Goal: Task Accomplishment & Management: Manage account settings

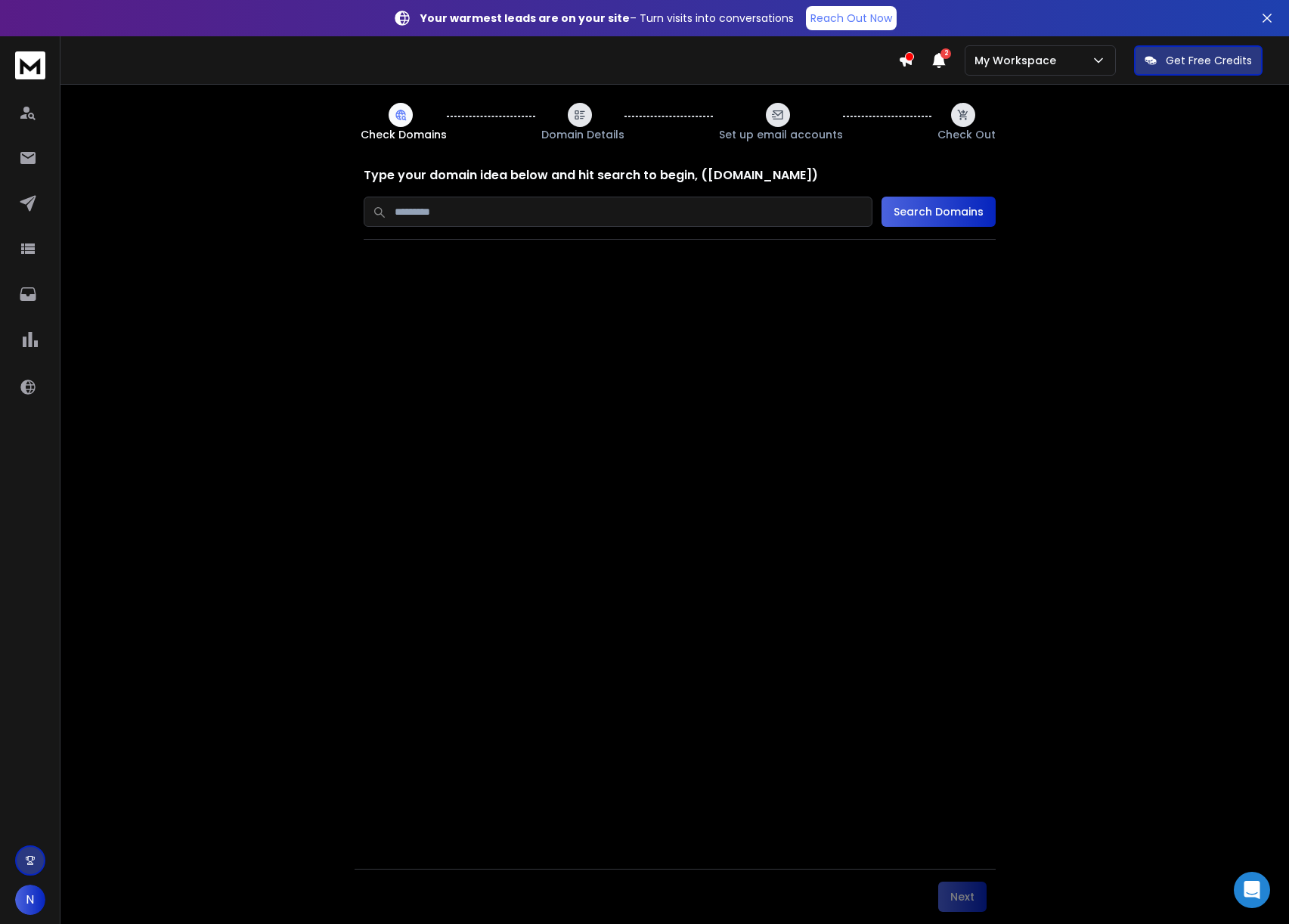
click at [705, 224] on input at bounding box center [618, 212] width 509 height 30
click at [590, 118] on div at bounding box center [580, 115] width 24 height 24
click at [772, 219] on input at bounding box center [618, 212] width 509 height 30
type input "**********"
click at [938, 205] on button "Search Domains" at bounding box center [938, 212] width 114 height 30
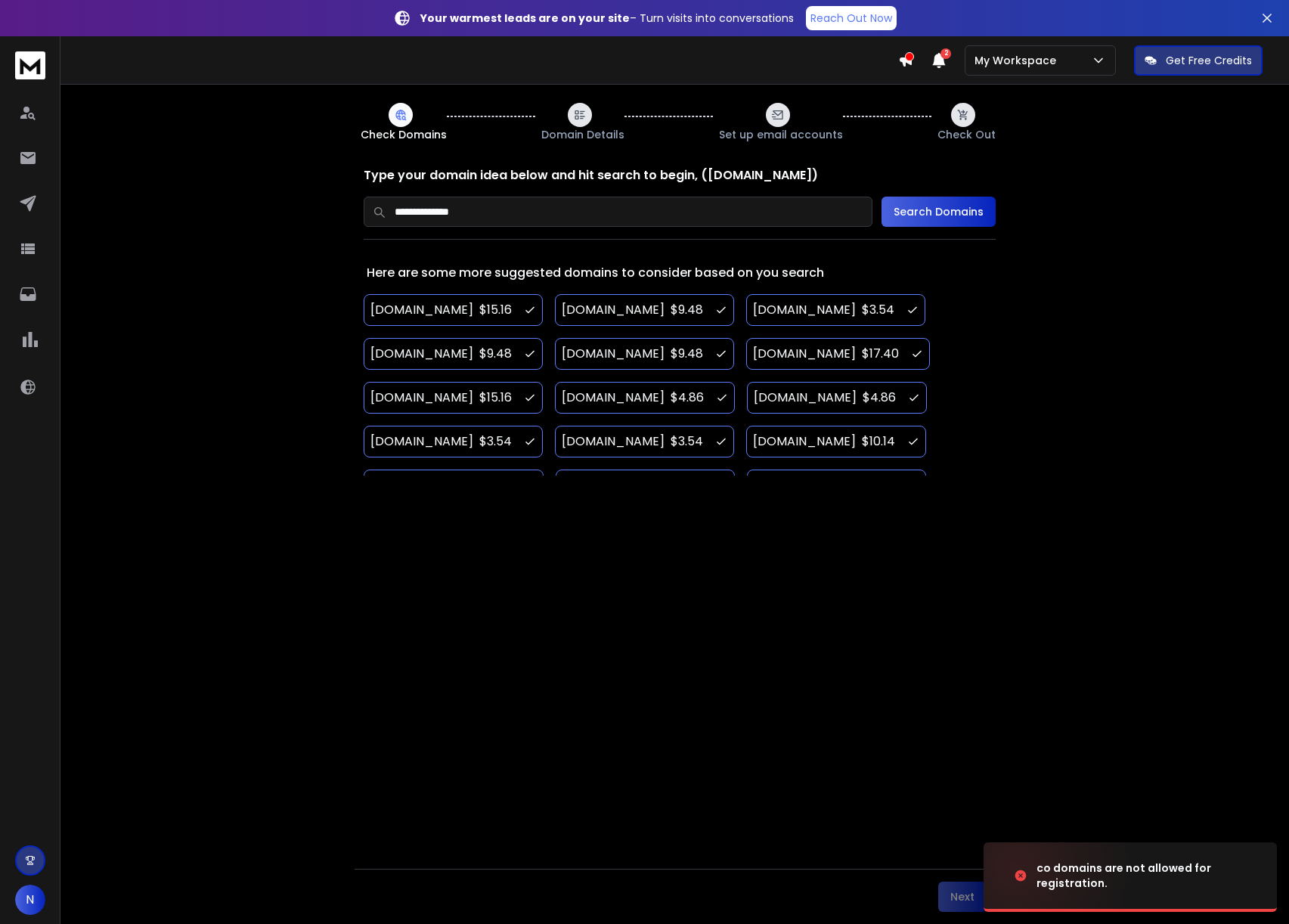
click at [1131, 230] on section "**********" at bounding box center [674, 524] width 1228 height 879
click at [907, 58] on div at bounding box center [909, 56] width 9 height 9
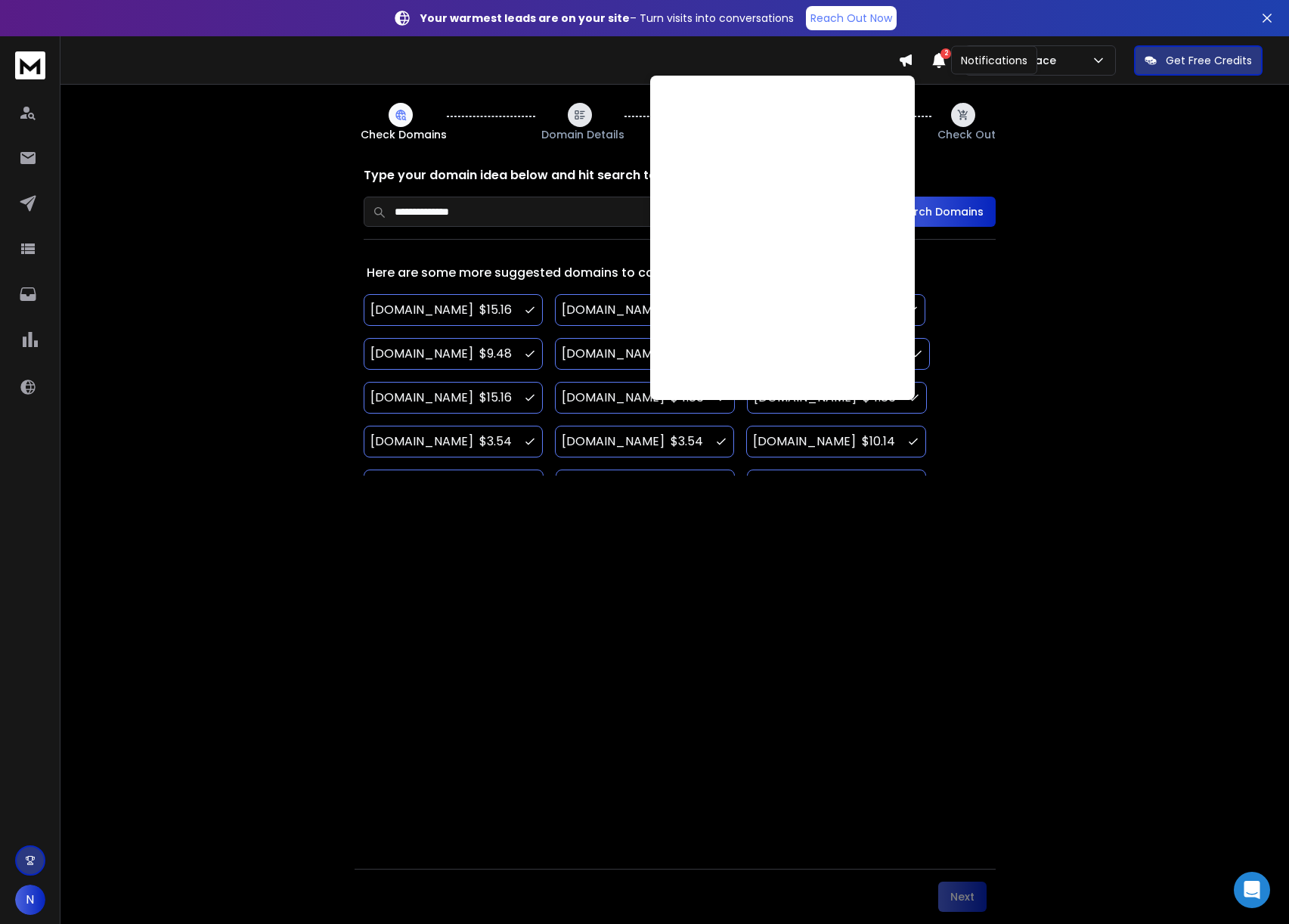
click at [952, 58] on div "Notifications" at bounding box center [994, 61] width 86 height 29
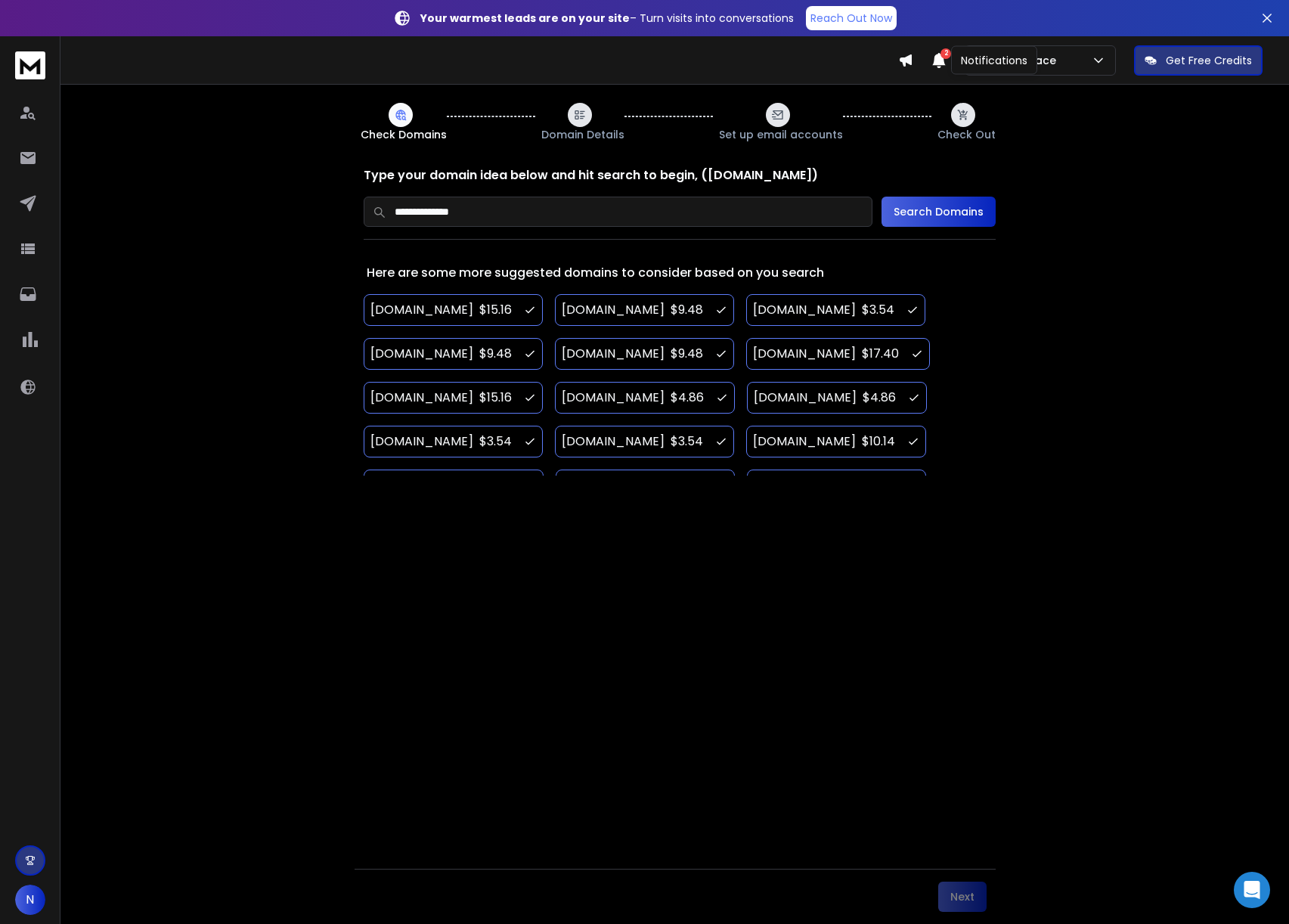
click at [943, 60] on icon at bounding box center [938, 59] width 14 height 15
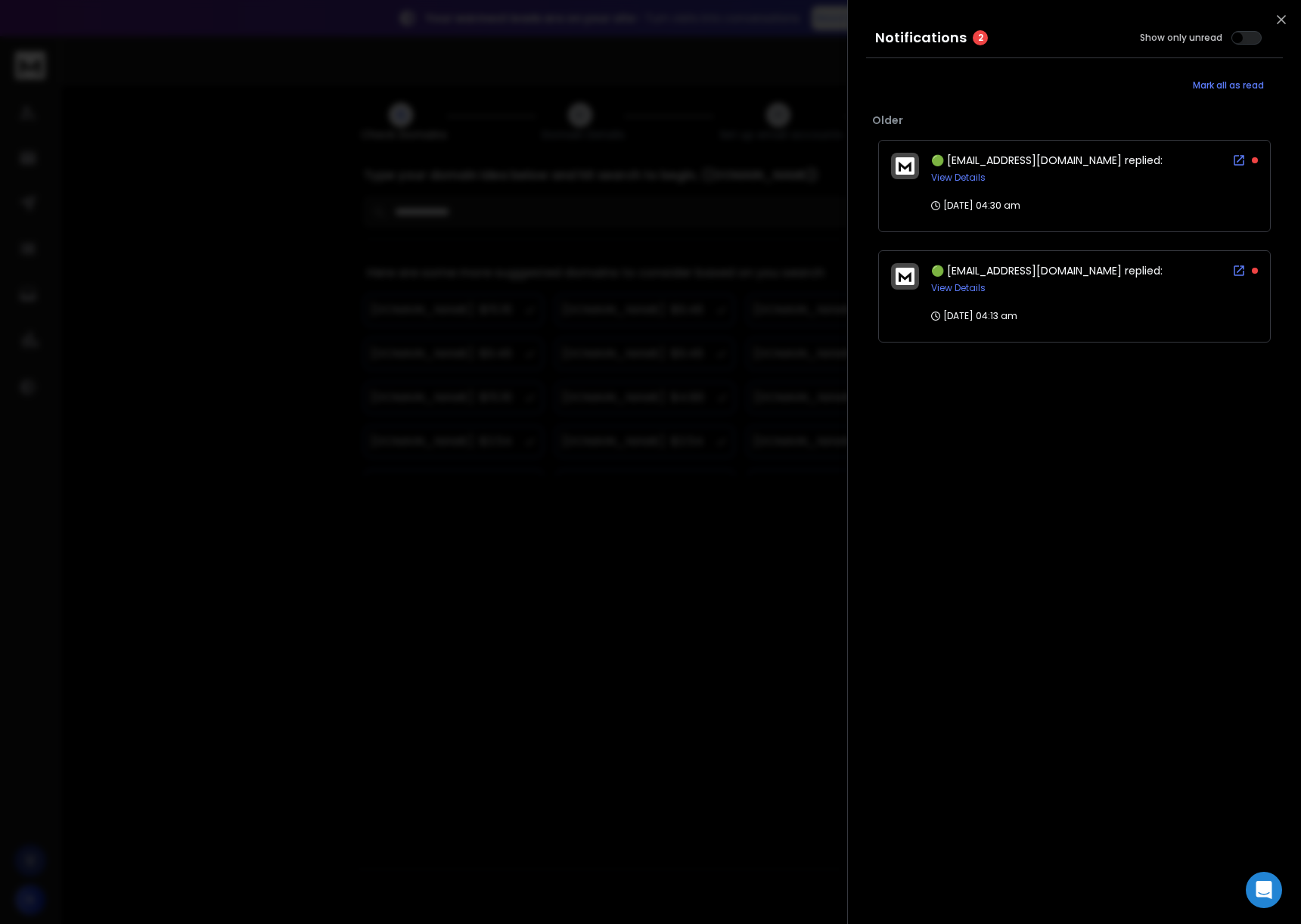
click at [944, 60] on div "Mark all as read Older 🟢 hello@umamade.co replied: View Details 04 Jan 2025, 04…" at bounding box center [1074, 218] width 416 height 320
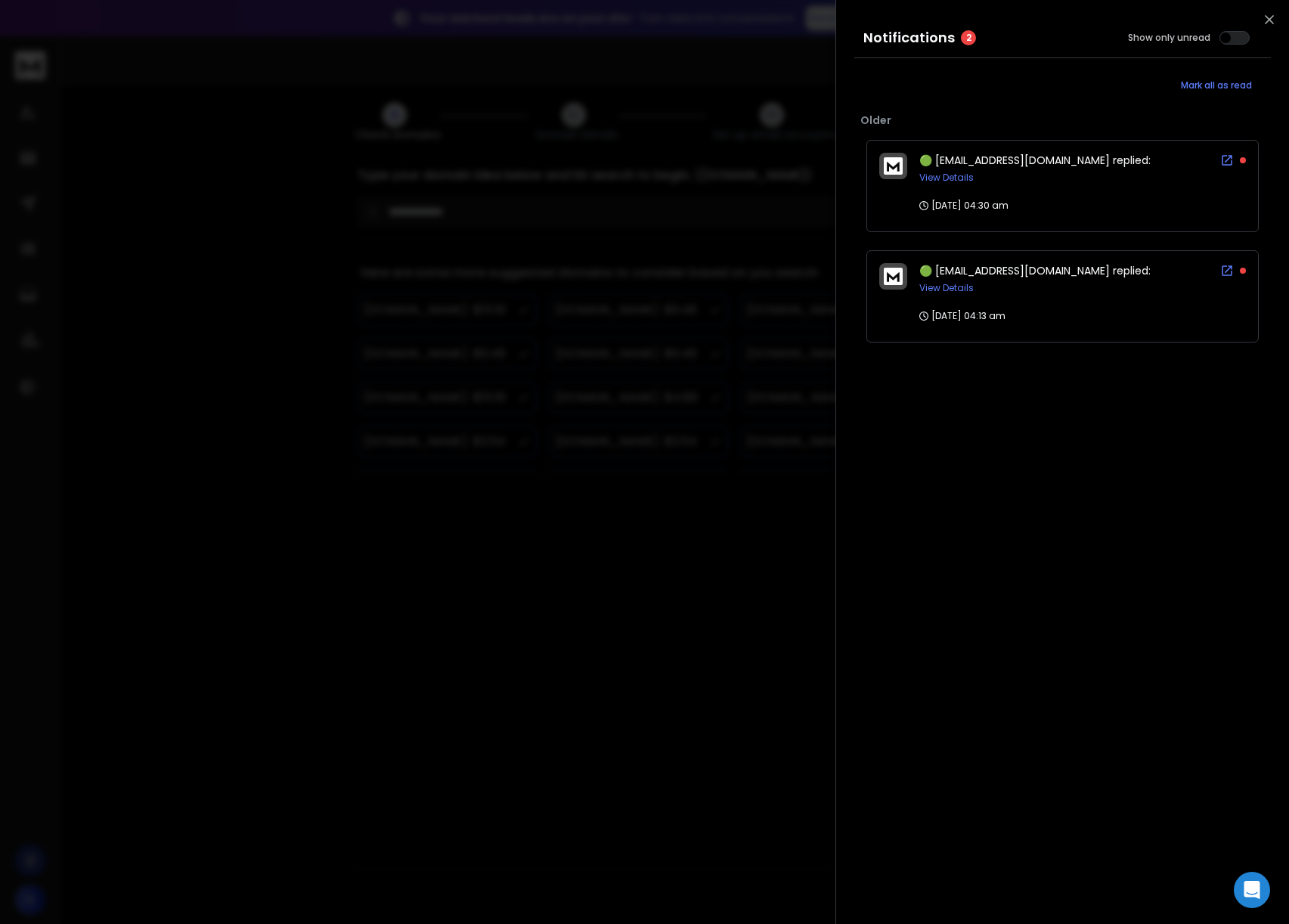
drag, startPoint x: 576, startPoint y: 256, endPoint x: 568, endPoint y: 267, distance: 13.6
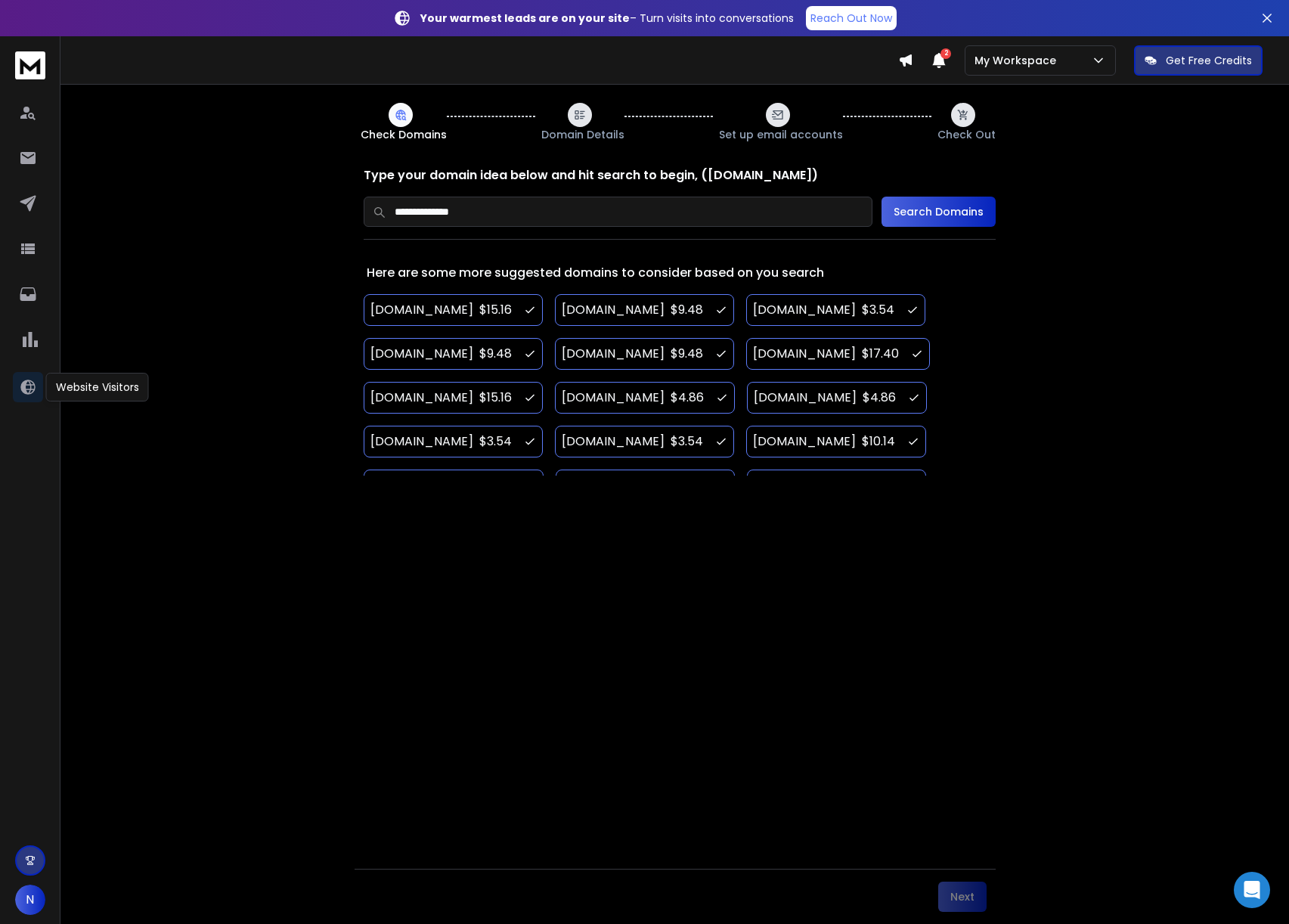
click at [36, 379] on icon at bounding box center [28, 387] width 18 height 18
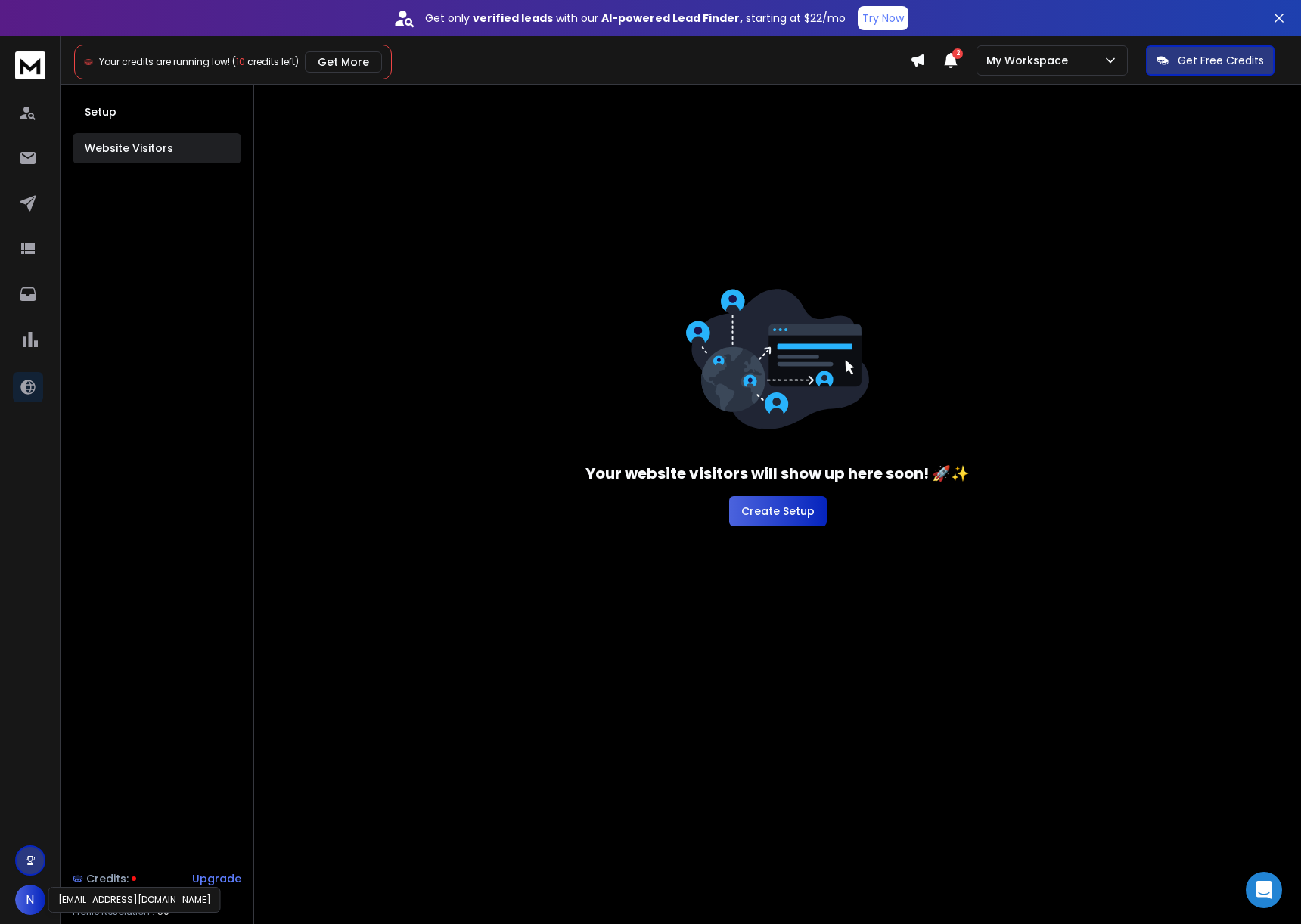
click at [43, 900] on span "N" at bounding box center [30, 899] width 30 height 30
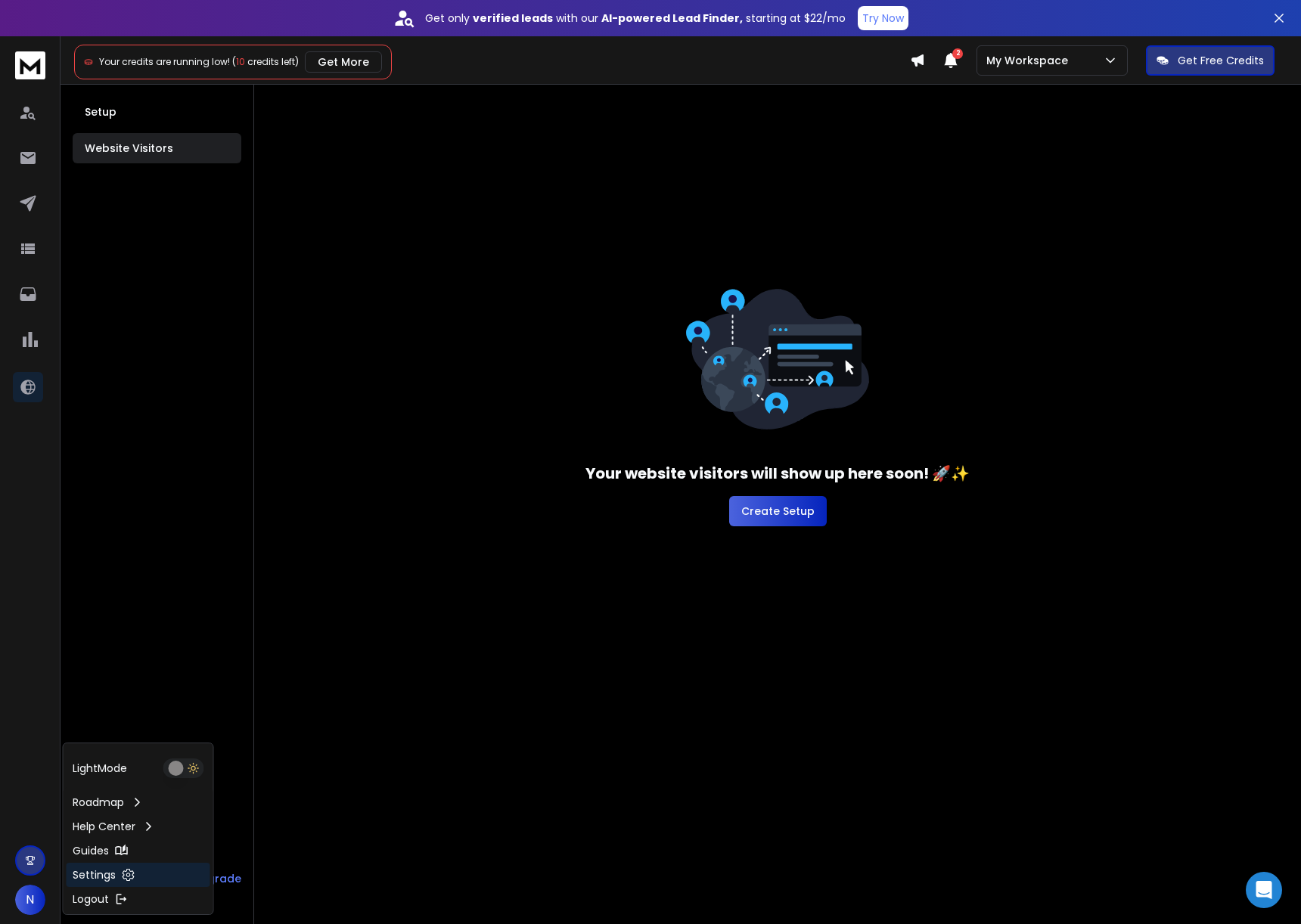
click at [144, 874] on div "Settings" at bounding box center [138, 875] width 144 height 24
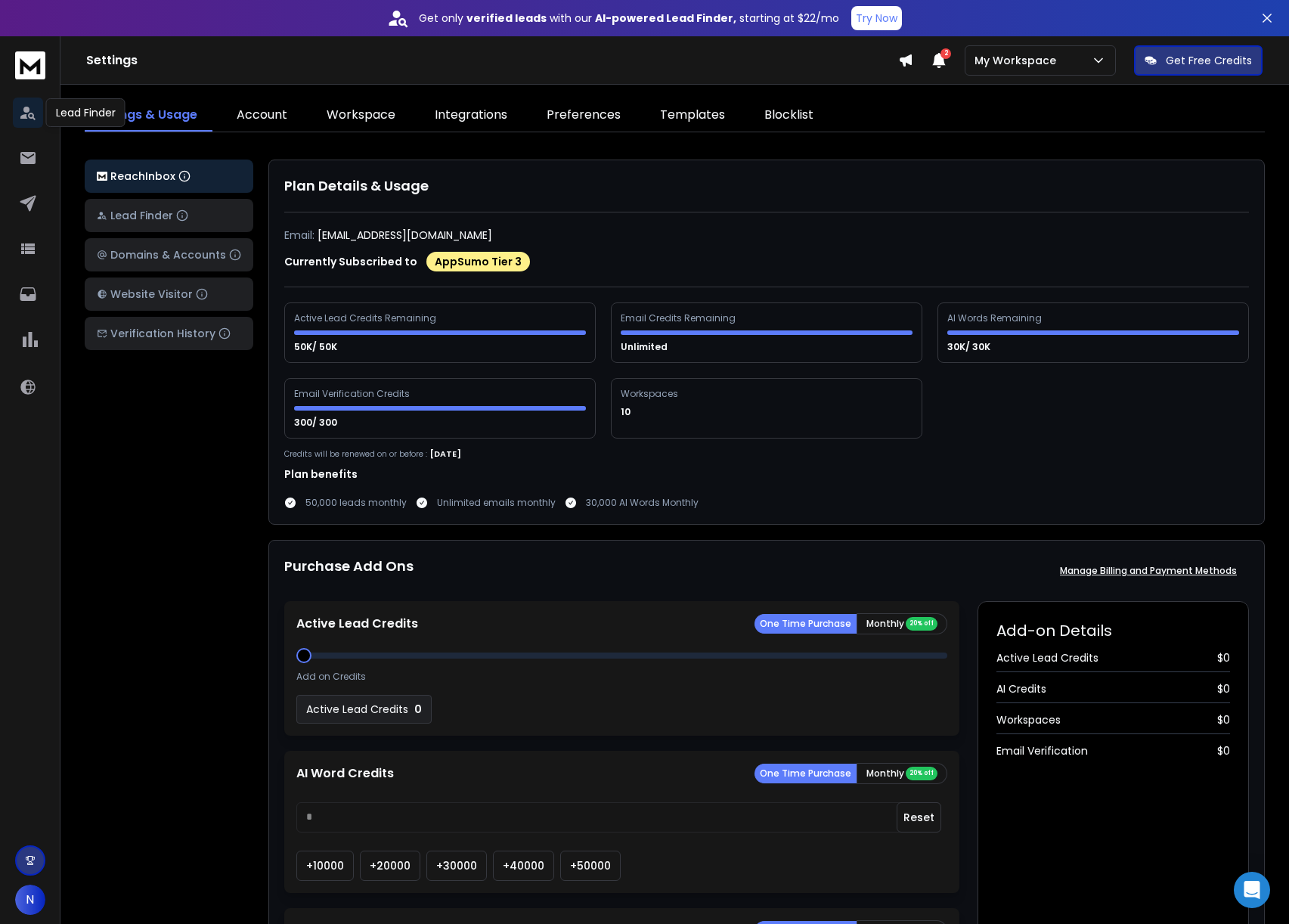
click at [37, 115] on icon at bounding box center [28, 112] width 18 height 18
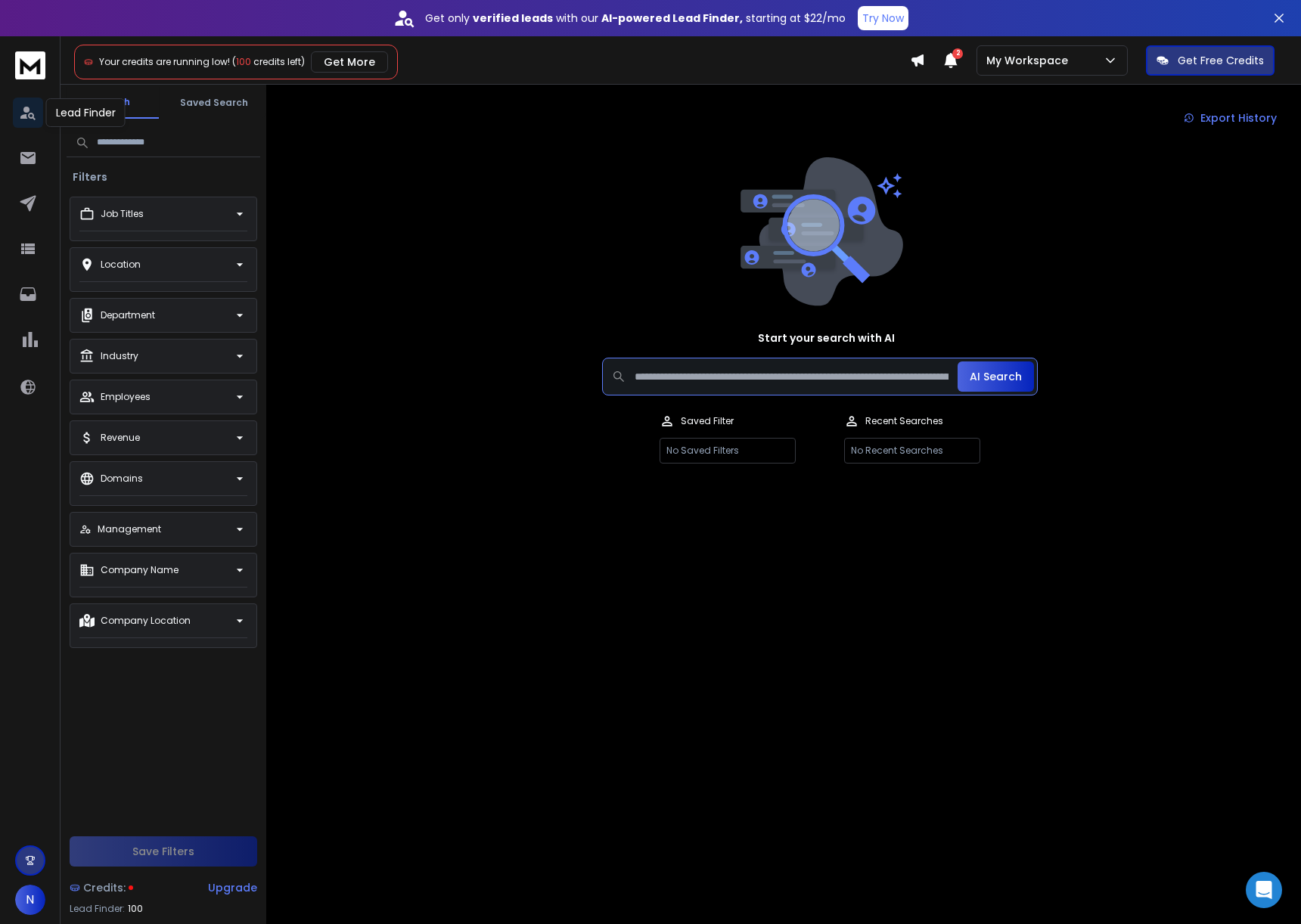
click at [37, 66] on img at bounding box center [30, 65] width 30 height 28
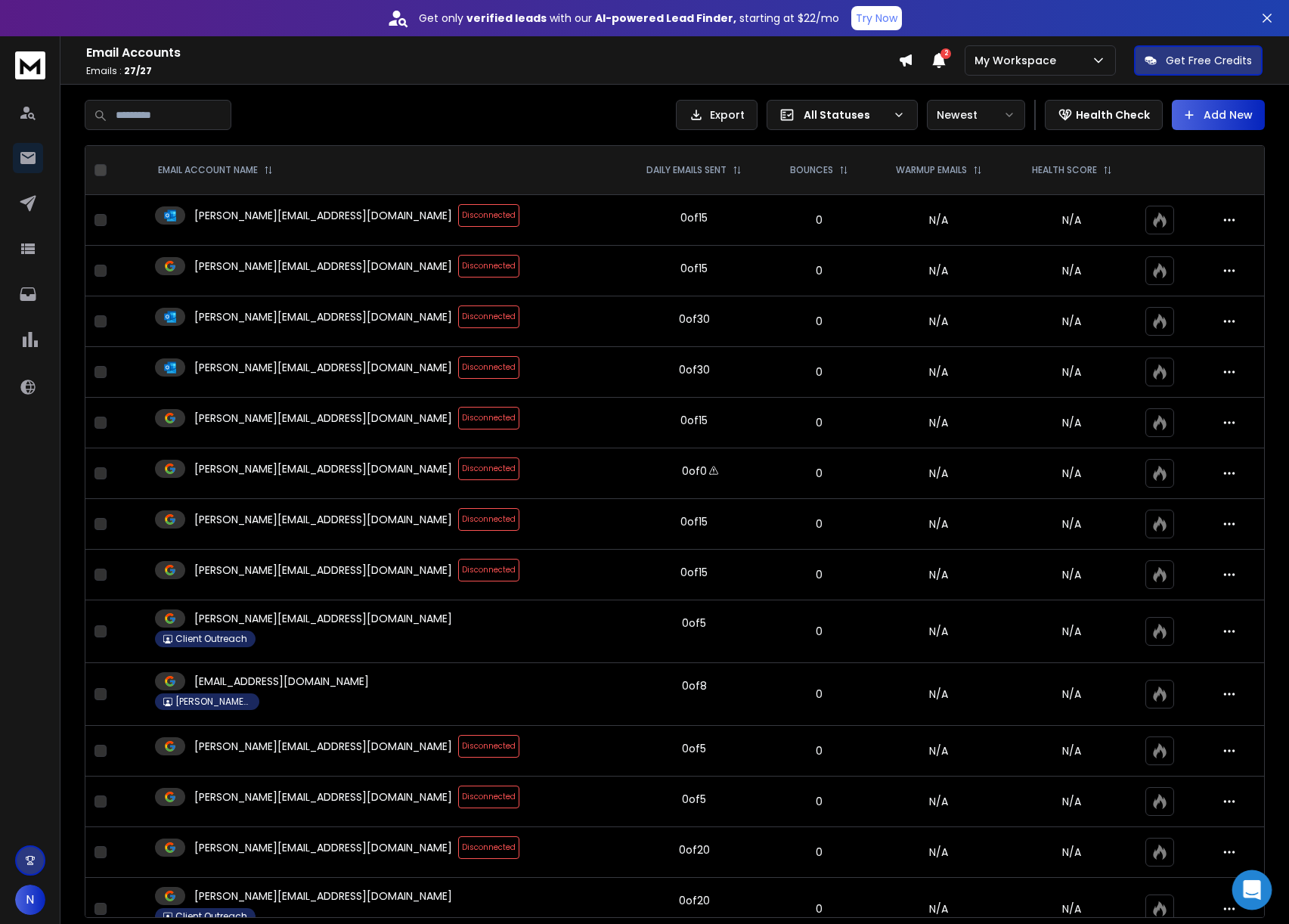
click at [1259, 897] on icon "Open Intercom Messenger" at bounding box center [1252, 890] width 18 height 20
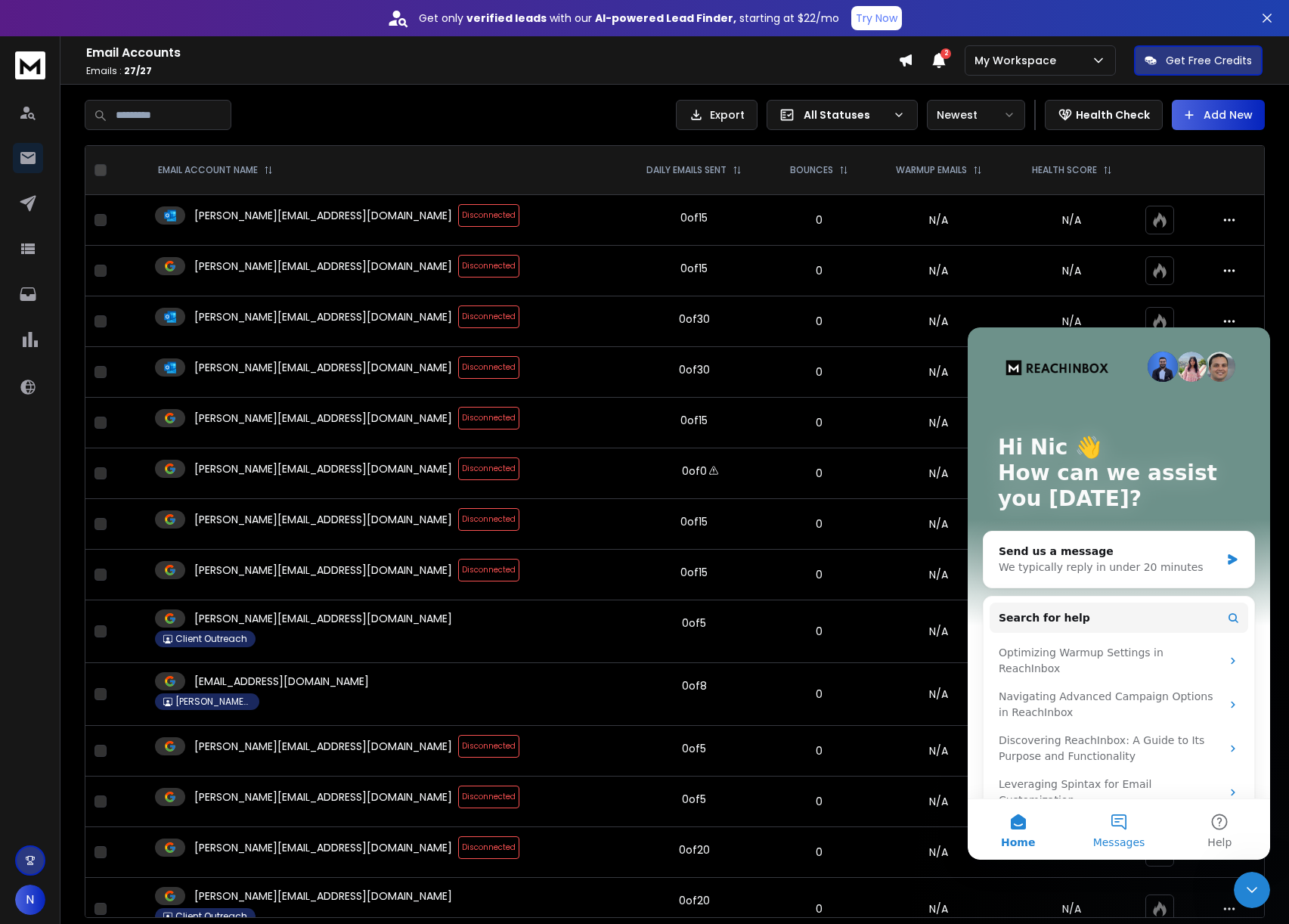
click at [1135, 837] on span "Messages" at bounding box center [1118, 842] width 52 height 10
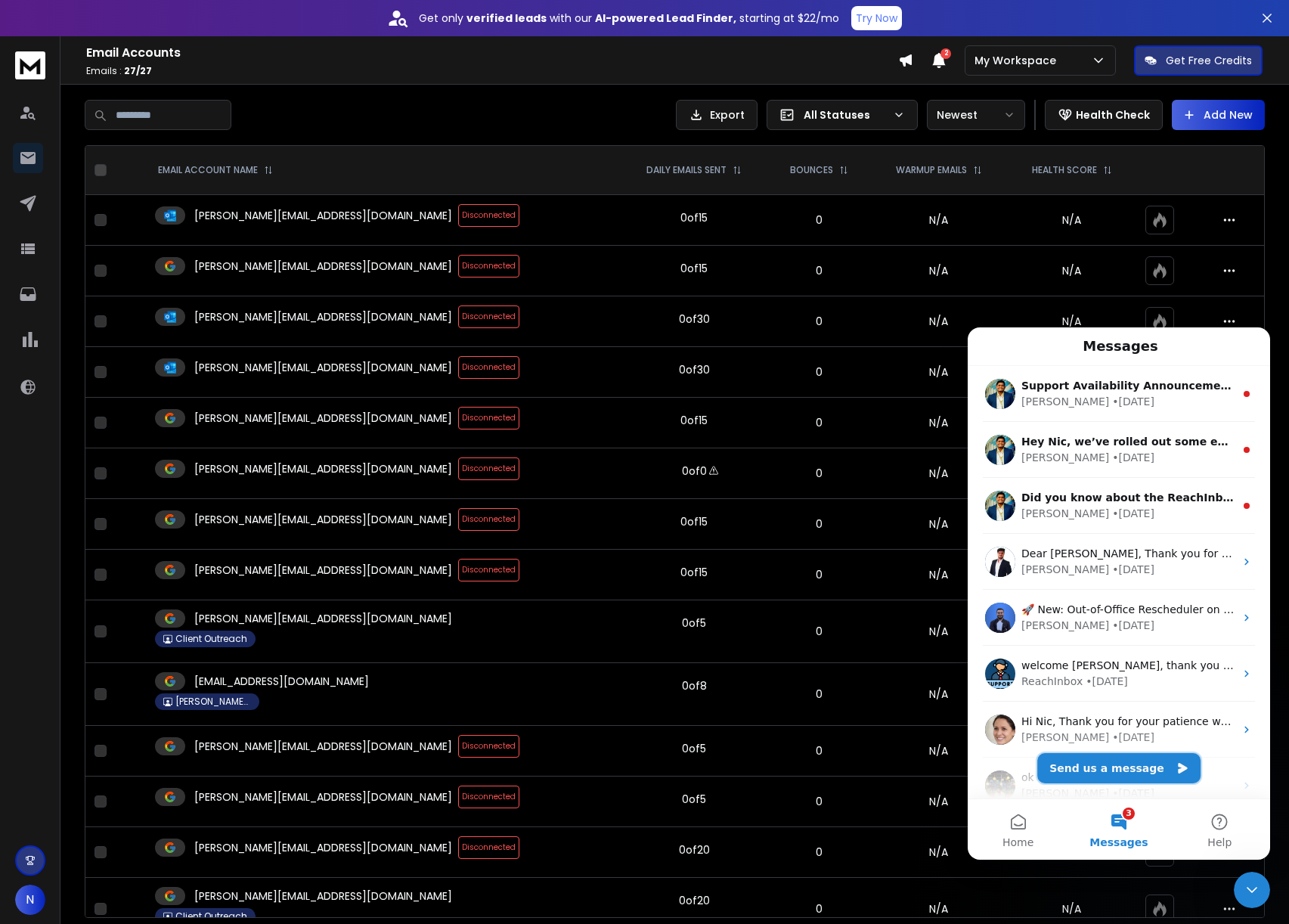
click at [1126, 764] on button "Send us a message" at bounding box center [1118, 768] width 163 height 30
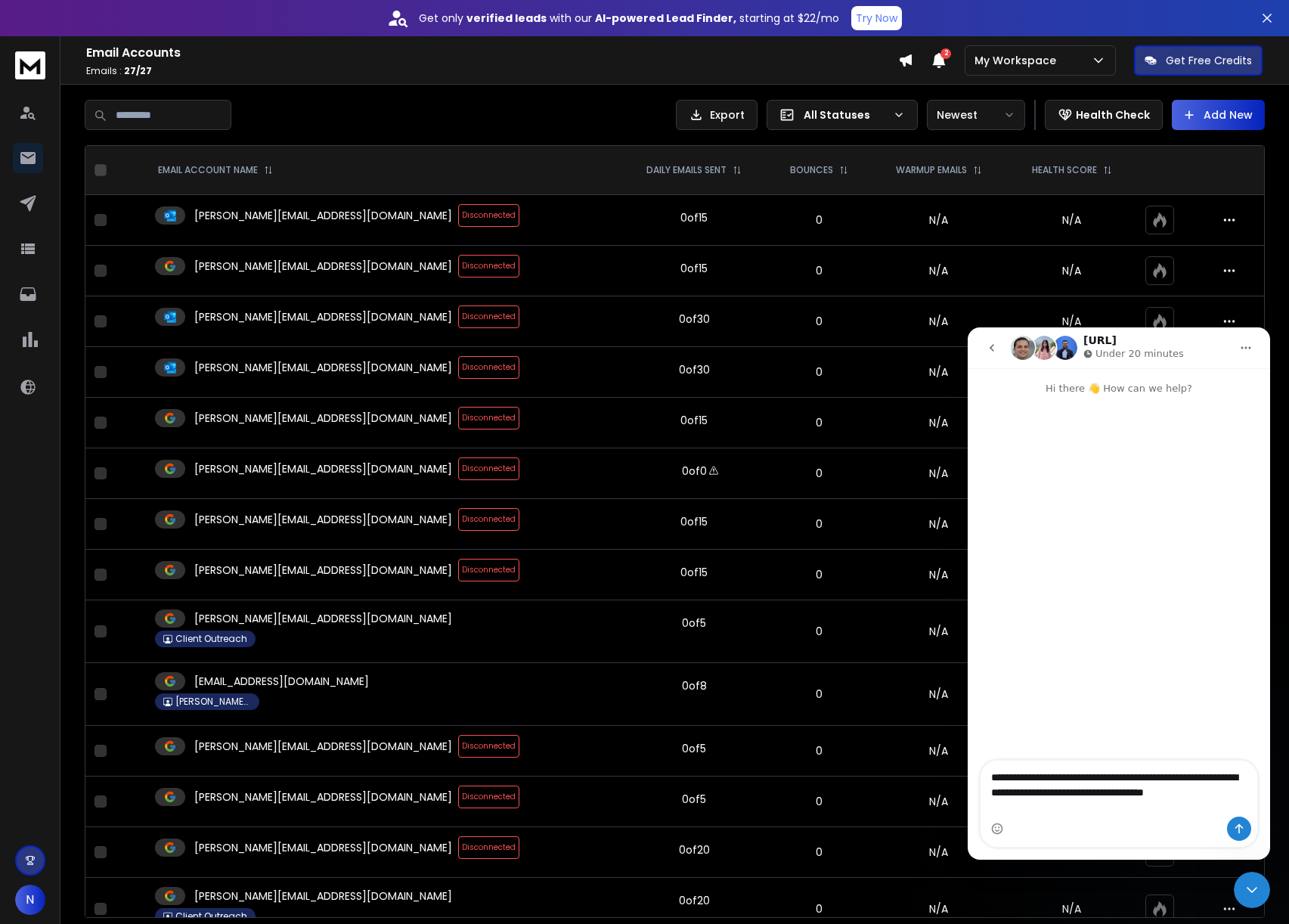
type textarea "**********"
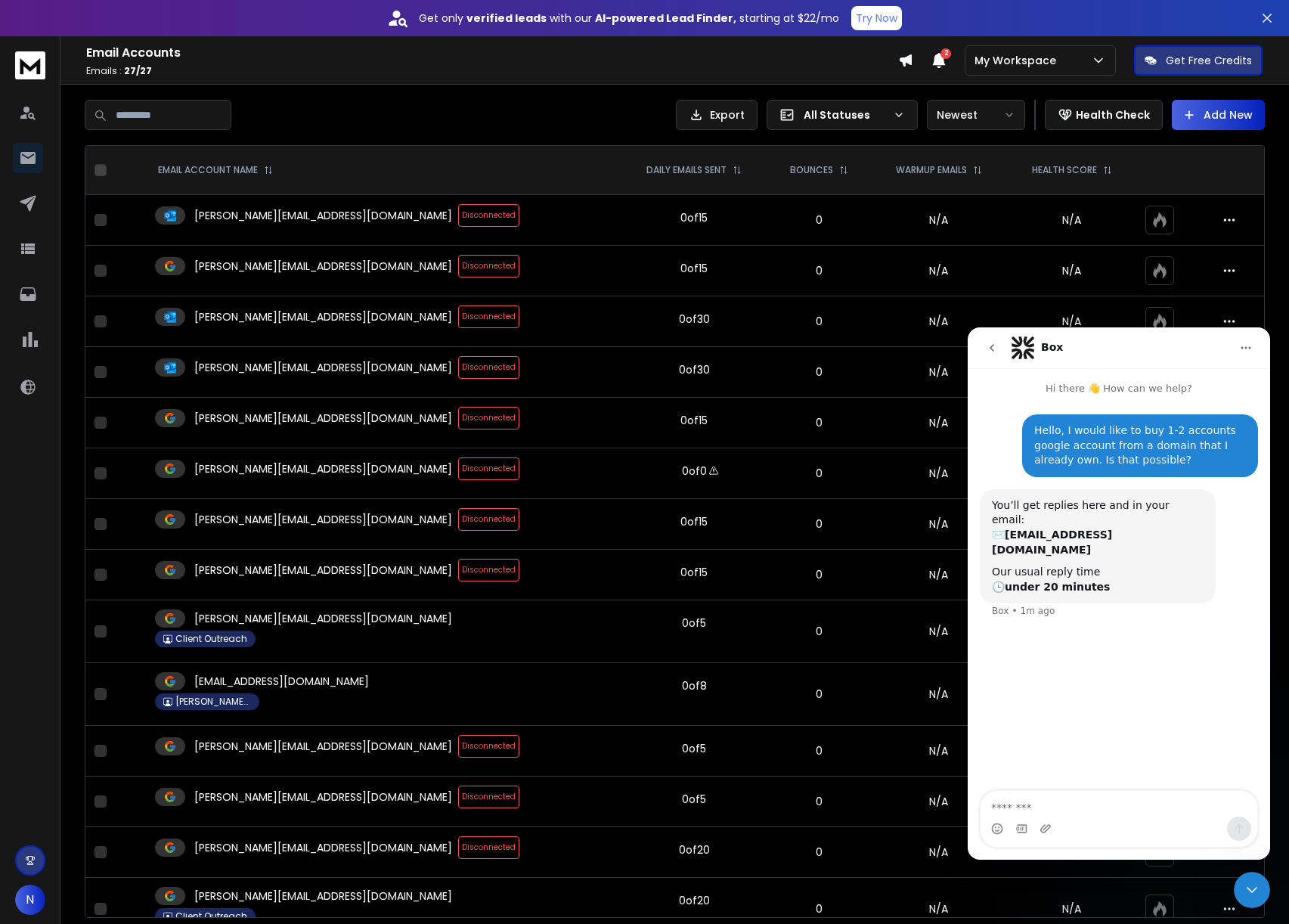
click at [94, 694] on td at bounding box center [116, 694] width 61 height 63
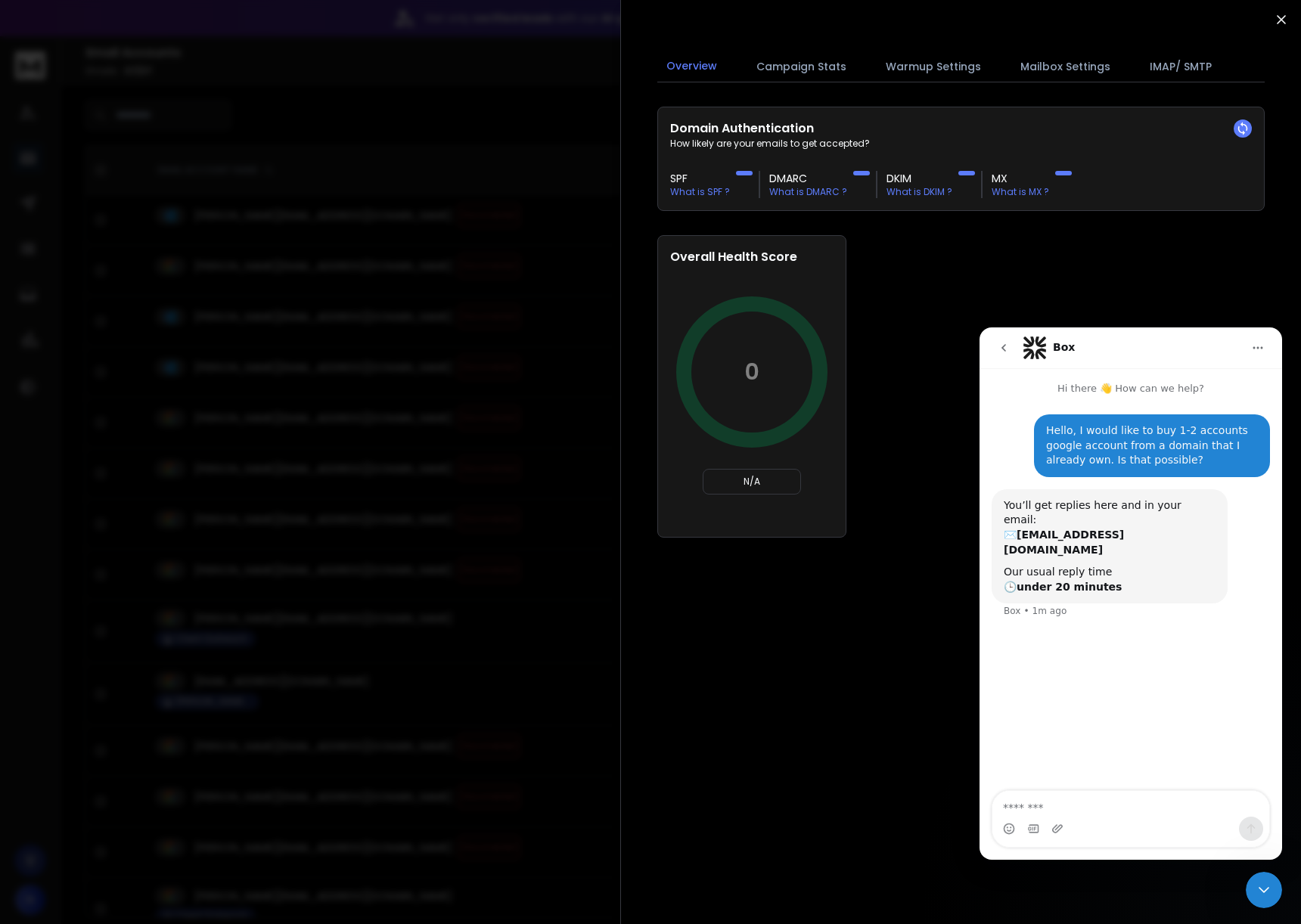
click at [1274, 18] on icon "button" at bounding box center [1281, 19] width 15 height 15
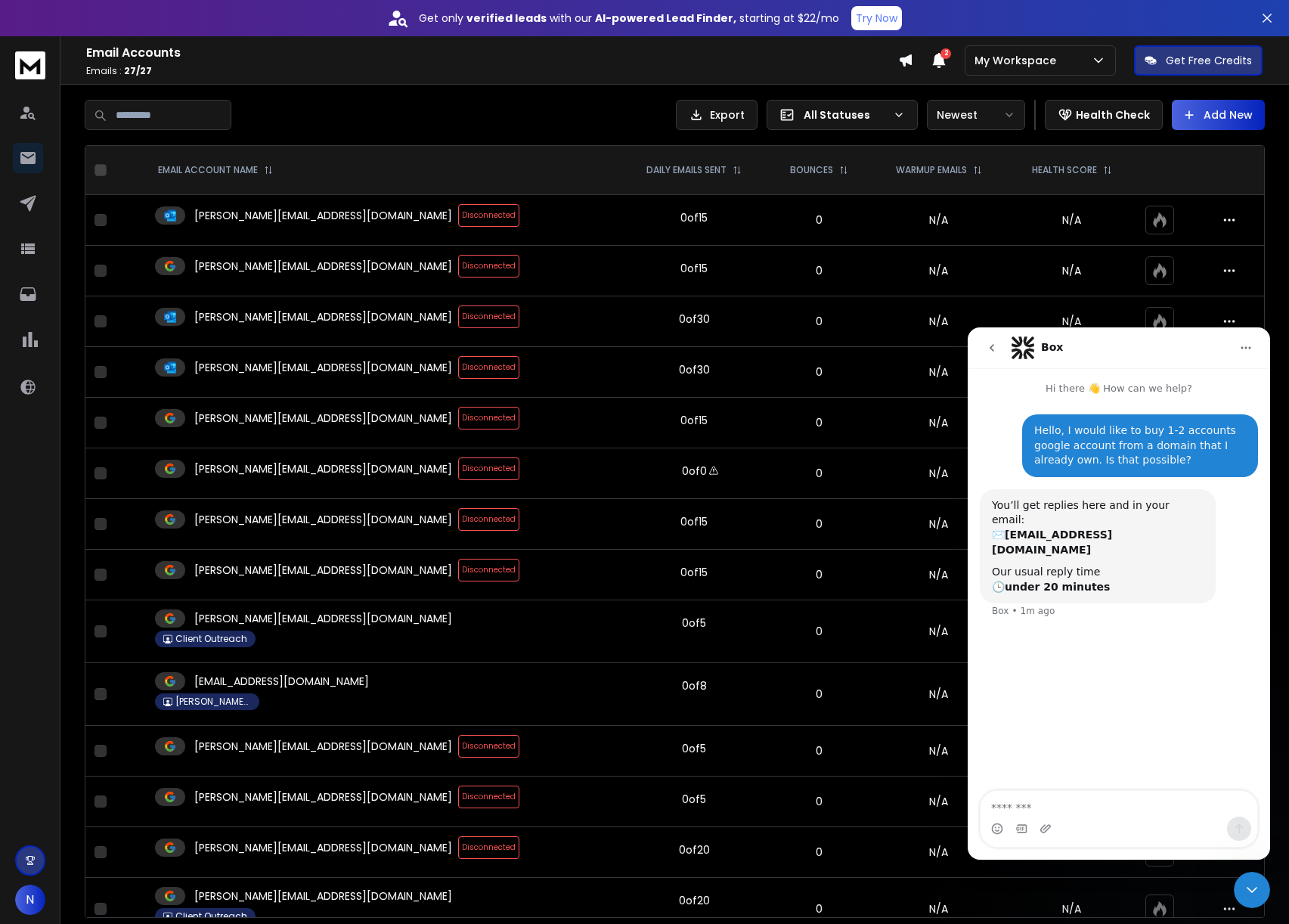
scroll to position [2, 0]
click at [100, 568] on button "button" at bounding box center [100, 572] width 12 height 12
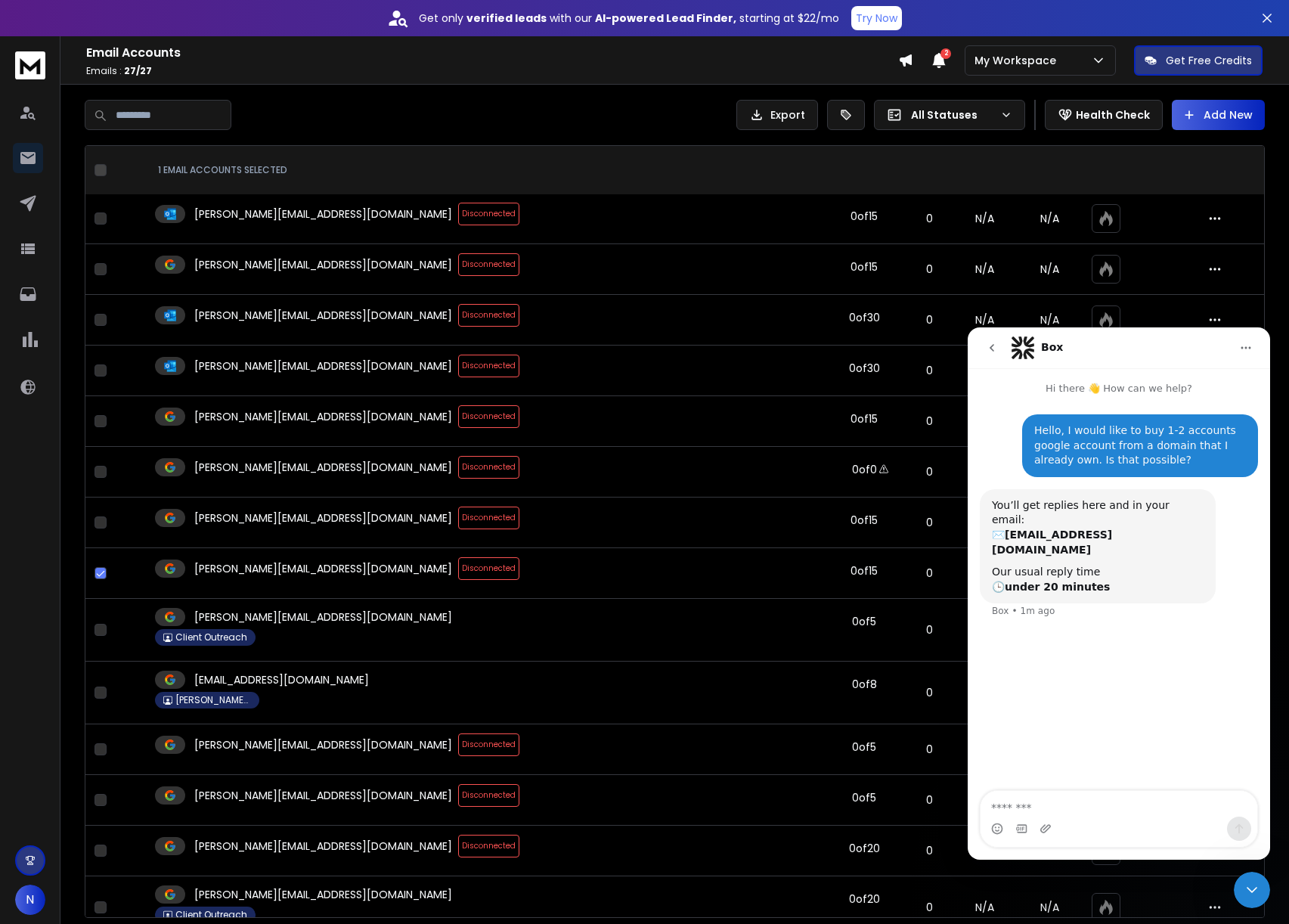
type button "on"
click at [95, 215] on button "button" at bounding box center [100, 218] width 12 height 12
type button "on"
click at [801, 112] on p "All Statuses" at bounding box center [792, 115] width 83 height 15
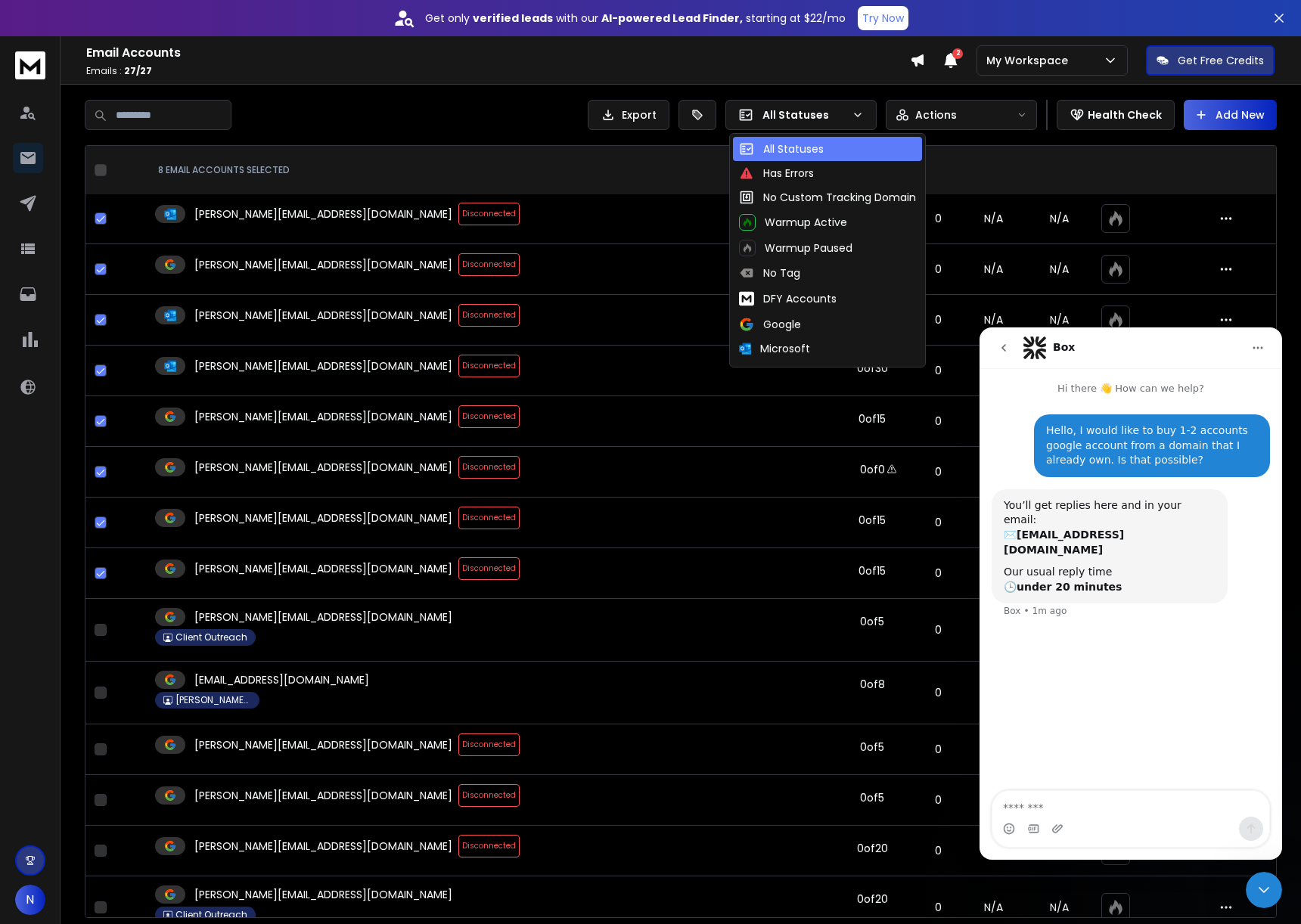
click at [802, 112] on p "All Statuses" at bounding box center [804, 115] width 83 height 15
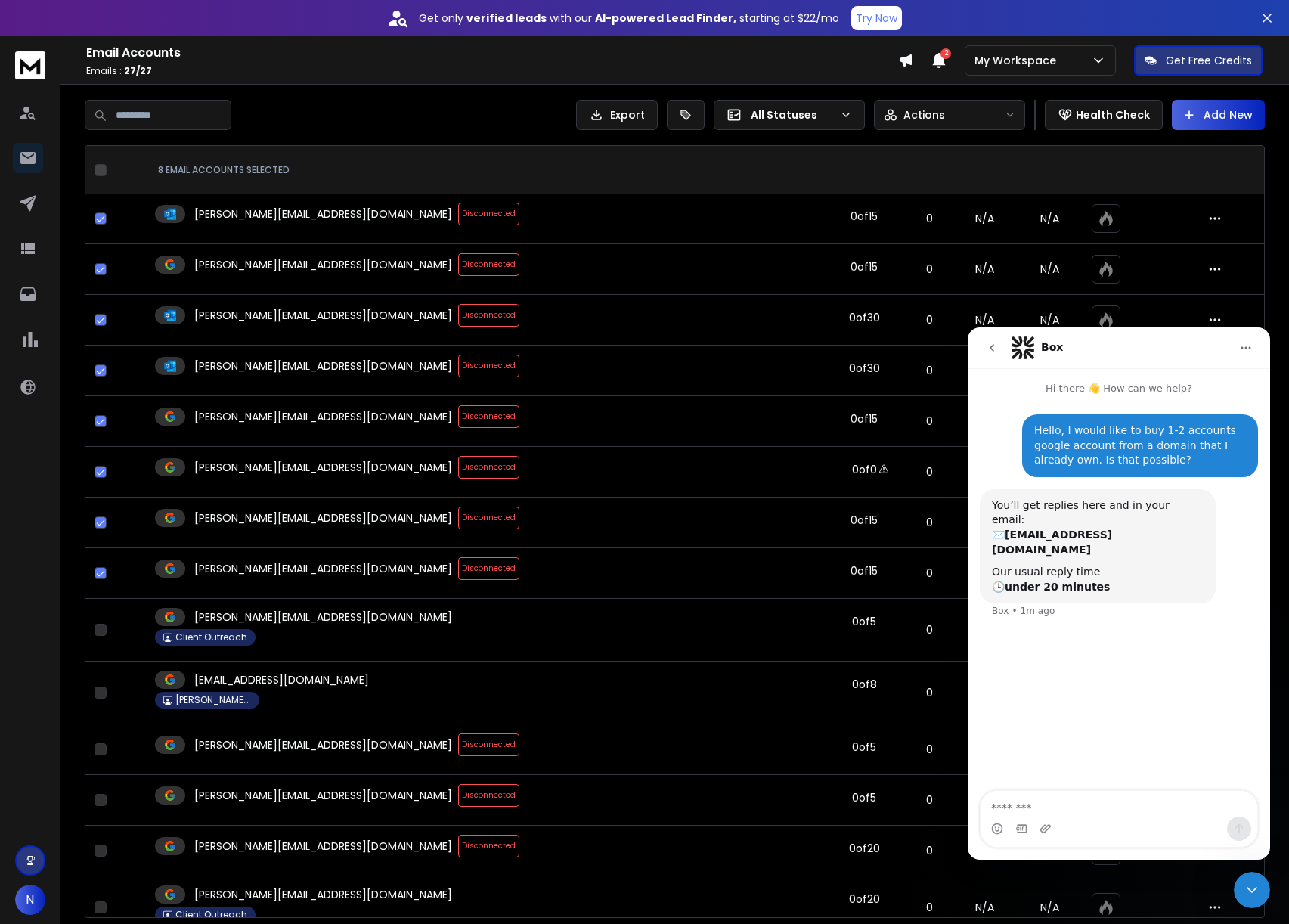
click at [1263, 894] on div "Close Intercom Messenger" at bounding box center [1252, 890] width 37 height 37
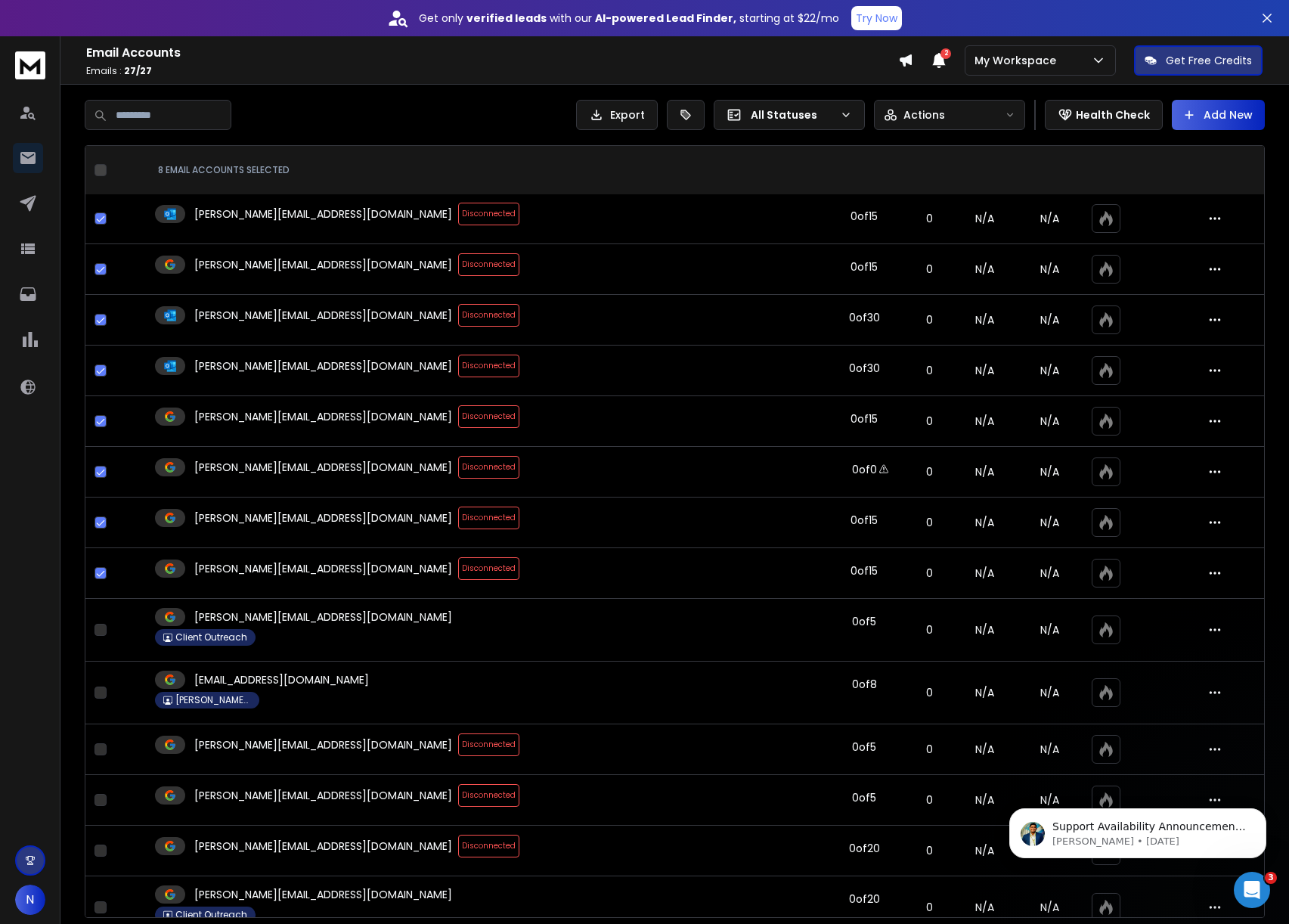
scroll to position [0, 0]
click at [1208, 214] on icon at bounding box center [1214, 218] width 14 height 14
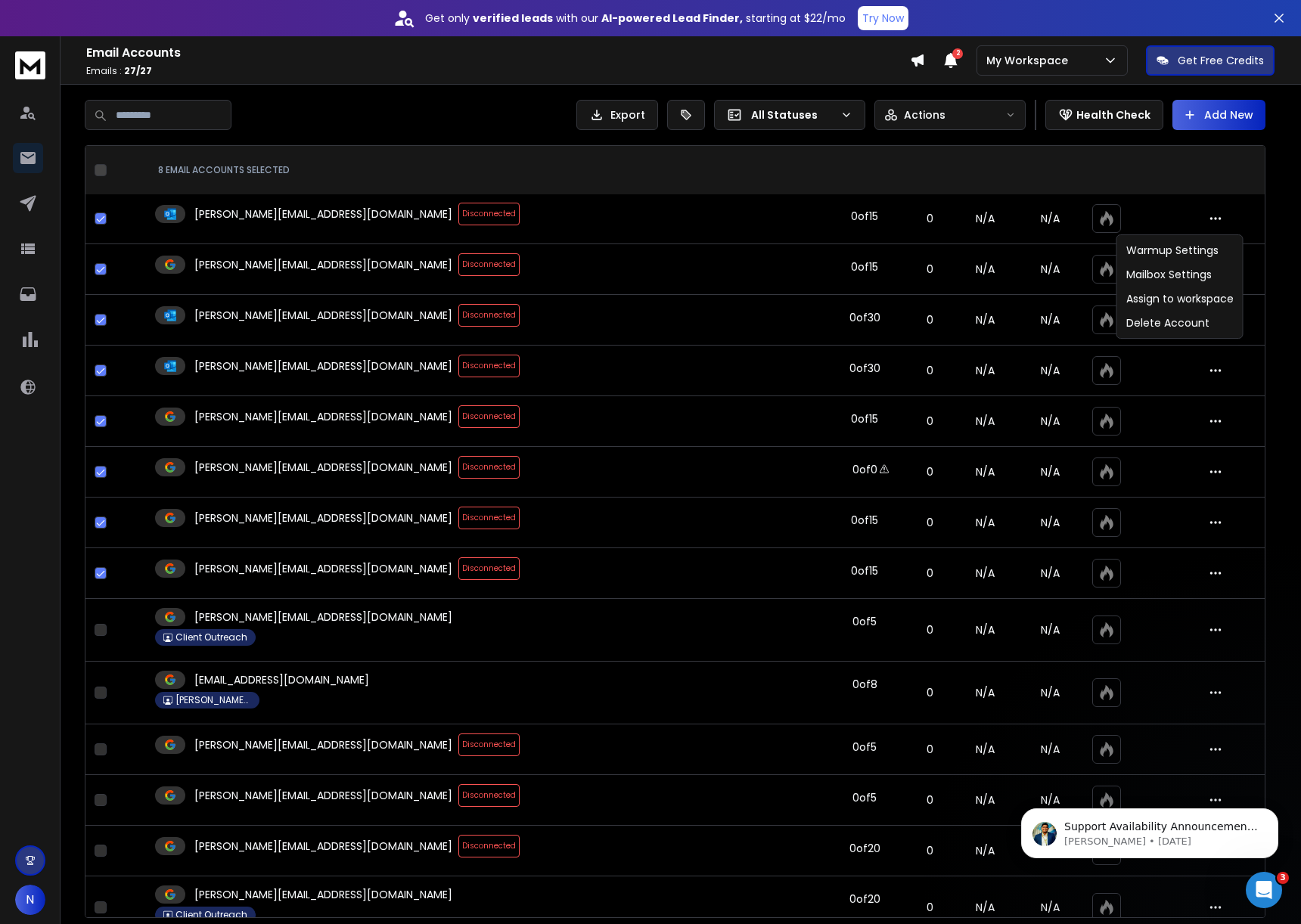
click at [1208, 216] on icon at bounding box center [1215, 218] width 14 height 14
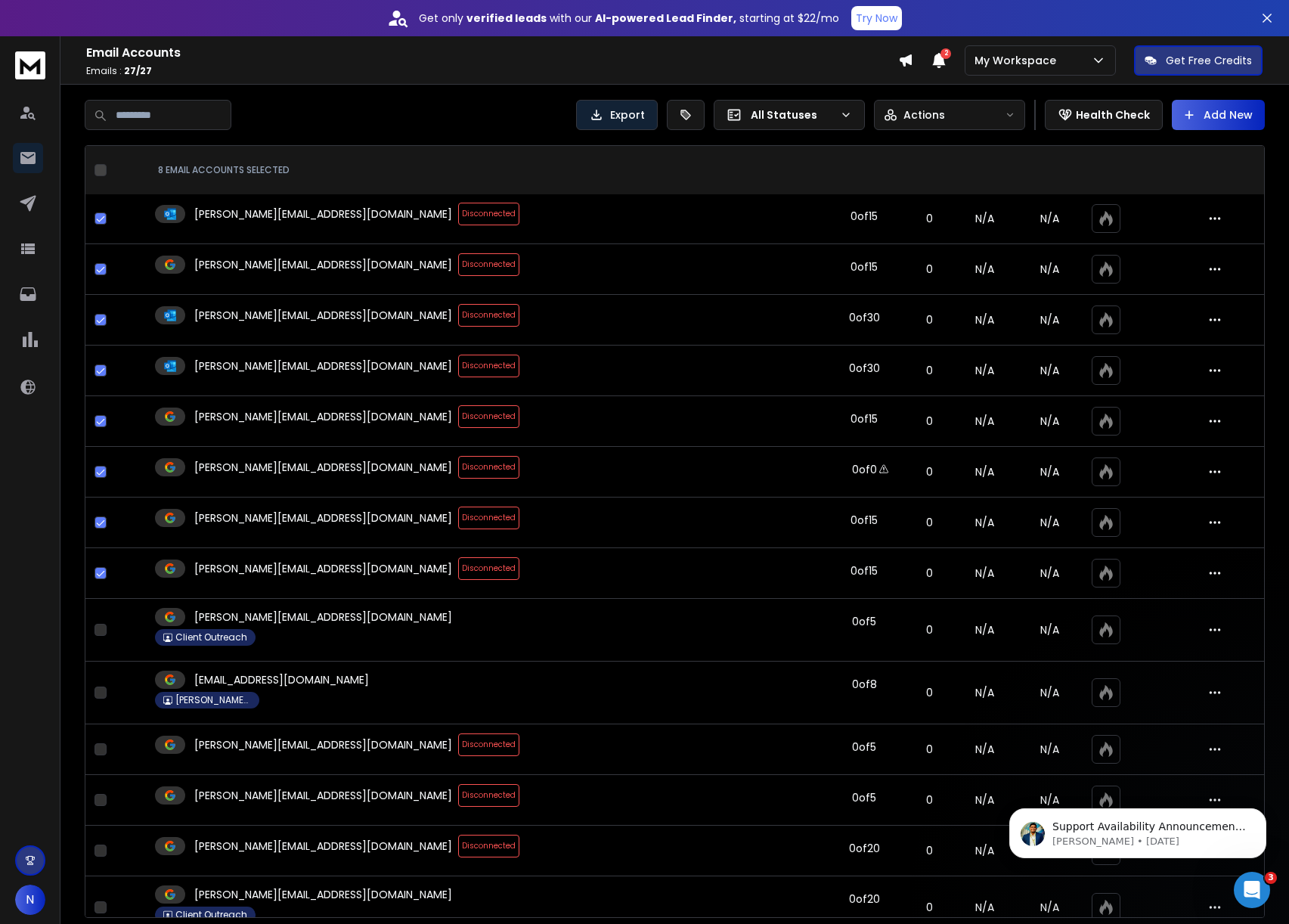
click at [648, 116] on button "Export" at bounding box center [616, 115] width 81 height 30
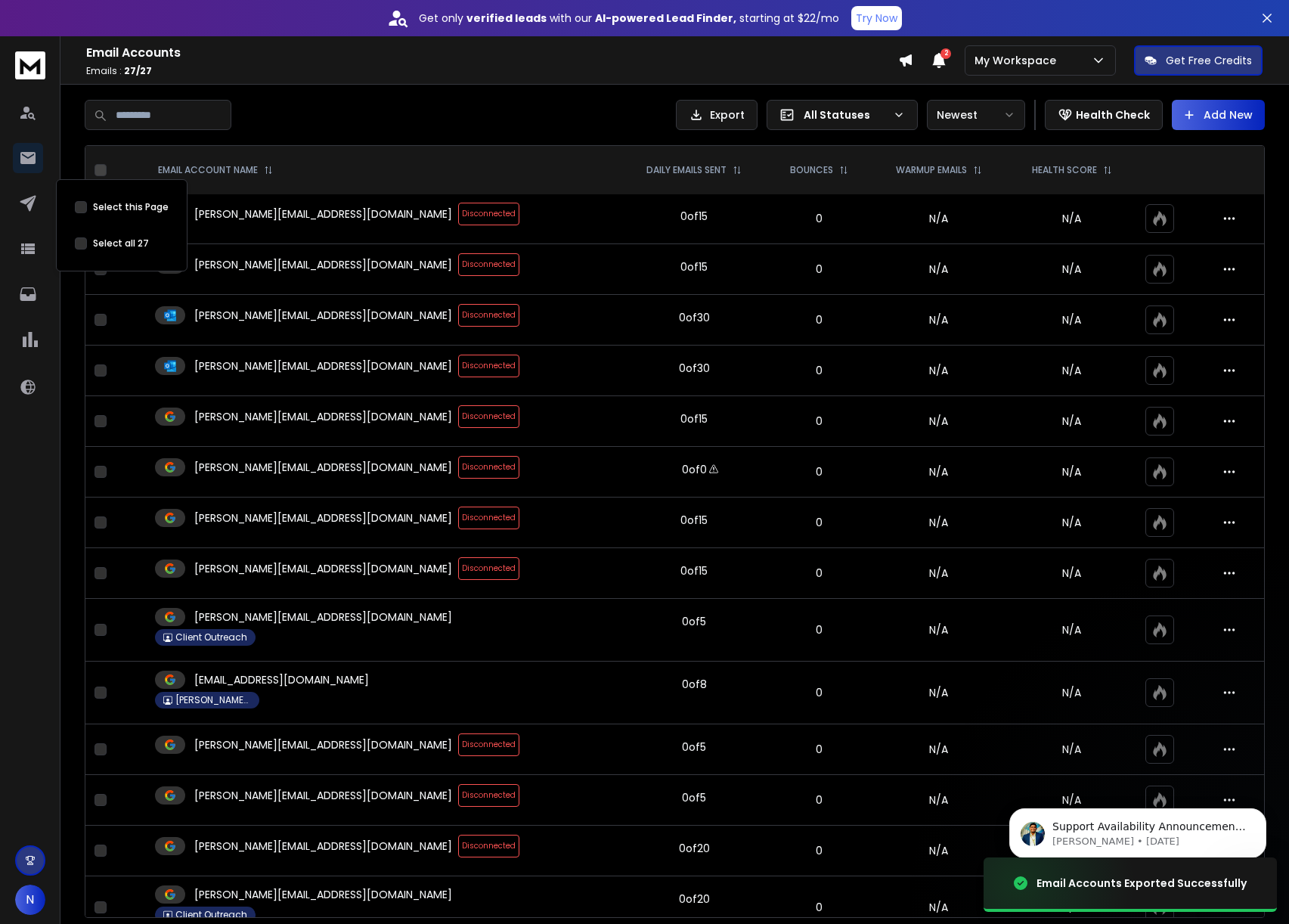
click at [79, 239] on button "Select this Page" at bounding box center [81, 243] width 12 height 12
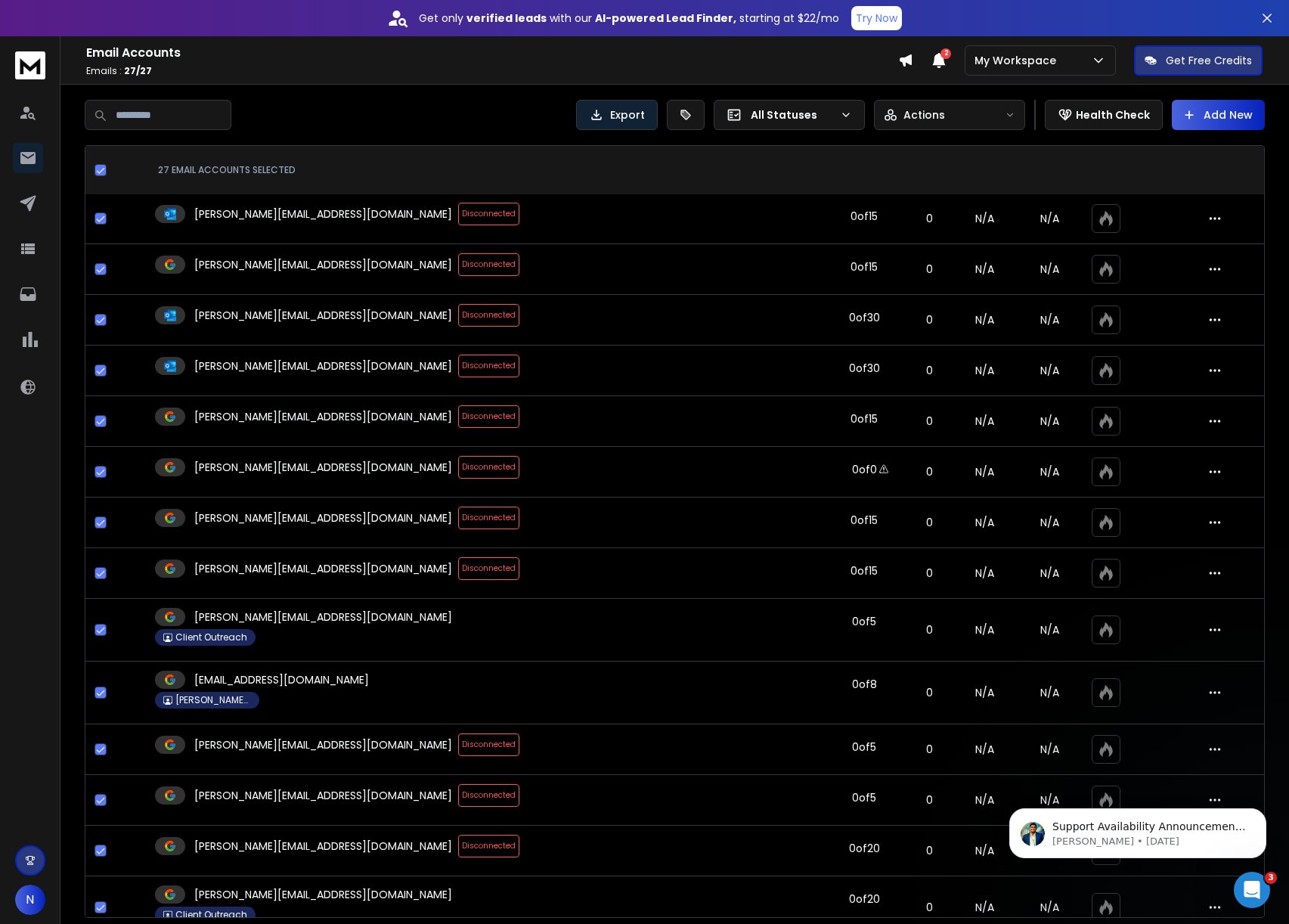
click at [631, 112] on button "Export" at bounding box center [616, 115] width 81 height 30
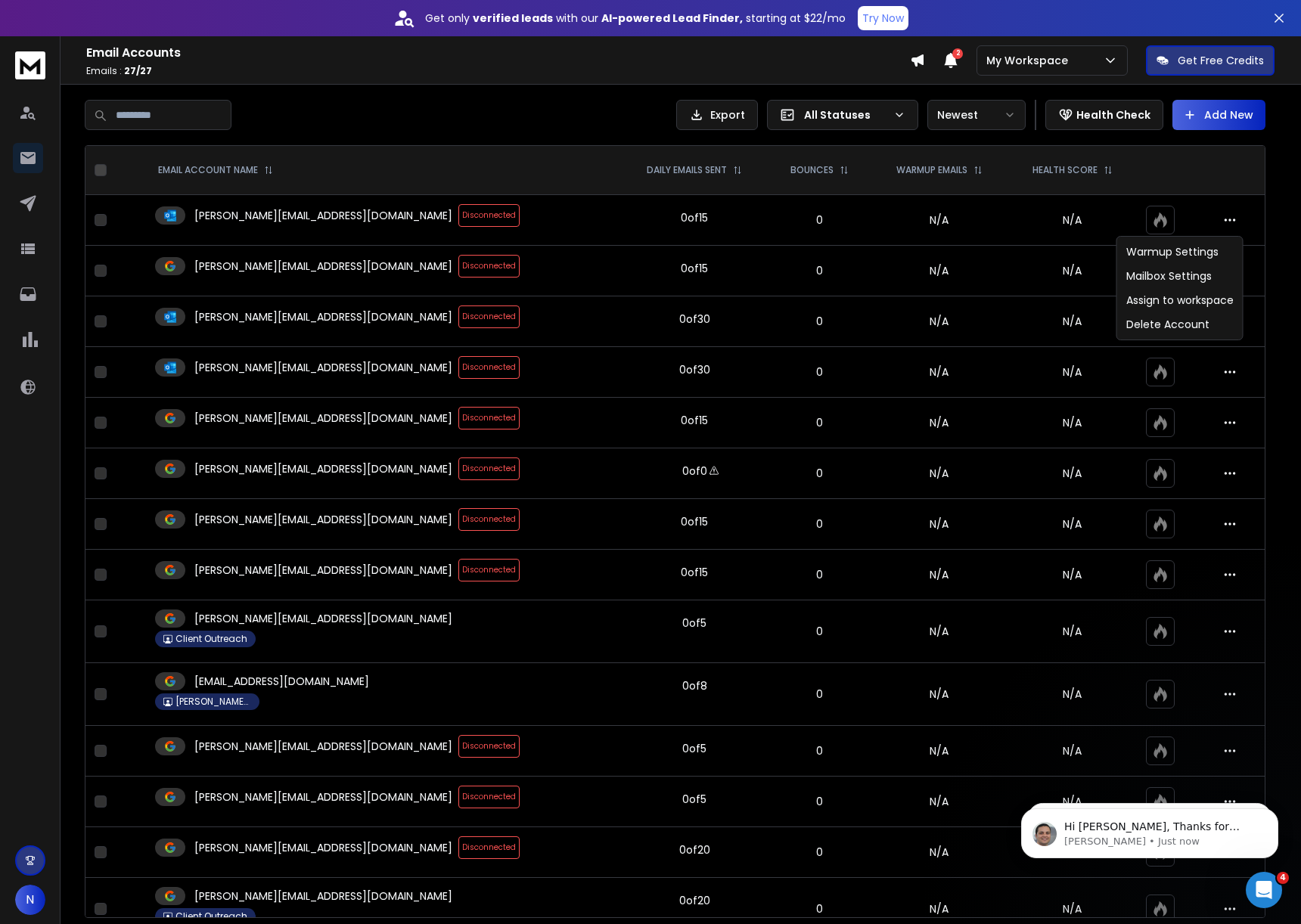
click at [1223, 219] on icon at bounding box center [1229, 219] width 14 height 14
click at [1200, 318] on div "Delete Account" at bounding box center [1180, 324] width 120 height 24
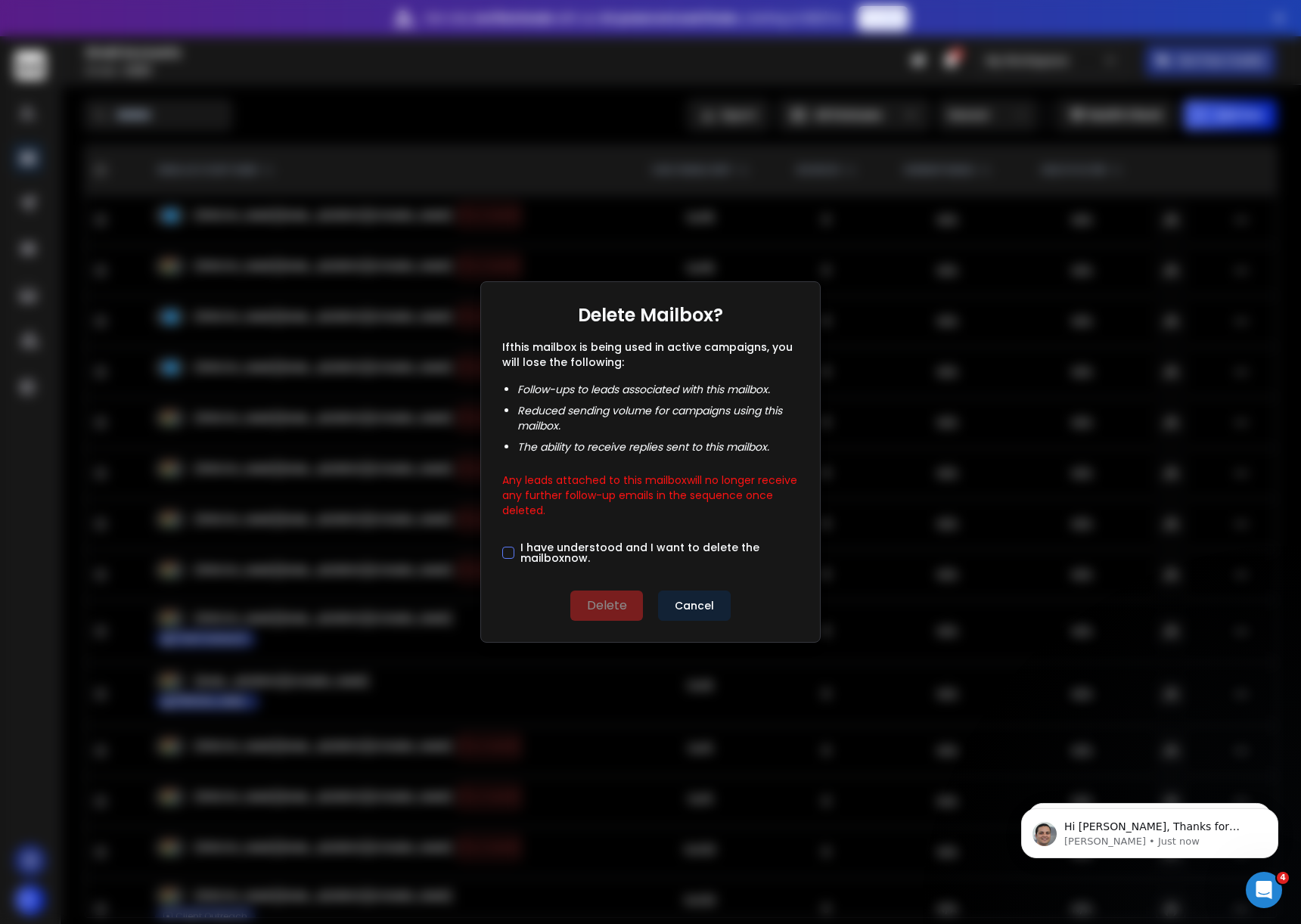
click at [511, 551] on button "I have understood and I want to delete the mailbox now." at bounding box center [508, 552] width 12 height 12
click at [606, 607] on button "Delete" at bounding box center [606, 605] width 73 height 30
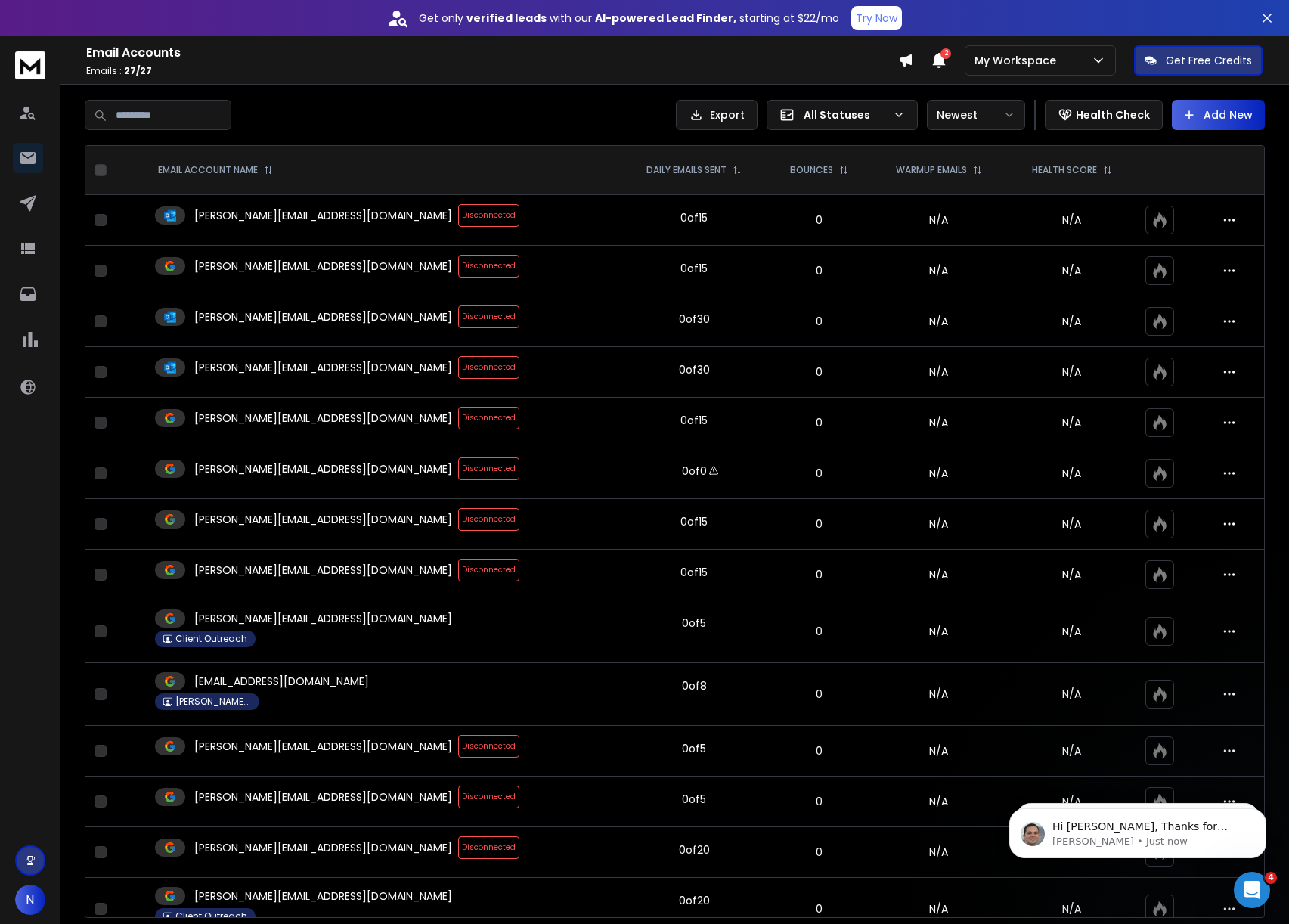
click at [109, 268] on div at bounding box center [120, 270] width 51 height 12
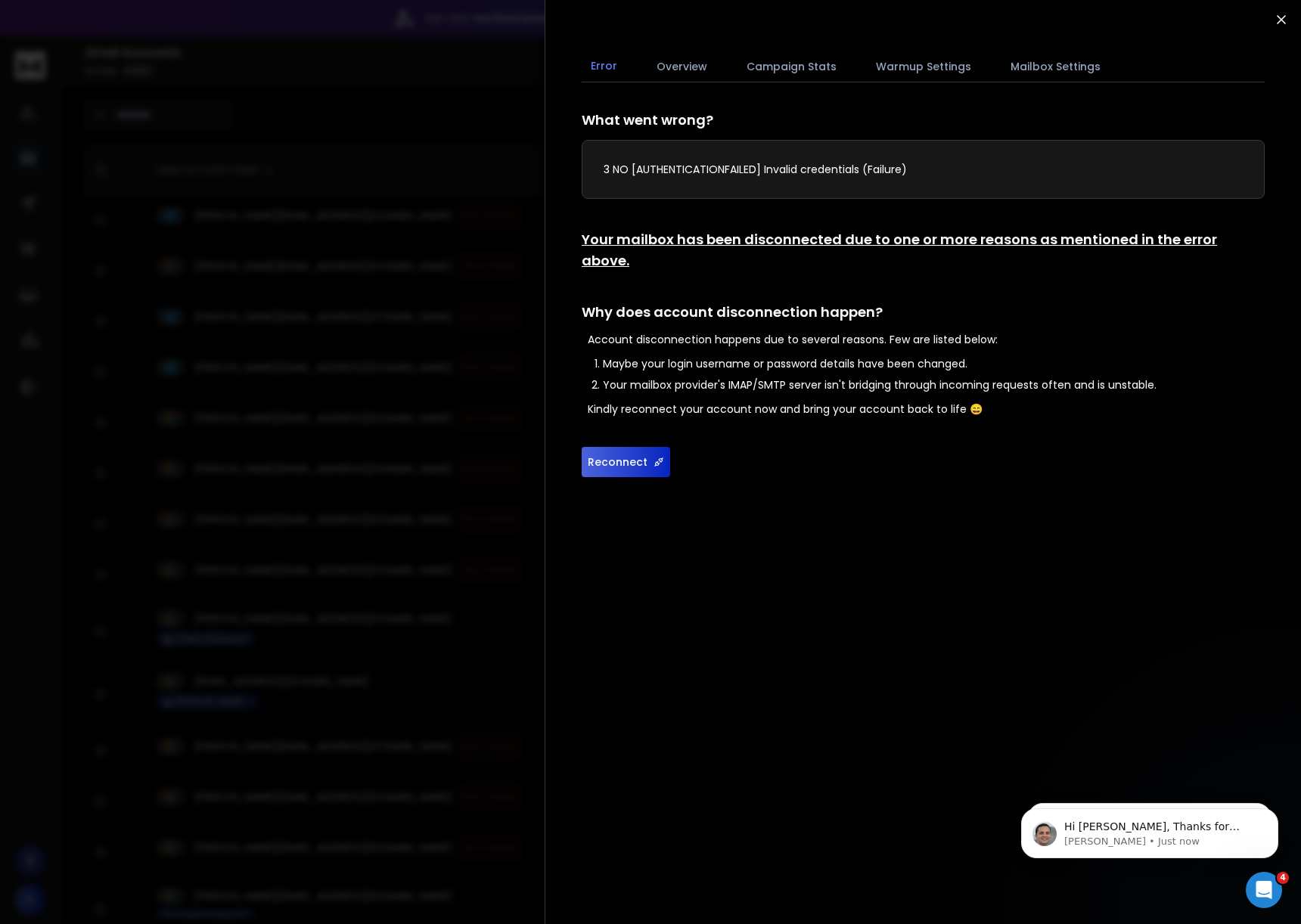
click at [1274, 13] on icon "button" at bounding box center [1281, 19] width 15 height 15
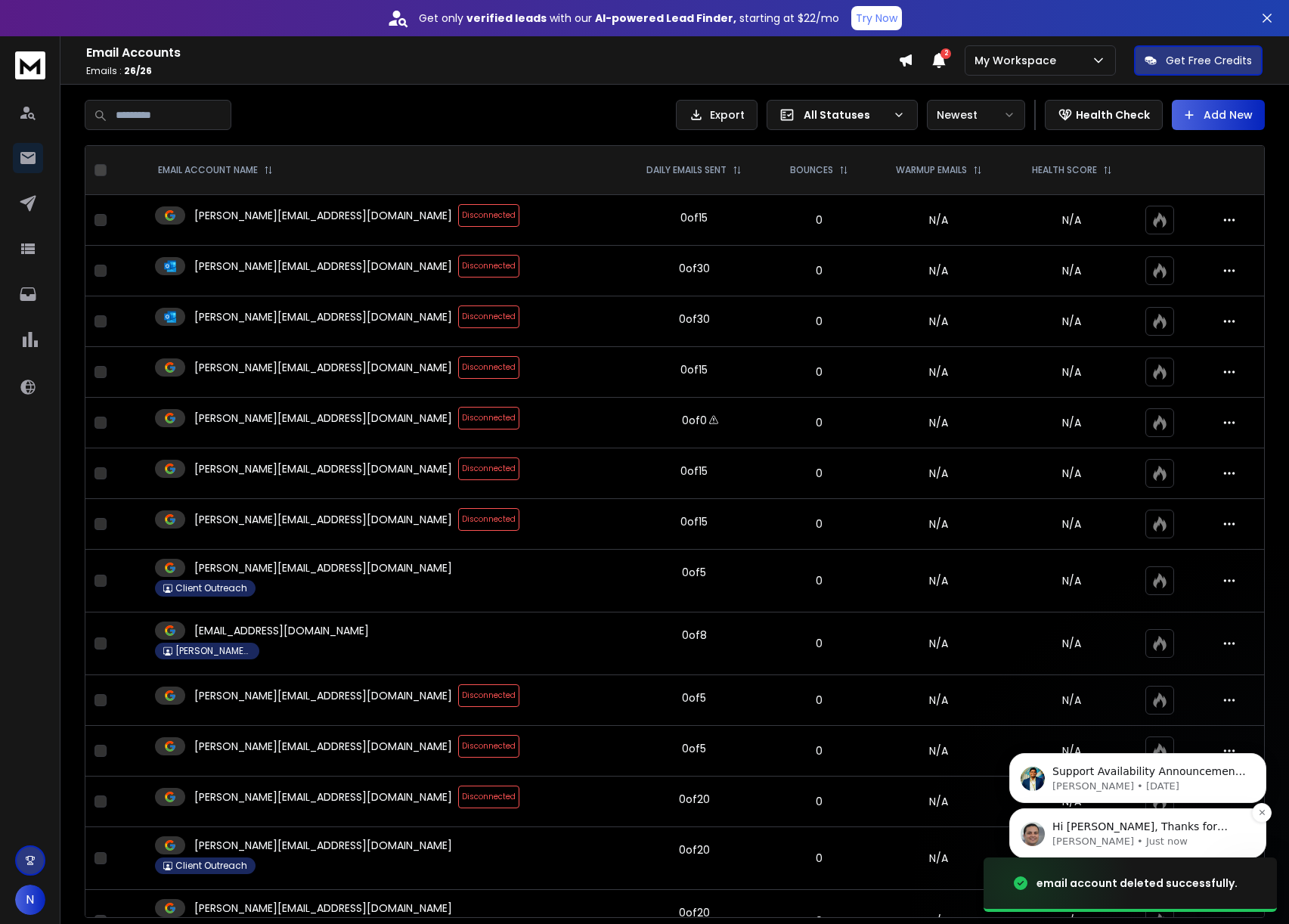
click at [1143, 828] on p "Hi Nic, Thanks for reaching out, I’m afraid that’s not possible, we can only pr…" at bounding box center [1149, 827] width 195 height 15
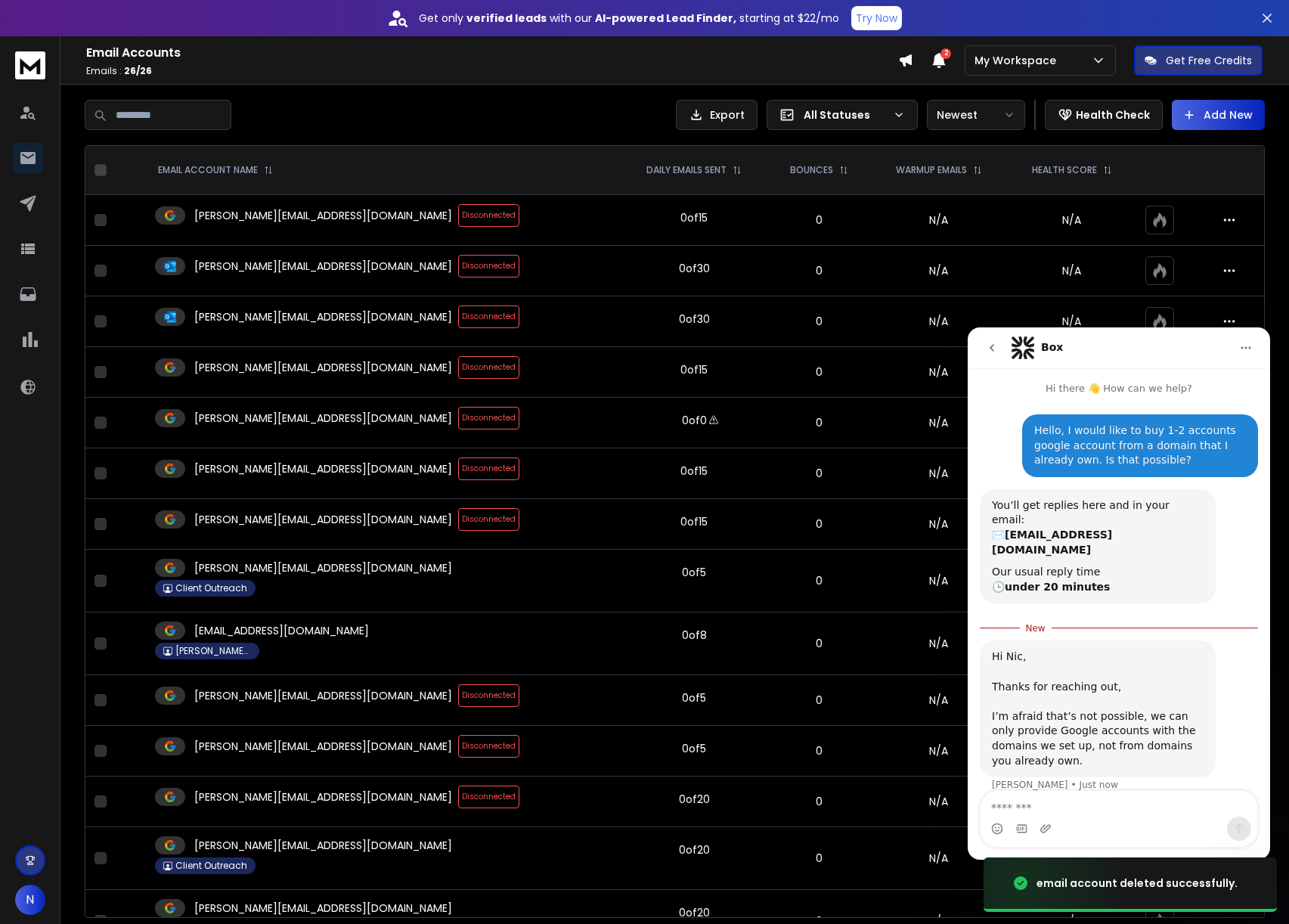
scroll to position [2, 0]
click at [1137, 816] on div "Intercom messenger" at bounding box center [1118, 828] width 277 height 24
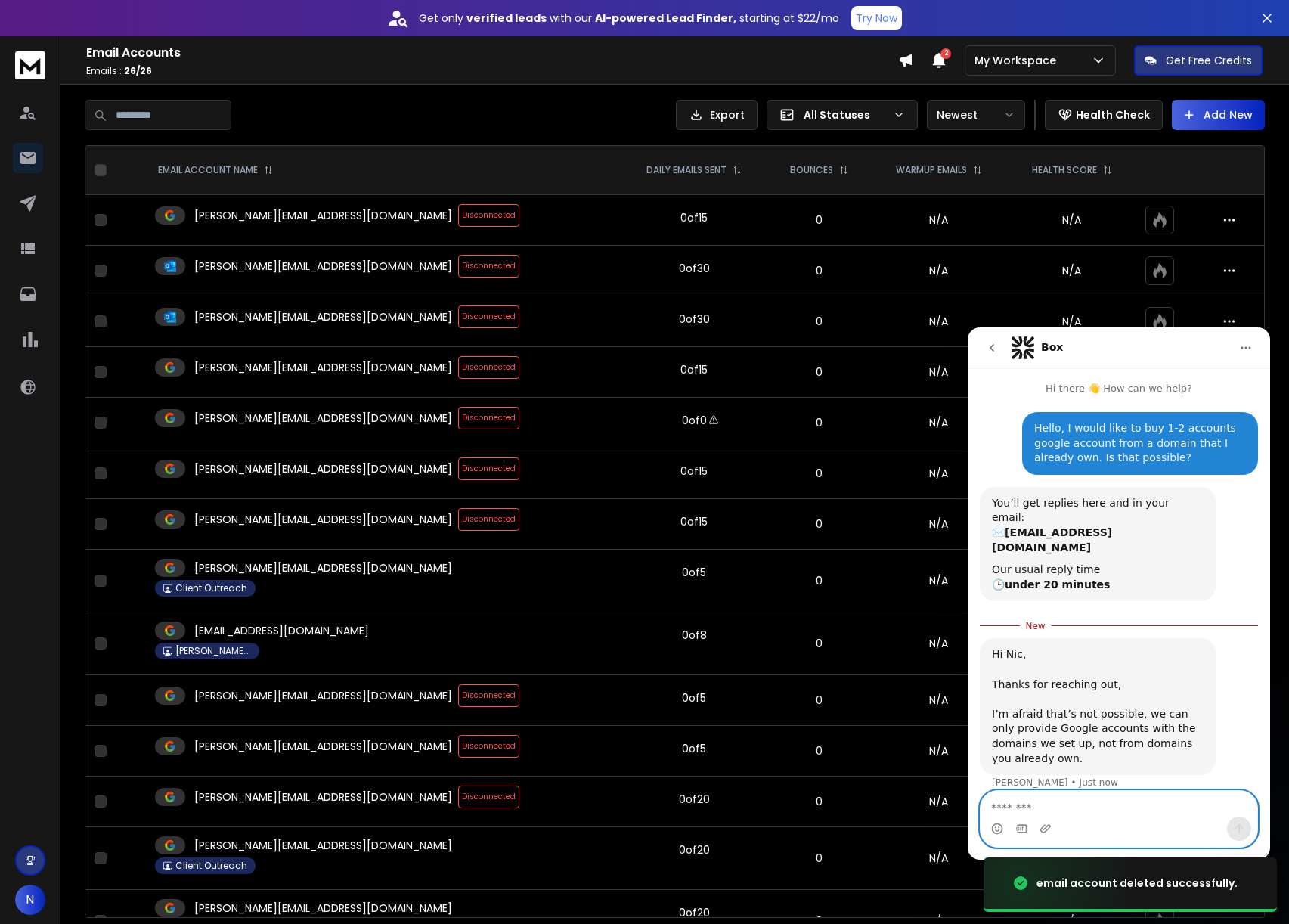
click at [1134, 812] on textarea "Message…" at bounding box center [1118, 804] width 277 height 26
type textarea "**********"
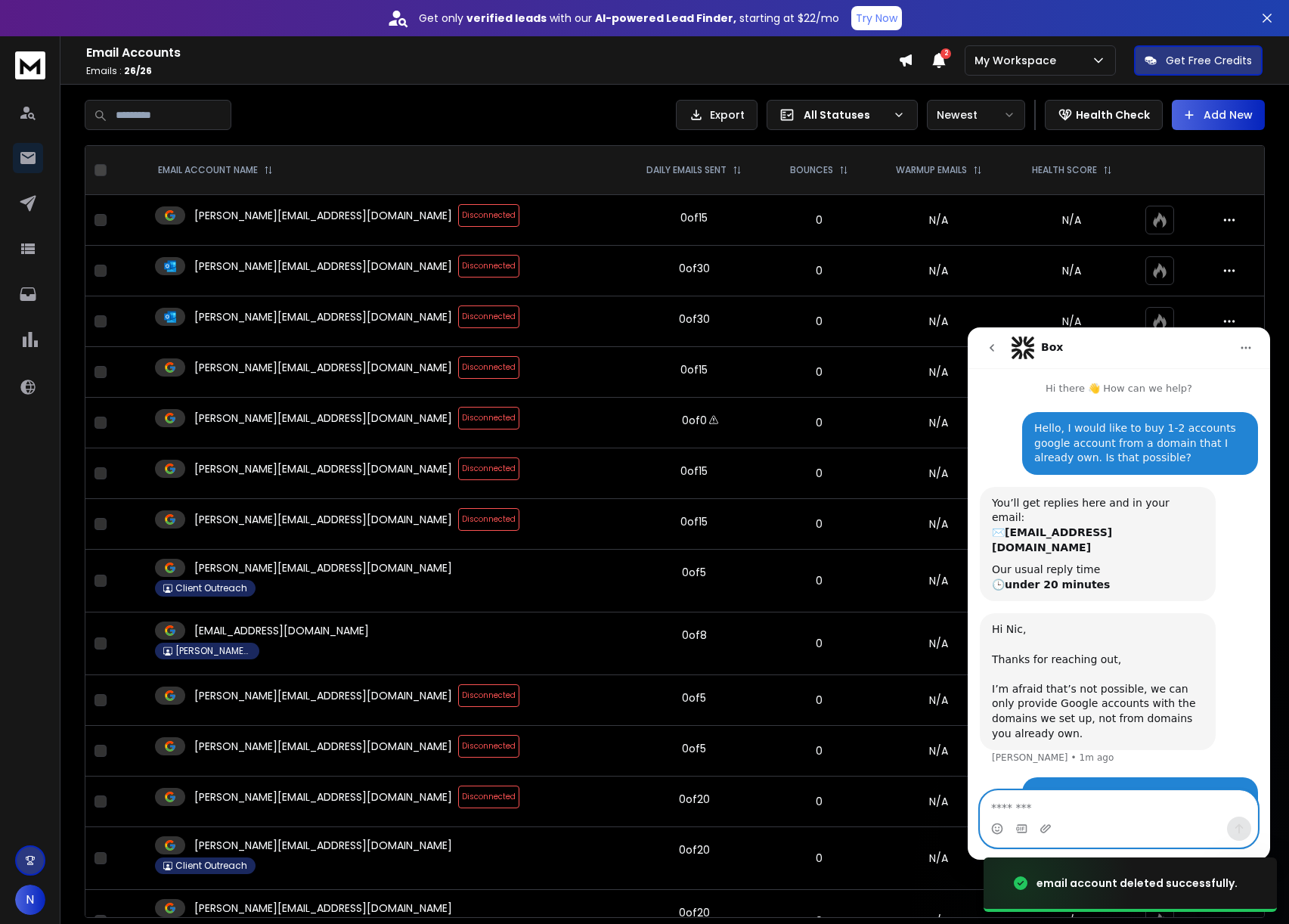
scroll to position [23, 0]
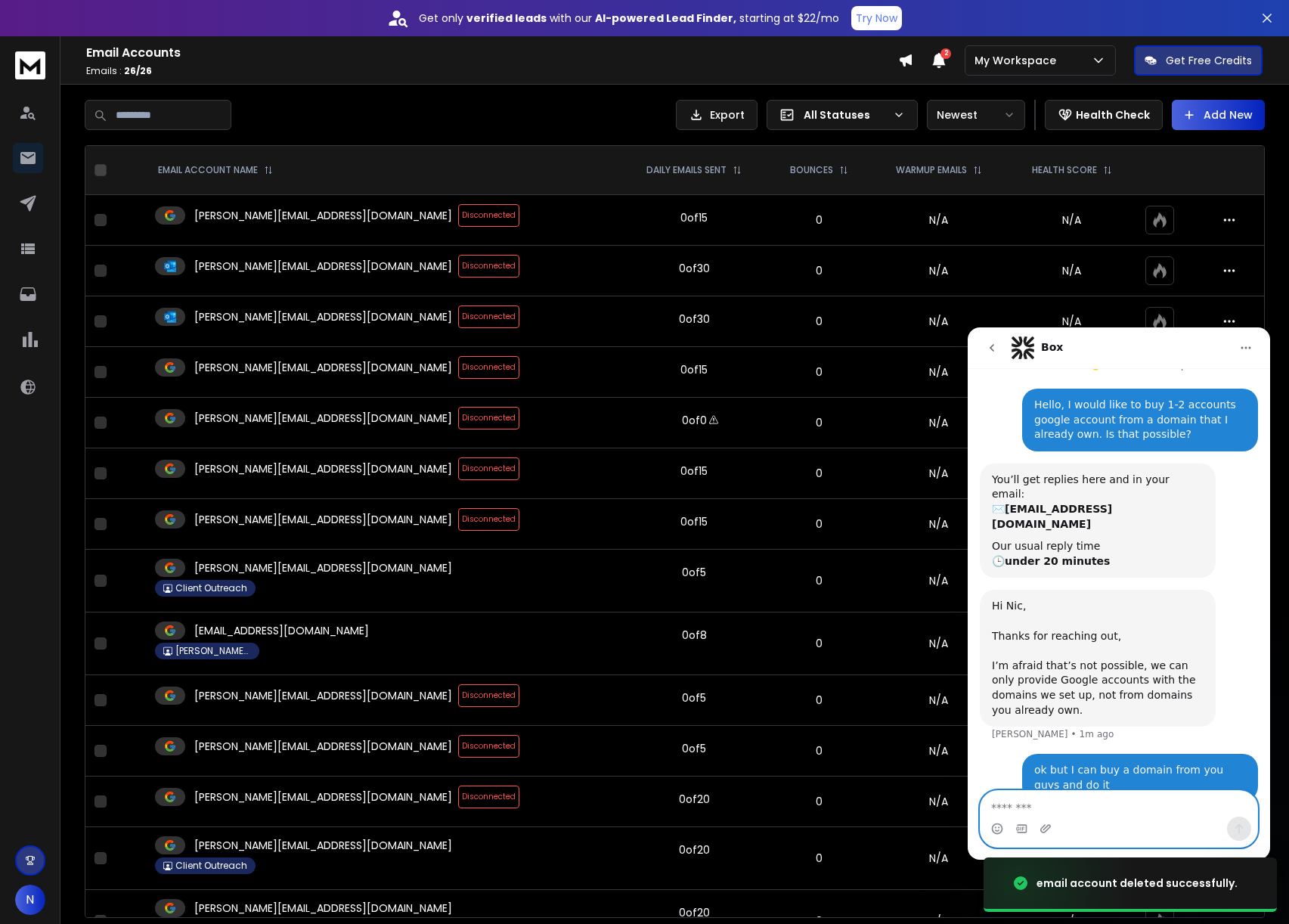
type textarea "*"
click at [682, 639] on div "0 of 8" at bounding box center [694, 635] width 25 height 15
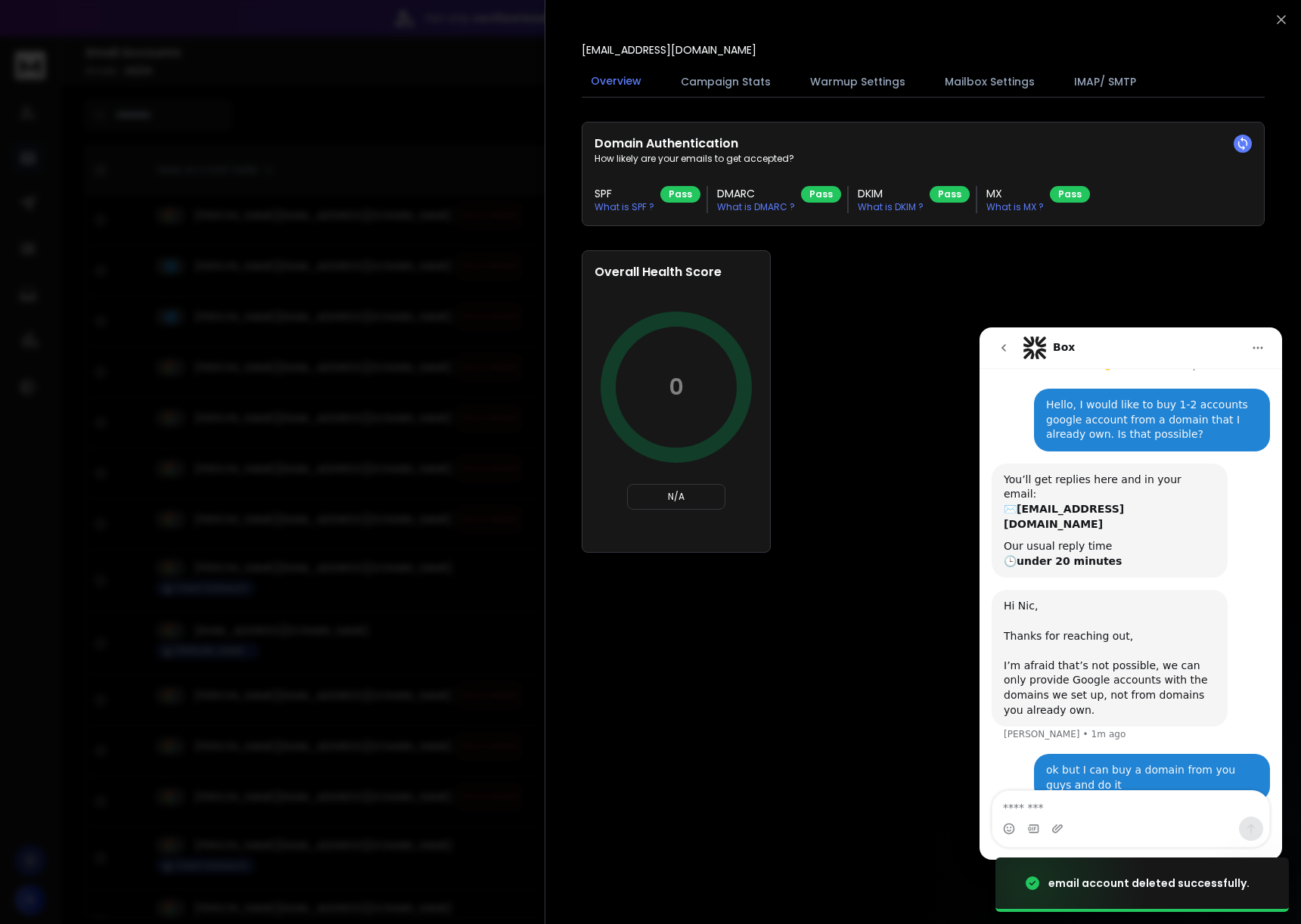
click at [574, 681] on div "Multi Select Table Sheet delphineprea.musique@gmail.com Overview Campaign Stats…" at bounding box center [923, 462] width 756 height 924
click at [1280, 18] on icon "button" at bounding box center [1281, 19] width 15 height 15
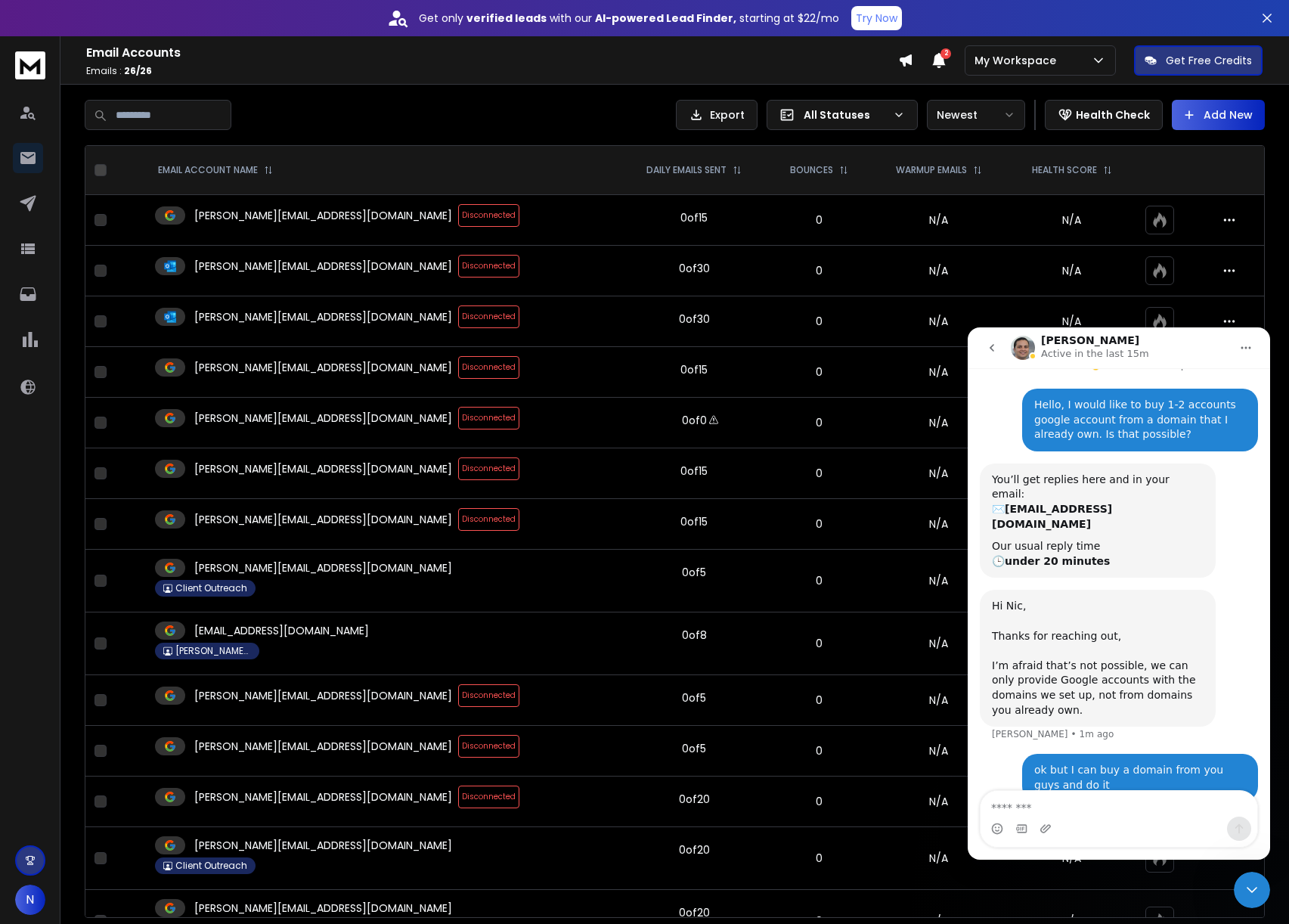
click at [1252, 885] on icon "Close Intercom Messenger" at bounding box center [1252, 890] width 18 height 18
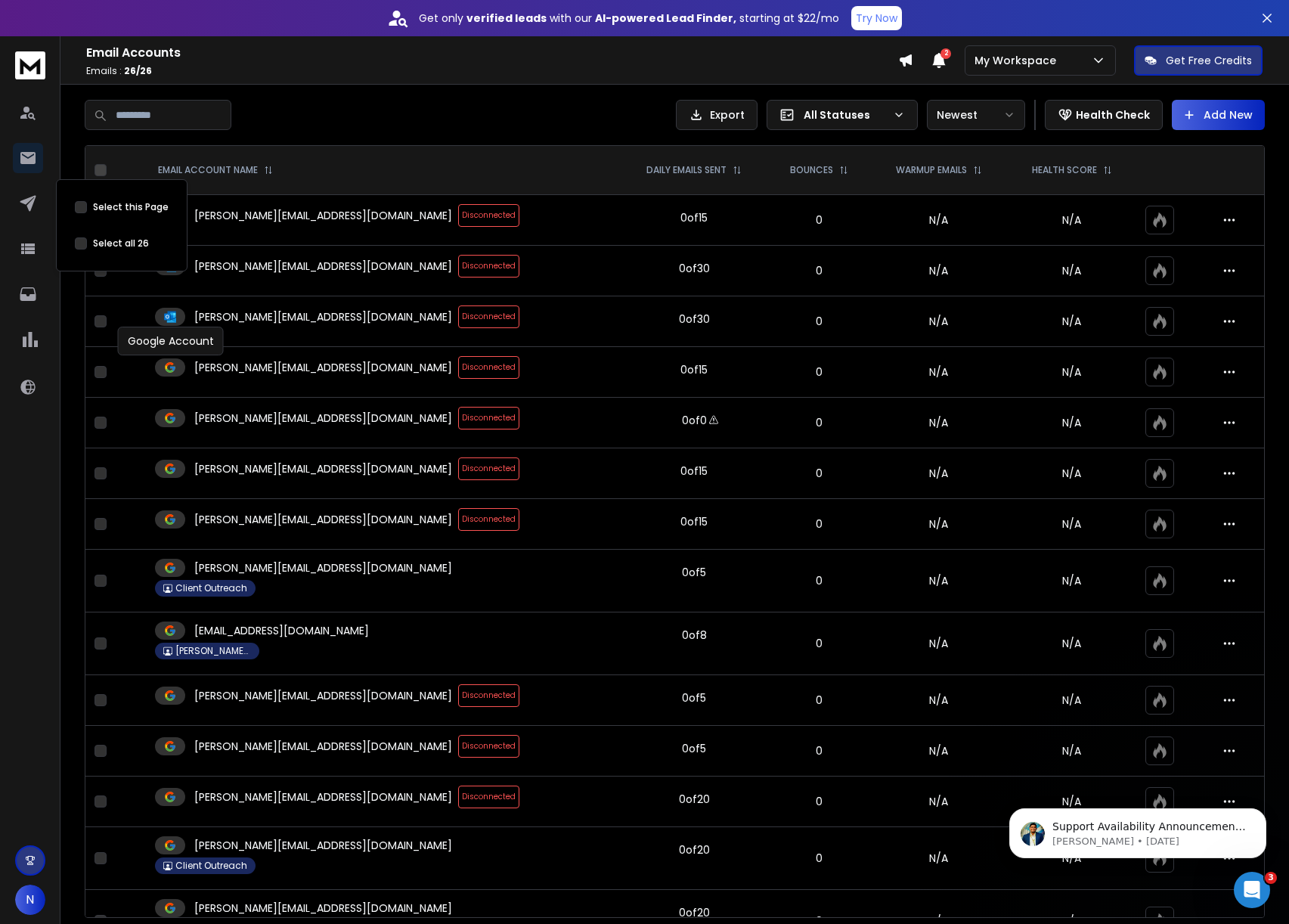
scroll to position [0, 0]
drag, startPoint x: 104, startPoint y: 217, endPoint x: 104, endPoint y: 237, distance: 20.0
click at [104, 216] on button "button" at bounding box center [100, 219] width 12 height 12
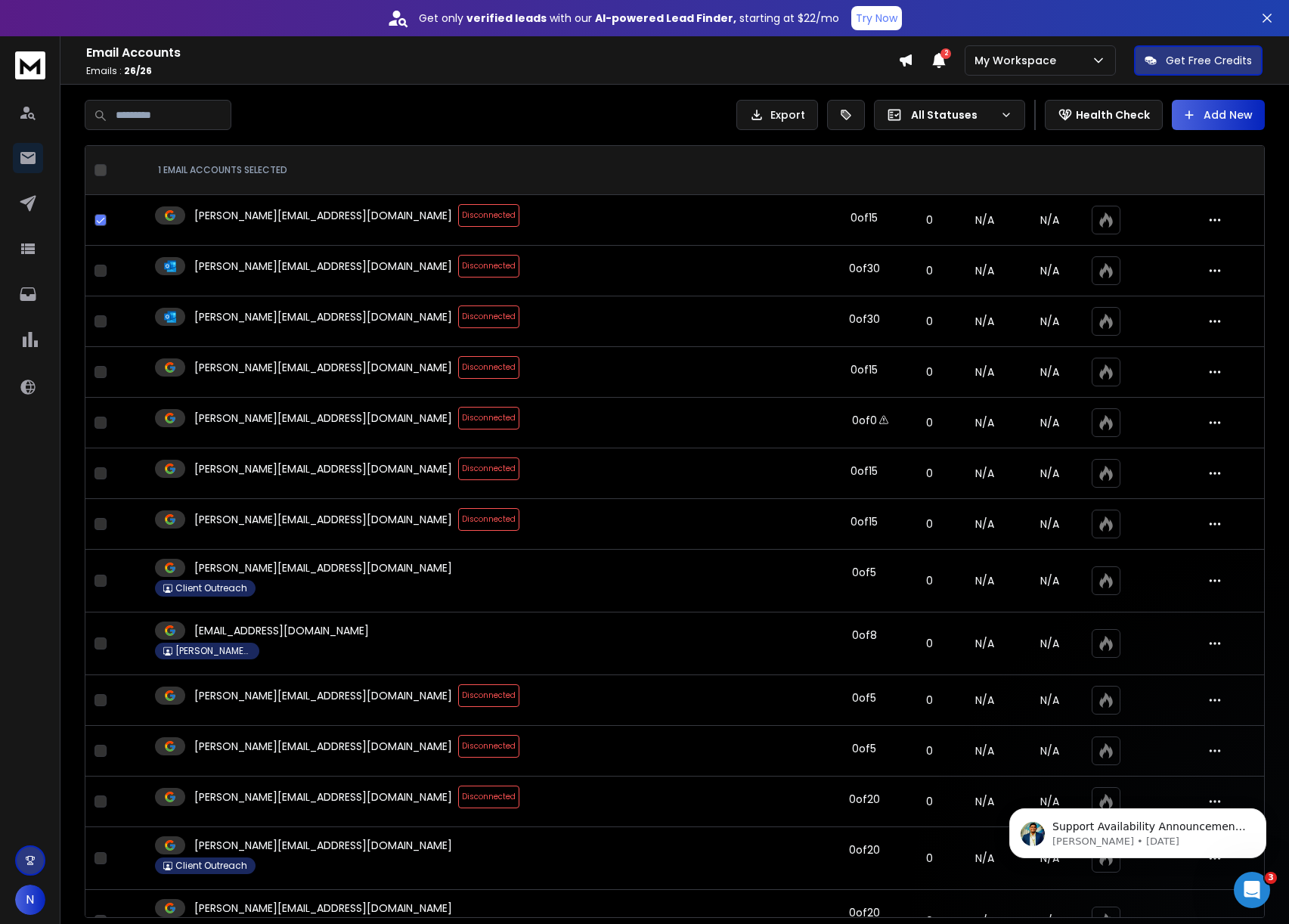
type button "on"
click at [100, 580] on button "button" at bounding box center [100, 580] width 12 height 12
click at [95, 639] on button "button" at bounding box center [100, 643] width 12 height 12
type button "on"
click at [822, 122] on div "All Statuses" at bounding box center [789, 115] width 151 height 30
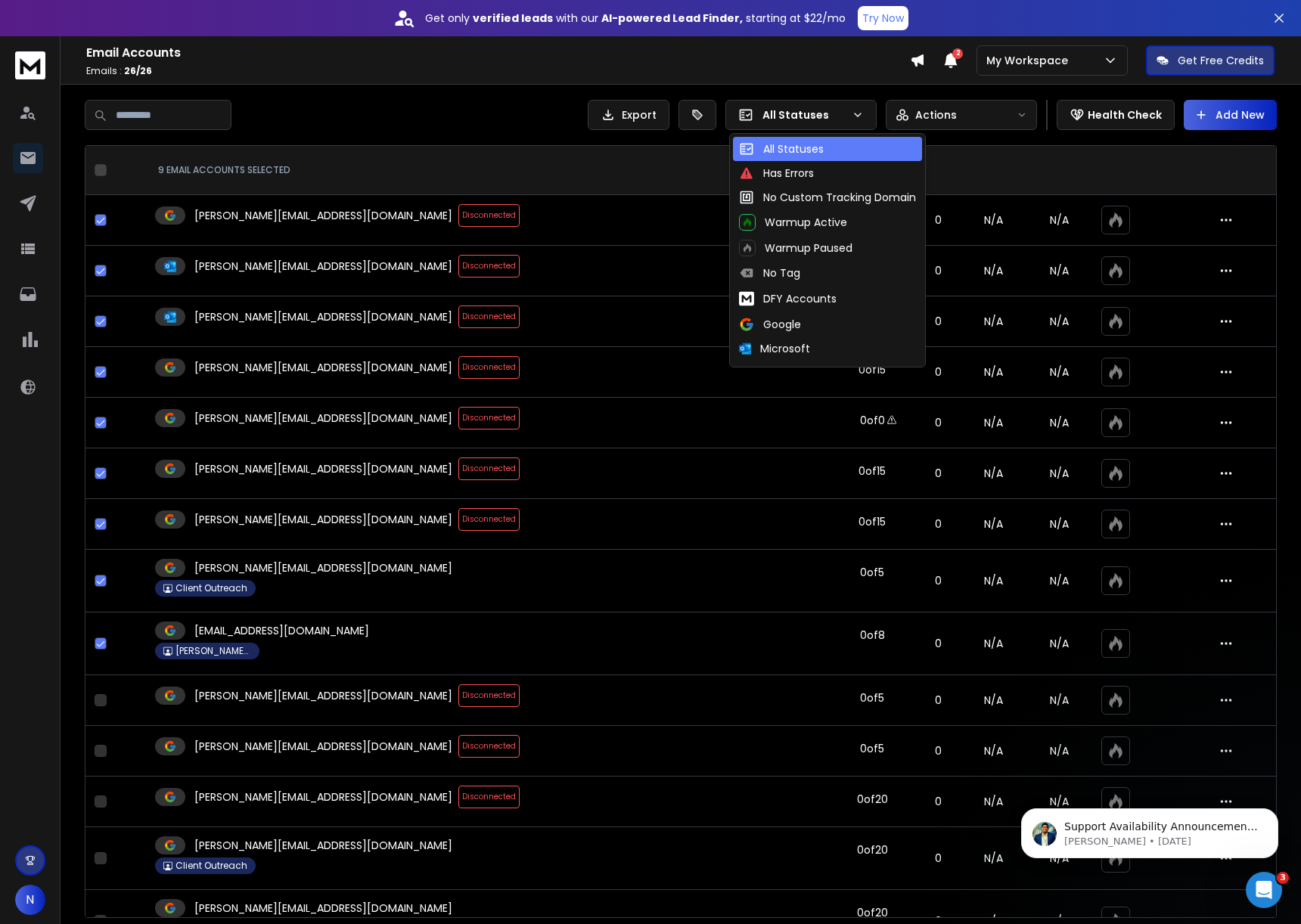
click at [824, 121] on p "All Statuses" at bounding box center [804, 115] width 83 height 15
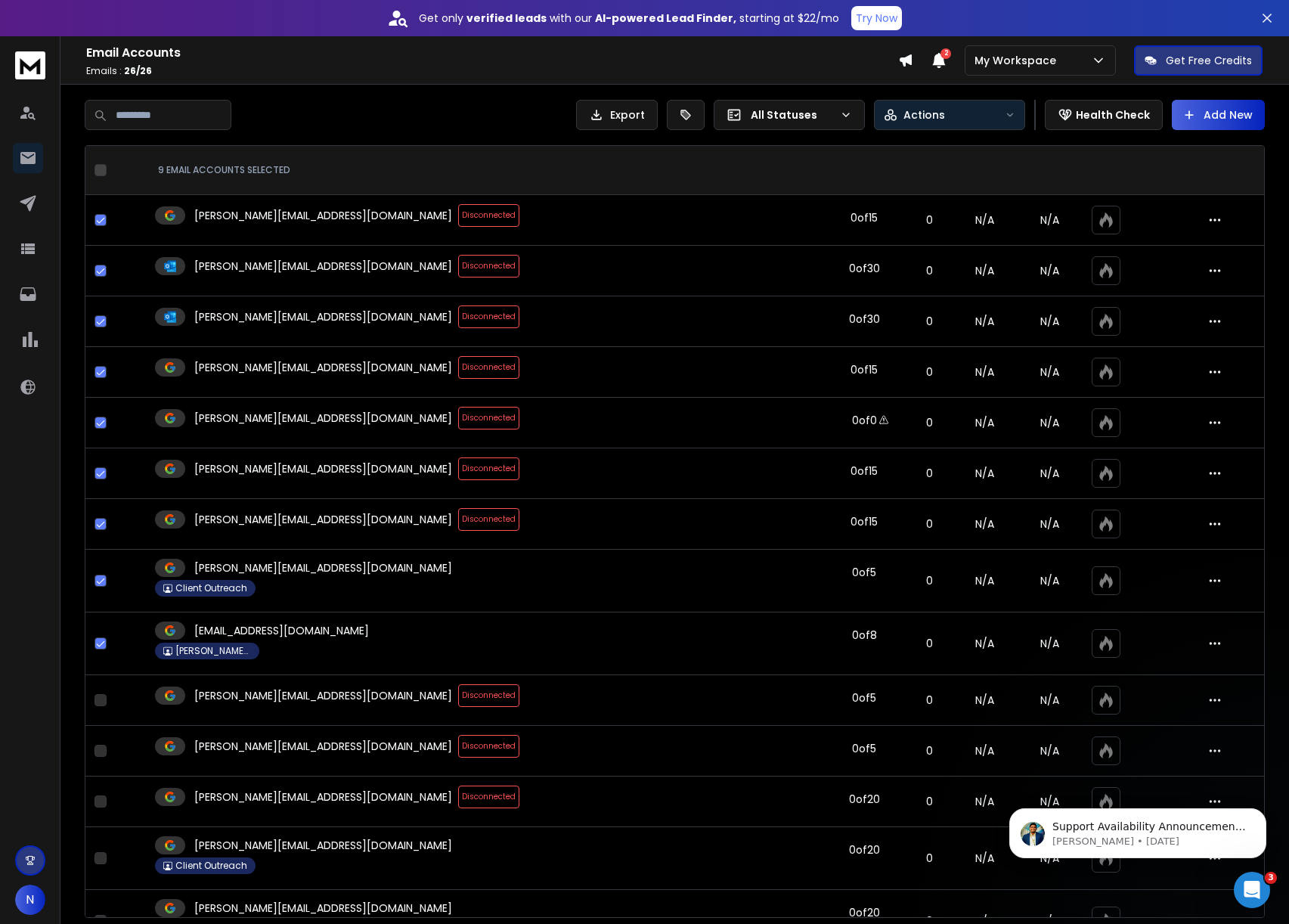
click at [996, 120] on div "Actions" at bounding box center [941, 115] width 115 height 15
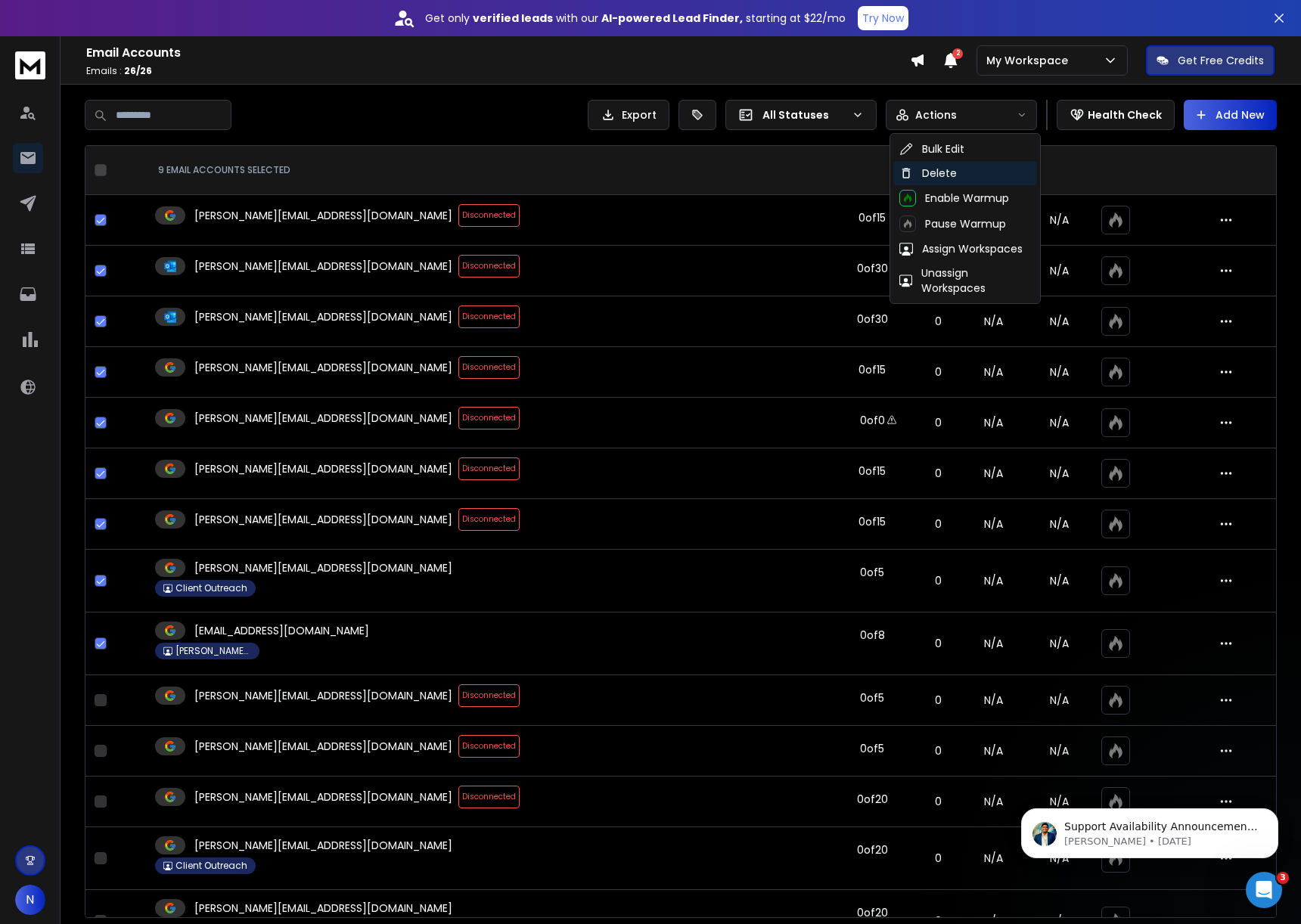
click at [964, 171] on div "Delete" at bounding box center [965, 173] width 144 height 24
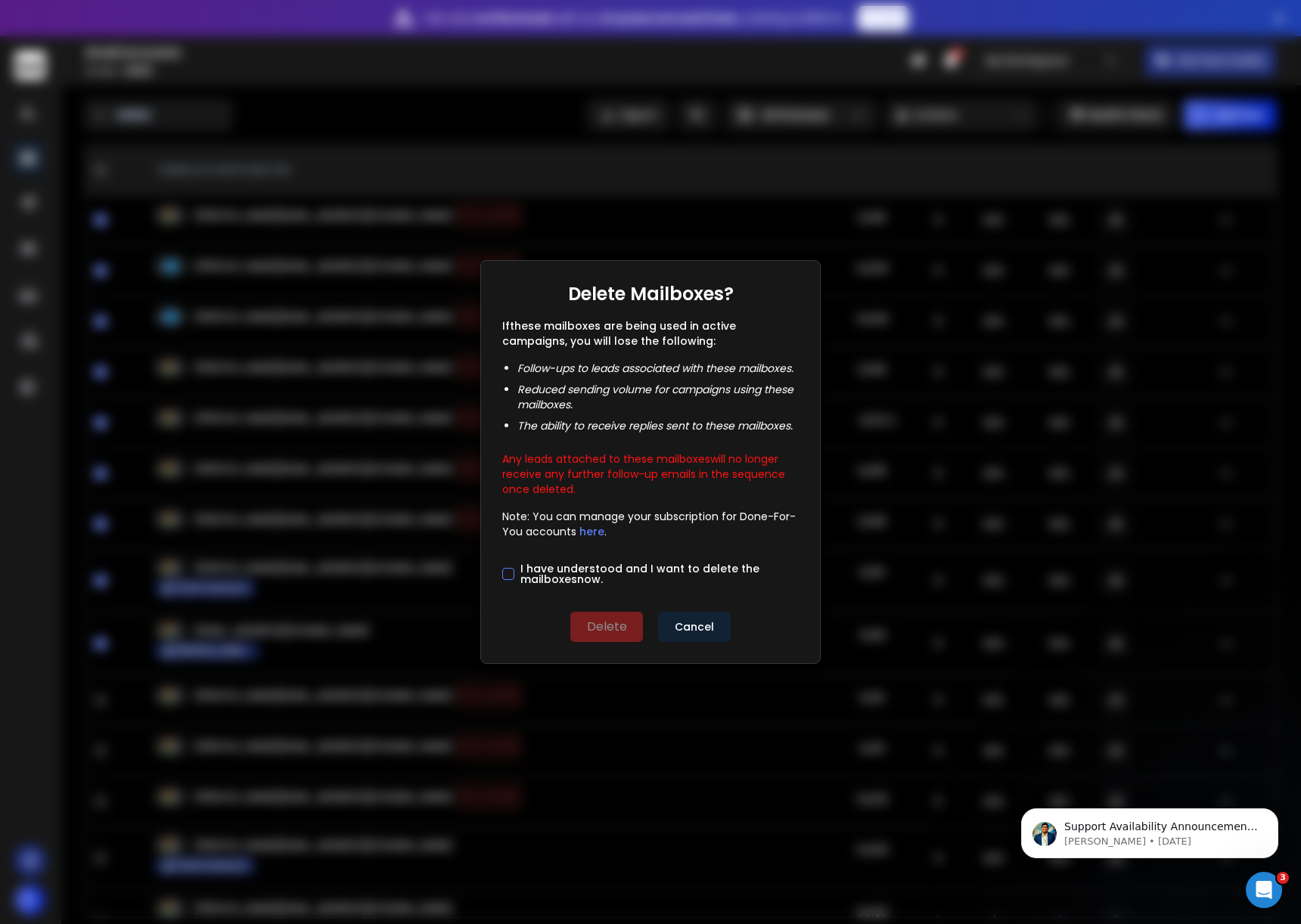
click at [506, 569] on button "I have understood and I want to delete the mailbox es now." at bounding box center [508, 573] width 12 height 12
click at [619, 630] on button "Delete" at bounding box center [606, 627] width 73 height 30
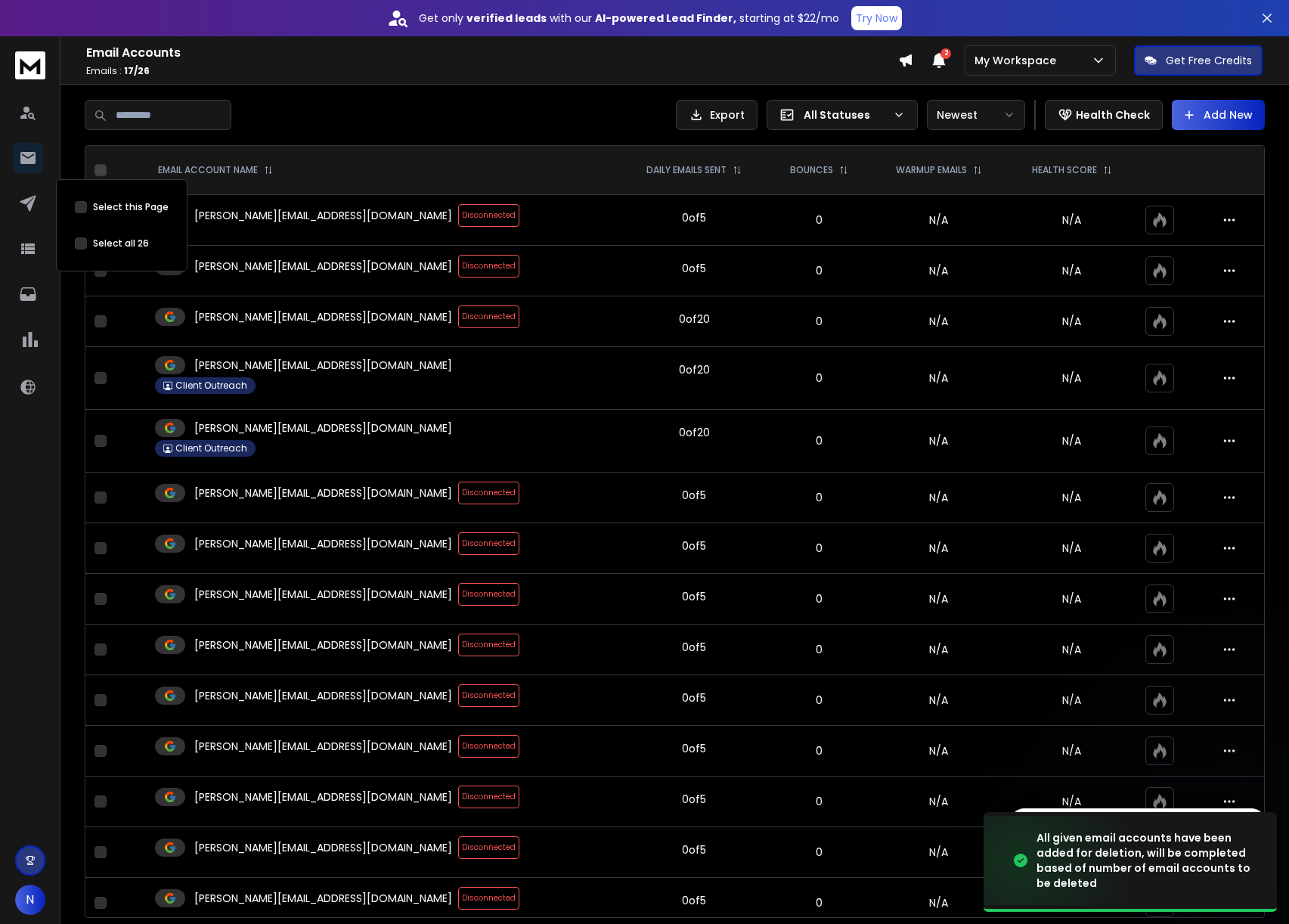
click at [101, 168] on button "Select this Page" at bounding box center [100, 170] width 12 height 12
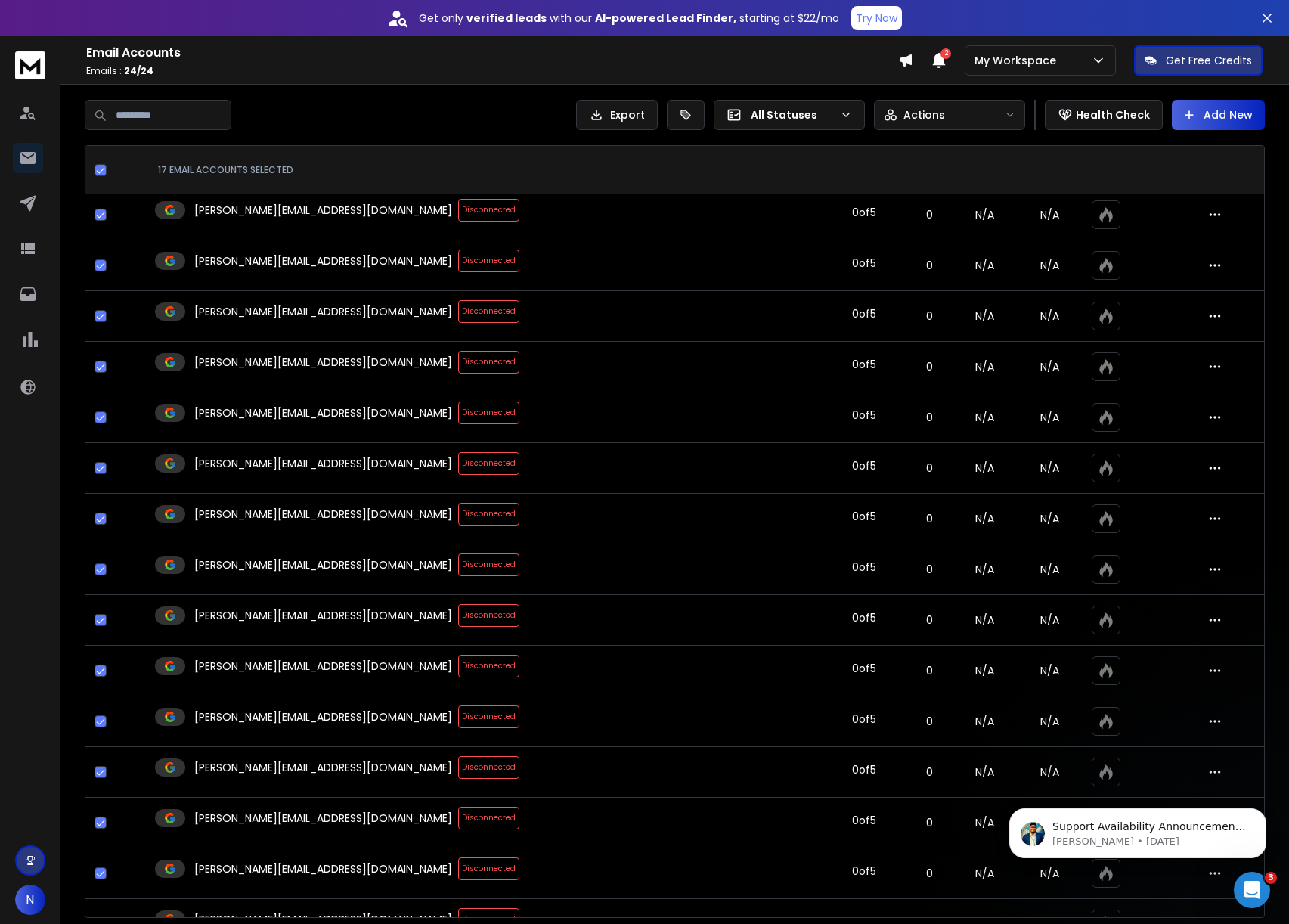
scroll to position [529, 0]
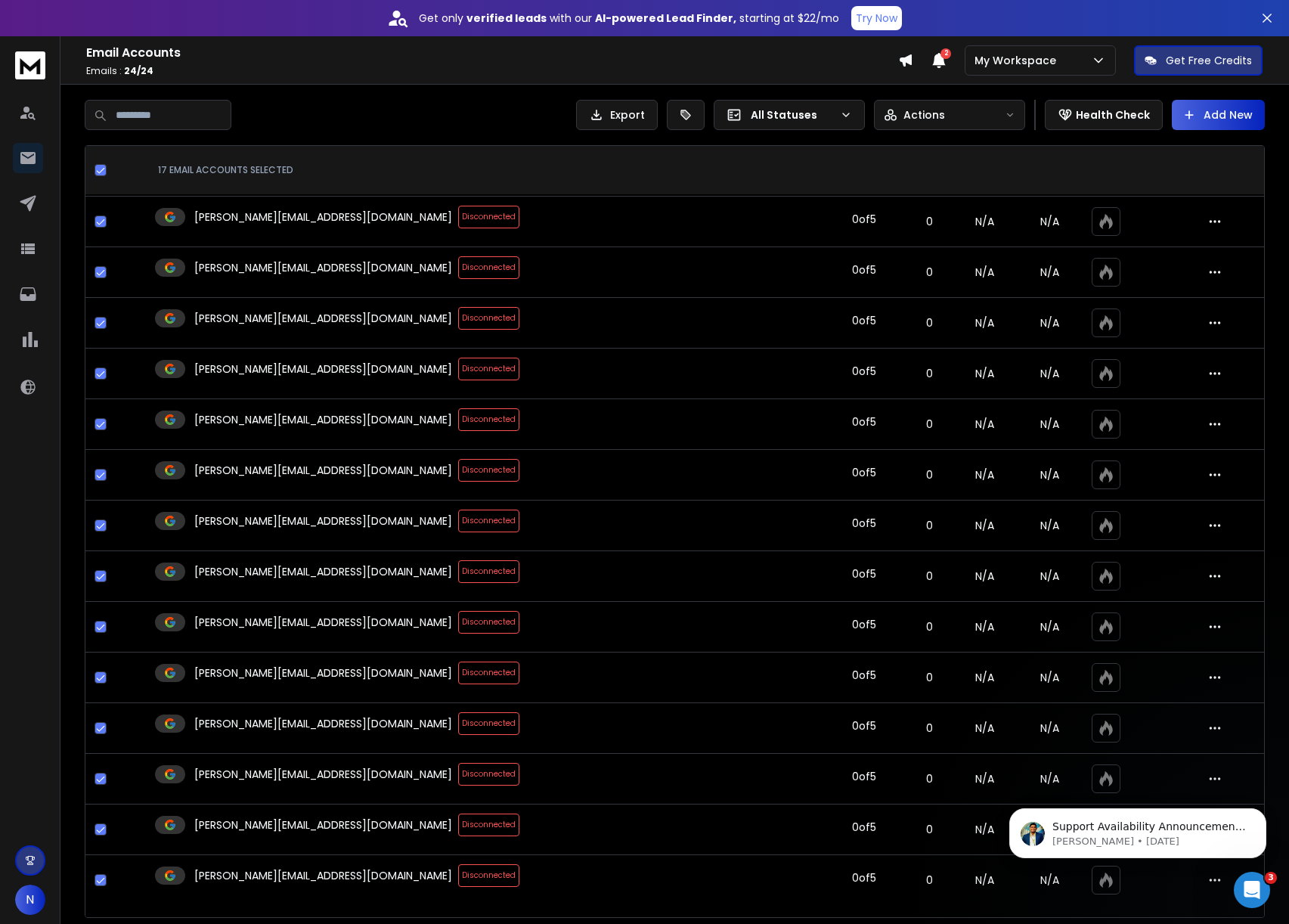
click at [804, 112] on p "All Statuses" at bounding box center [792, 115] width 83 height 15
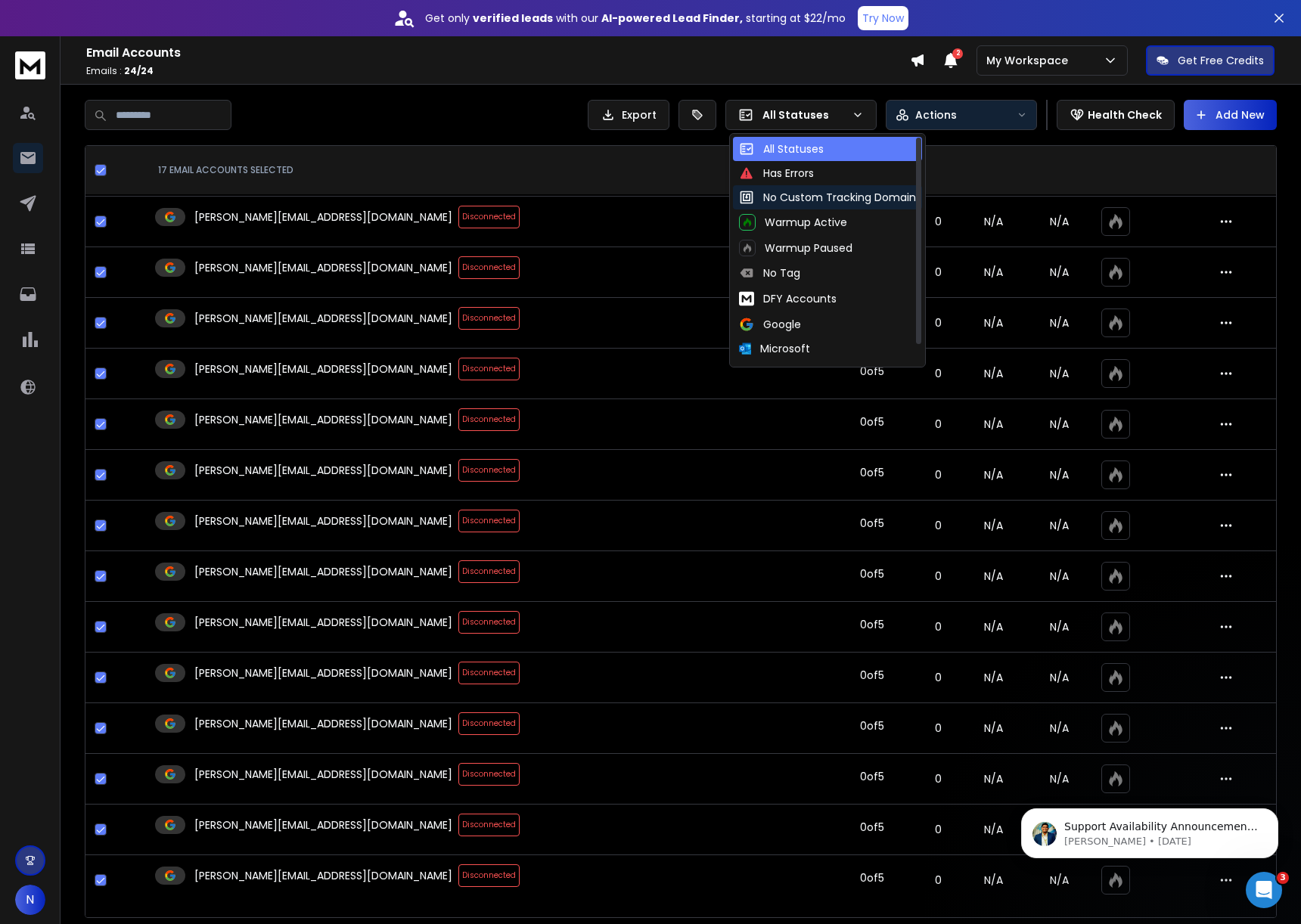
click at [967, 117] on div "Actions" at bounding box center [953, 115] width 115 height 15
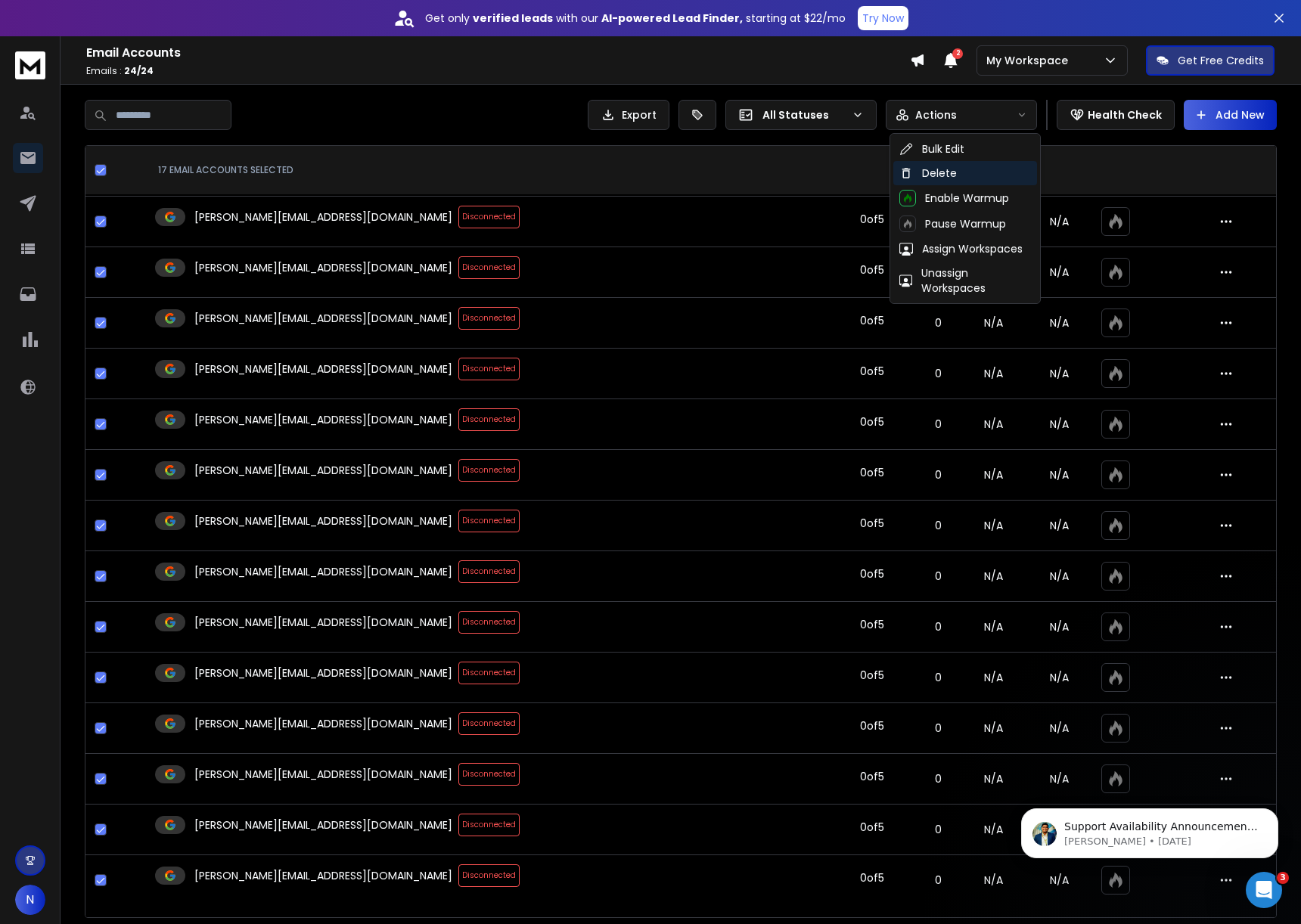
click at [964, 168] on div "Delete" at bounding box center [965, 173] width 144 height 24
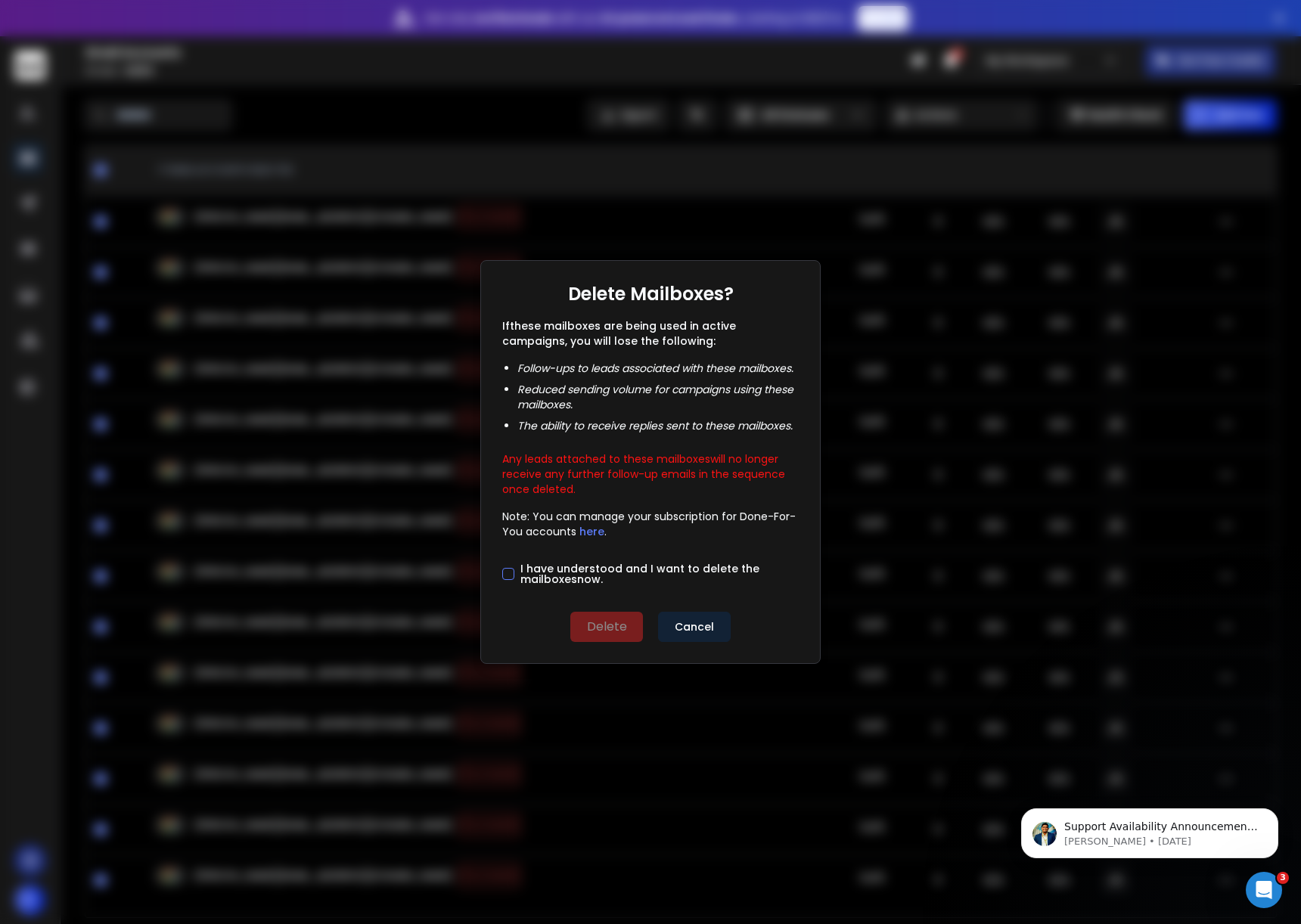
click at [508, 568] on button "I have understood and I want to delete the mailbox es now." at bounding box center [508, 573] width 12 height 12
click at [604, 623] on button "Delete" at bounding box center [606, 627] width 73 height 30
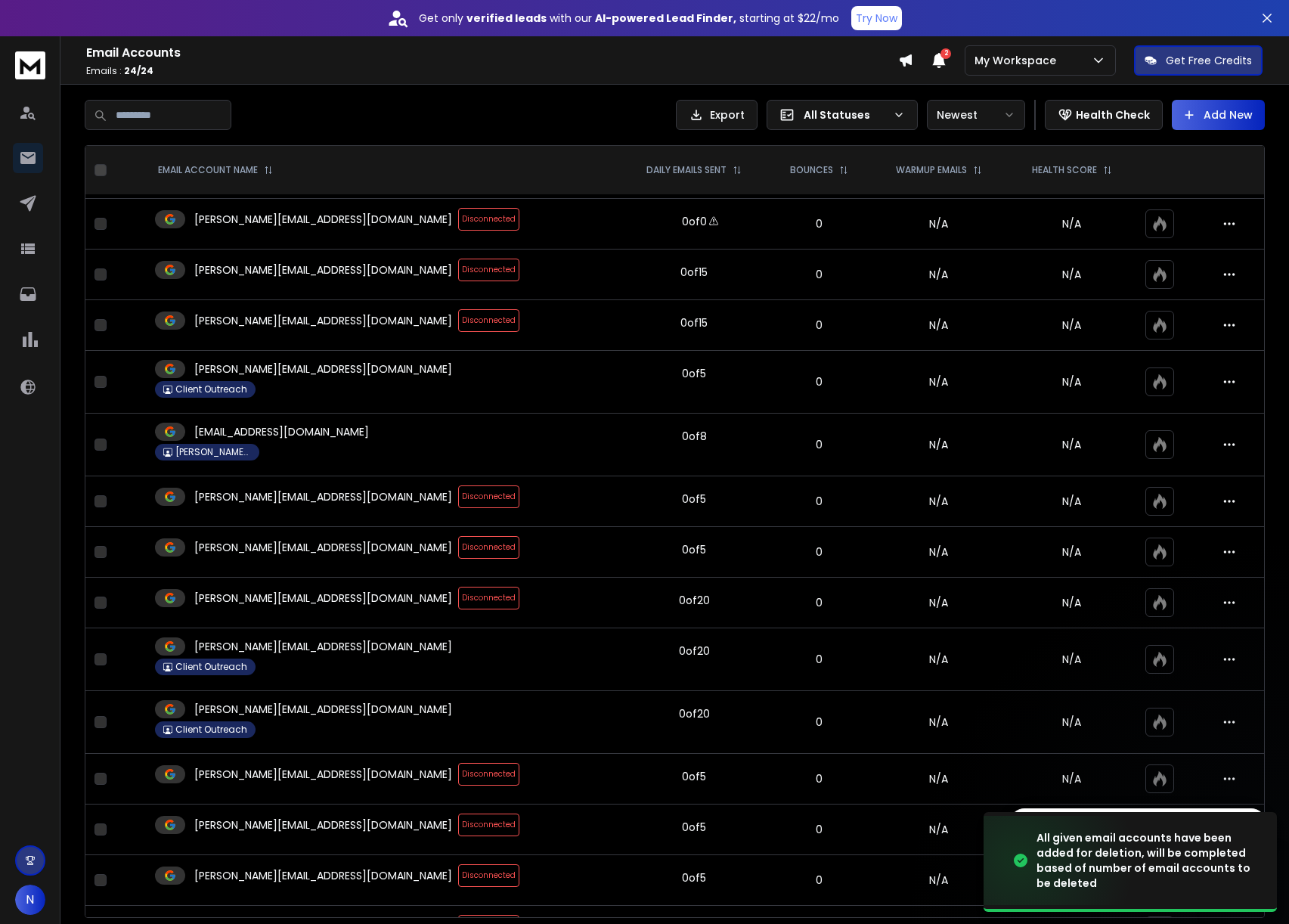
scroll to position [0, 0]
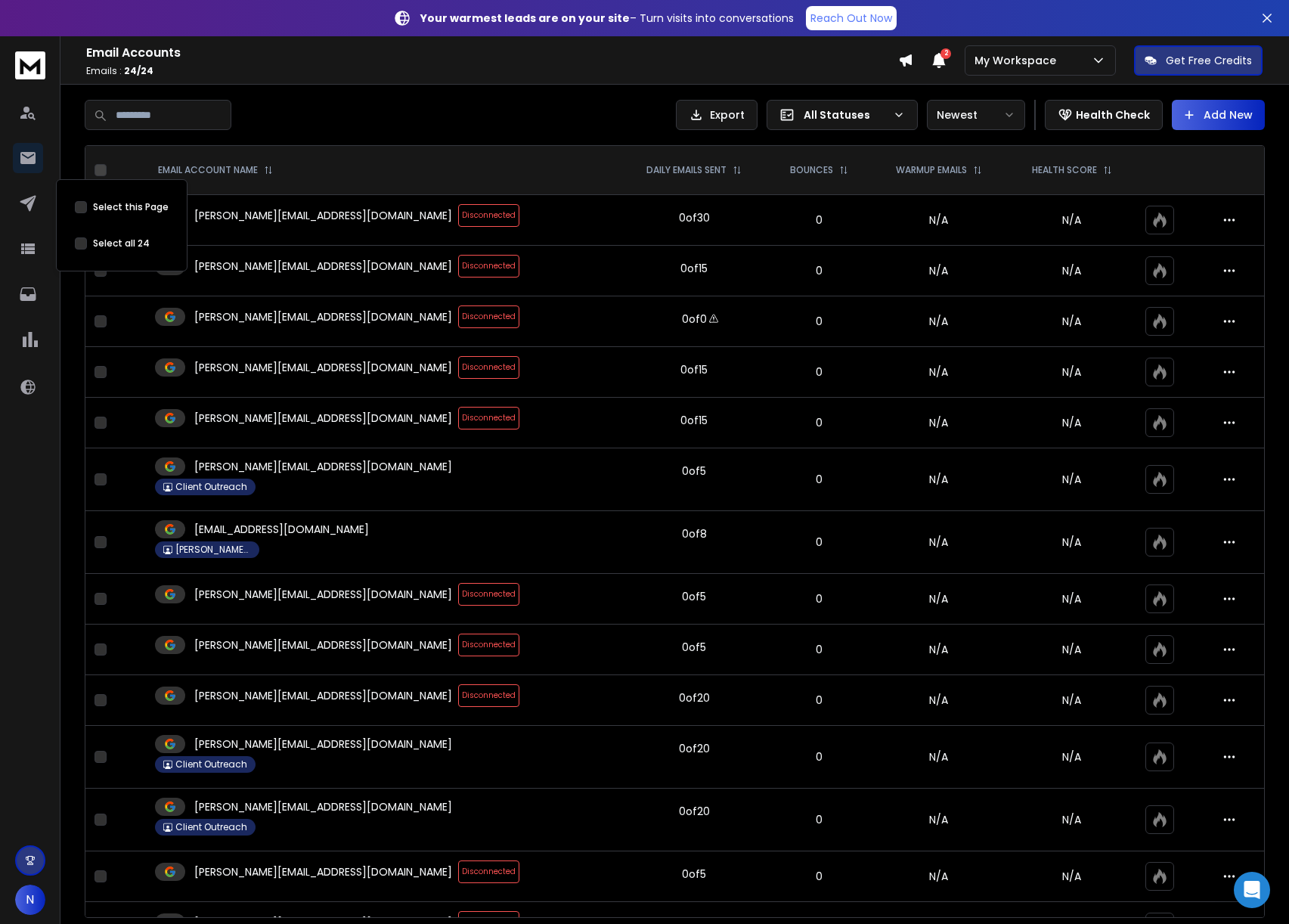
click at [104, 171] on button "Select this Page" at bounding box center [100, 170] width 12 height 12
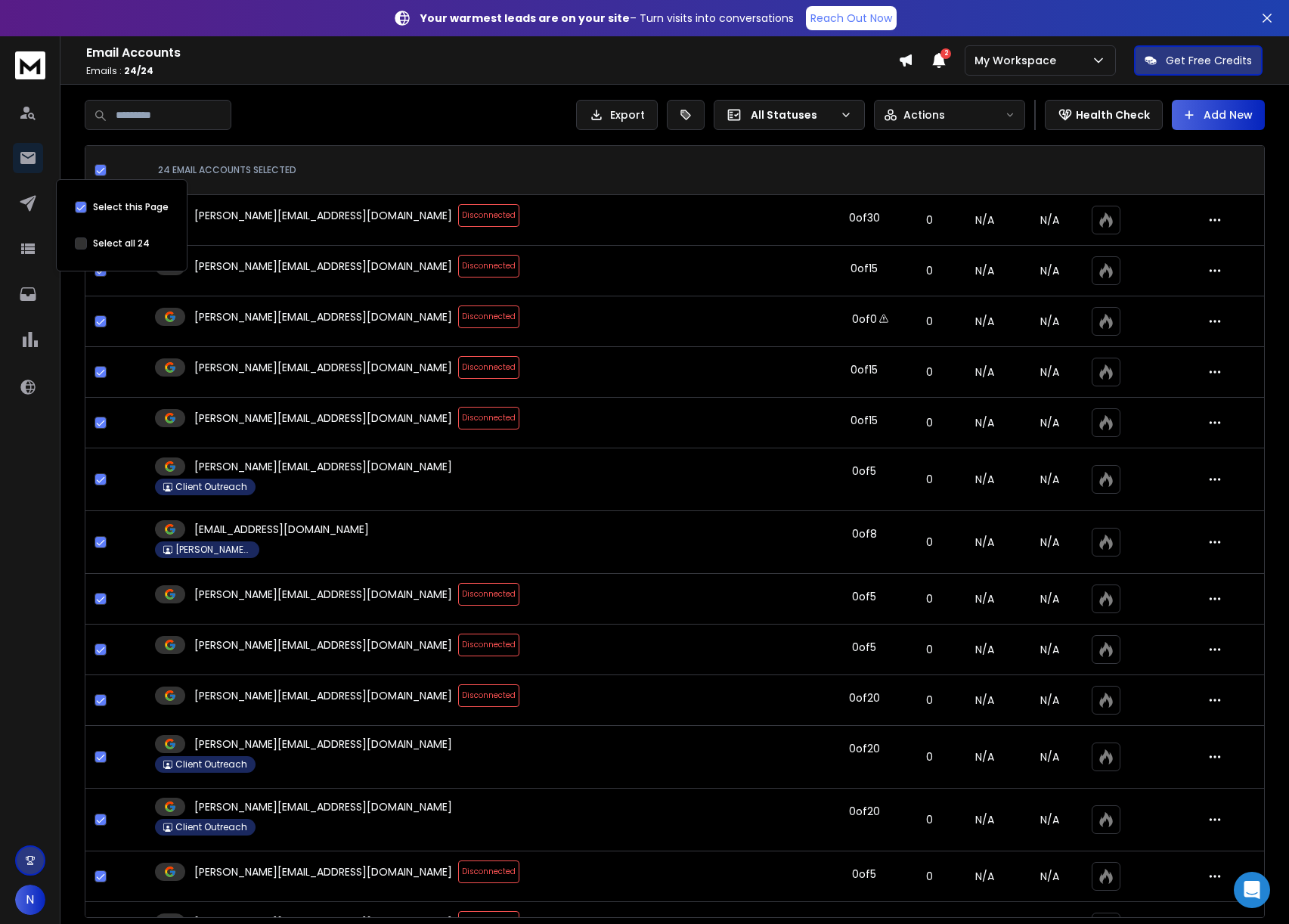
click at [84, 246] on button "Select this Page" at bounding box center [81, 243] width 12 height 12
click at [965, 118] on div "Actions" at bounding box center [941, 115] width 115 height 15
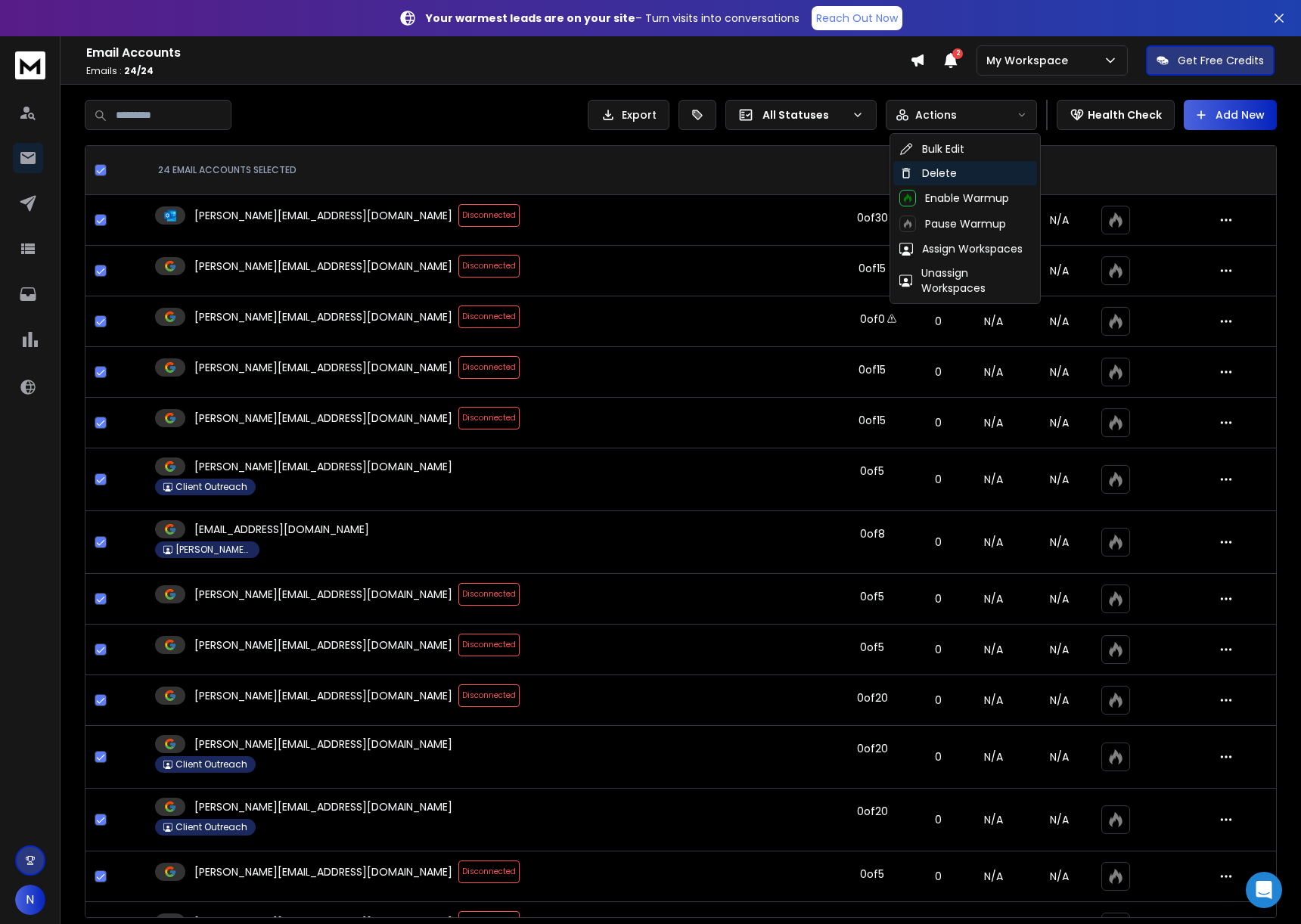
click at [964, 163] on div "Delete" at bounding box center [965, 173] width 144 height 24
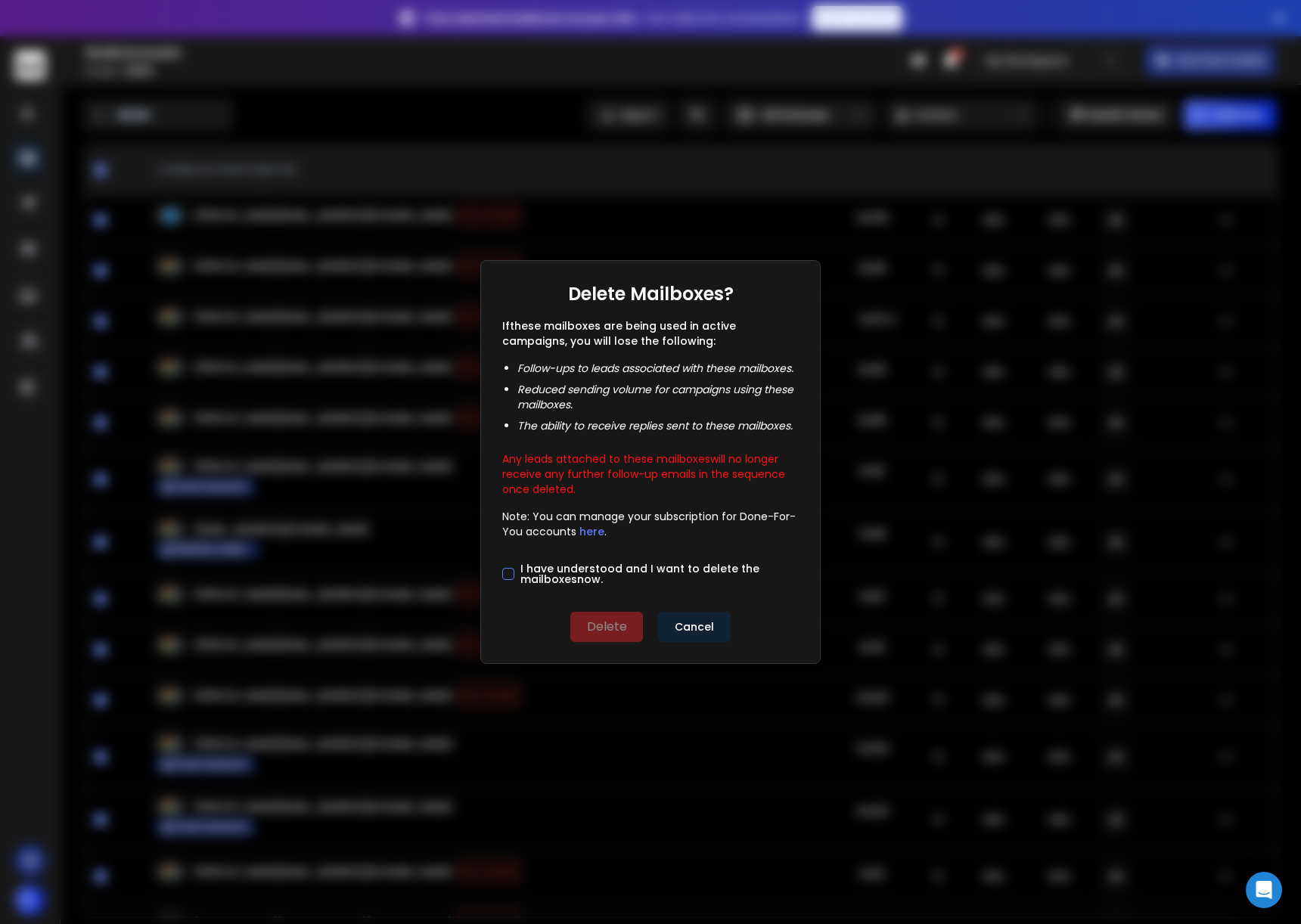
click at [500, 583] on div "Delete Mailboxes? If these mailboxes are being used in active campaigns, you wi…" at bounding box center [650, 462] width 341 height 403
click at [507, 572] on button "I have understood and I want to delete the mailbox es now." at bounding box center [508, 573] width 12 height 12
click at [632, 634] on button "Delete" at bounding box center [606, 627] width 73 height 30
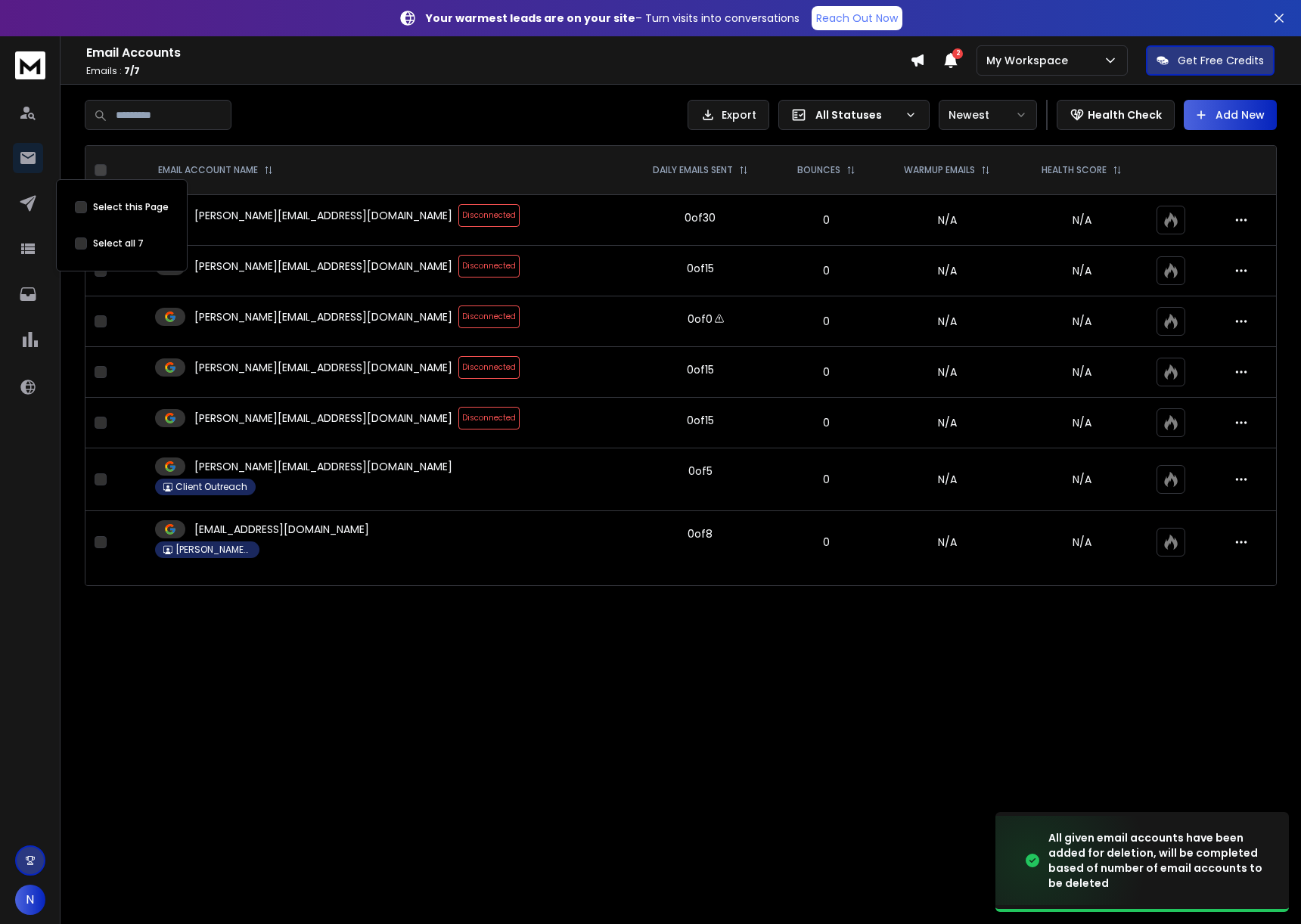
click at [99, 167] on button "Select this Page" at bounding box center [101, 170] width 12 height 12
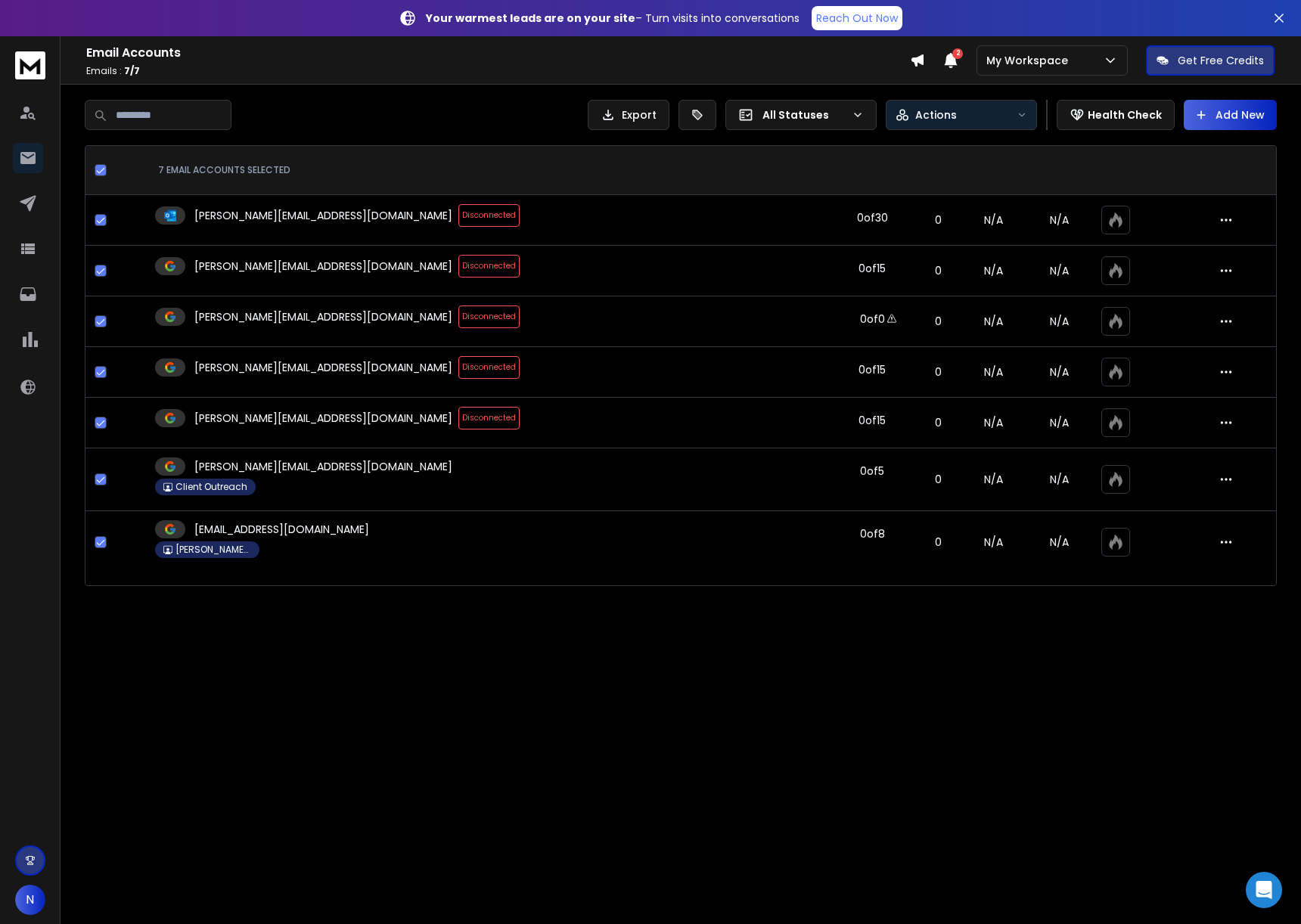
click at [955, 116] on p "Actions" at bounding box center [936, 115] width 41 height 15
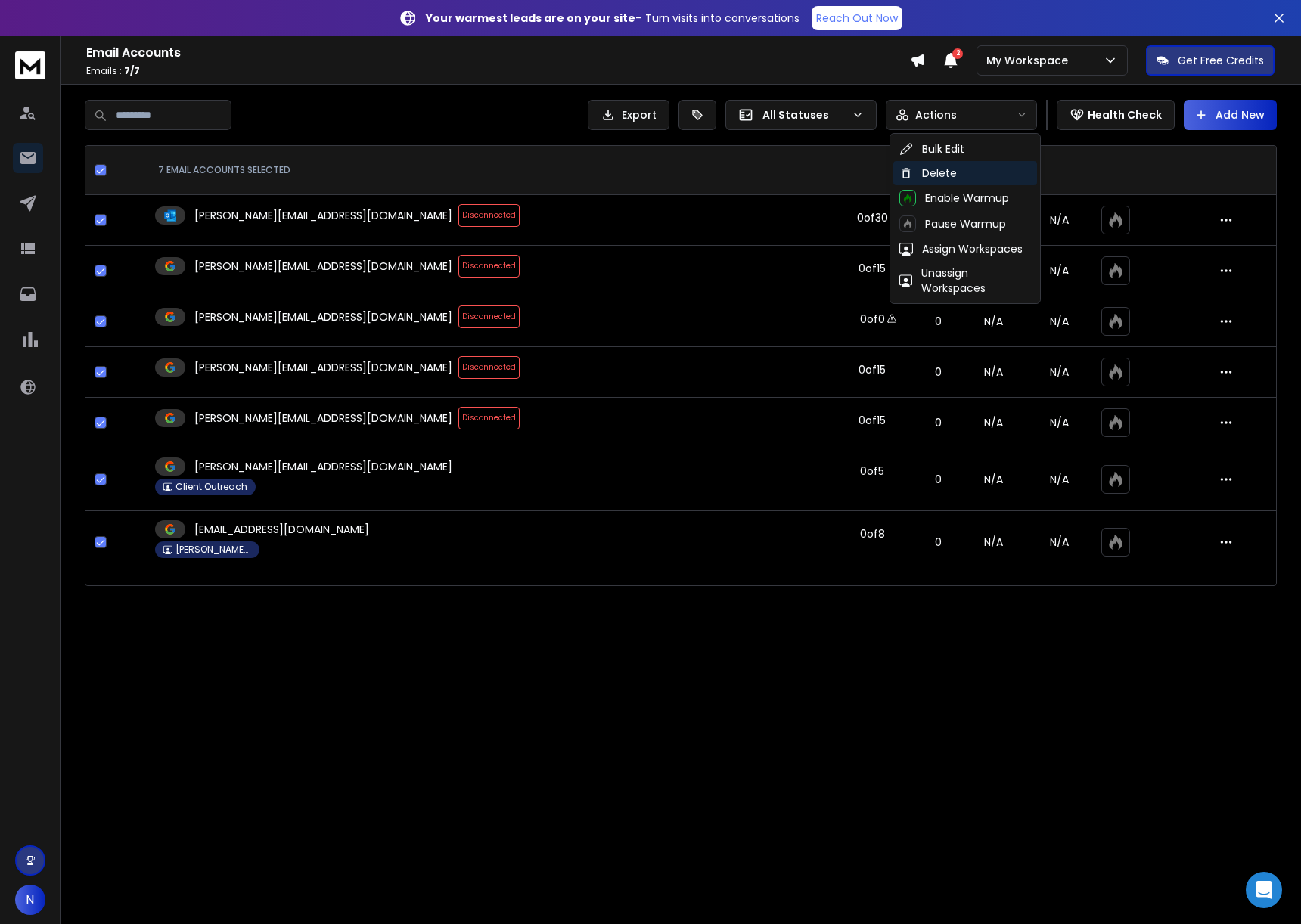
click at [946, 173] on div "Delete" at bounding box center [928, 173] width 57 height 15
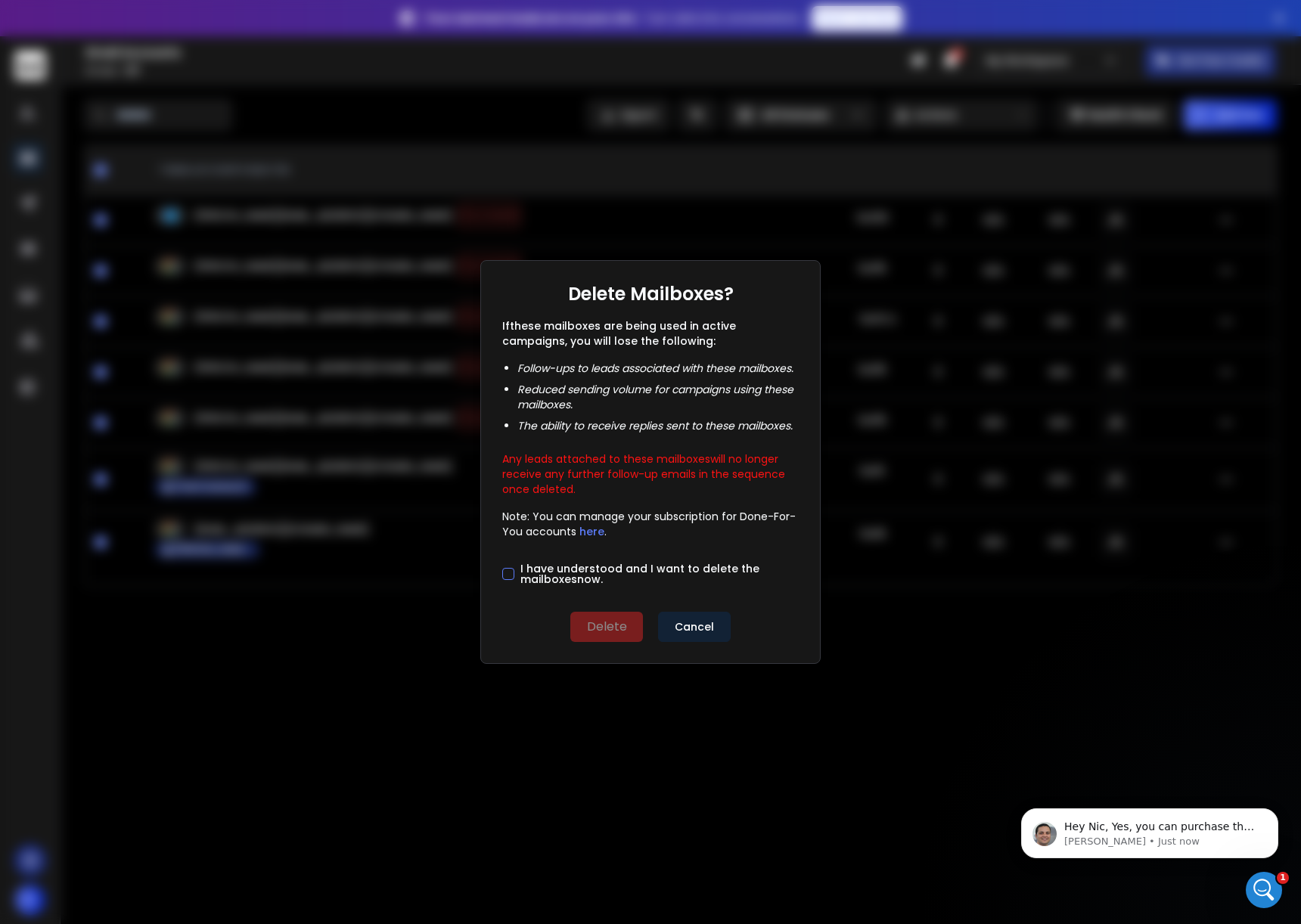
click at [511, 575] on button "I have understood and I want to delete the mailbox es now." at bounding box center [508, 573] width 12 height 12
click at [576, 627] on button "Delete" at bounding box center [606, 627] width 73 height 30
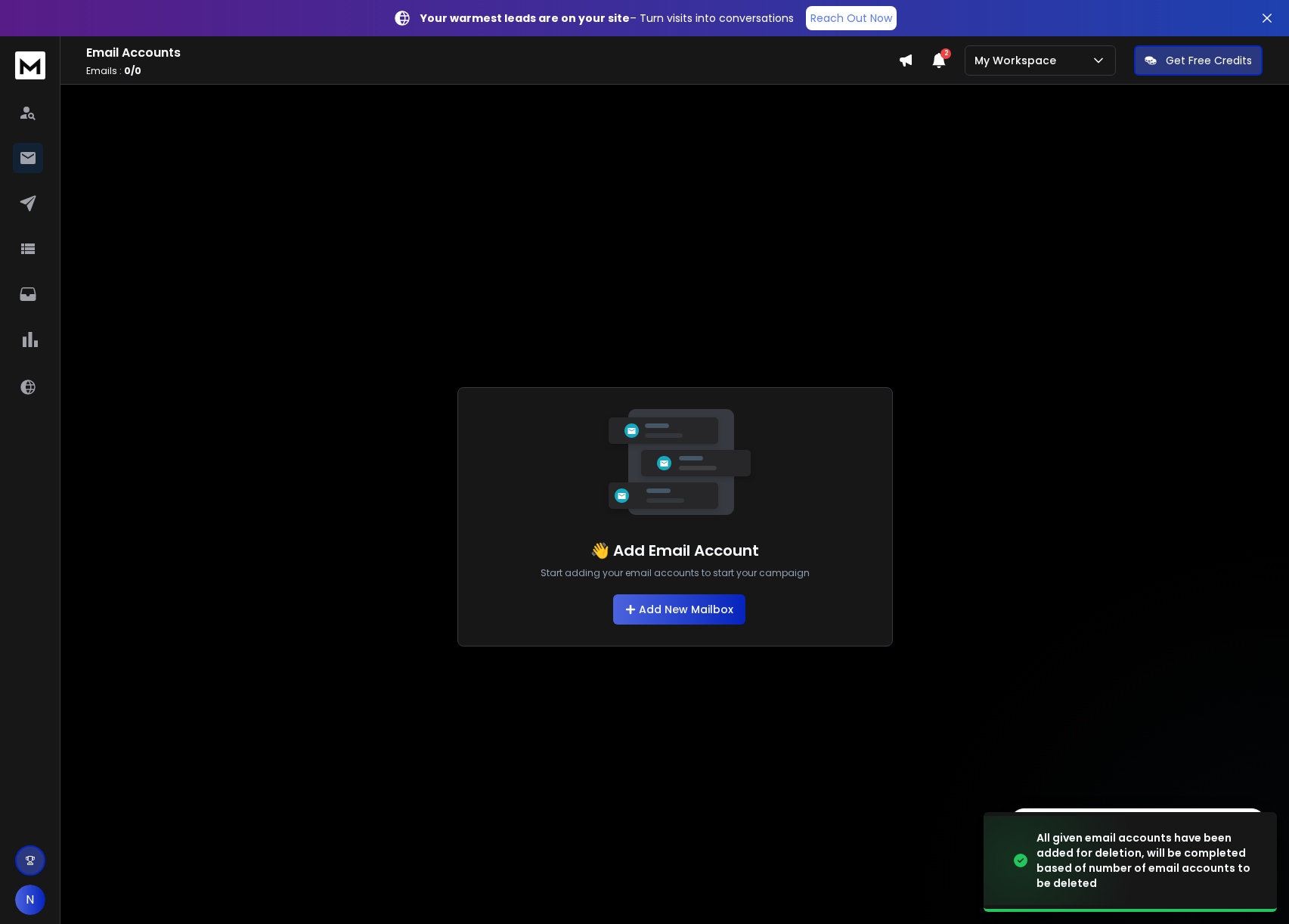
drag, startPoint x: 337, startPoint y: 350, endPoint x: 349, endPoint y: 352, distance: 12.2
click at [337, 350] on div "👋 Add Email Account Start adding your email accounts to start your campaign Add…" at bounding box center [674, 516] width 1180 height 833
click at [25, 201] on icon at bounding box center [28, 203] width 16 height 16
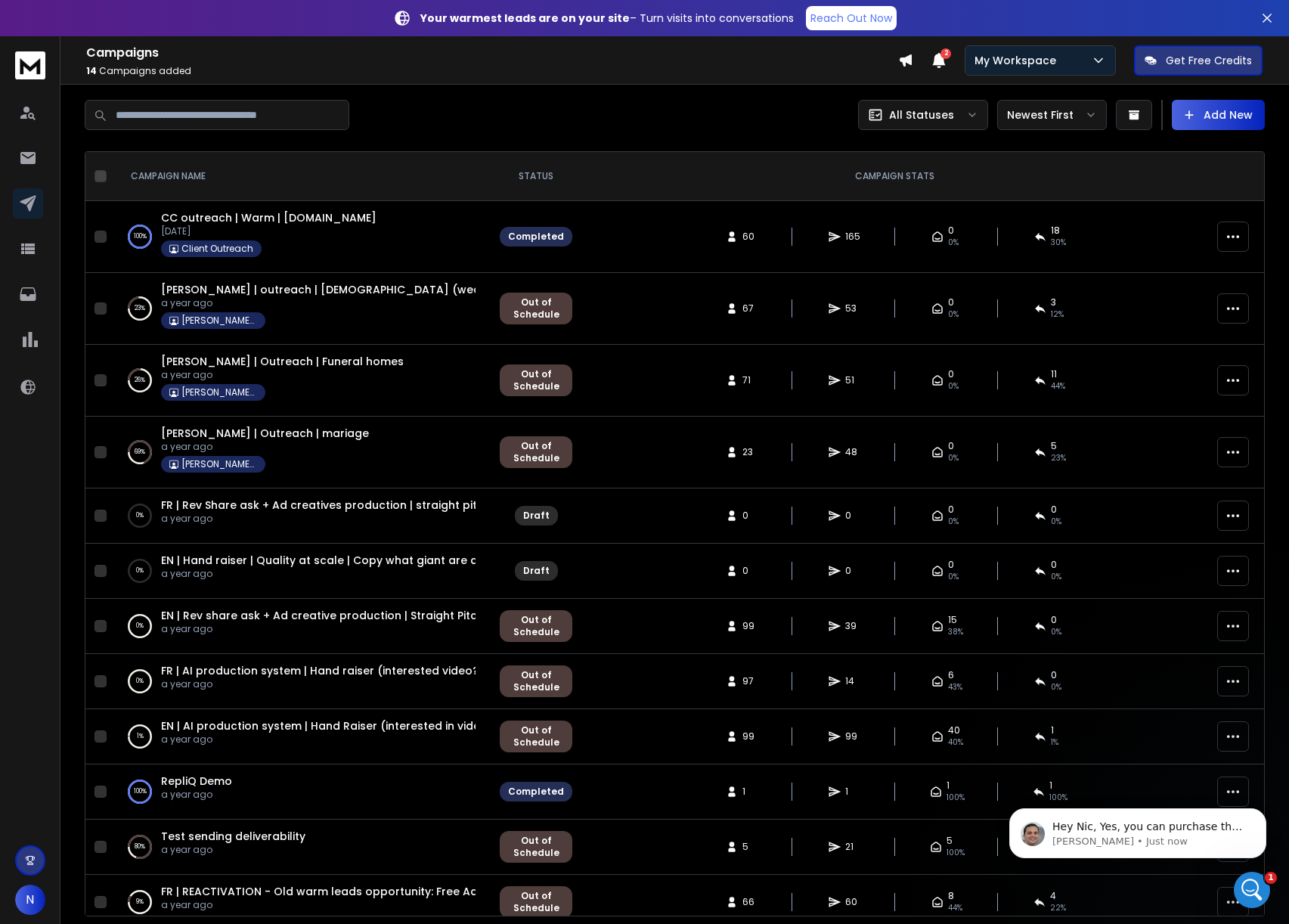
click at [1103, 63] on icon "button" at bounding box center [1098, 60] width 15 height 15
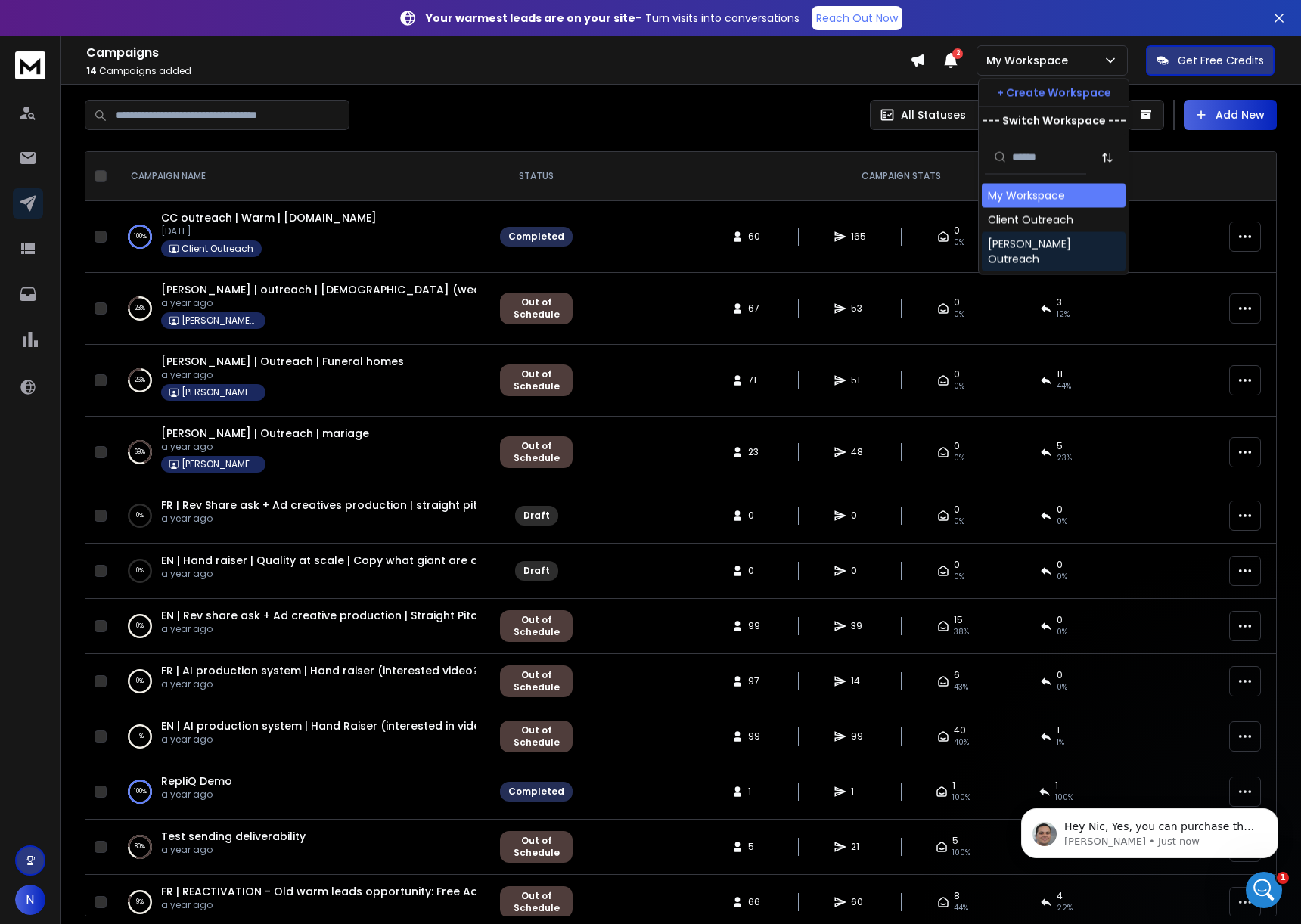
click at [1063, 240] on div "Delphine Outreach" at bounding box center [1053, 252] width 132 height 30
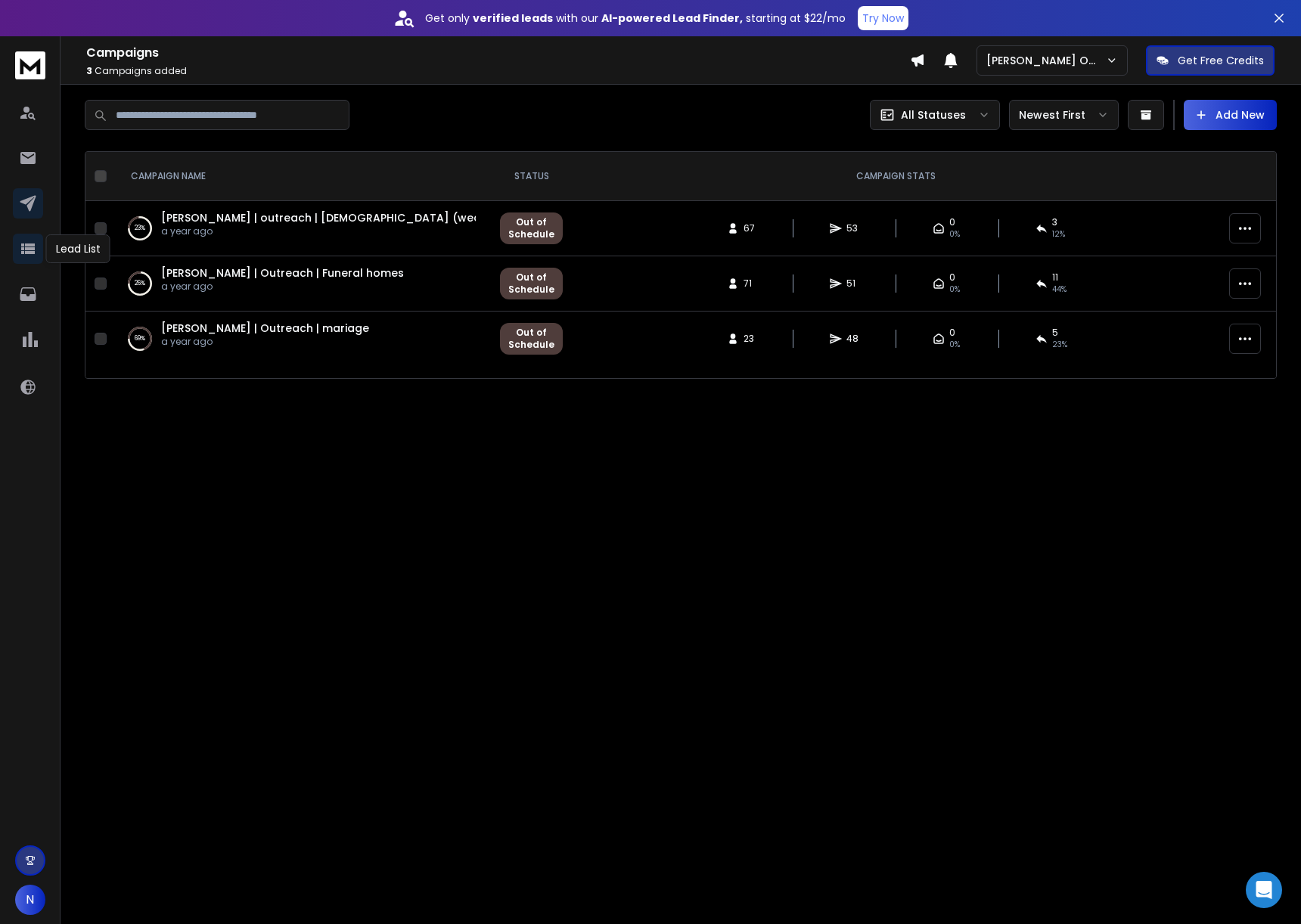
click at [30, 253] on icon at bounding box center [28, 248] width 14 height 10
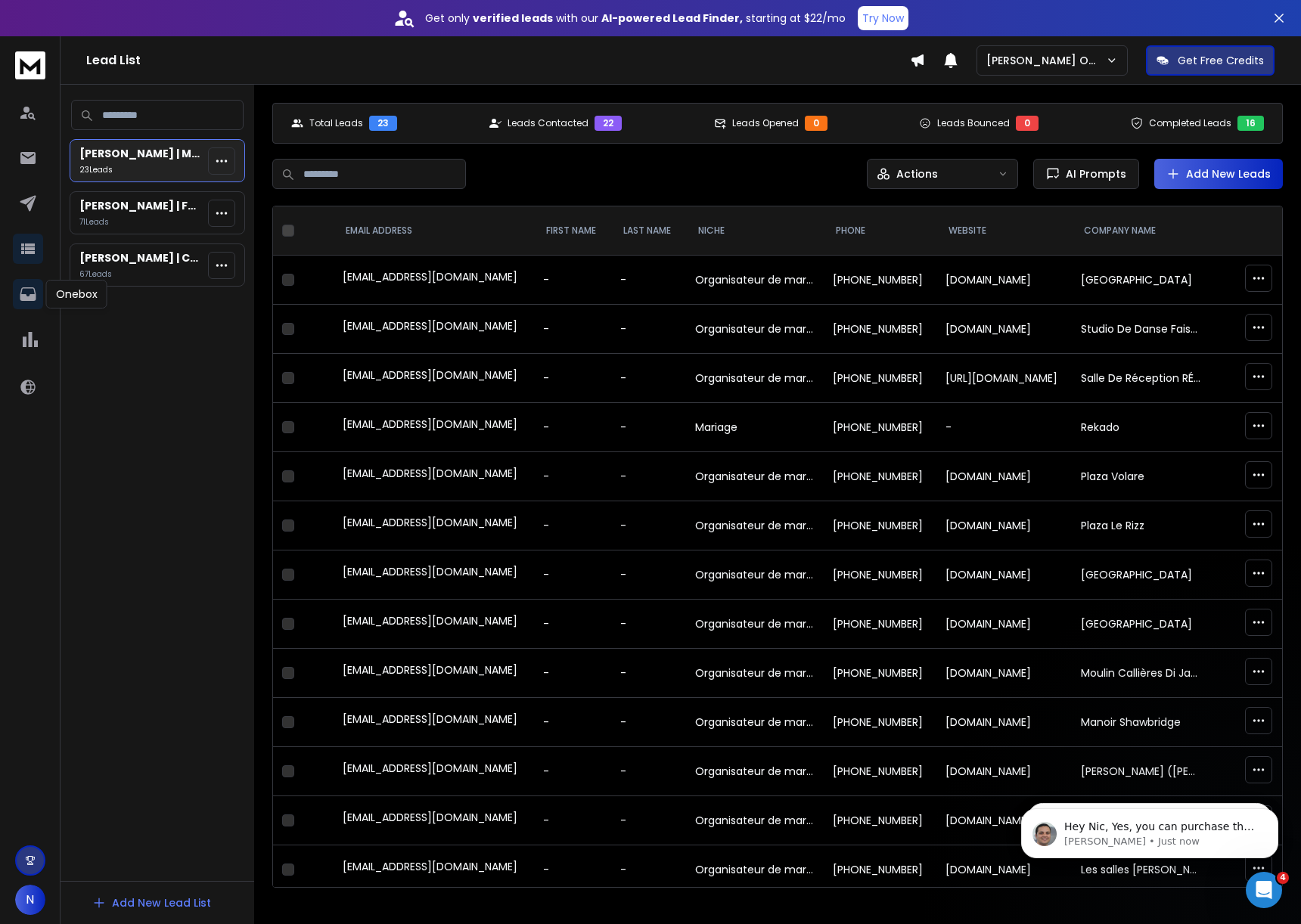
click at [33, 297] on icon at bounding box center [28, 293] width 16 height 14
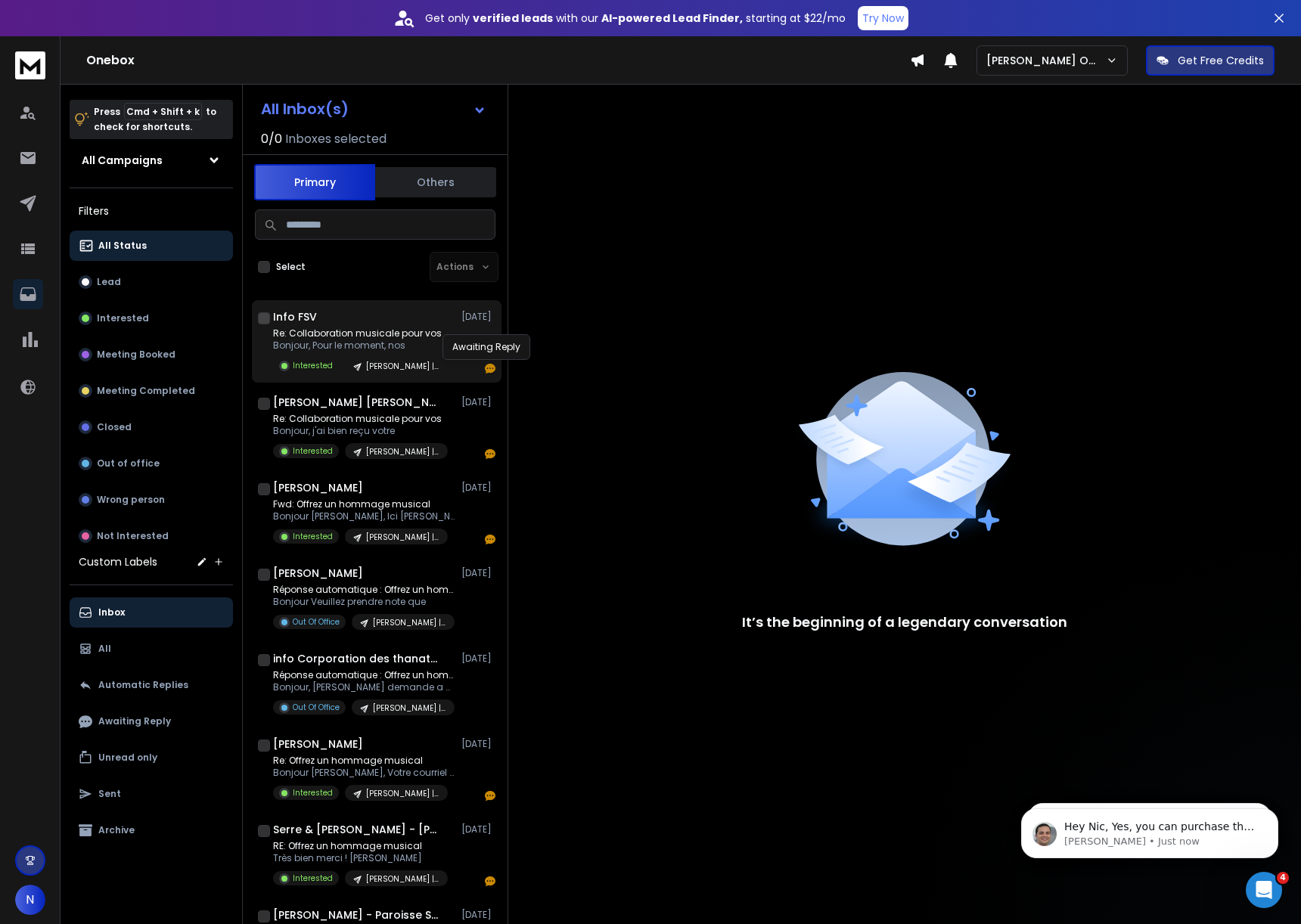
click at [485, 372] on icon at bounding box center [490, 368] width 10 height 10
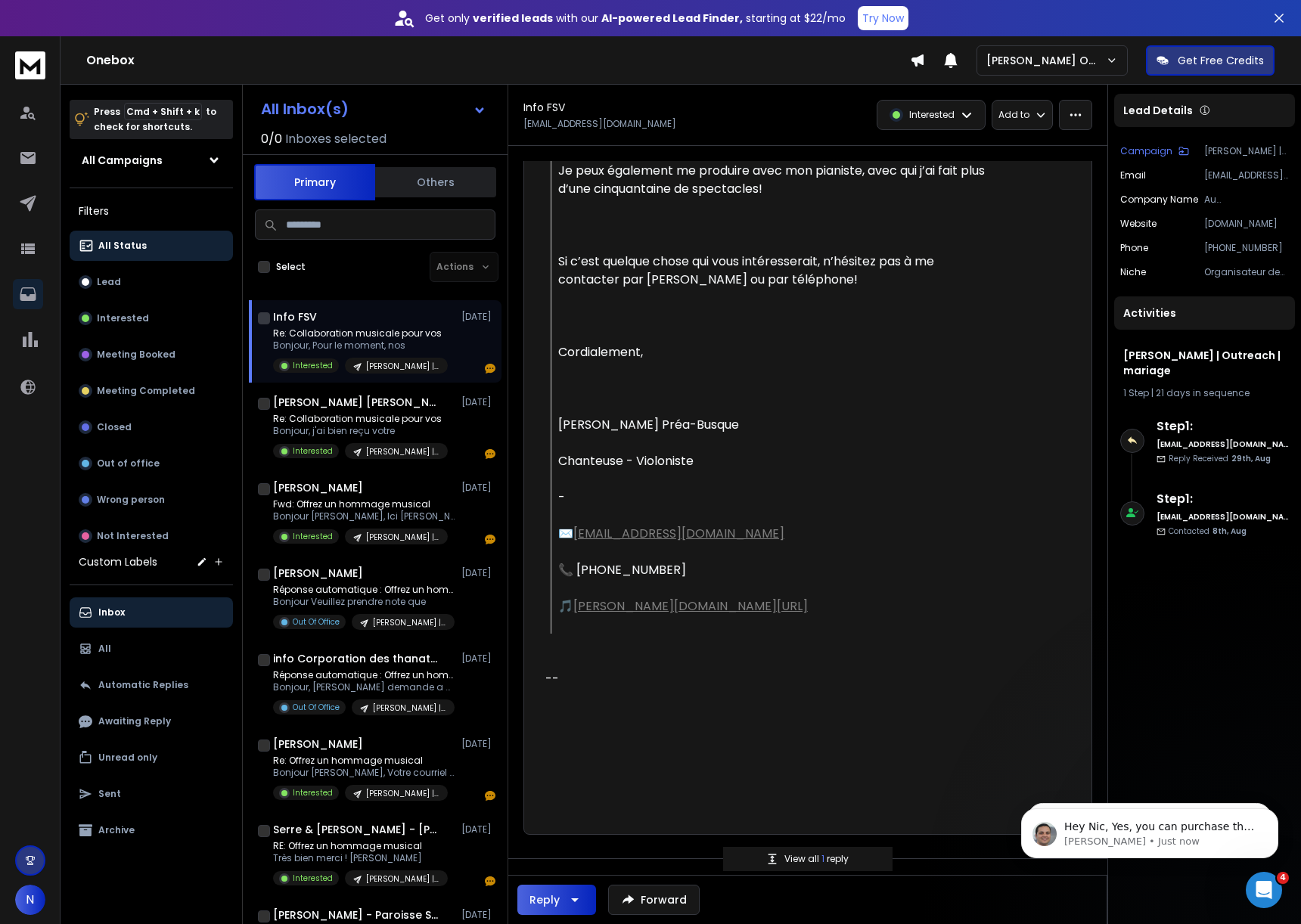
scroll to position [1326, 0]
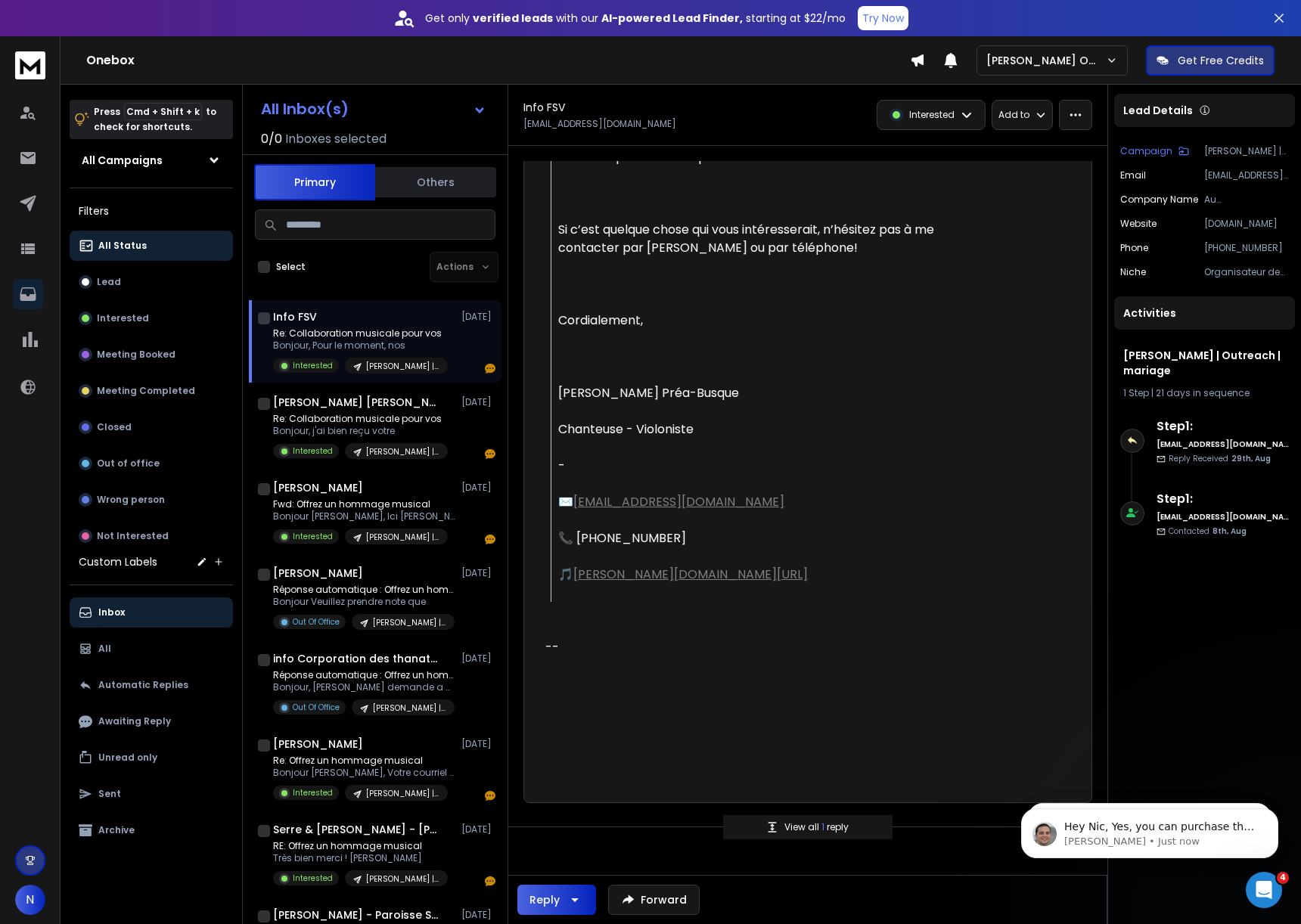
click at [825, 824] on p "View all 1 reply" at bounding box center [816, 827] width 65 height 12
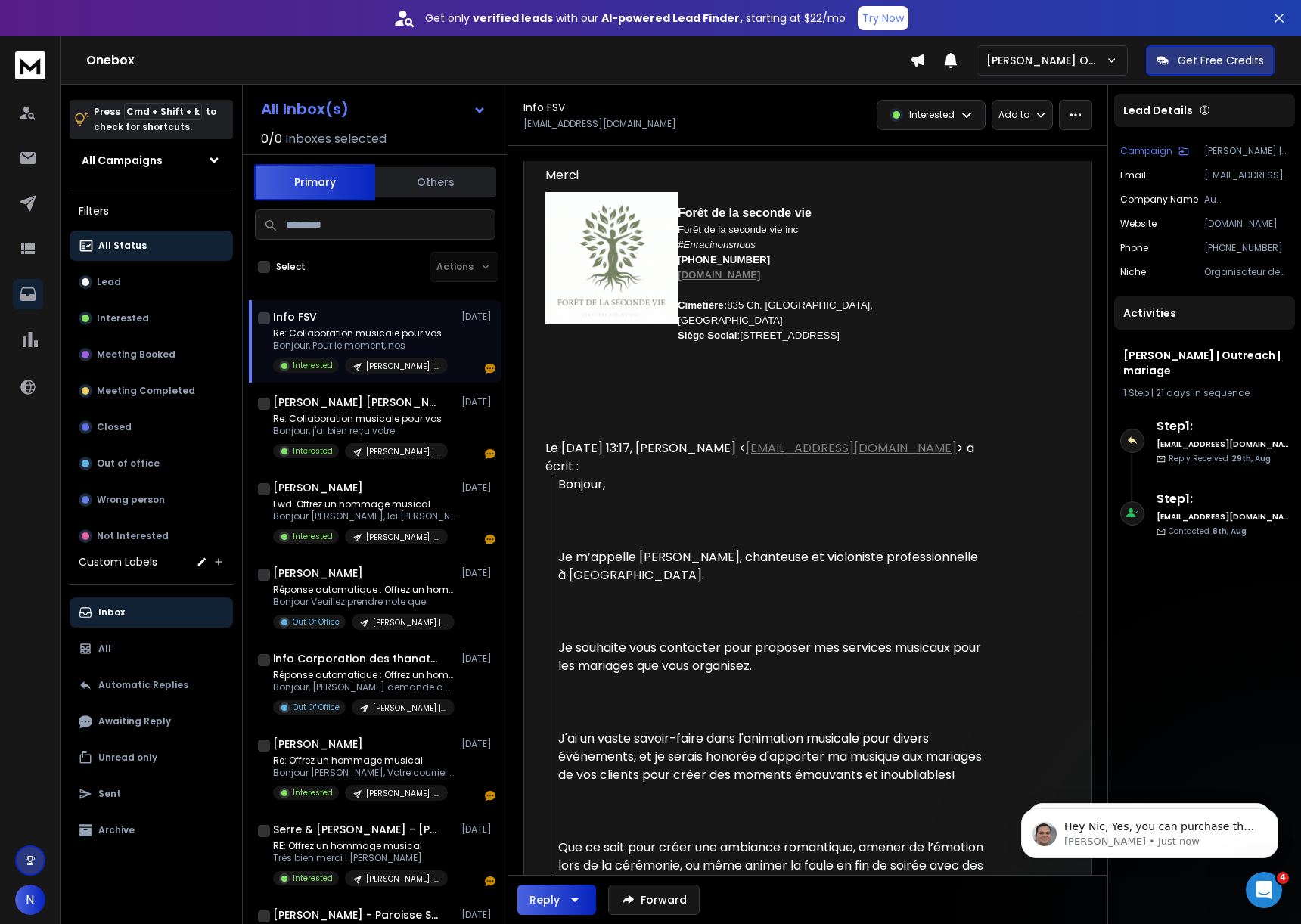
scroll to position [0, 0]
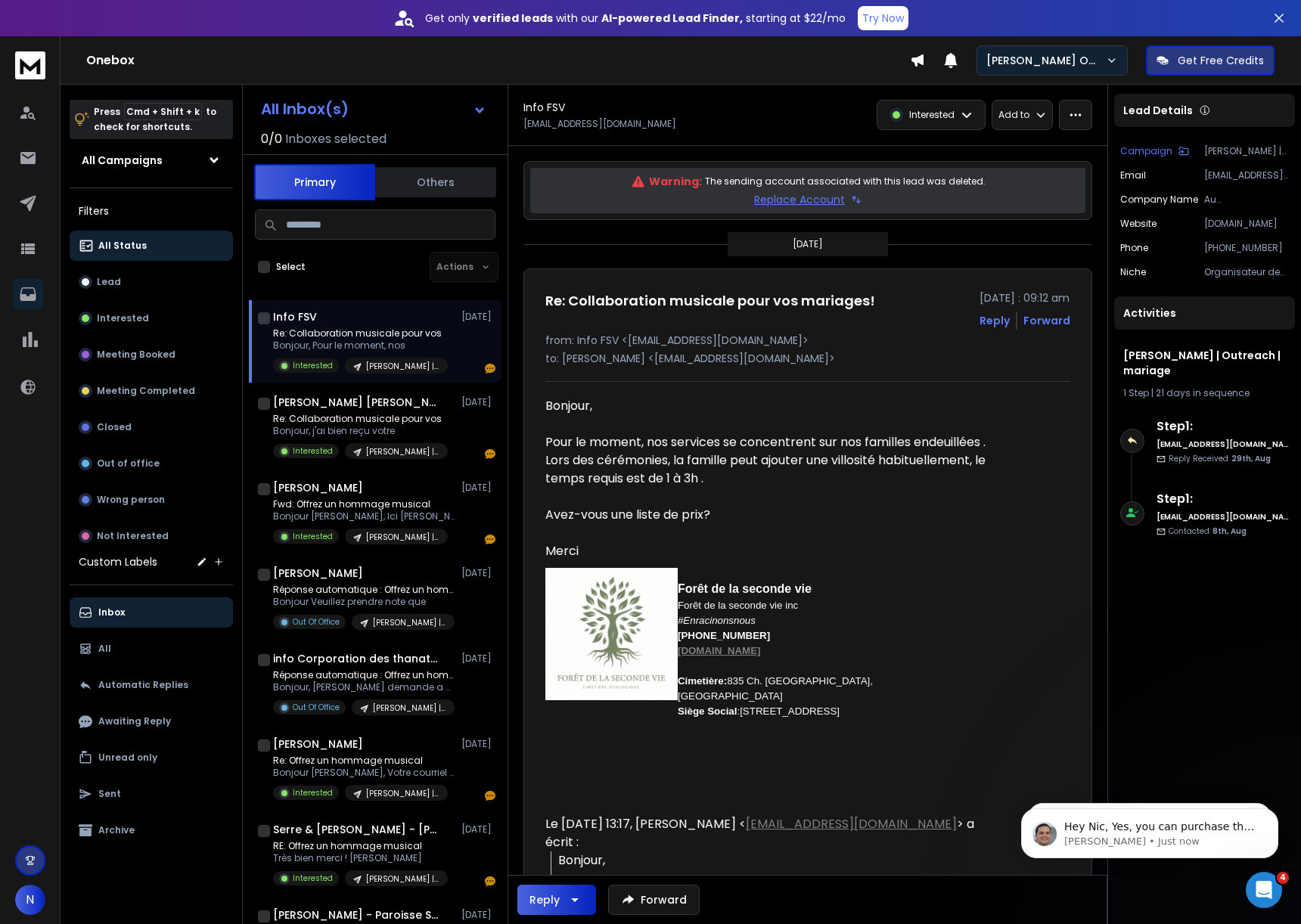
click at [1086, 61] on p "[PERSON_NAME] Outreach" at bounding box center [1046, 60] width 120 height 15
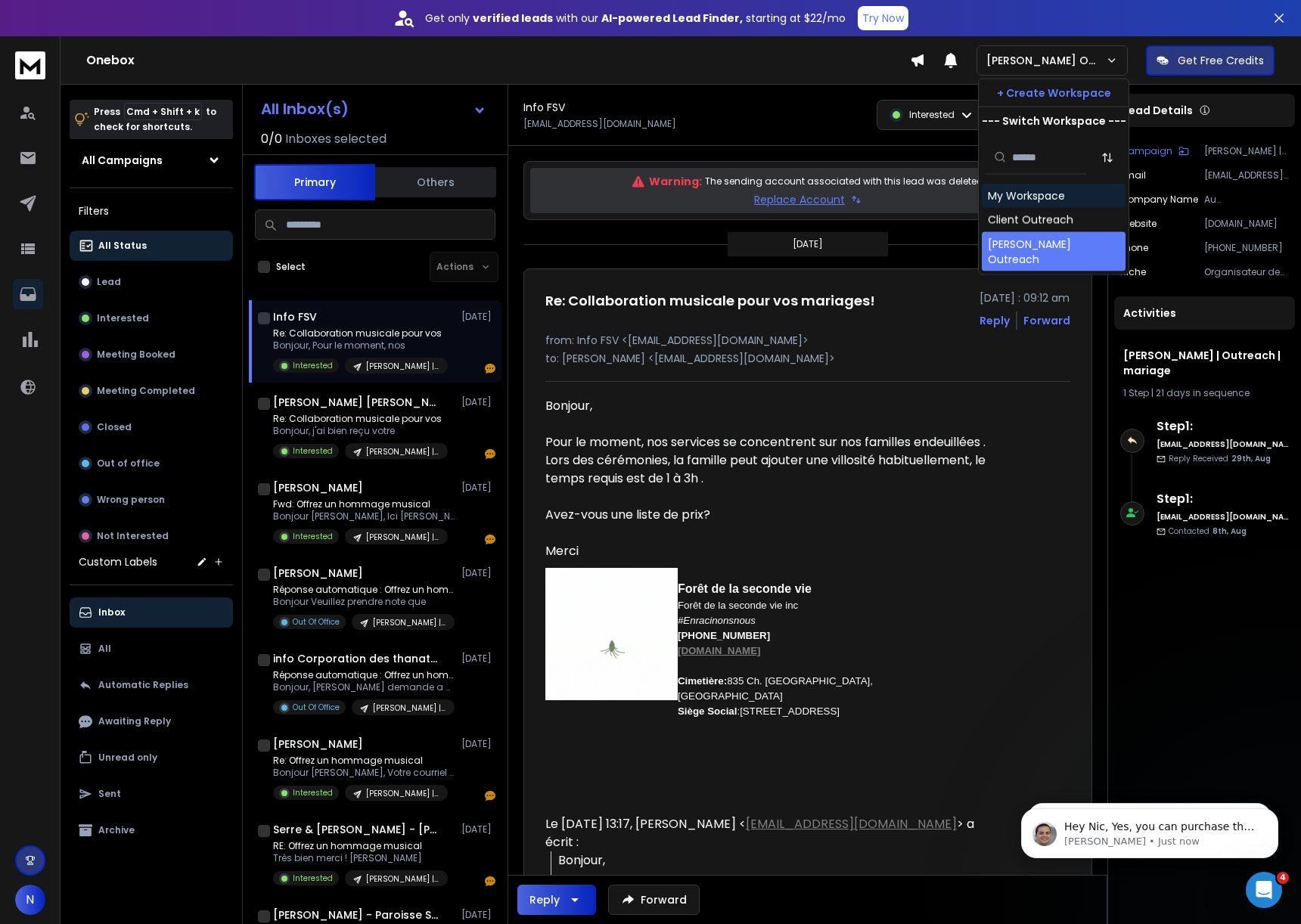
click at [1044, 199] on div "My Workspace" at bounding box center [1026, 195] width 77 height 15
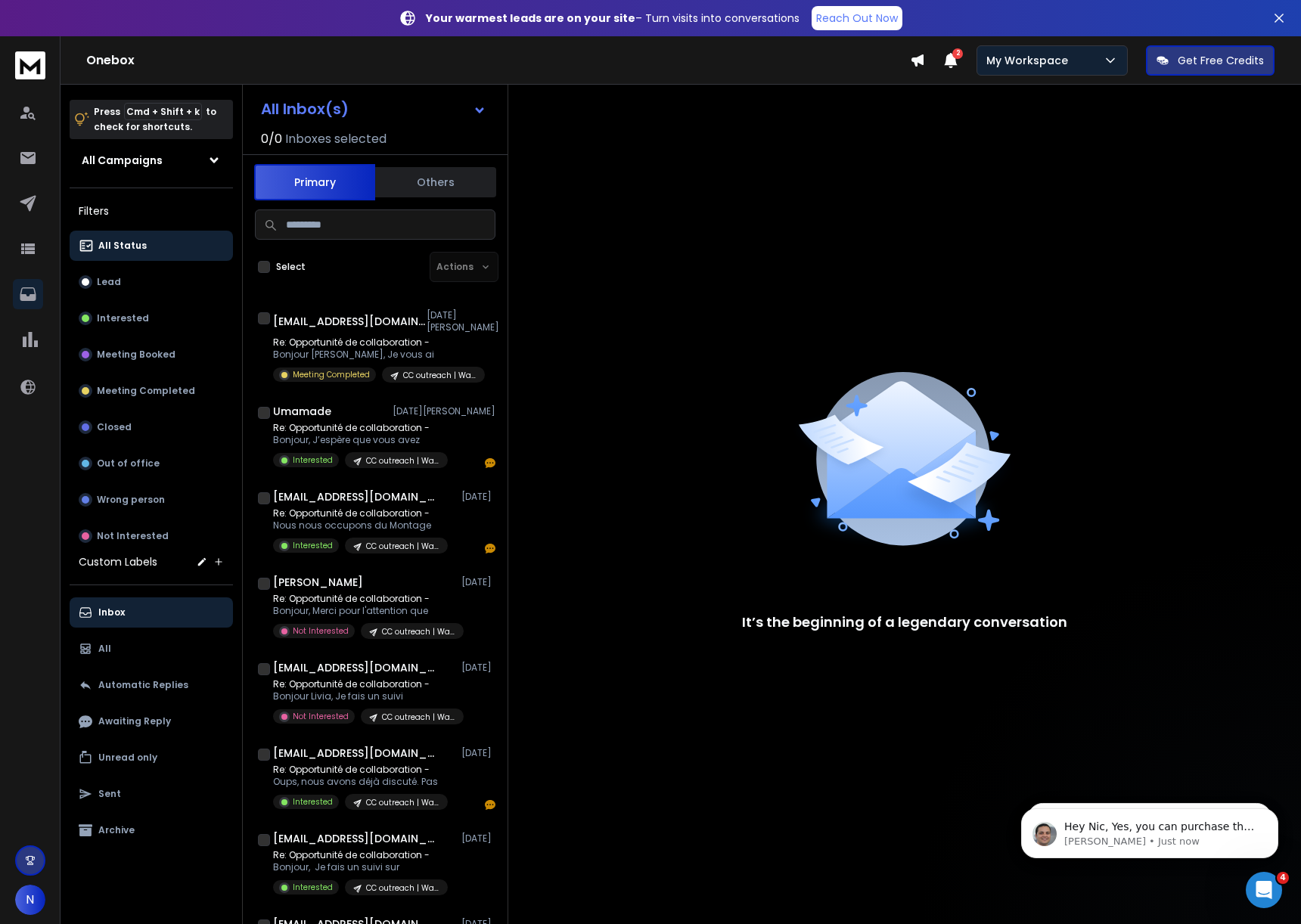
click at [1051, 65] on p "My Workspace" at bounding box center [1030, 60] width 88 height 15
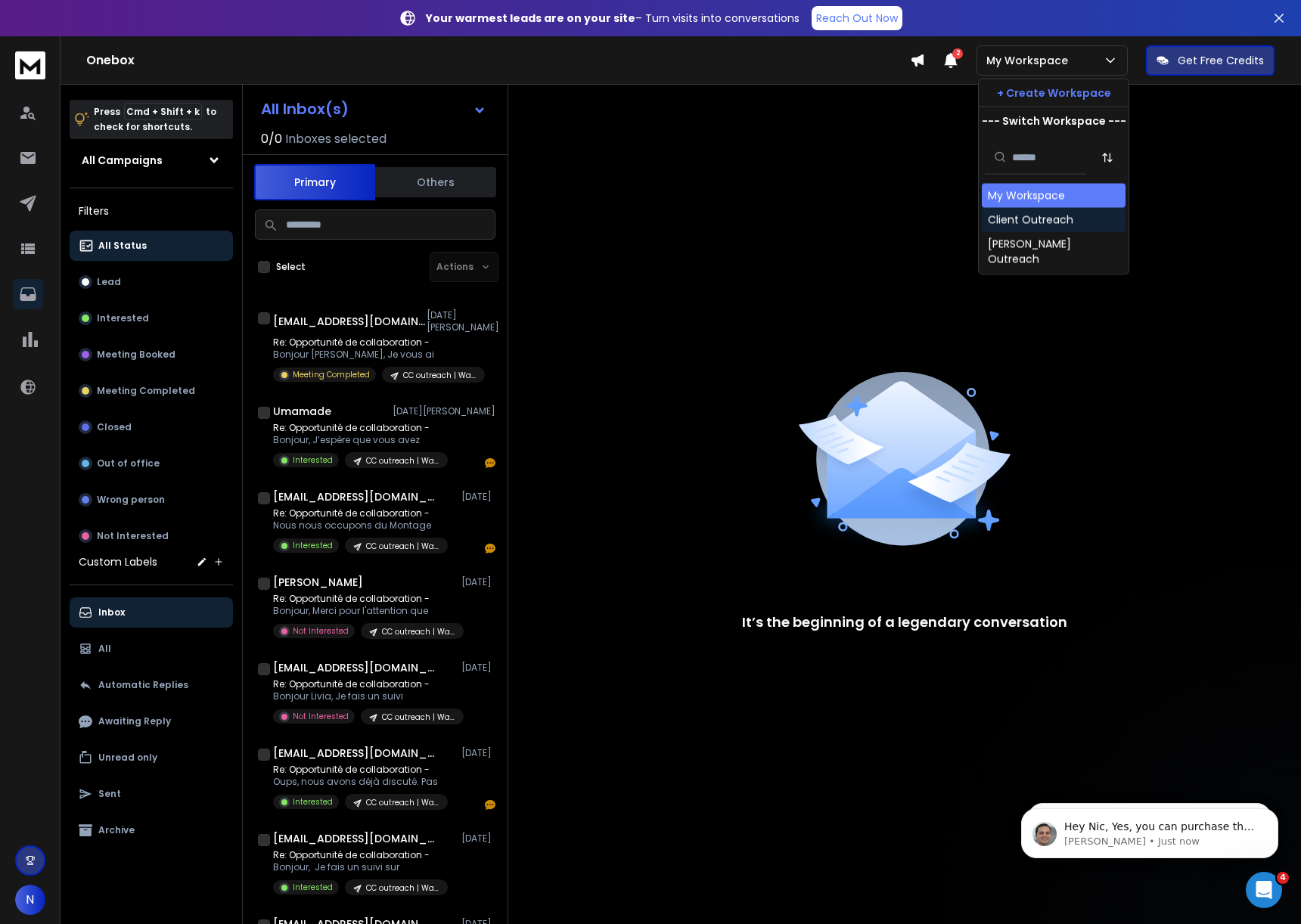
click at [1055, 222] on div "Client Outreach" at bounding box center [1030, 219] width 85 height 15
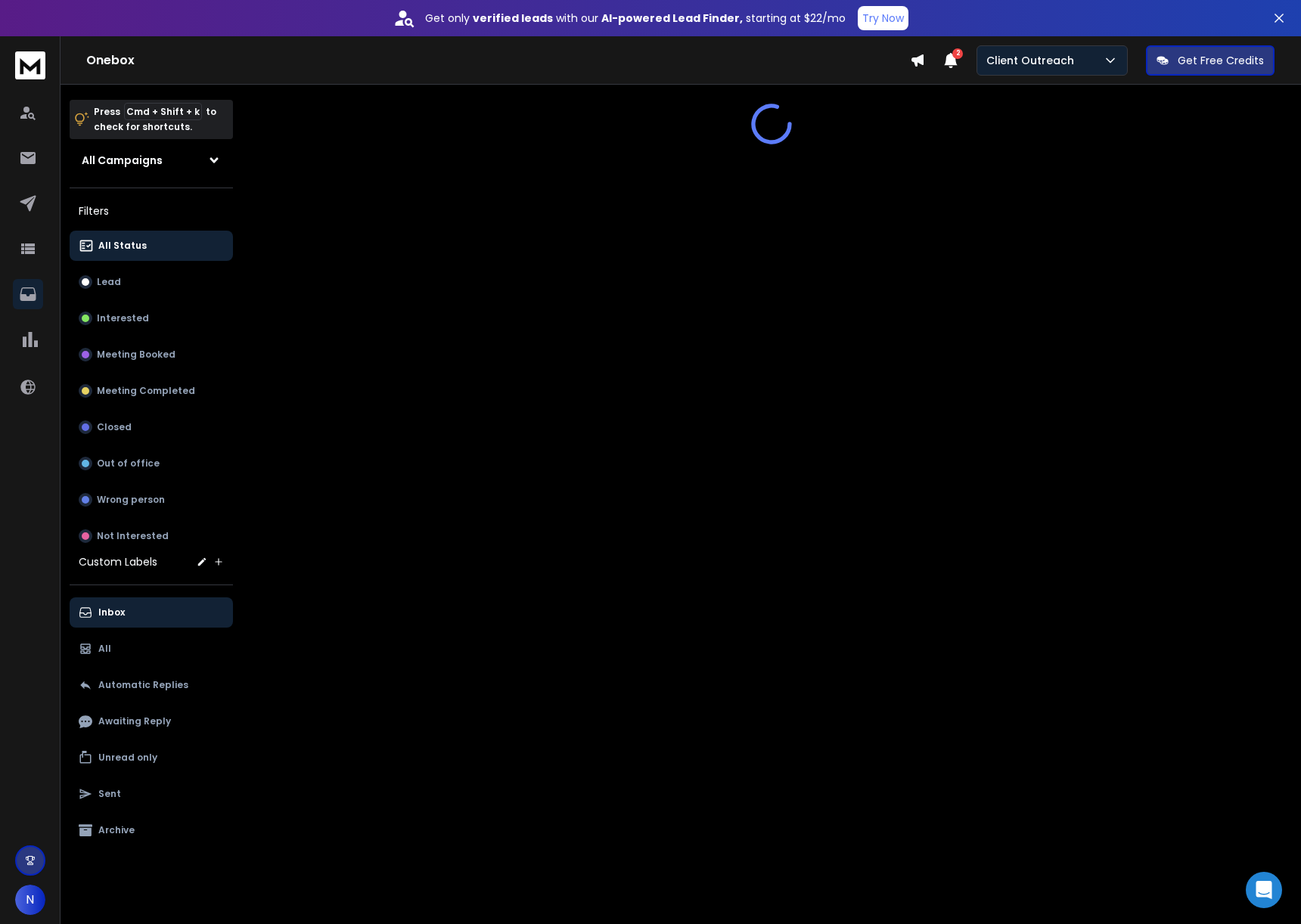
click at [1054, 57] on p "Client Outreach" at bounding box center [1033, 60] width 94 height 15
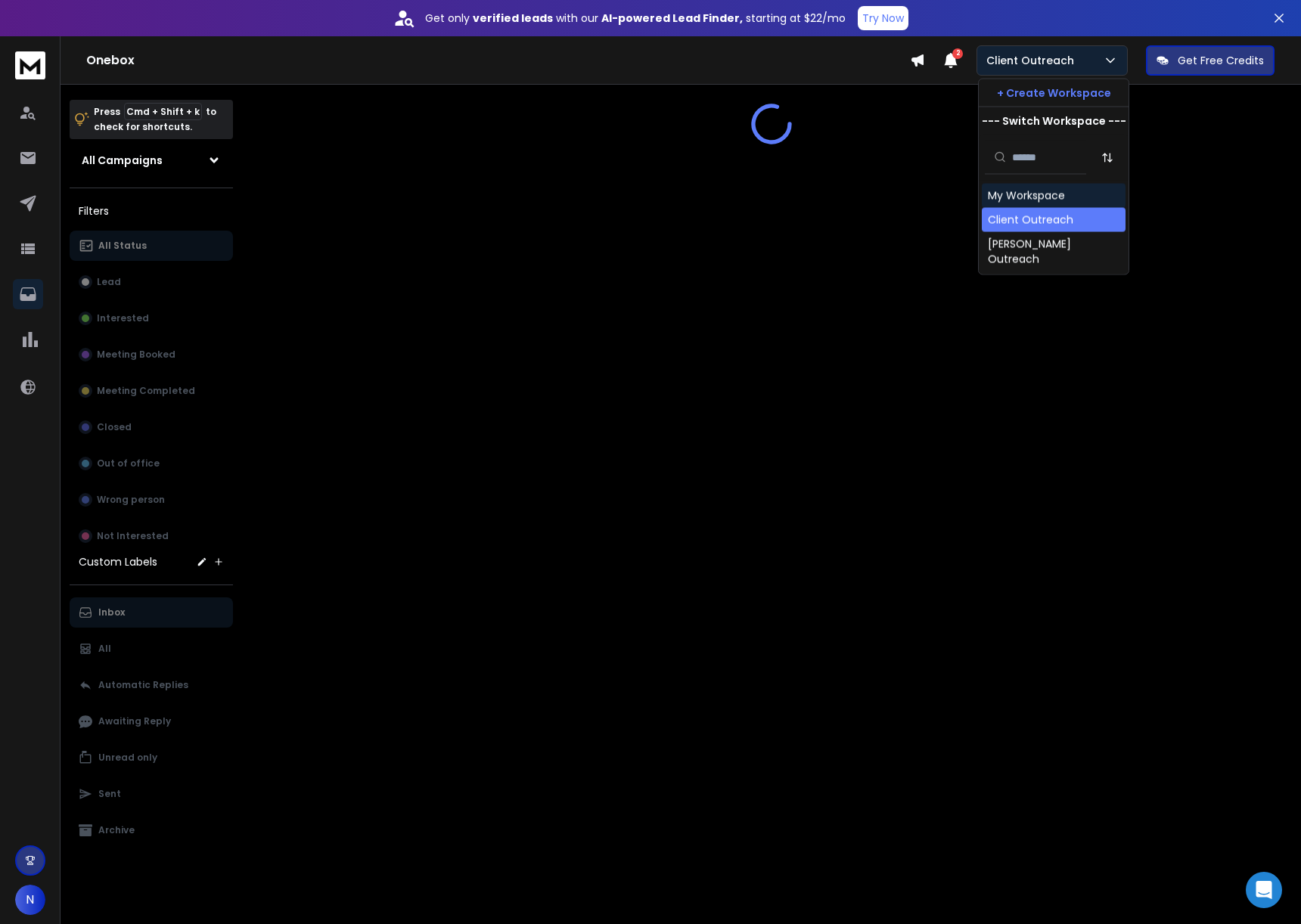
click at [1037, 57] on p "Client Outreach" at bounding box center [1033, 60] width 94 height 15
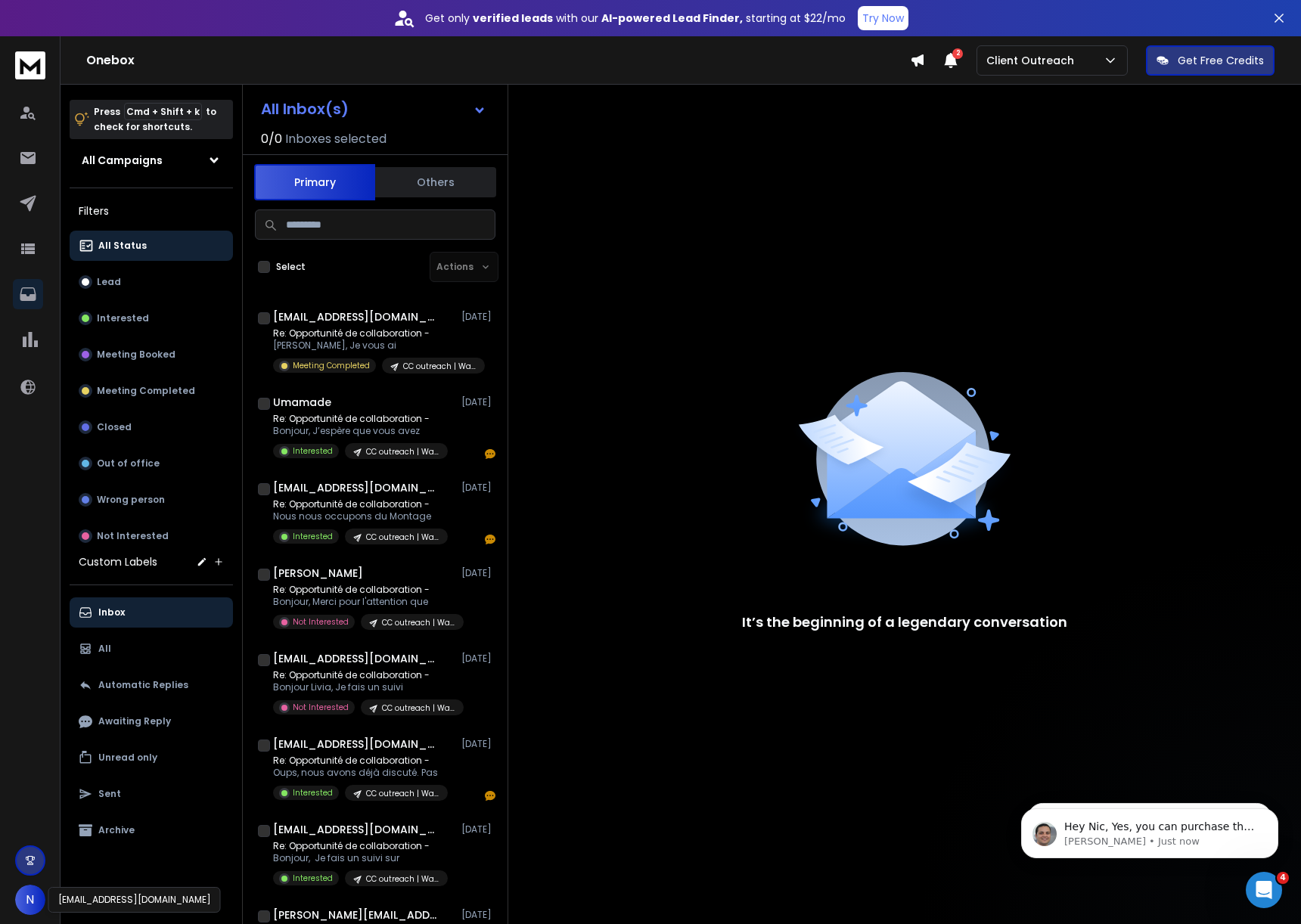
click at [19, 900] on span "N" at bounding box center [30, 899] width 30 height 30
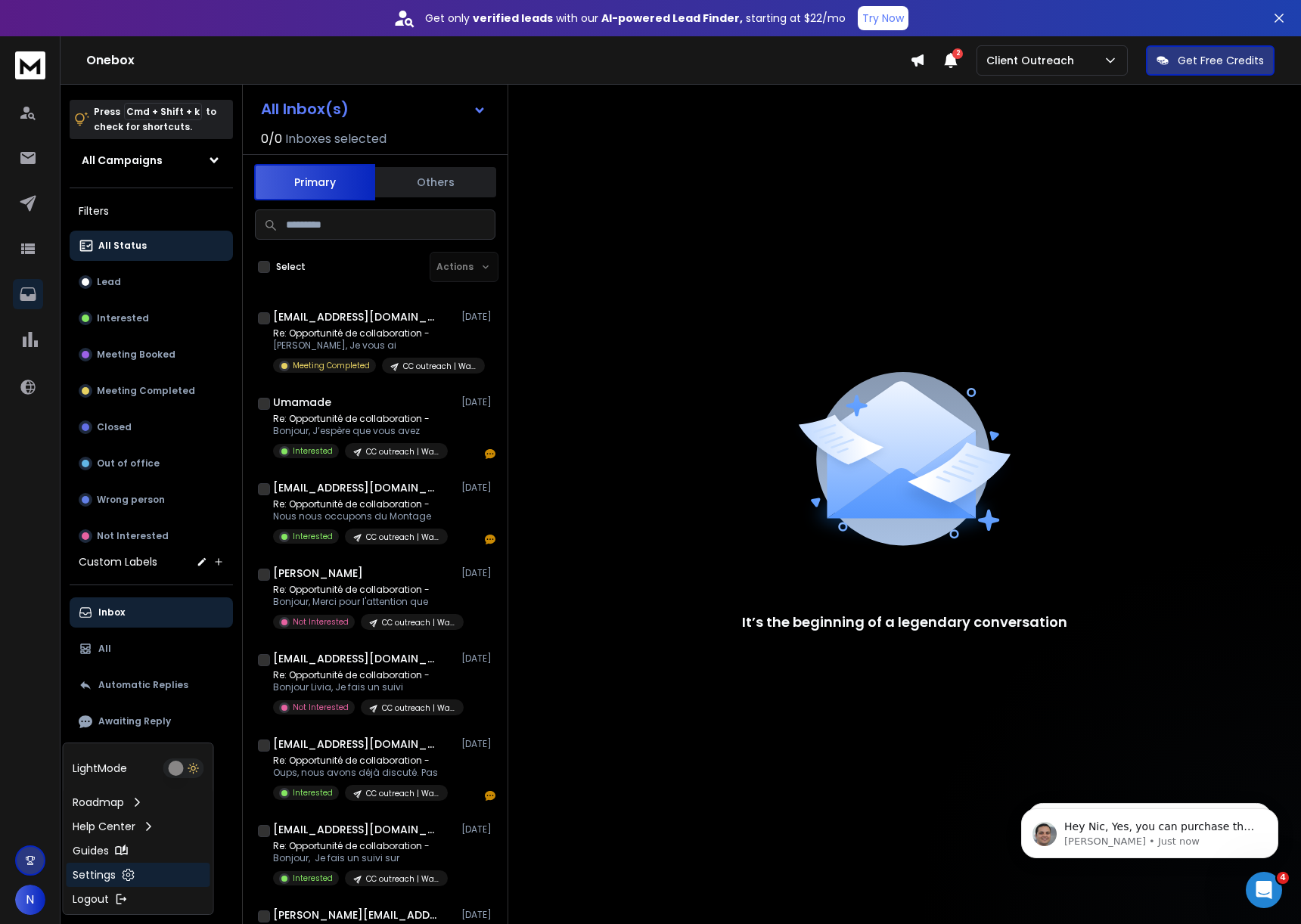
click at [112, 875] on p "Settings" at bounding box center [94, 874] width 43 height 15
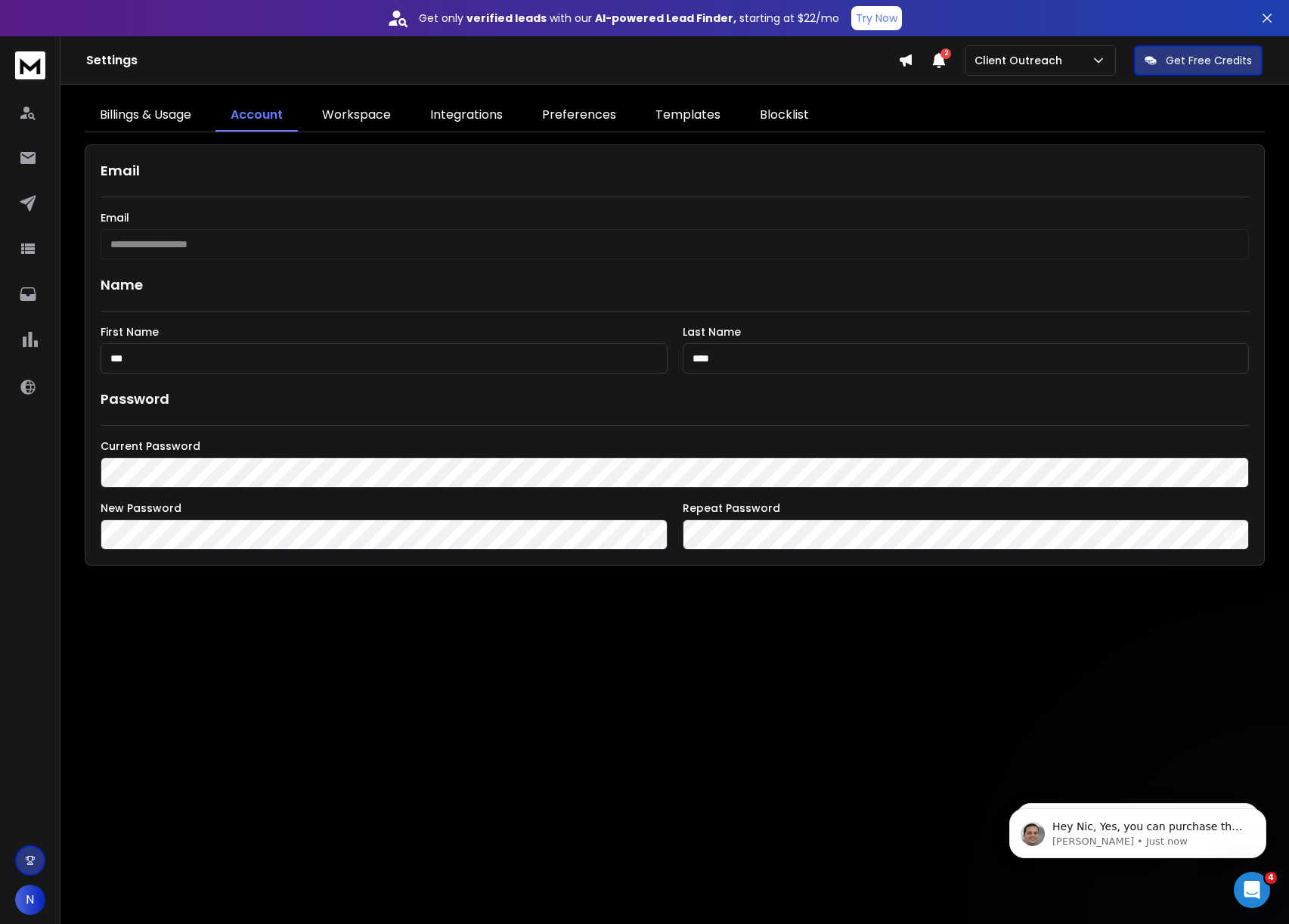
click at [199, 117] on link "Billings & Usage" at bounding box center [145, 116] width 122 height 32
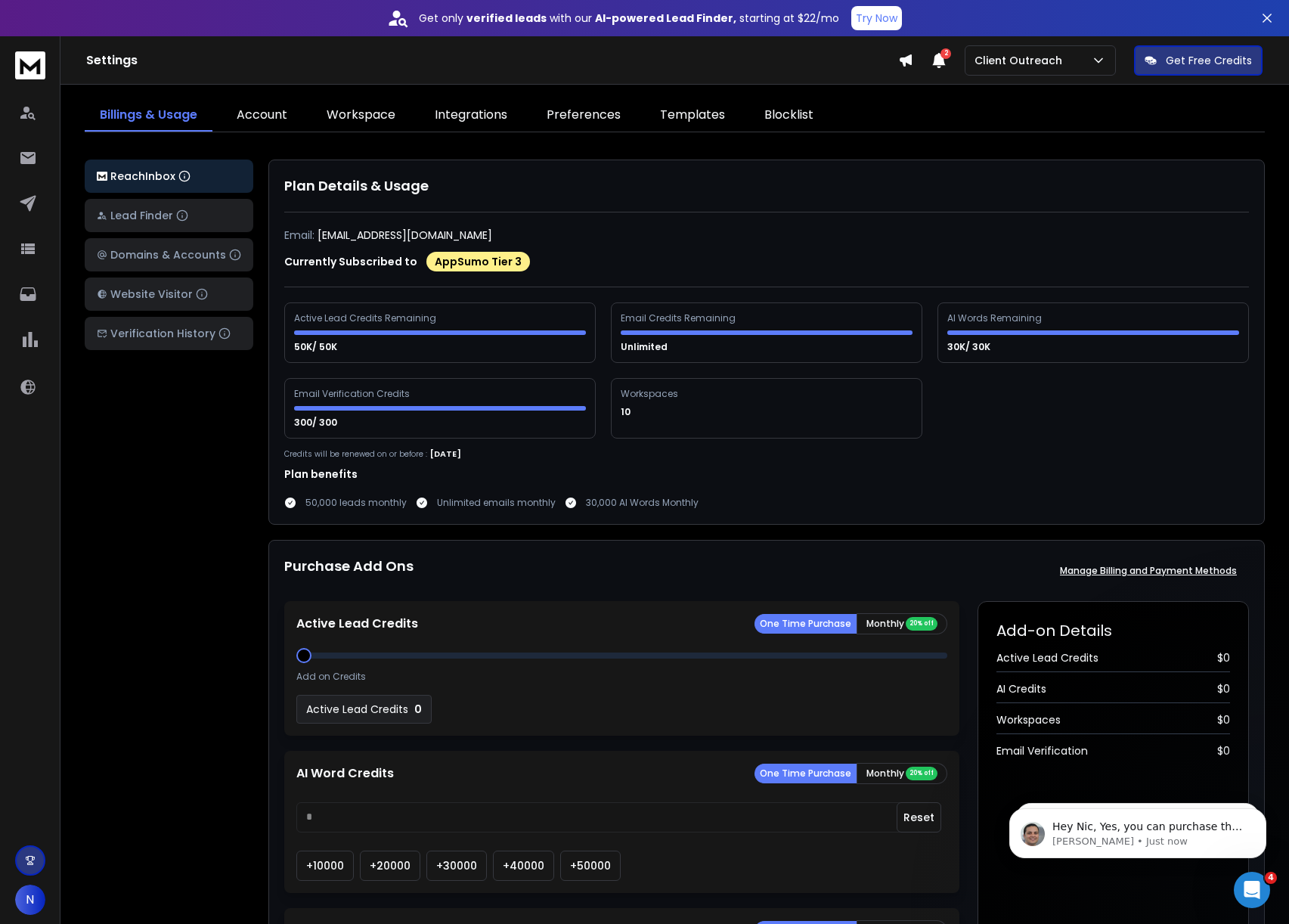
click at [370, 116] on link "Workspace" at bounding box center [361, 116] width 99 height 32
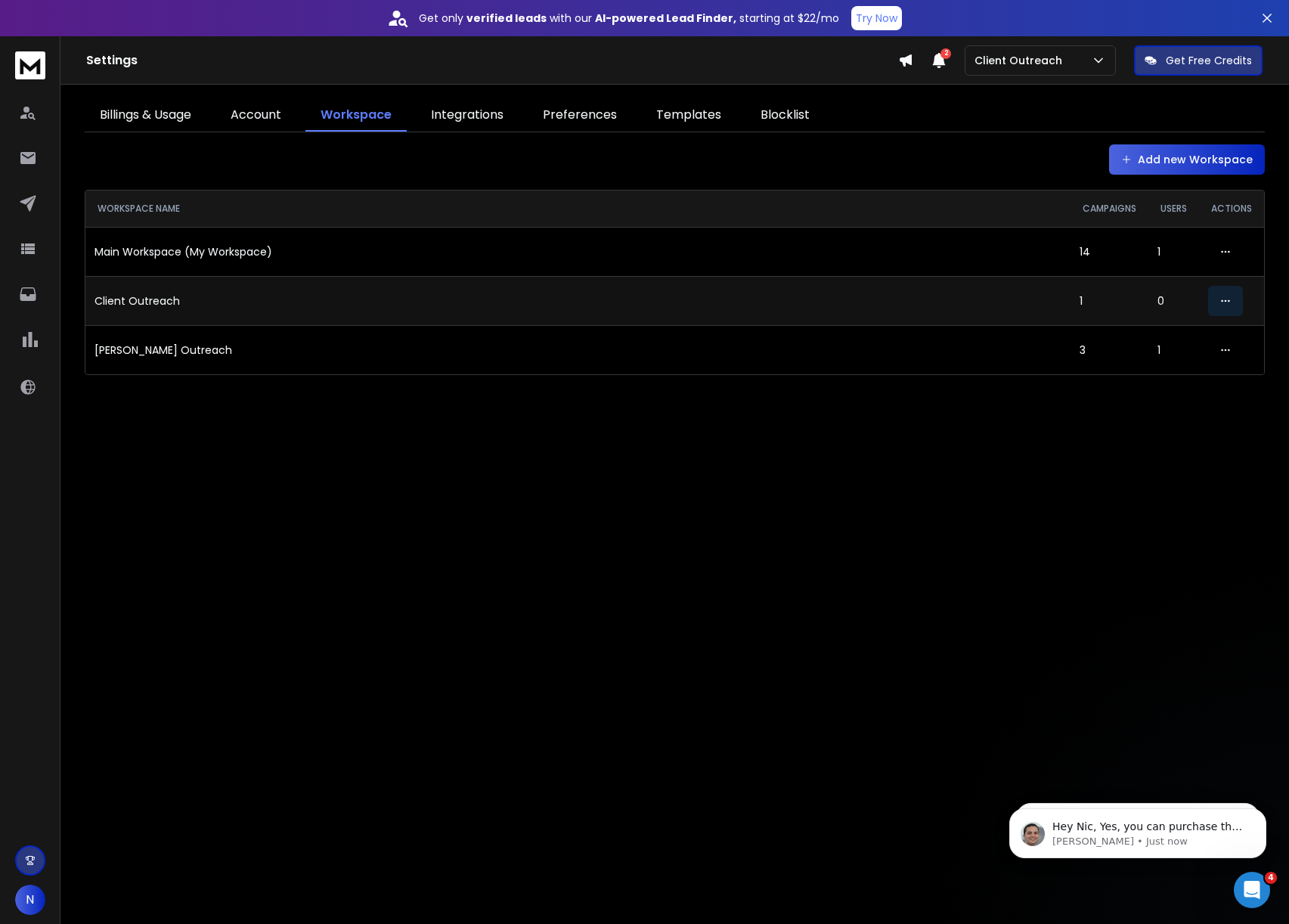
click at [1216, 300] on button "button" at bounding box center [1225, 301] width 35 height 30
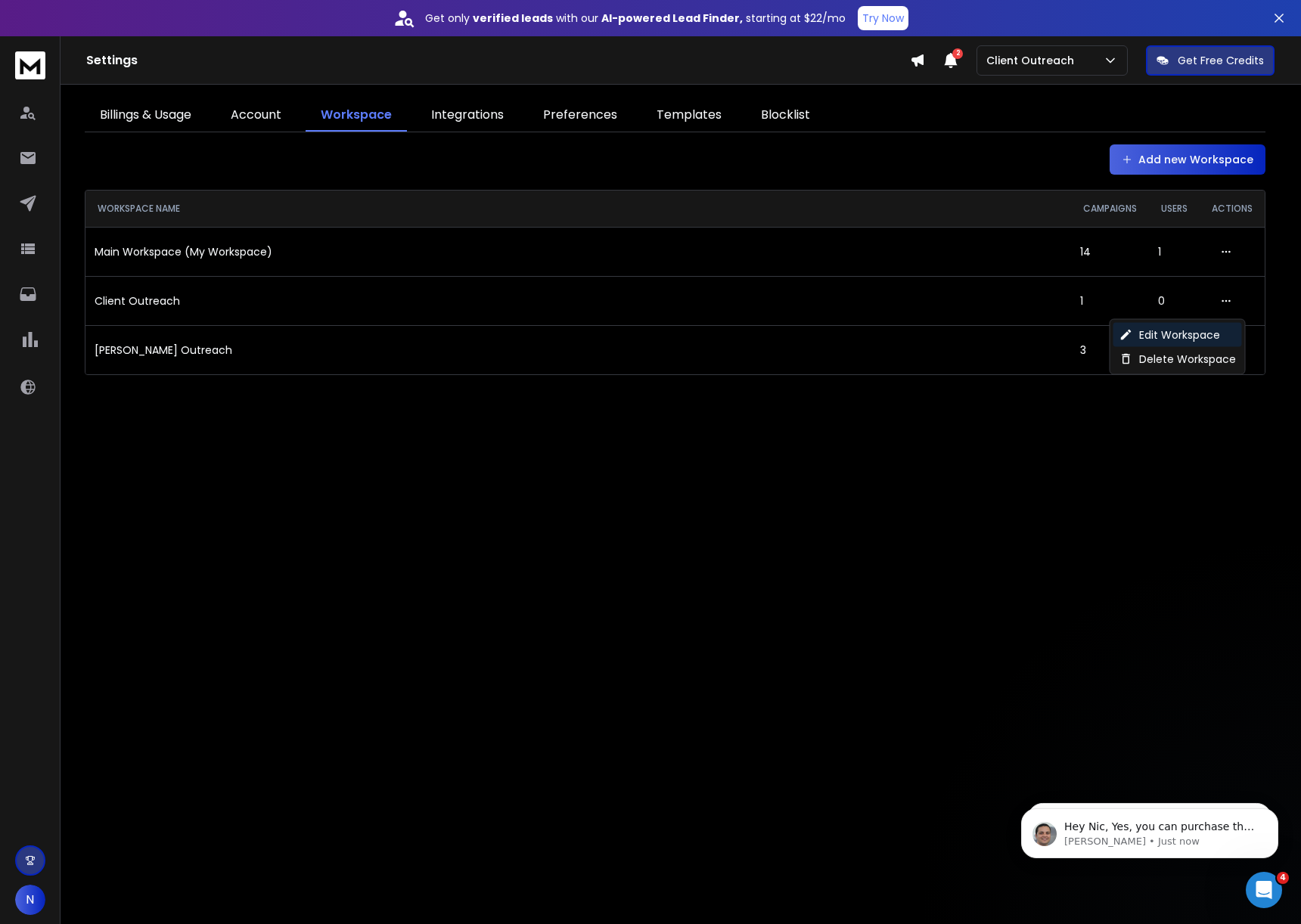
click at [1191, 328] on p "Edit Workspace" at bounding box center [1179, 335] width 81 height 15
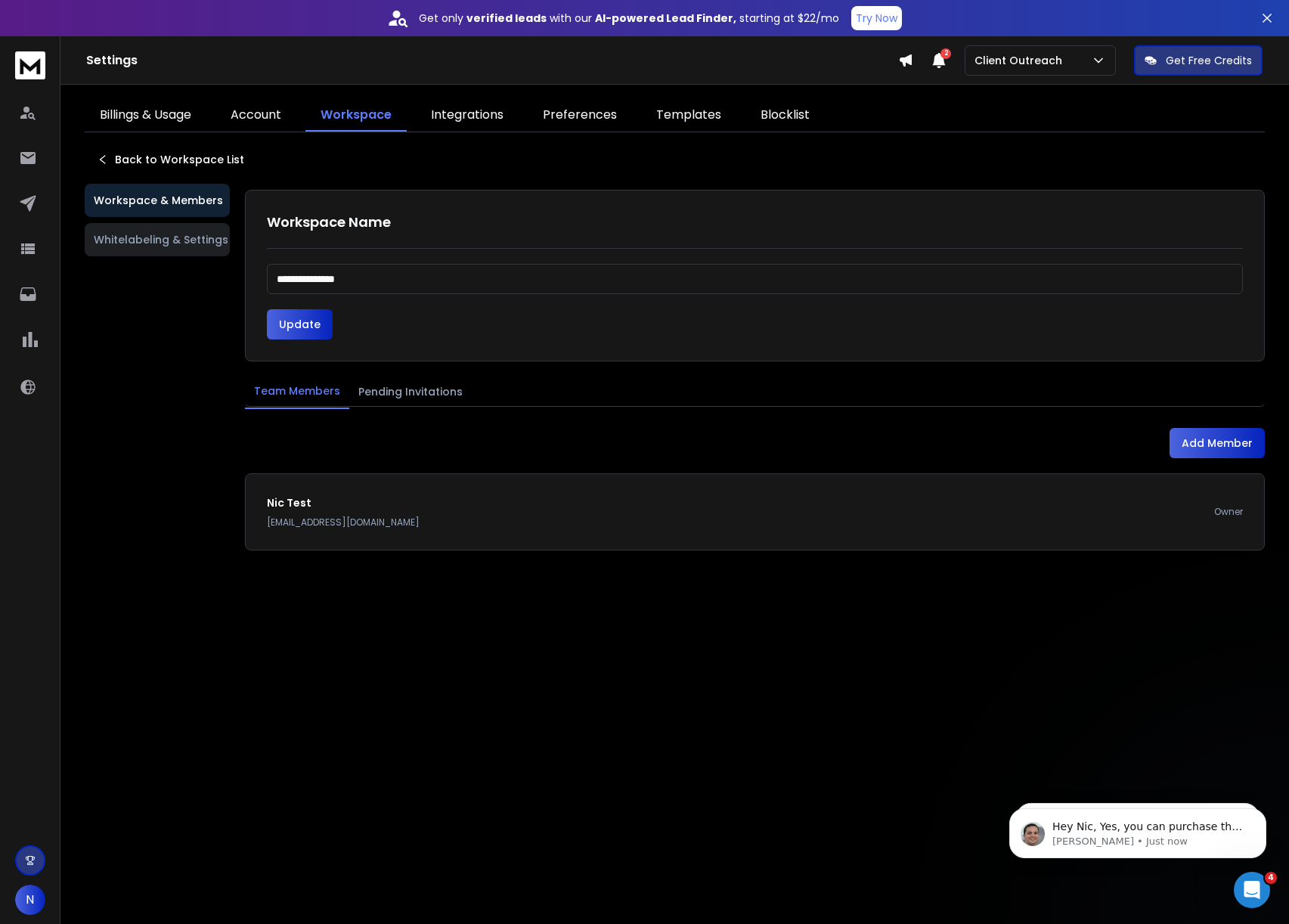
drag, startPoint x: 278, startPoint y: 278, endPoint x: 307, endPoint y: 281, distance: 29.2
click at [278, 277] on input "**********" at bounding box center [755, 279] width 976 height 30
click at [319, 284] on input "**********" at bounding box center [755, 279] width 976 height 30
type input "**********"
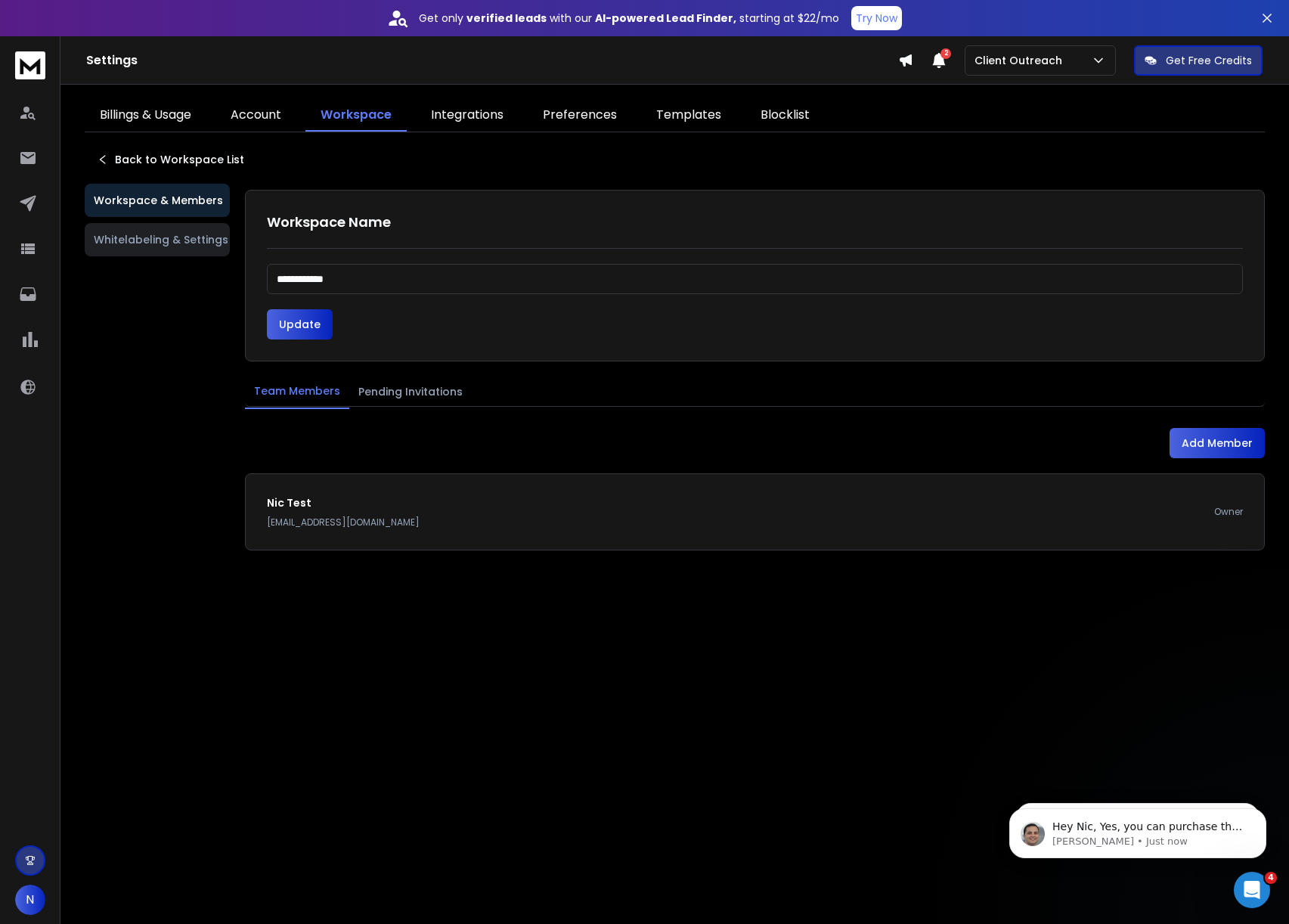
click at [313, 320] on button "Update" at bounding box center [300, 324] width 65 height 30
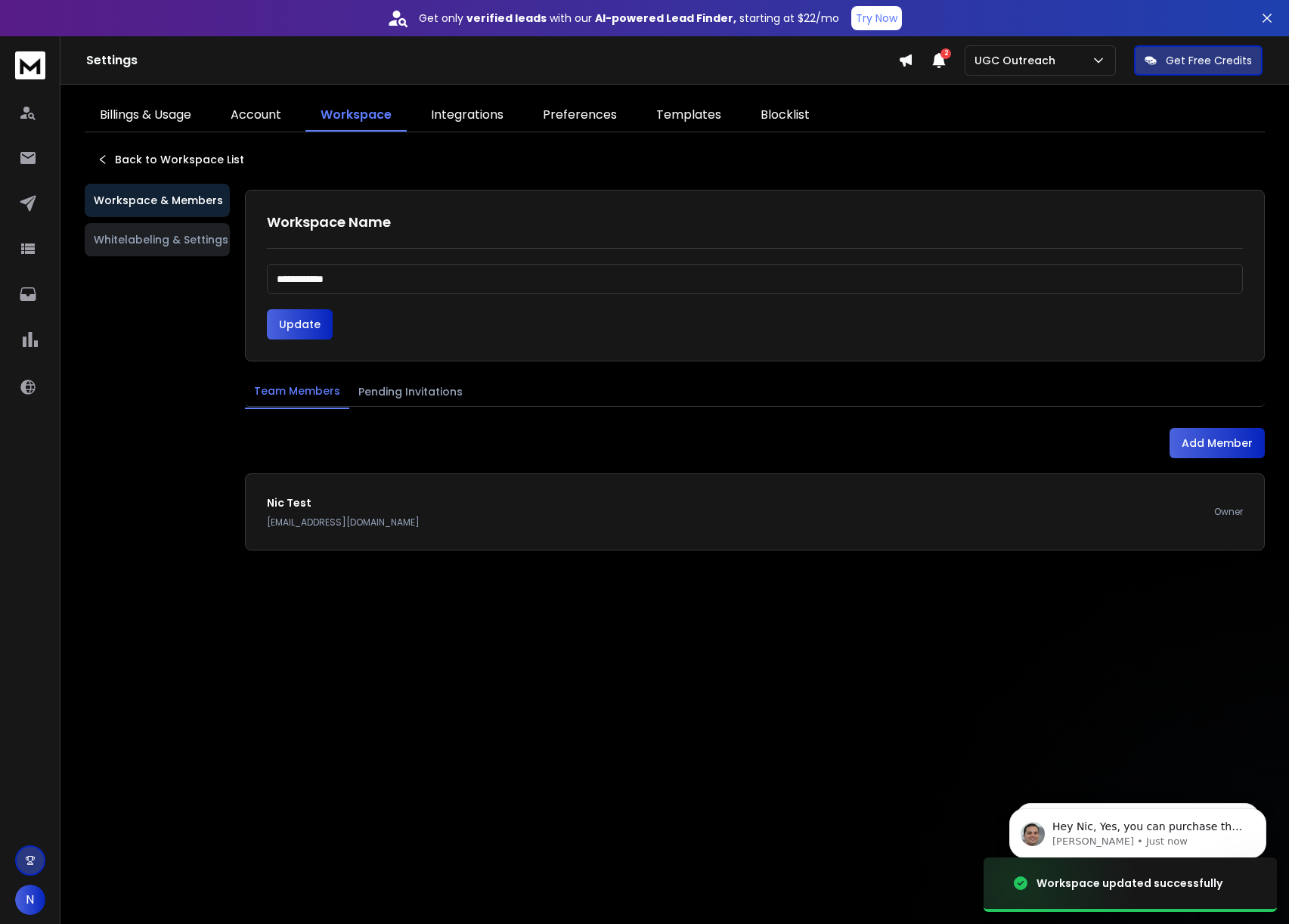
click at [536, 597] on div "**********" at bounding box center [674, 552] width 1180 height 815
click at [152, 123] on link "Billings & Usage" at bounding box center [145, 116] width 122 height 32
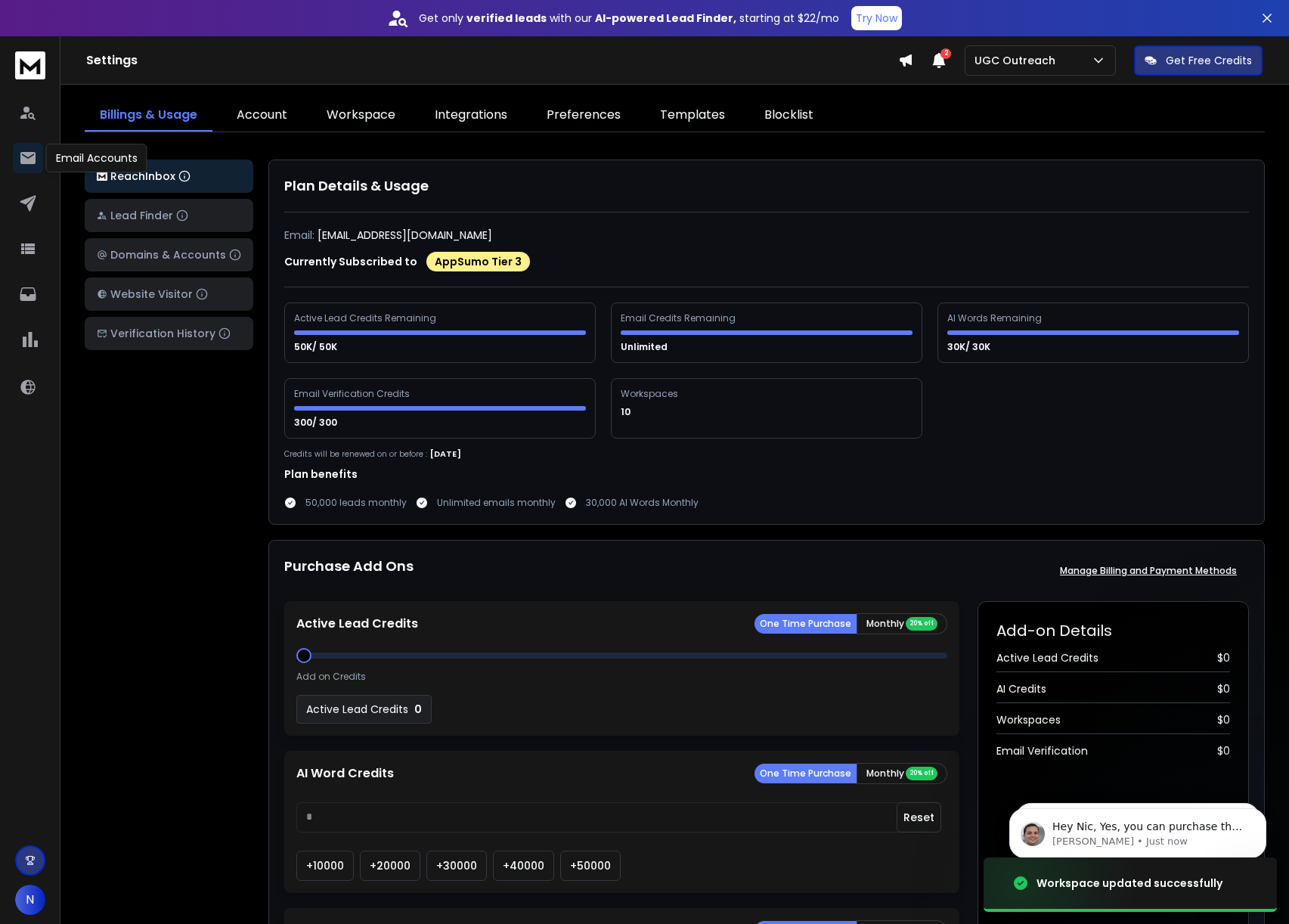
click at [37, 161] on link at bounding box center [28, 158] width 30 height 30
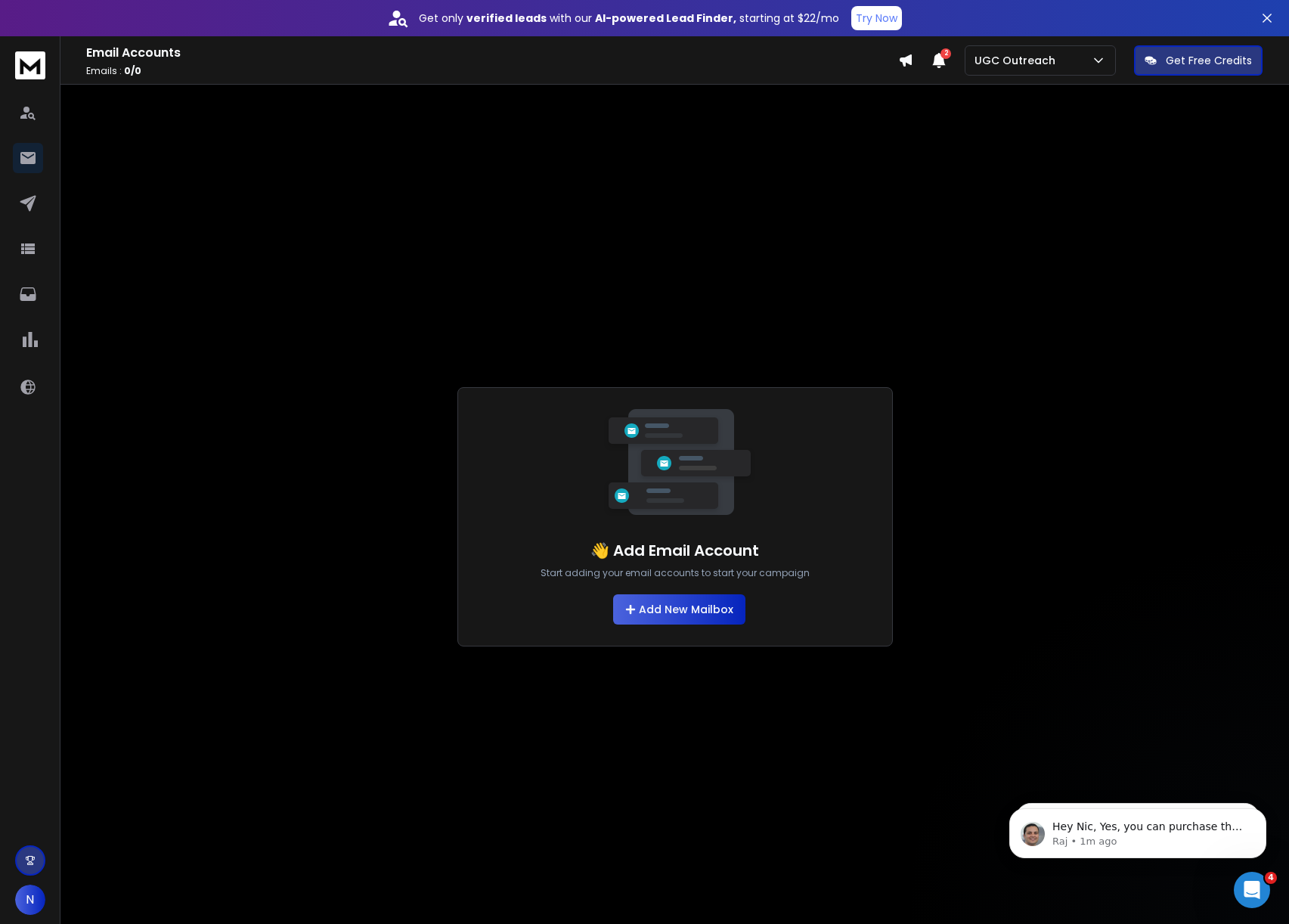
click at [691, 614] on button "Add New Mailbox" at bounding box center [679, 609] width 132 height 30
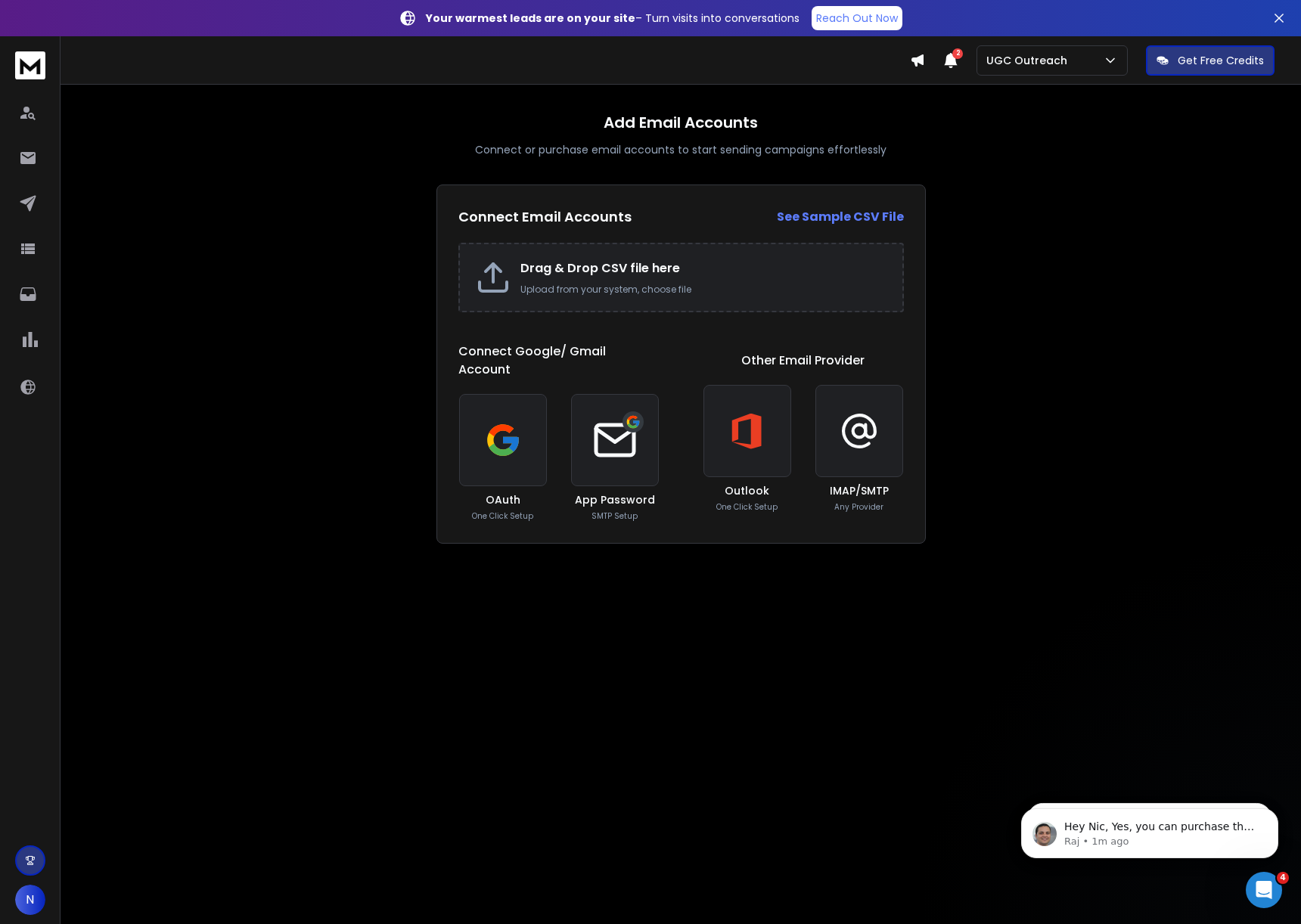
click at [524, 450] on div at bounding box center [503, 440] width 88 height 92
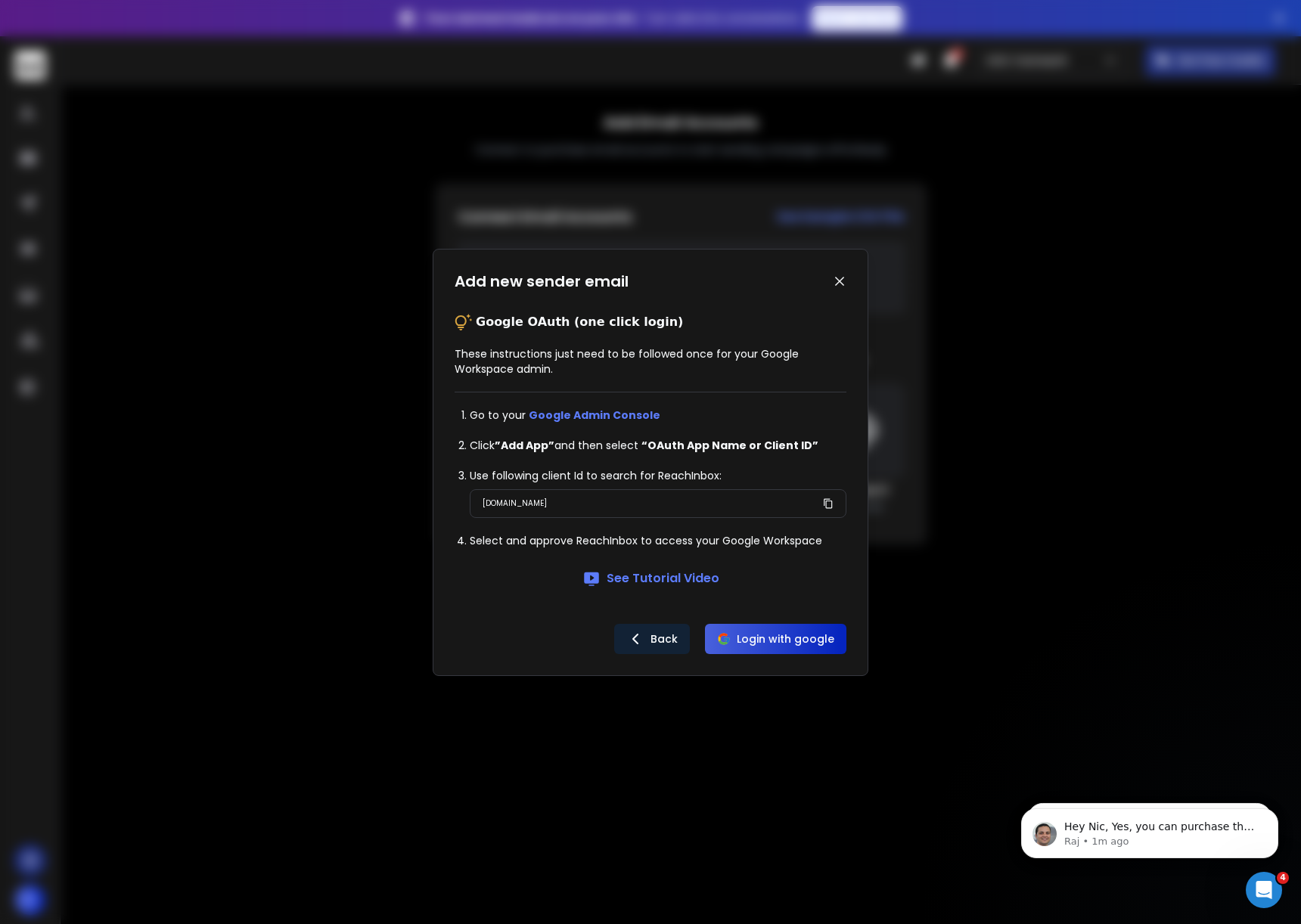
click at [655, 648] on button "Back" at bounding box center [652, 639] width 76 height 30
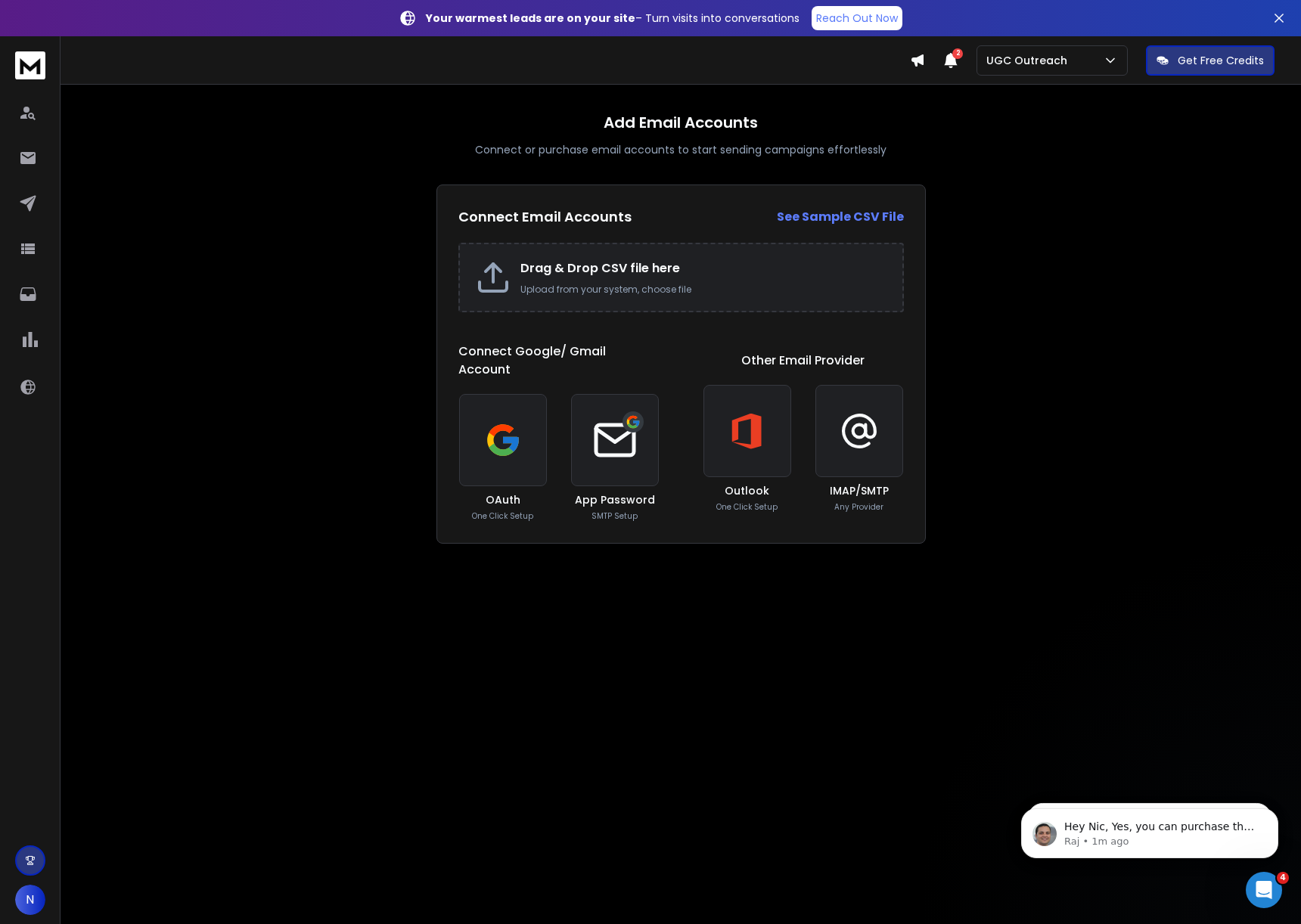
click at [522, 433] on icon at bounding box center [503, 439] width 37 height 45
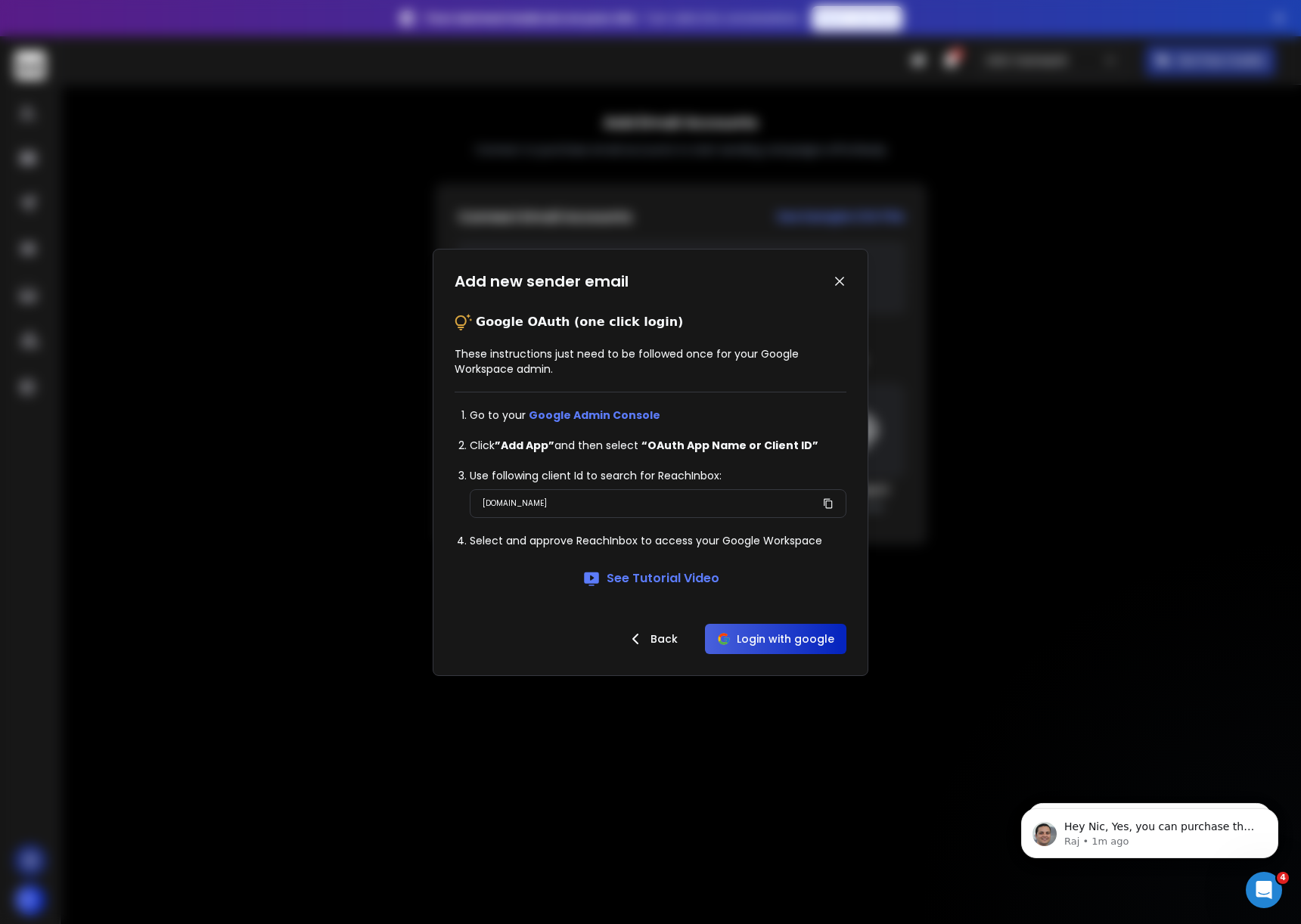
click at [832, 643] on button "Login with google" at bounding box center [775, 639] width 141 height 30
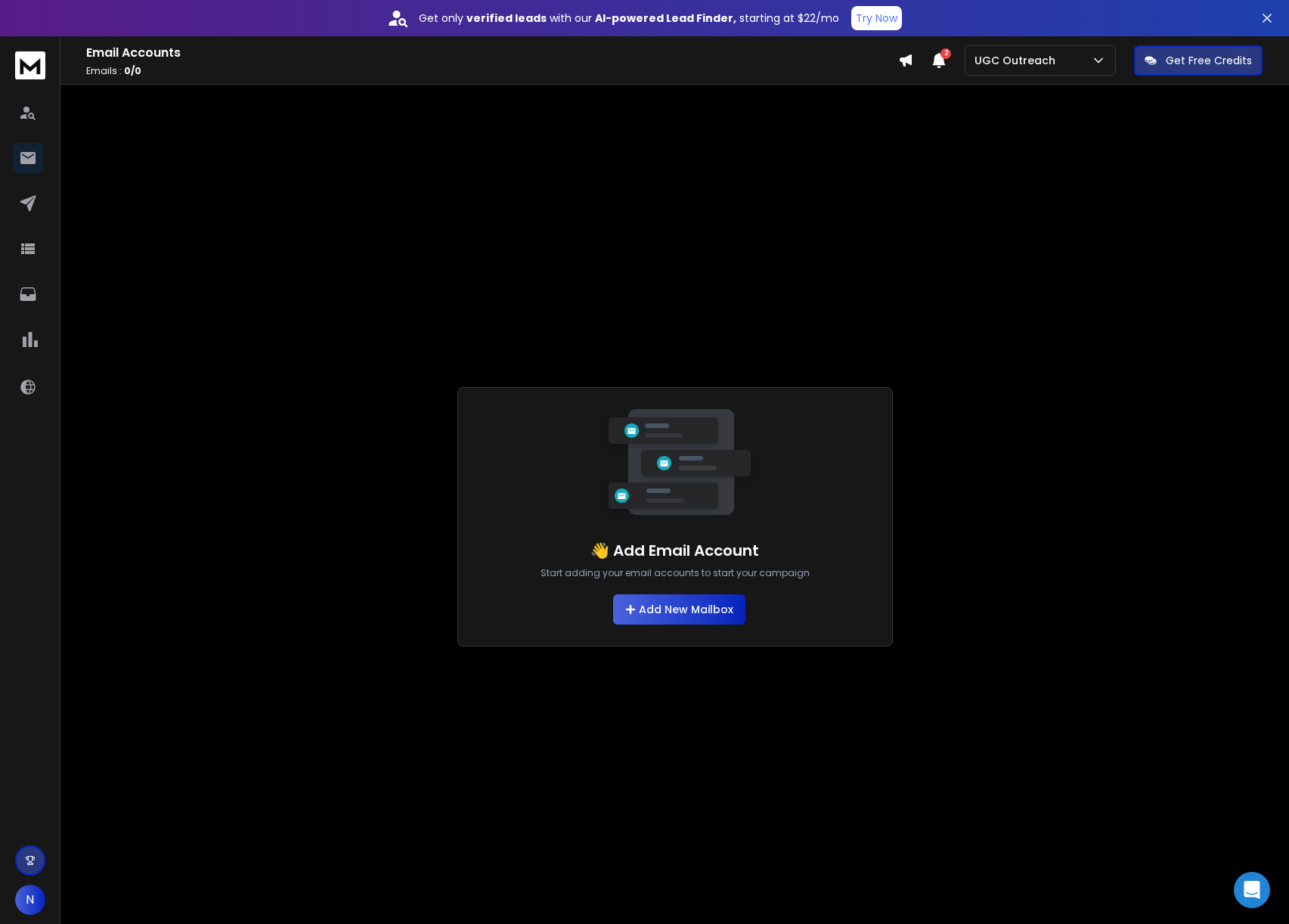
click at [690, 611] on button "Add New Mailbox" at bounding box center [679, 609] width 132 height 30
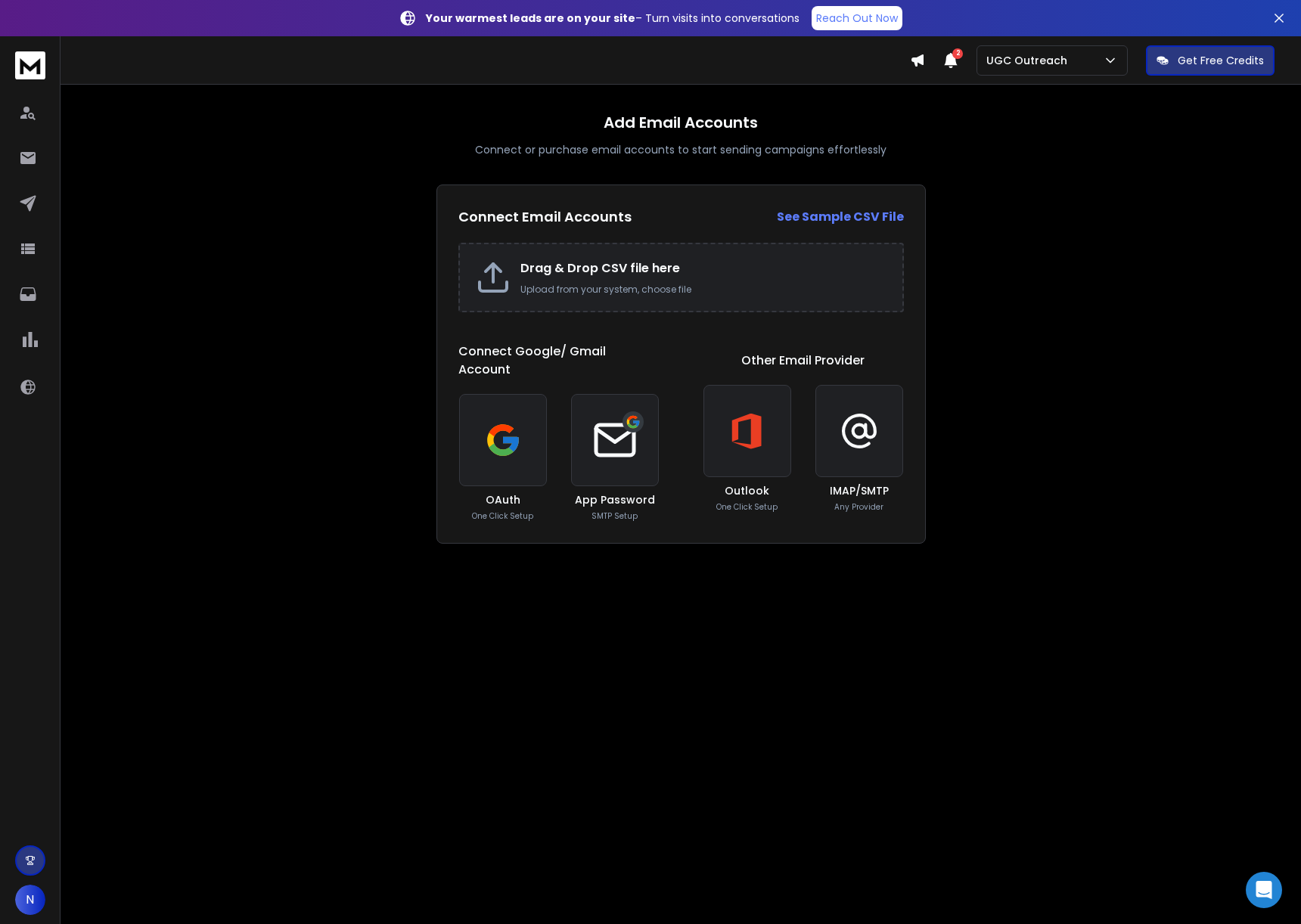
click at [512, 442] on icon at bounding box center [503, 439] width 37 height 45
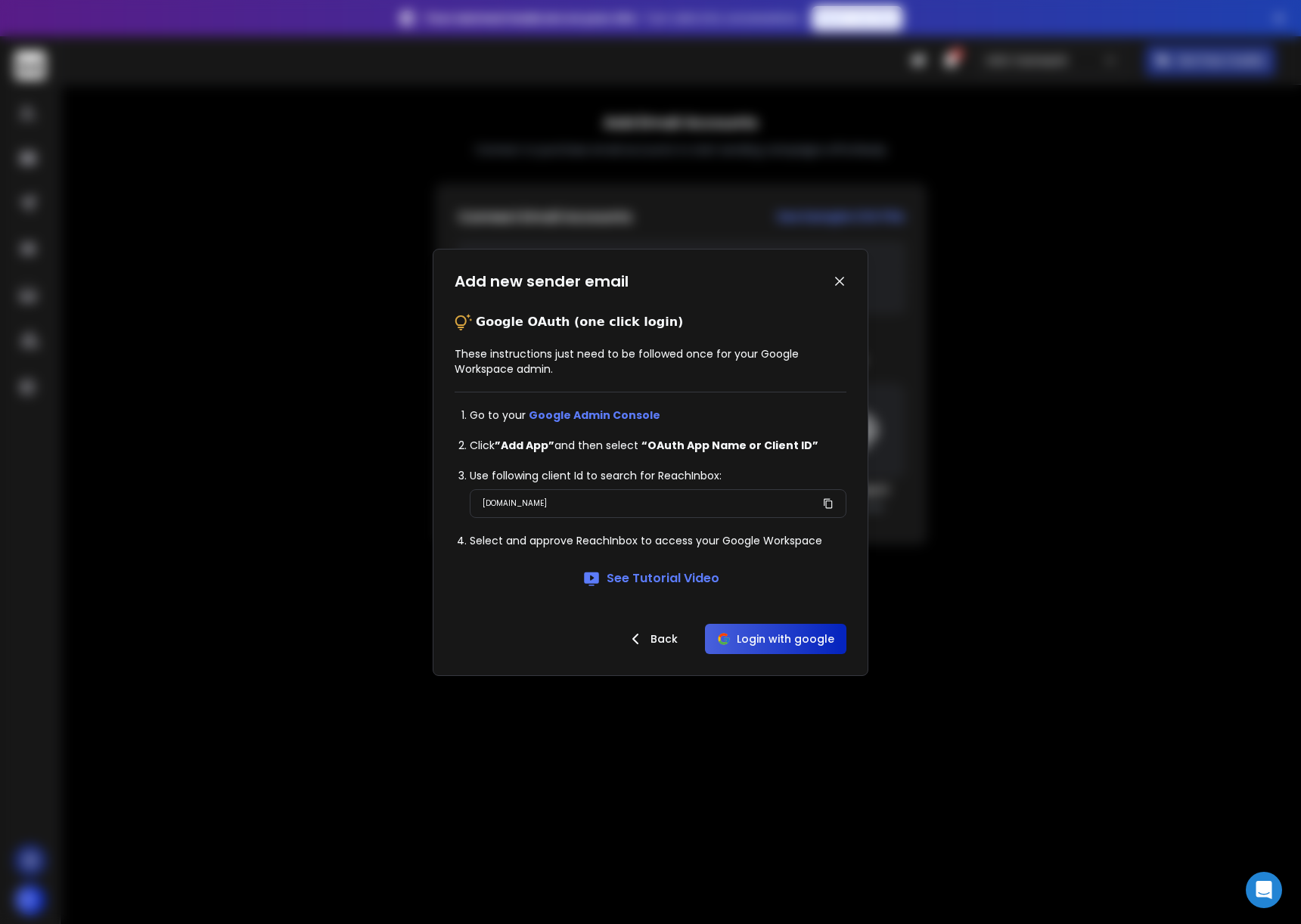
click at [823, 645] on button "Login with google" at bounding box center [775, 639] width 141 height 30
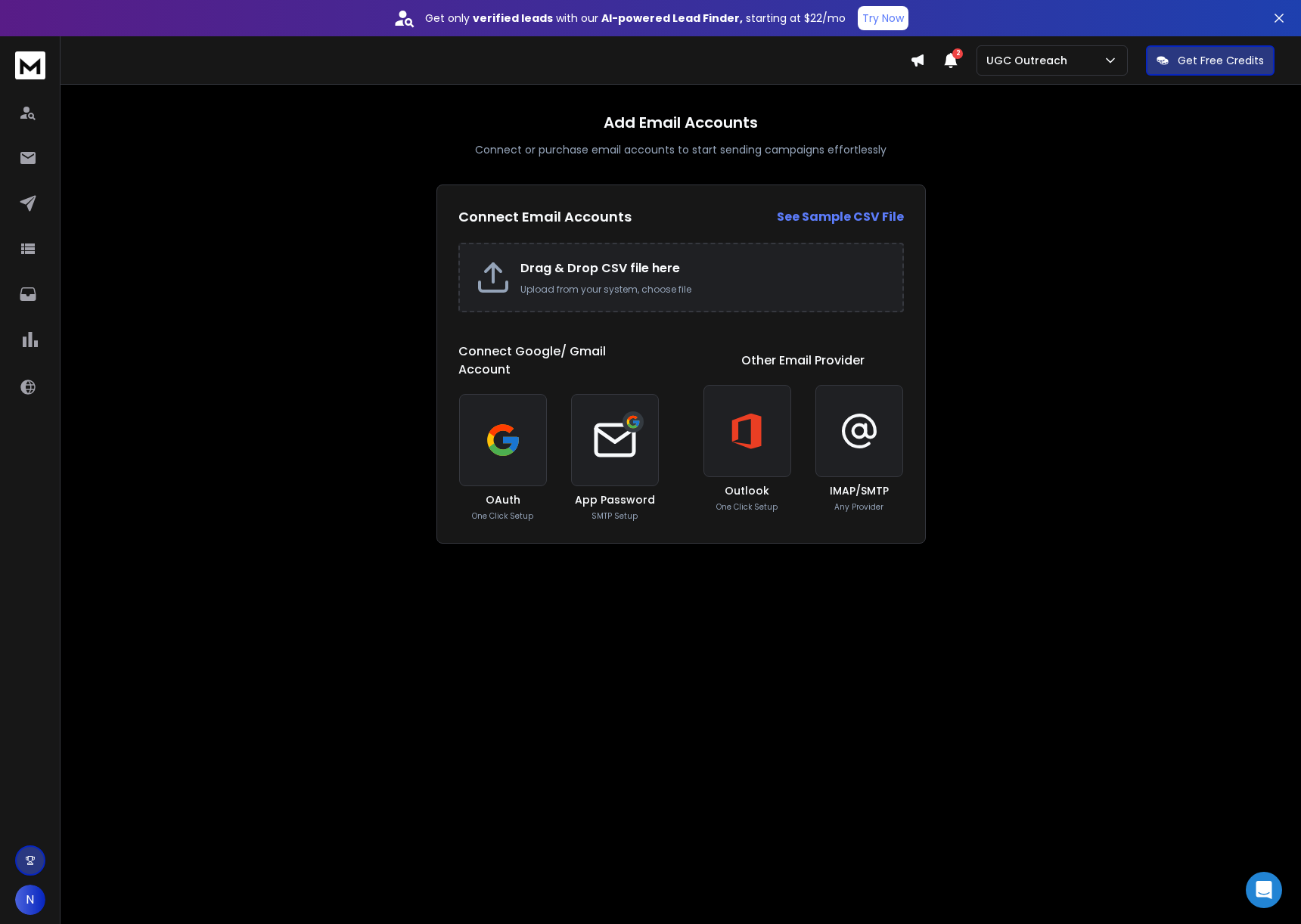
click at [622, 441] on icon at bounding box center [614, 439] width 45 height 45
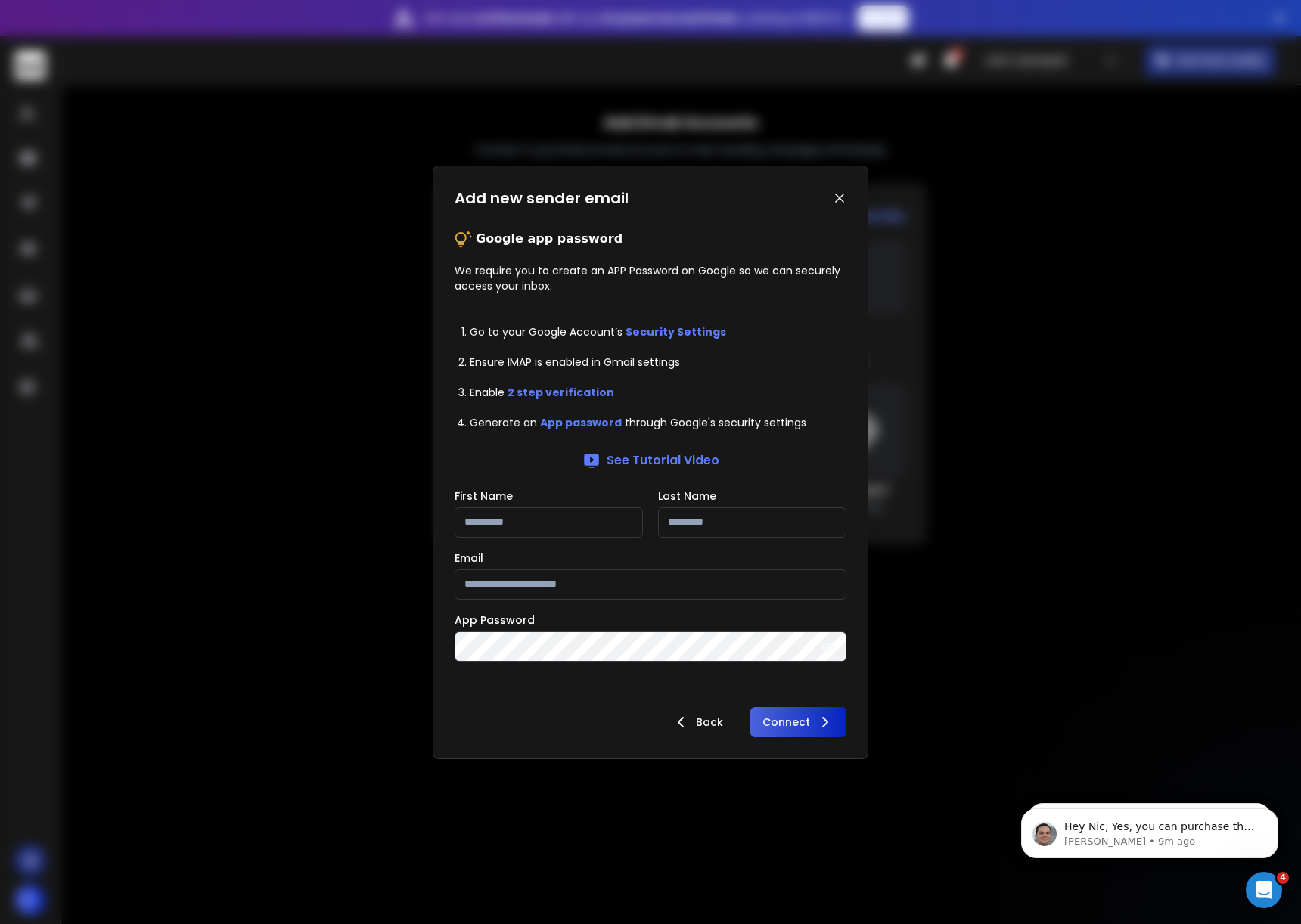
click at [664, 464] on link "See Tutorial Video" at bounding box center [651, 460] width 137 height 18
click at [557, 517] on input "text" at bounding box center [549, 522] width 188 height 30
type input "*******"
click at [759, 519] on input "text" at bounding box center [752, 522] width 188 height 30
type input "********"
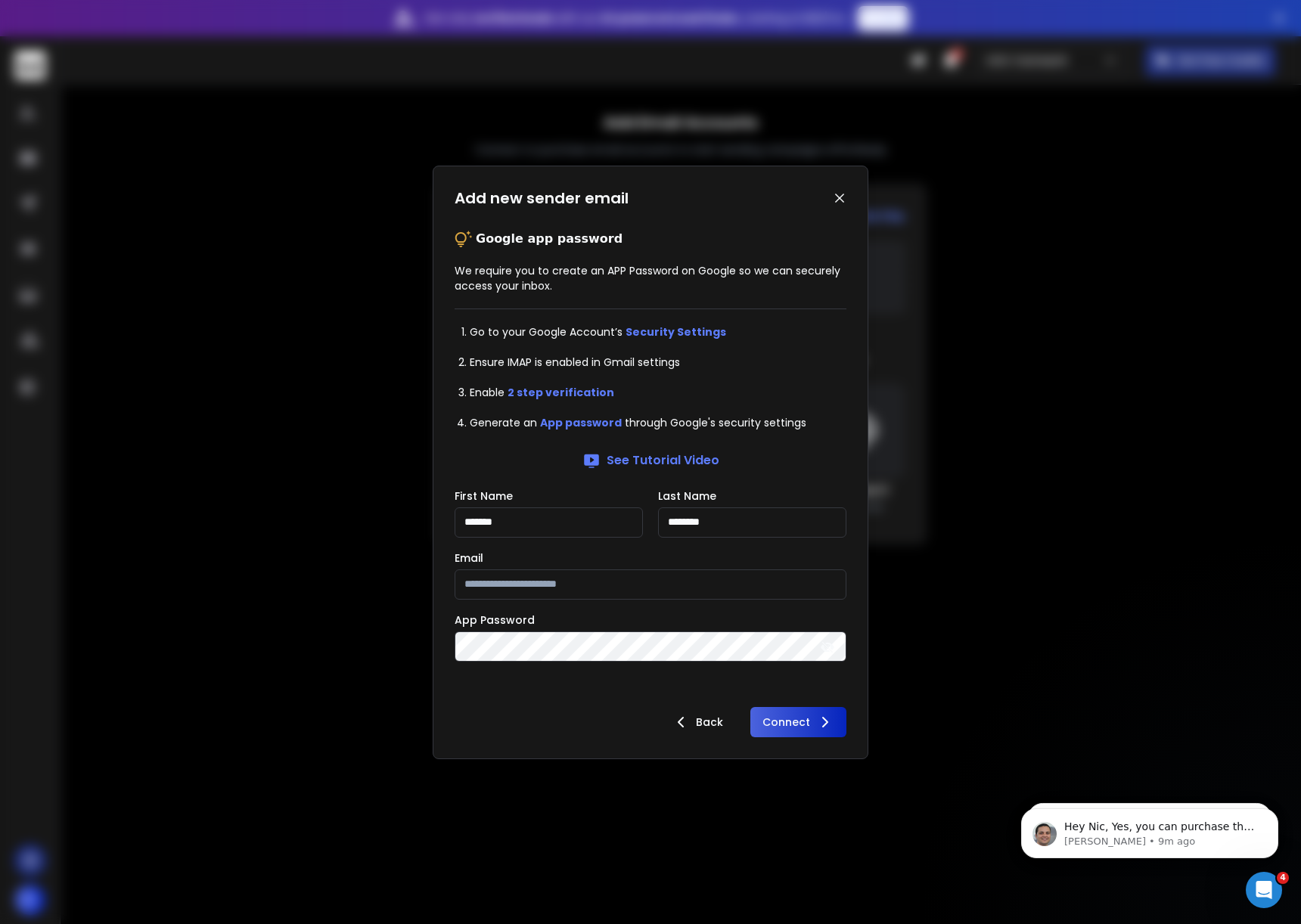
click at [607, 592] on input "email" at bounding box center [650, 584] width 392 height 30
type input "*"
type input "**********"
drag, startPoint x: 879, startPoint y: 592, endPoint x: 857, endPoint y: 660, distance: 71.5
click at [879, 592] on div "**********" at bounding box center [650, 462] width 1301 height 623
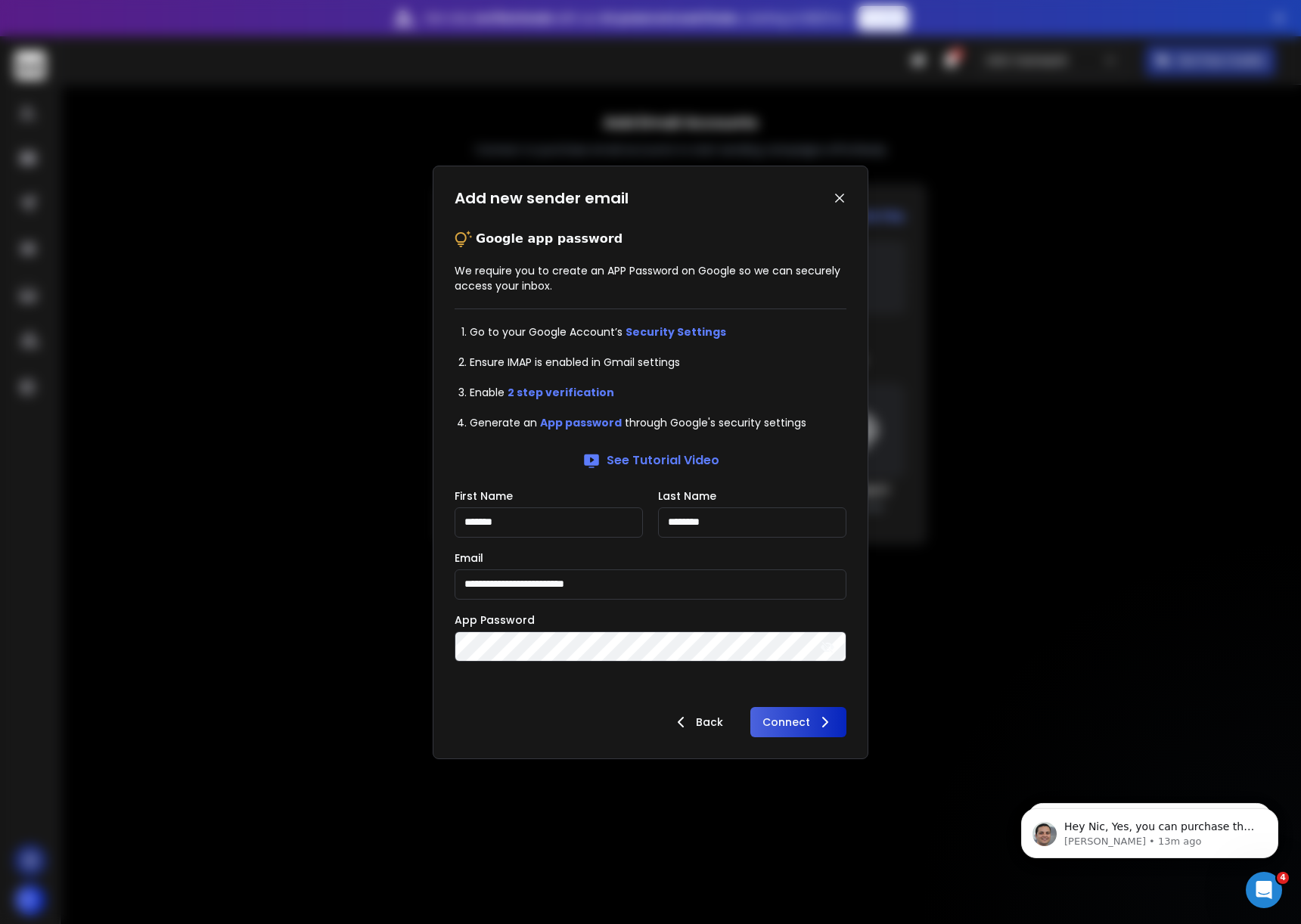
click at [824, 725] on icon at bounding box center [826, 722] width 5 height 9
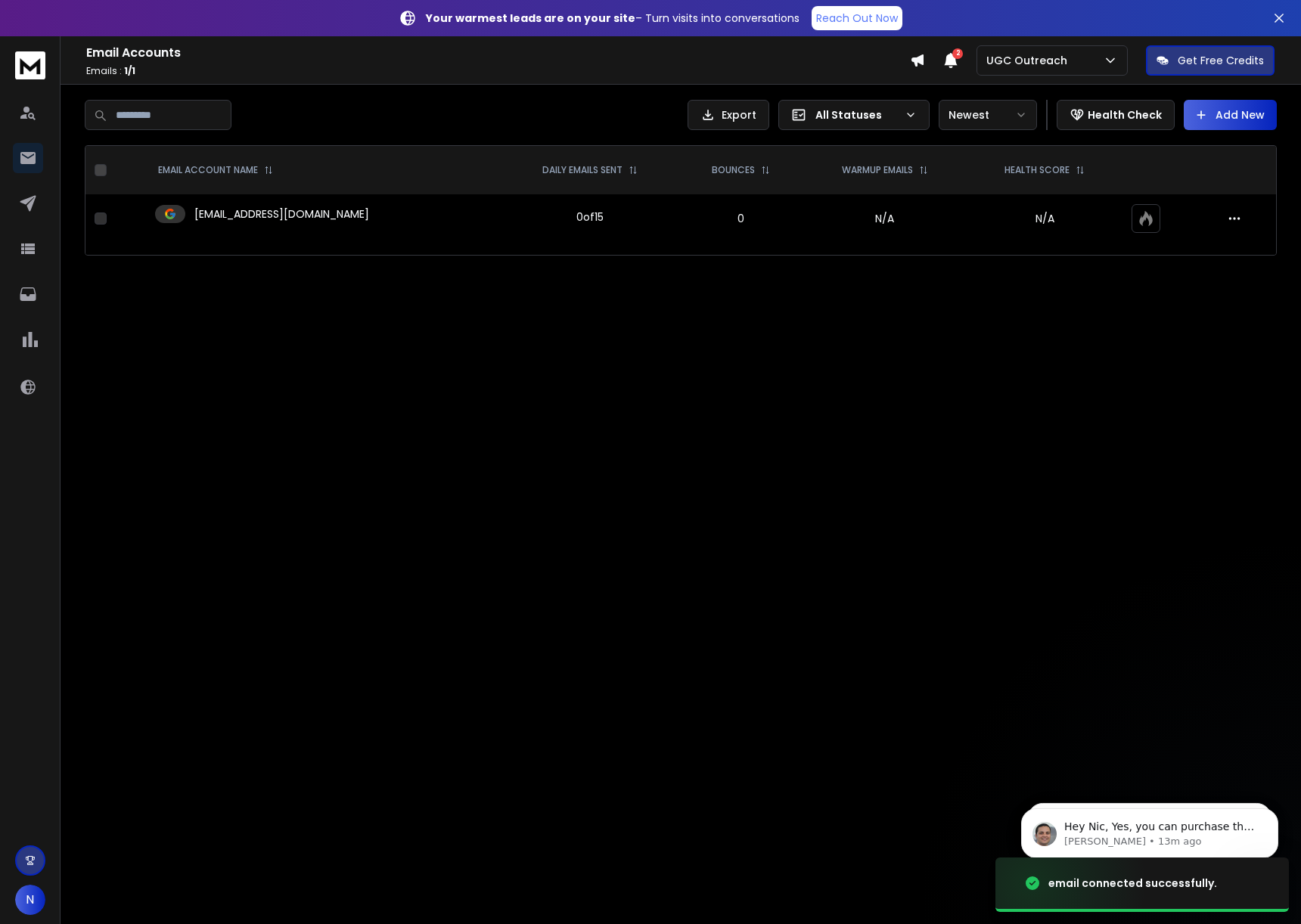
click at [1217, 113] on button "Add New" at bounding box center [1230, 115] width 93 height 30
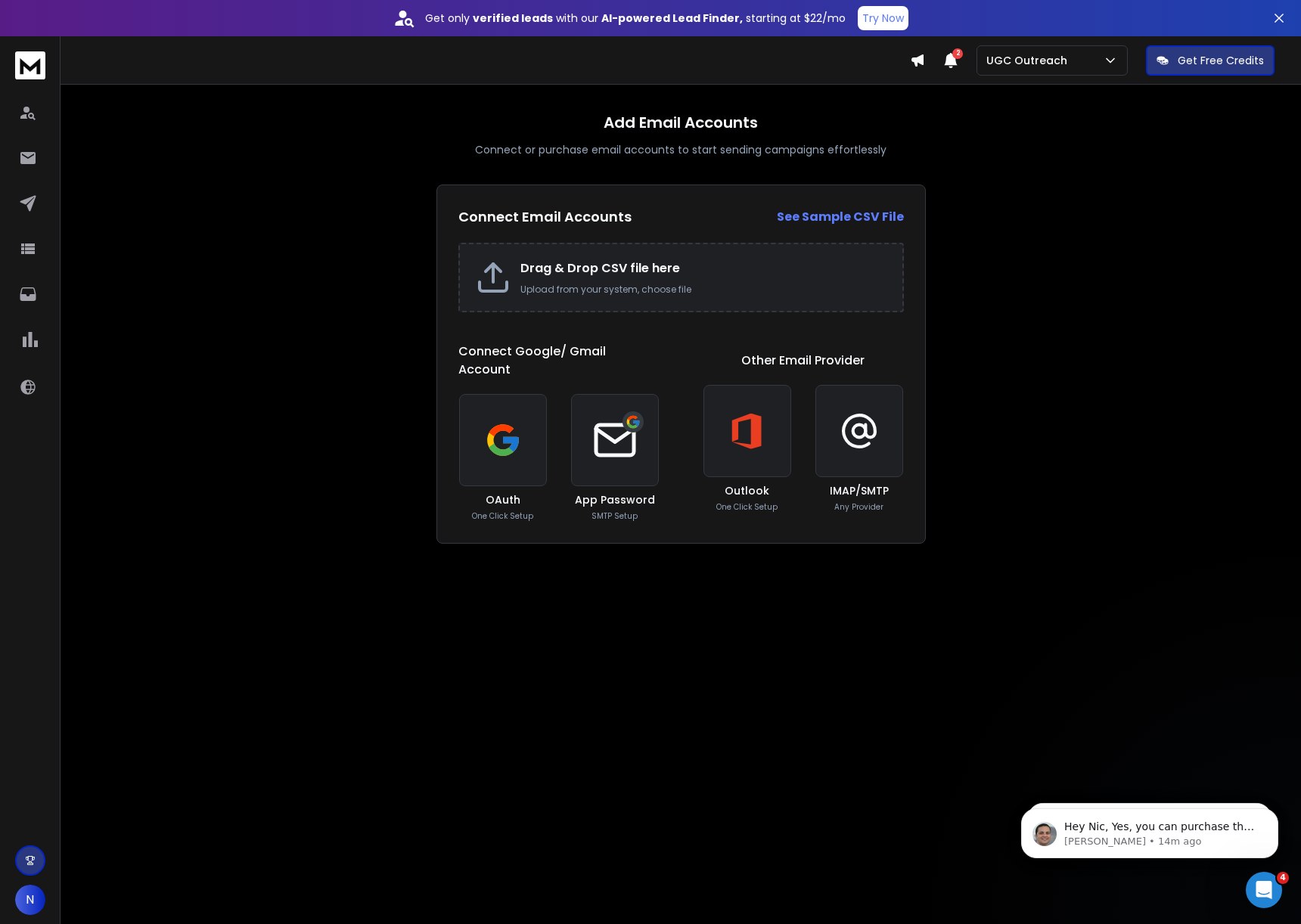
click at [631, 413] on div at bounding box center [633, 422] width 22 height 22
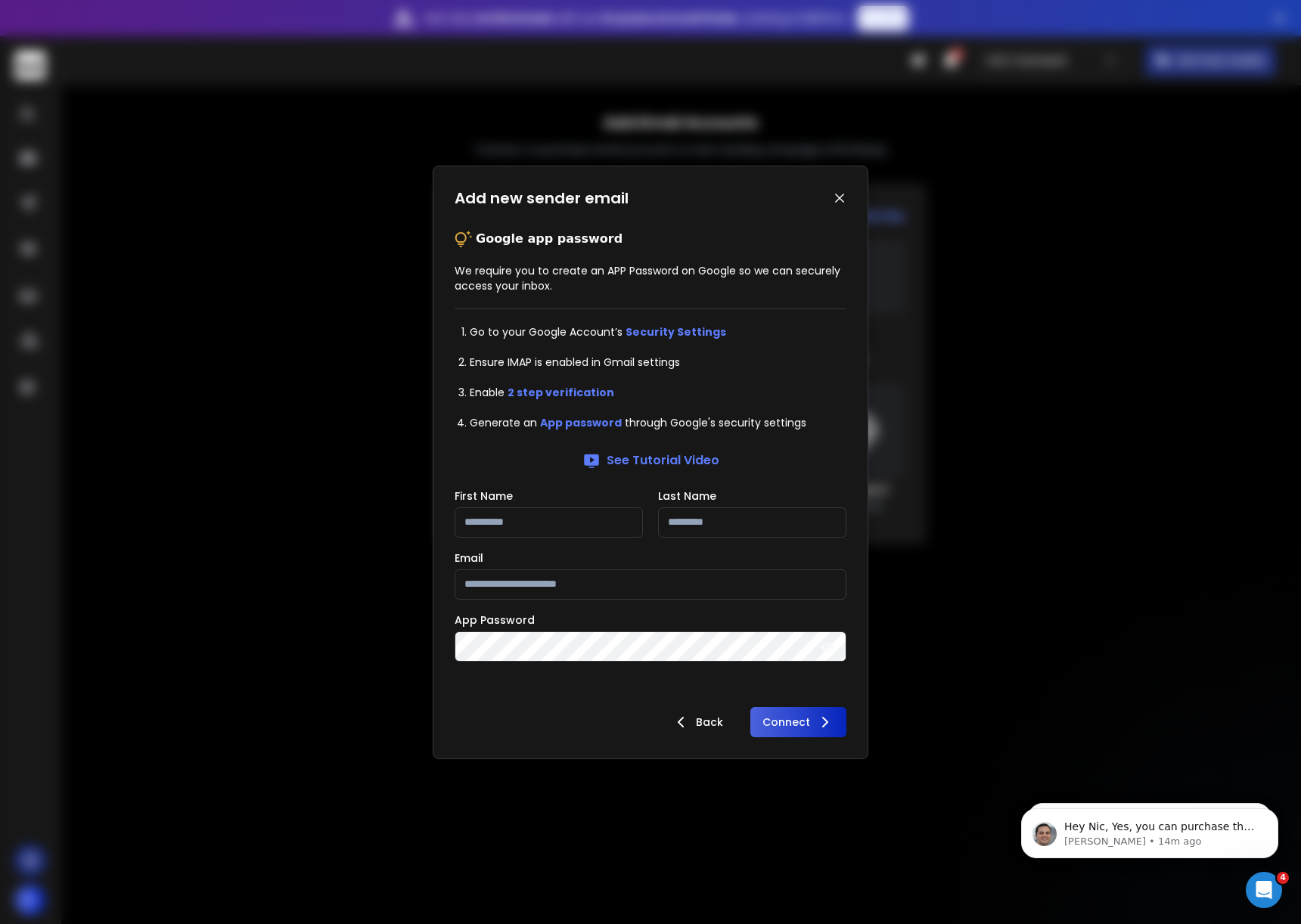
click at [575, 662] on form "First Name Last Name Email App Password Back Connect" at bounding box center [650, 613] width 392 height 246
click at [605, 579] on input "email" at bounding box center [650, 584] width 392 height 30
type input "**********"
click at [480, 505] on div "First Name" at bounding box center [549, 513] width 188 height 47
click at [490, 517] on input "text" at bounding box center [549, 522] width 188 height 30
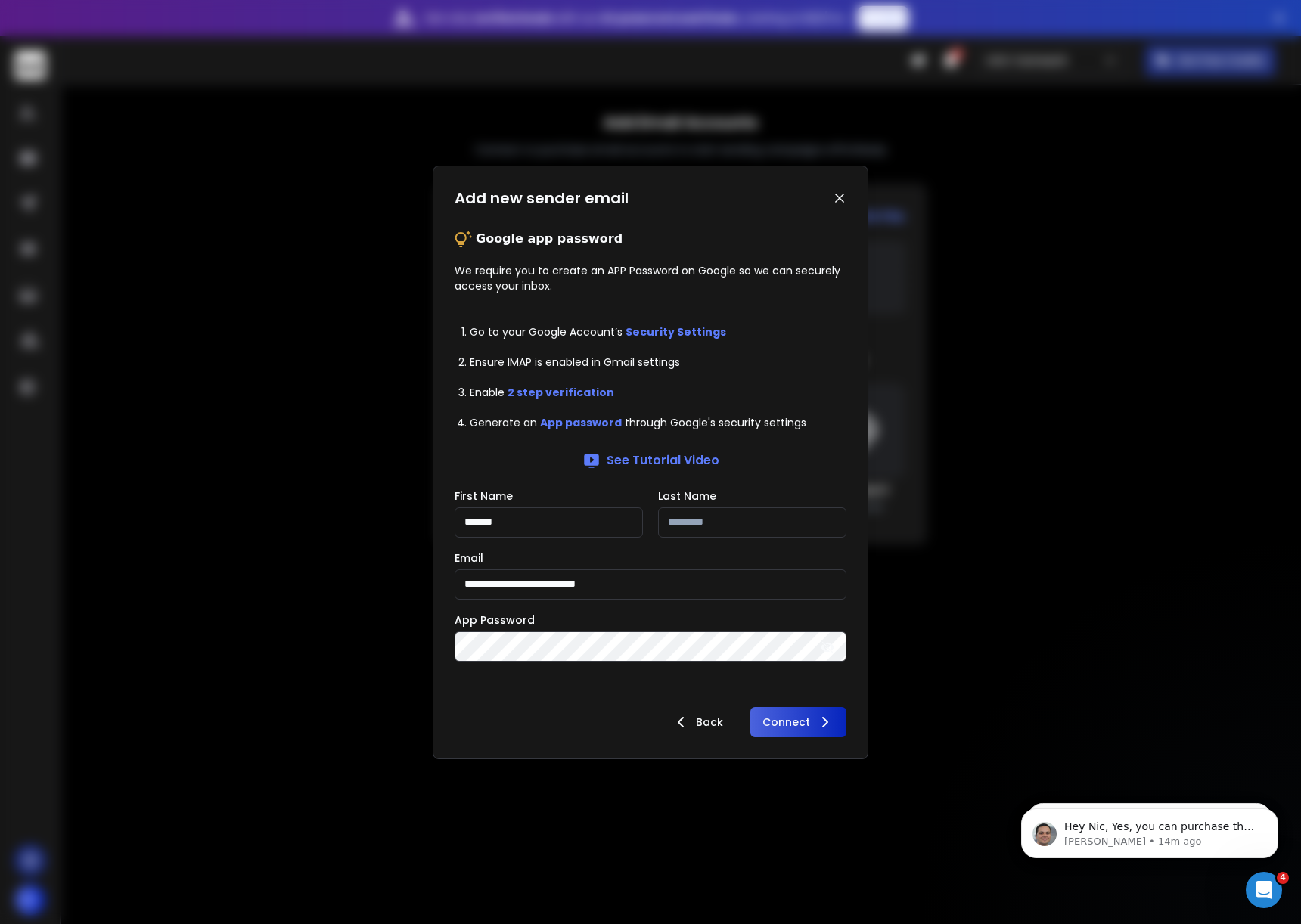
type input "*******"
click at [687, 523] on input "text" at bounding box center [752, 522] width 188 height 30
type input "********"
click at [813, 714] on button "Connect" at bounding box center [798, 722] width 96 height 30
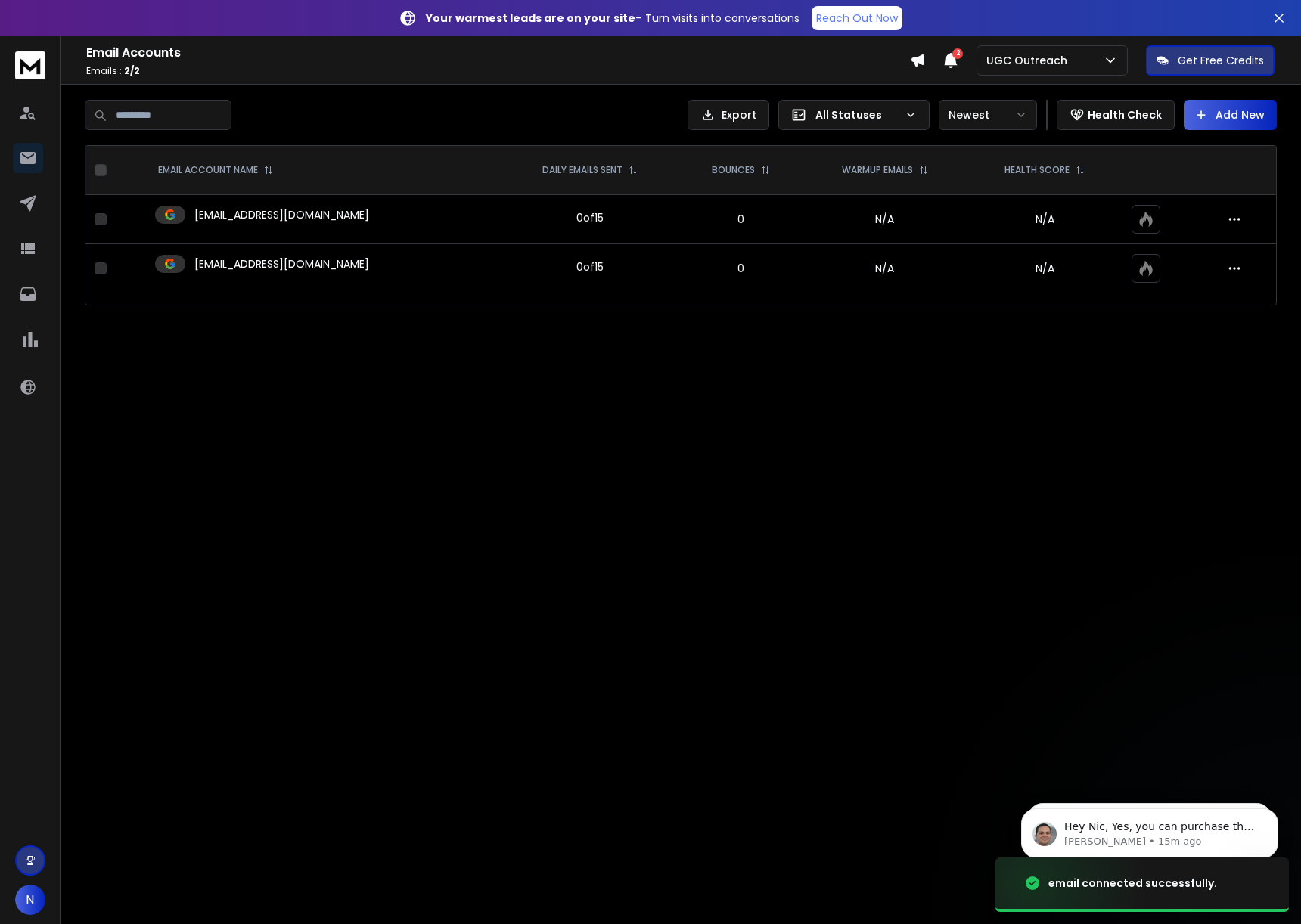
click at [1236, 111] on button "Add New" at bounding box center [1230, 115] width 93 height 30
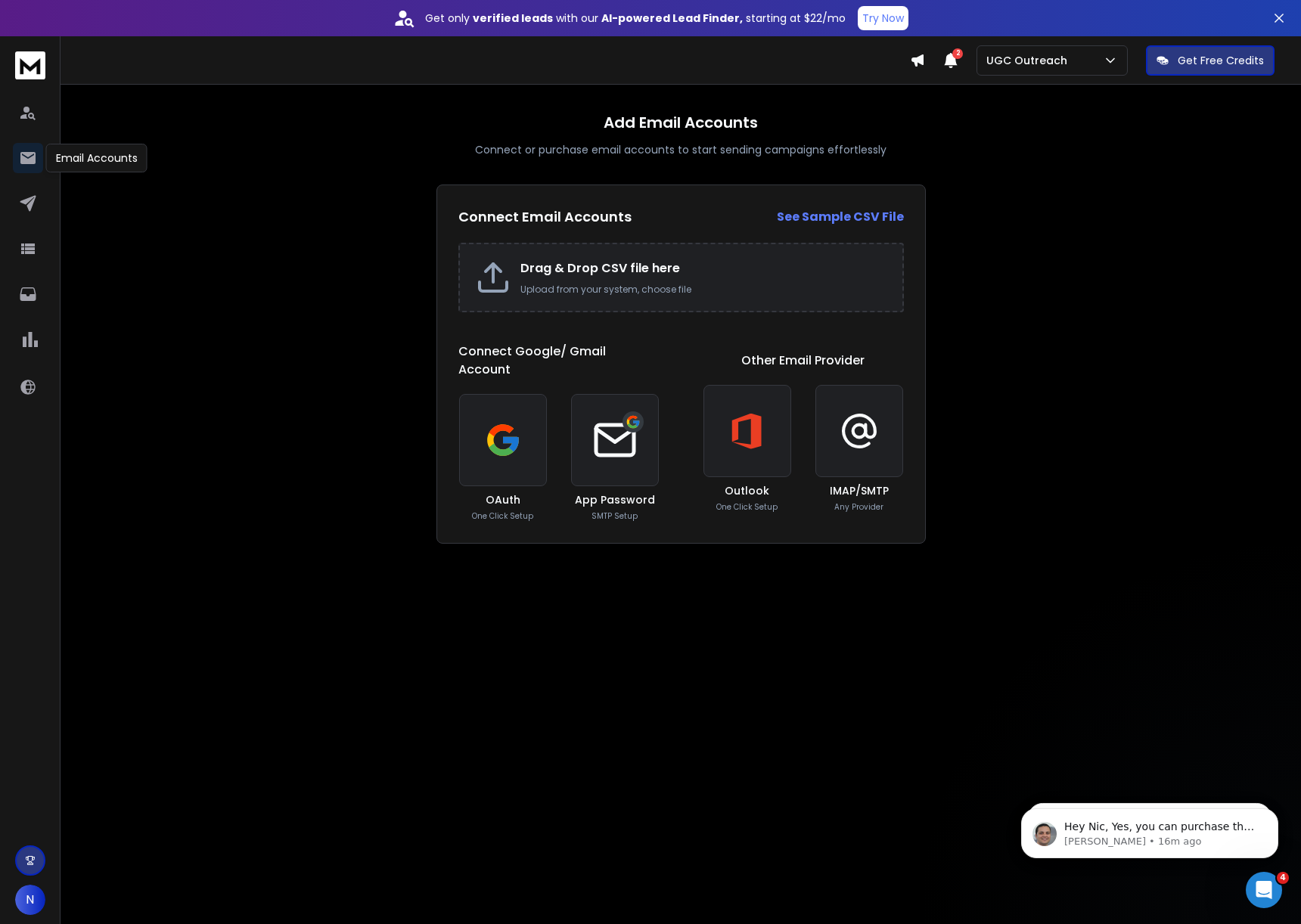
click at [19, 158] on icon at bounding box center [28, 158] width 18 height 18
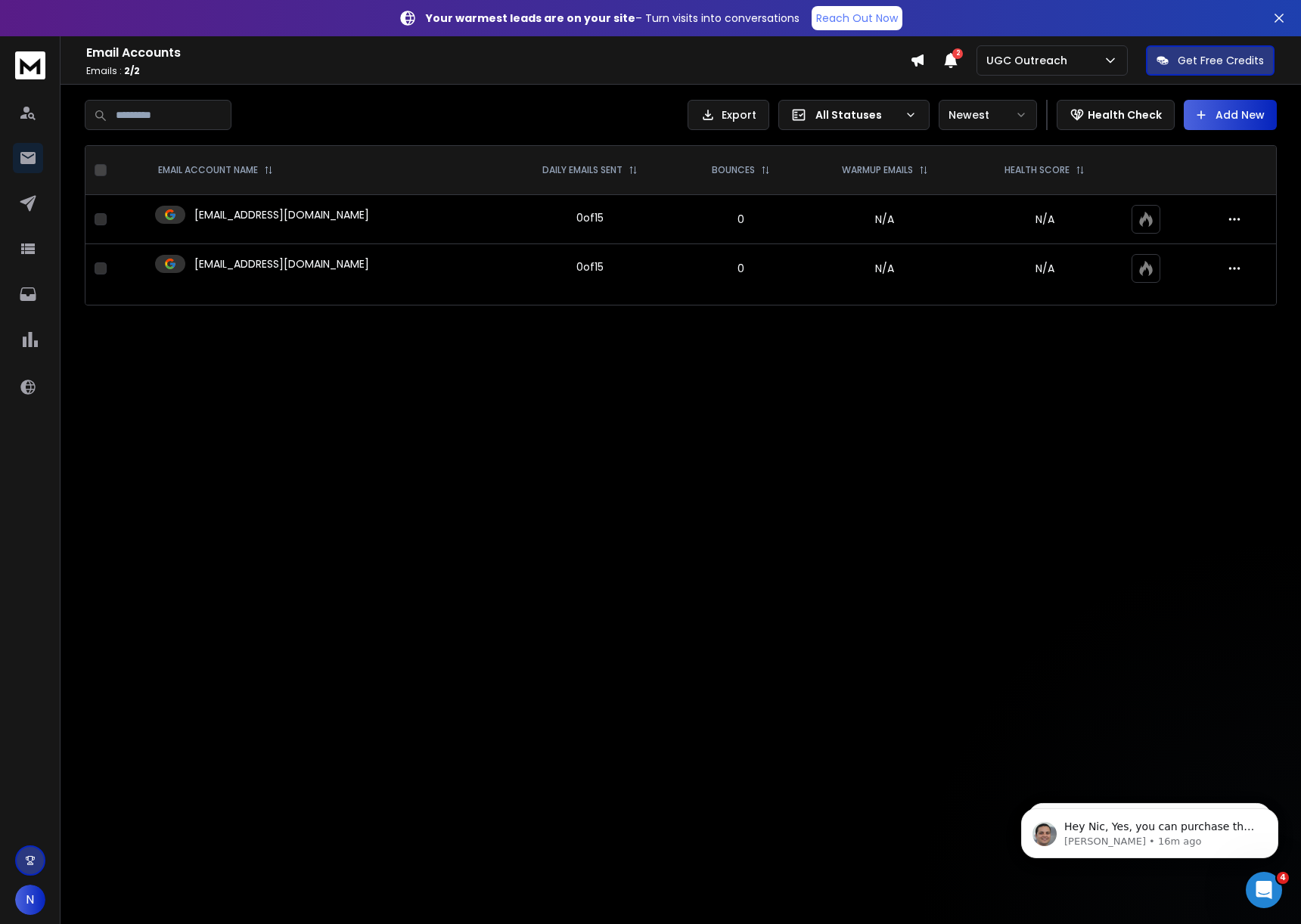
click at [1206, 116] on icon at bounding box center [1200, 114] width 10 height 10
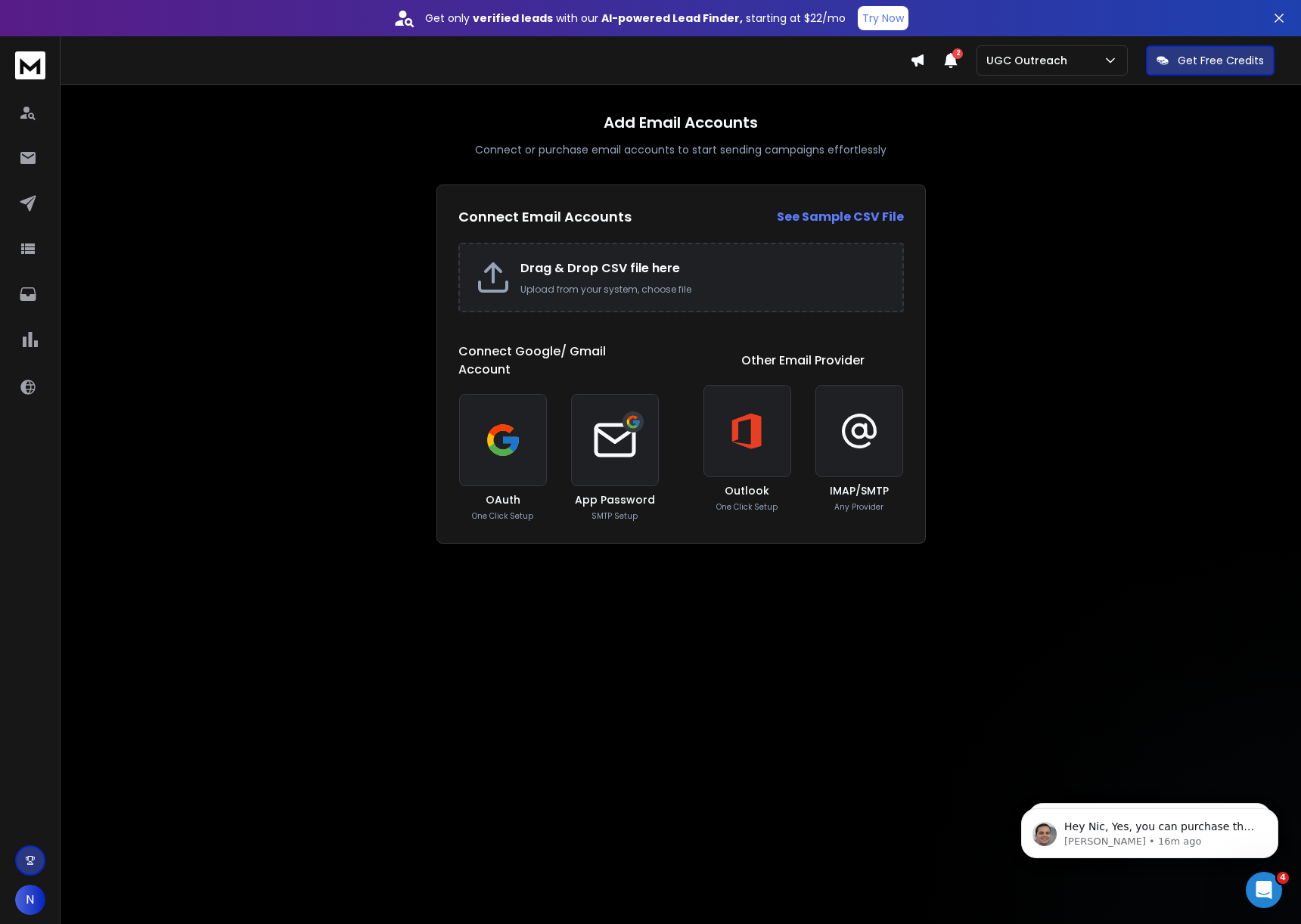
click at [651, 429] on div at bounding box center [615, 440] width 88 height 92
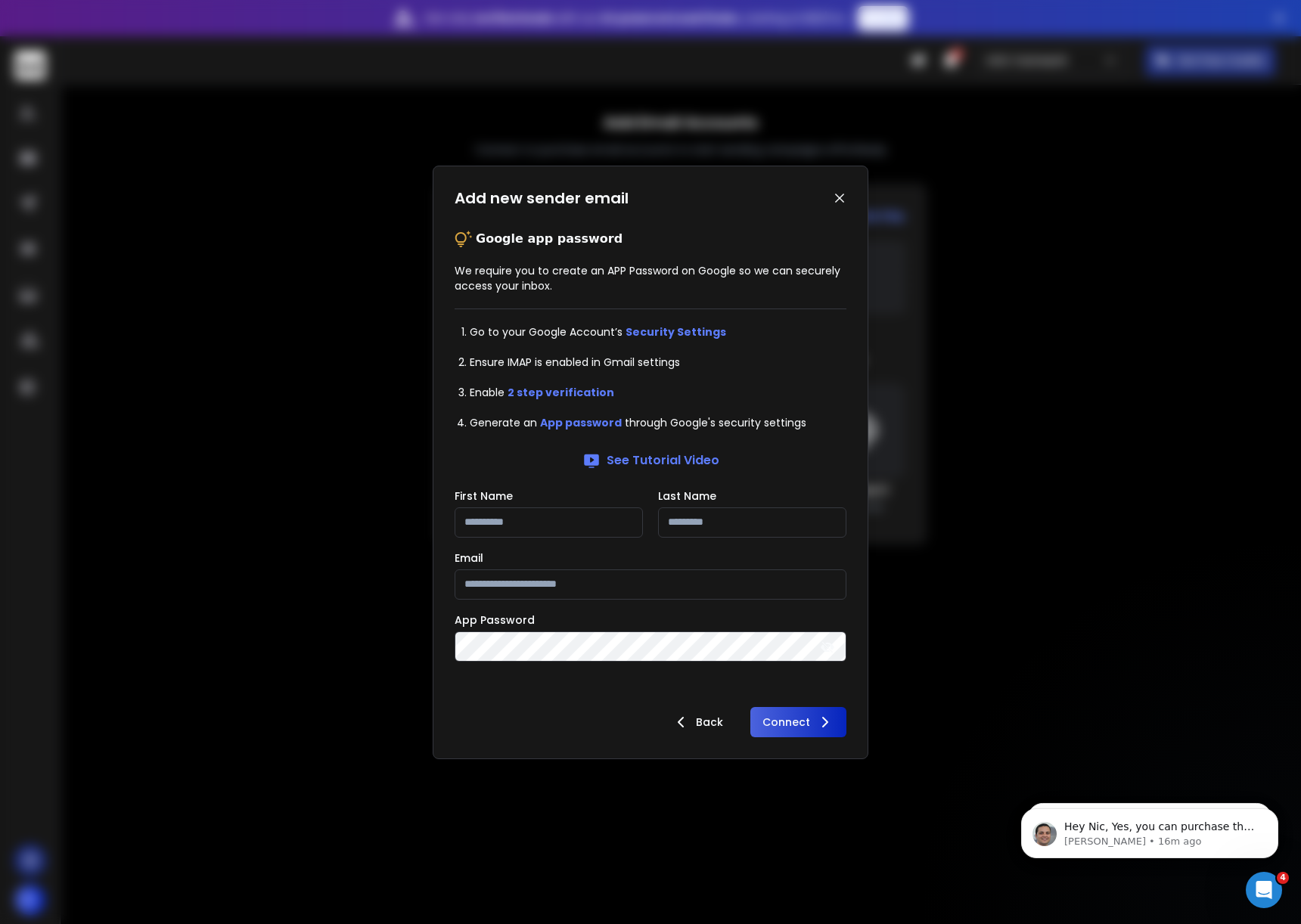
click at [566, 537] on form "First Name Last Name Email App Password Back Connect" at bounding box center [650, 613] width 392 height 246
click at [571, 526] on input "text" at bounding box center [549, 522] width 188 height 30
type input "*******"
click at [664, 525] on input "text" at bounding box center [752, 522] width 188 height 30
type input "********"
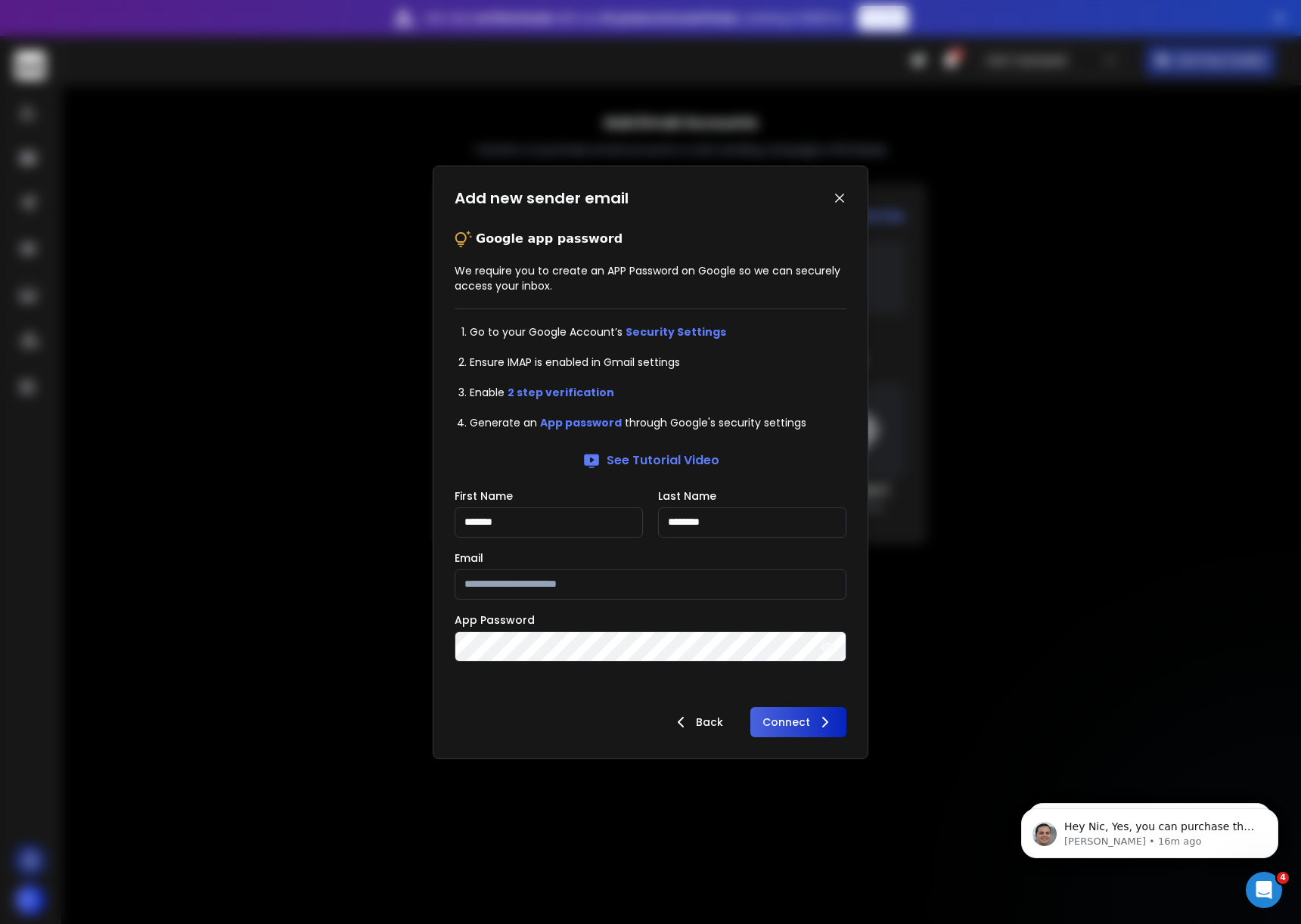
click at [582, 588] on input "email" at bounding box center [650, 584] width 392 height 30
type input "*"
click at [320, 549] on div "**********" at bounding box center [650, 462] width 1301 height 623
type input "**********"
click at [637, 692] on form "**********" at bounding box center [650, 613] width 392 height 246
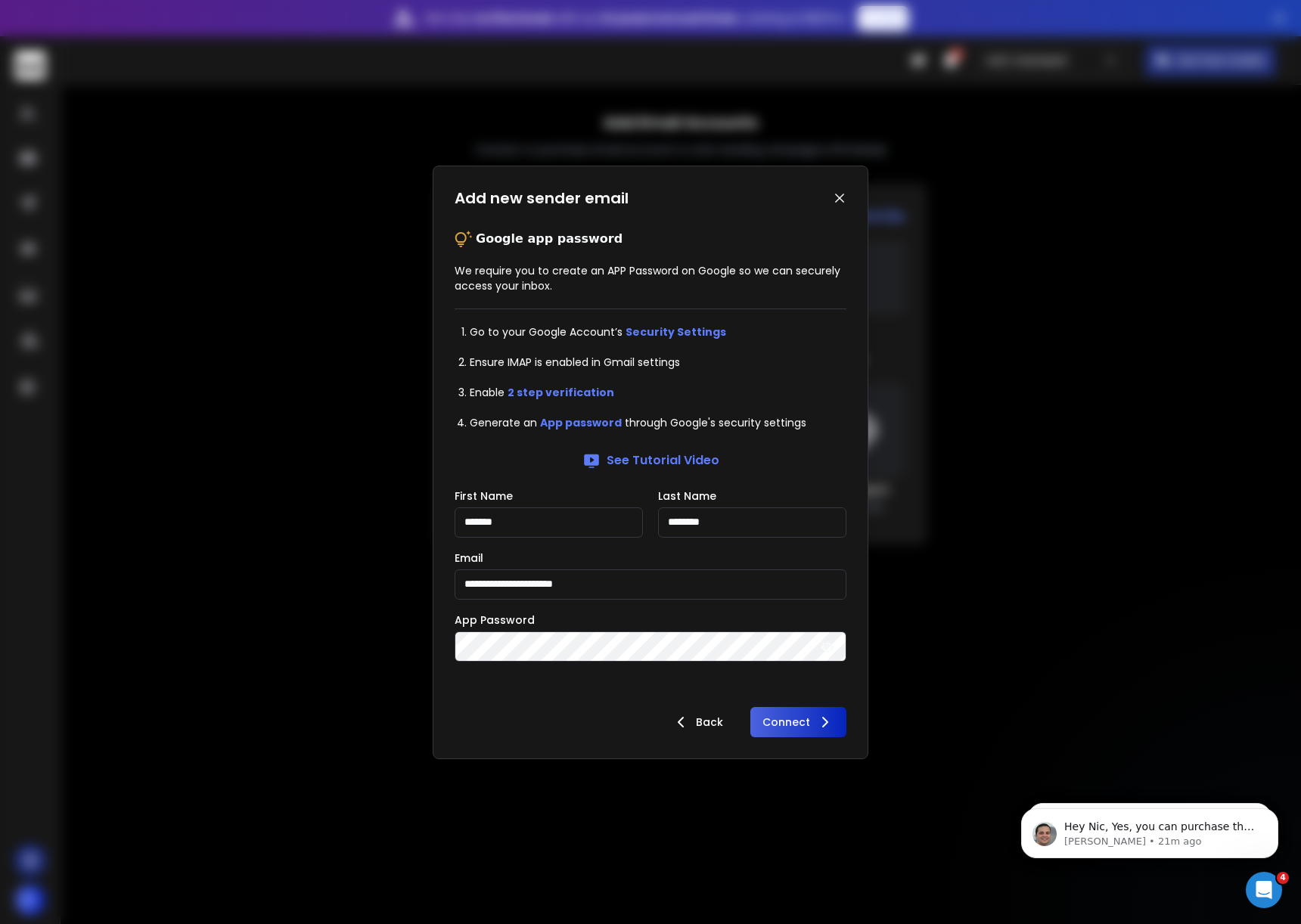
click at [829, 715] on icon at bounding box center [825, 722] width 18 height 18
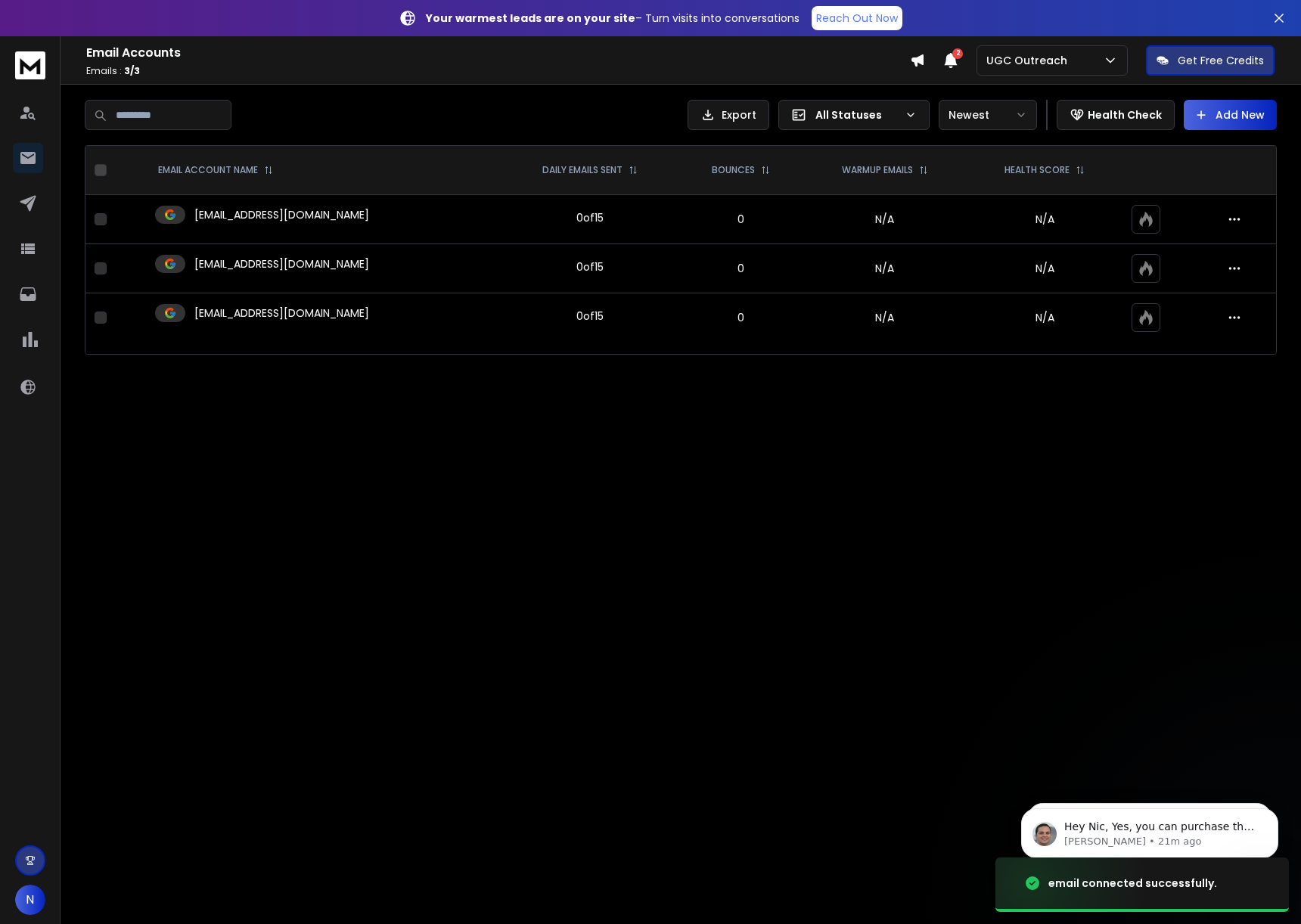
drag, startPoint x: 582, startPoint y: 678, endPoint x: 562, endPoint y: 659, distance: 27.6
click at [581, 677] on div "Your warmest leads are on your site – Turn visits into conversations Reach Out …" at bounding box center [650, 462] width 1301 height 924
click at [30, 201] on icon at bounding box center [28, 203] width 18 height 18
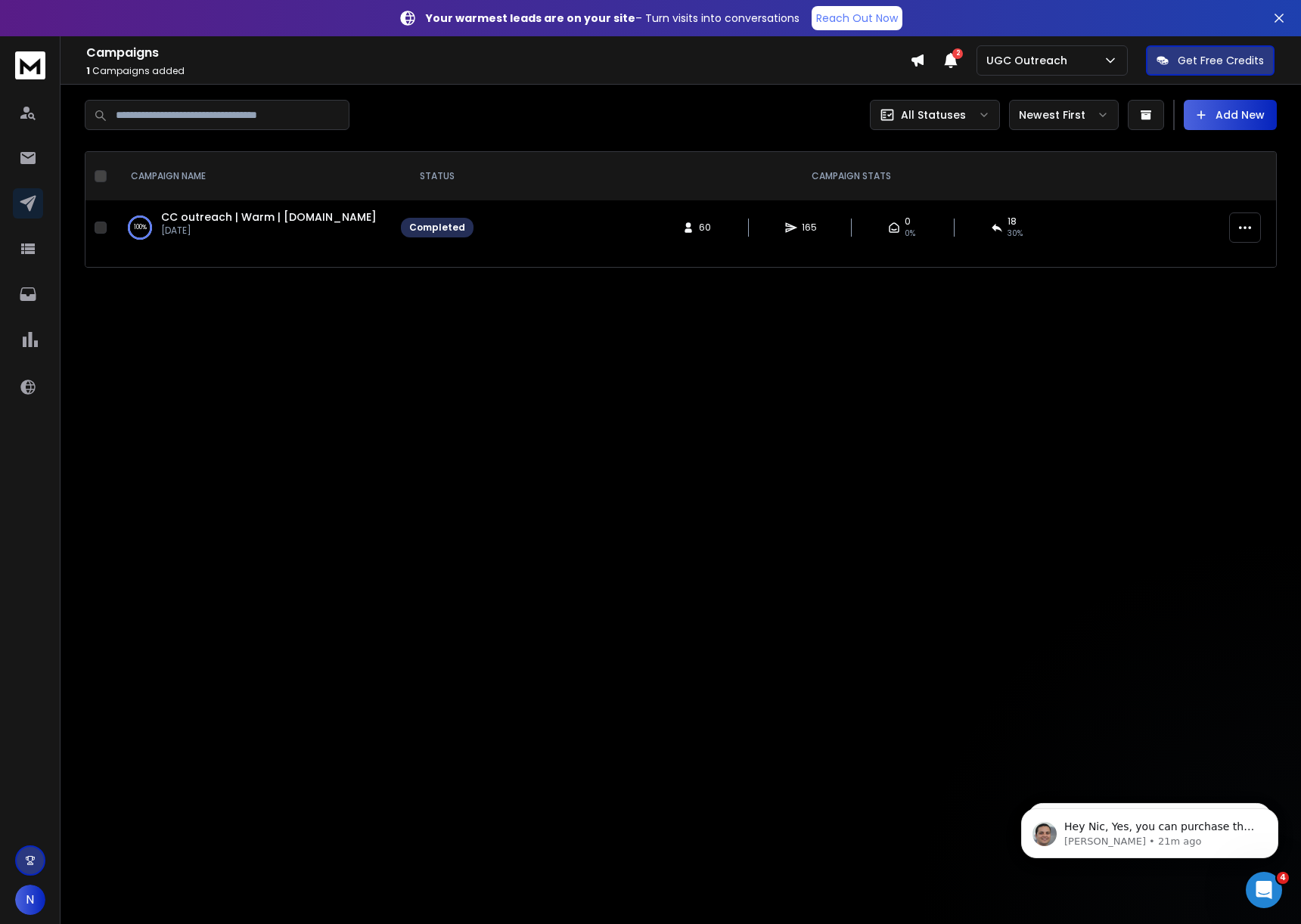
click at [1268, 221] on td at bounding box center [1248, 227] width 56 height 54
click at [1263, 226] on td at bounding box center [1248, 227] width 56 height 54
click at [1255, 230] on button "button" at bounding box center [1245, 227] width 32 height 30
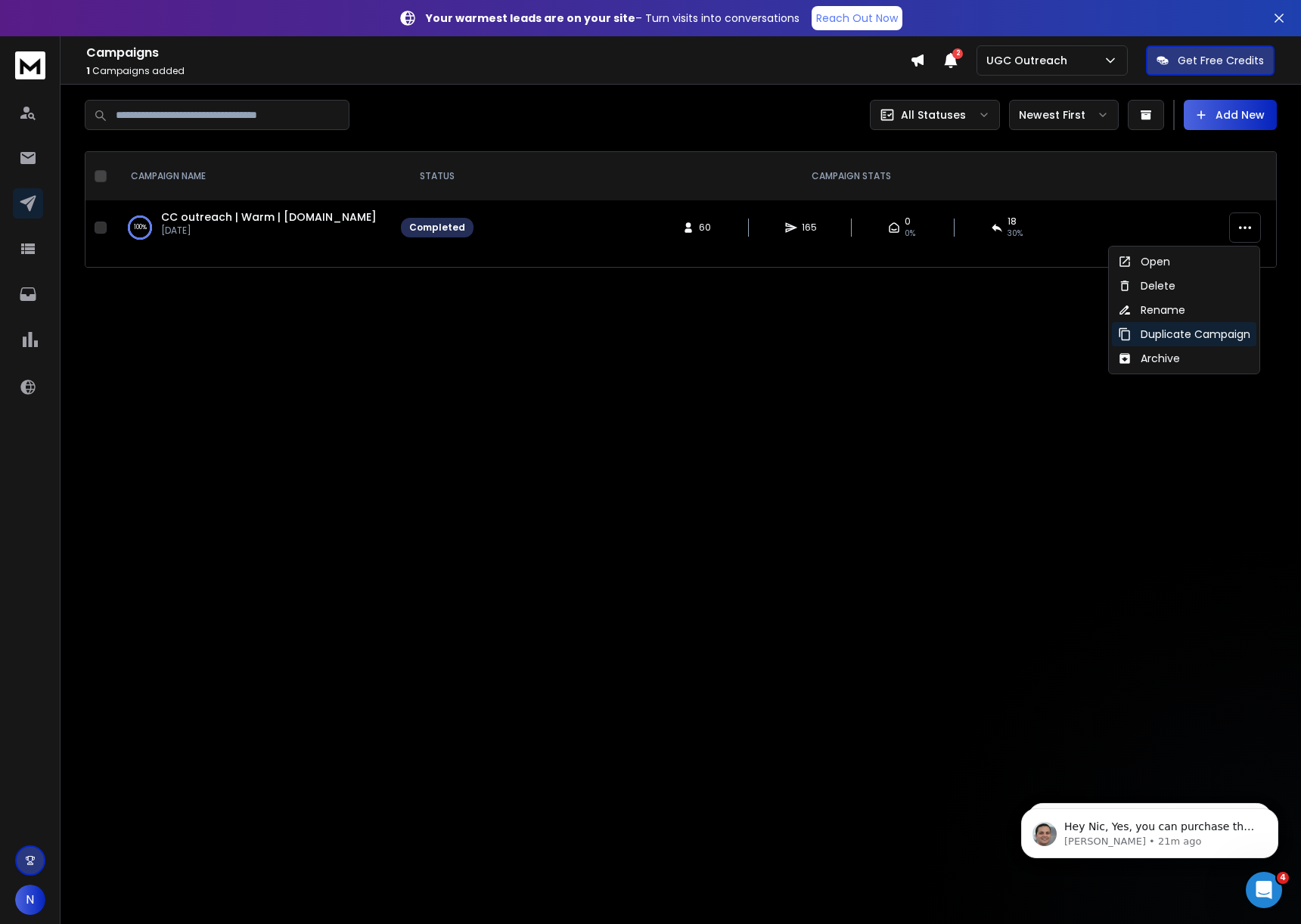
click at [1216, 328] on div "Duplicate Campaign" at bounding box center [1184, 334] width 132 height 15
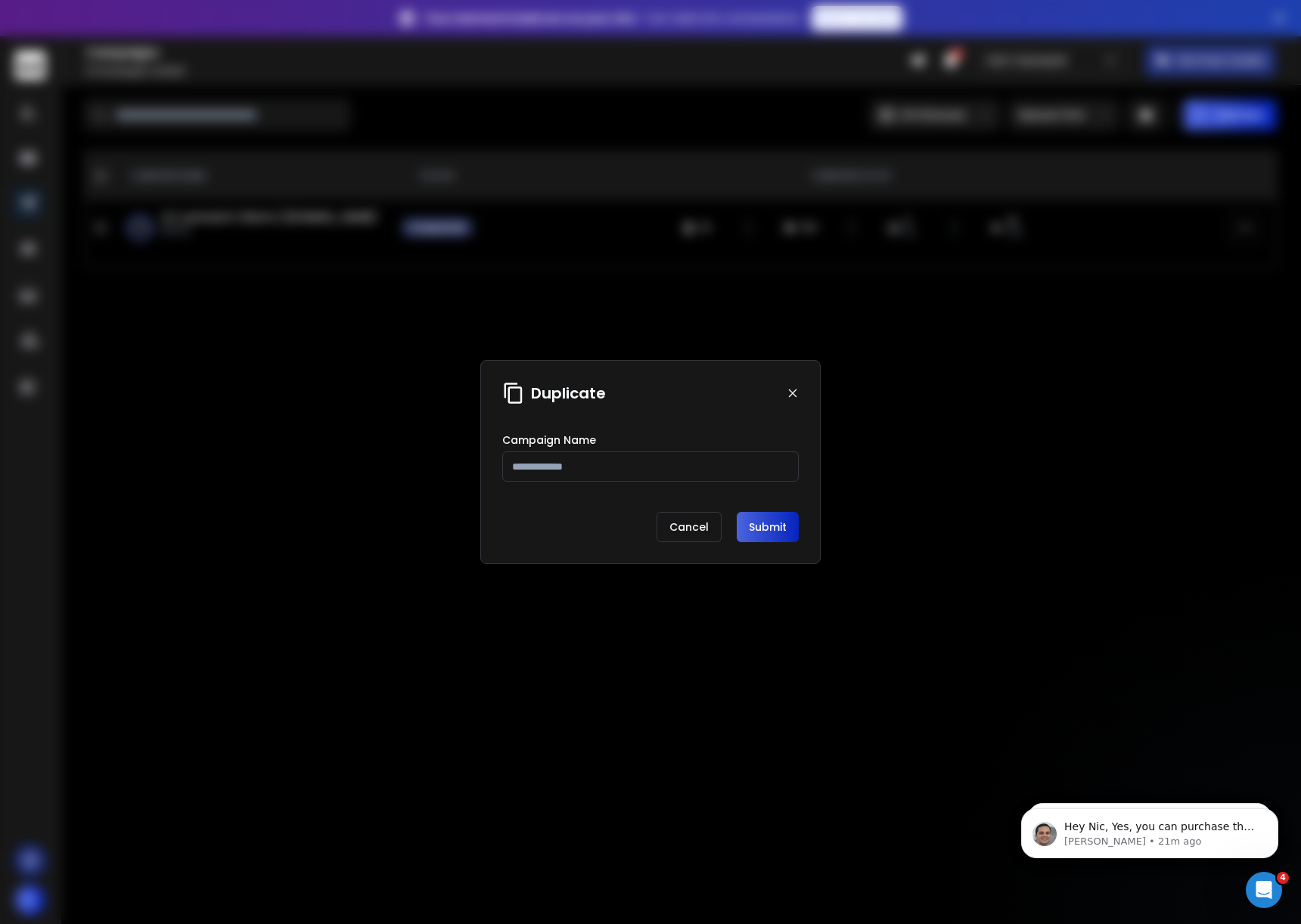
click at [644, 471] on input "text" at bounding box center [651, 466] width 297 height 30
type input "*"
drag, startPoint x: 584, startPoint y: 467, endPoint x: 672, endPoint y: 464, distance: 88.1
click at [664, 467] on input "**********" at bounding box center [651, 466] width 297 height 30
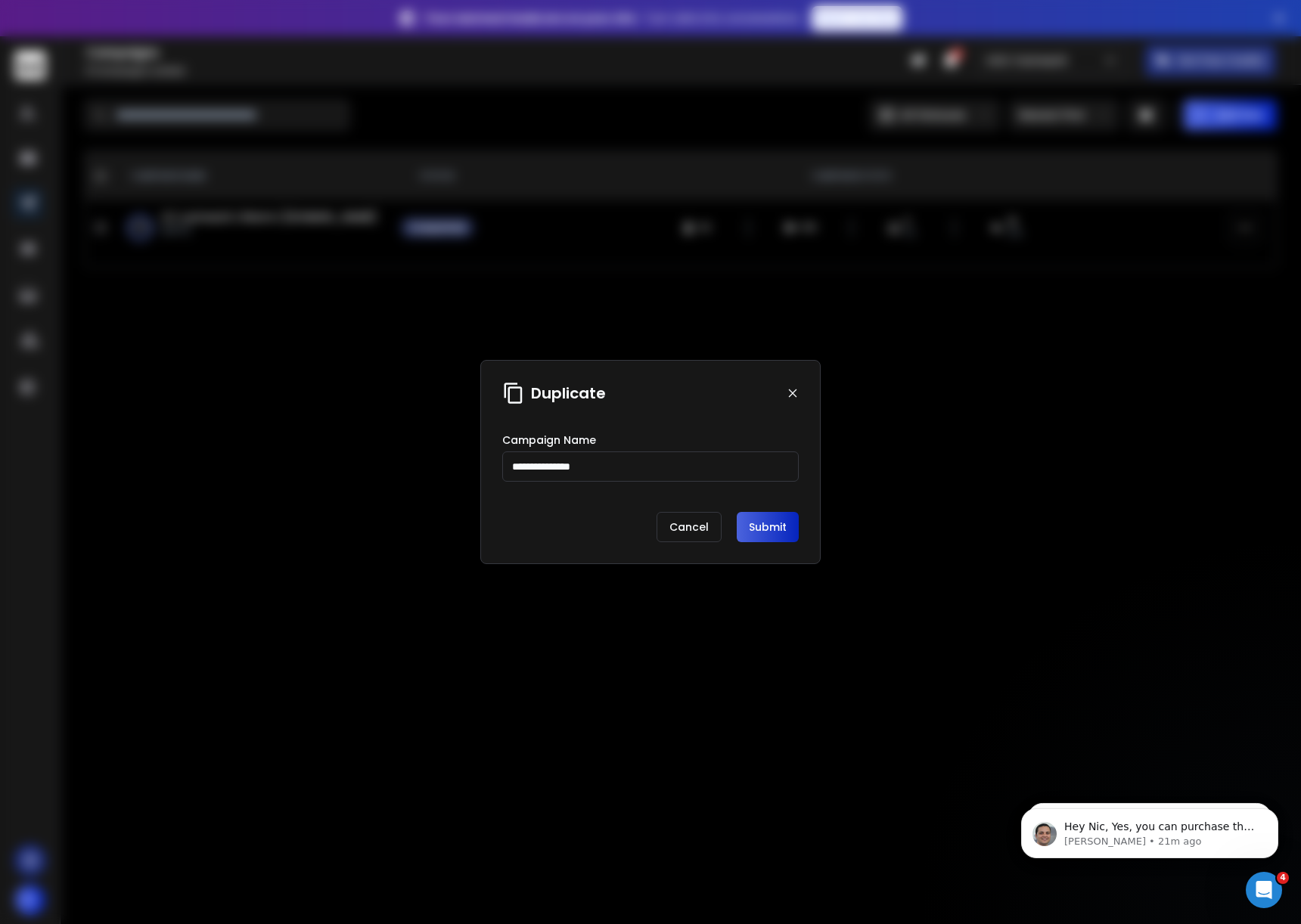
type input "**********"
click at [767, 517] on button "Submit" at bounding box center [767, 527] width 62 height 30
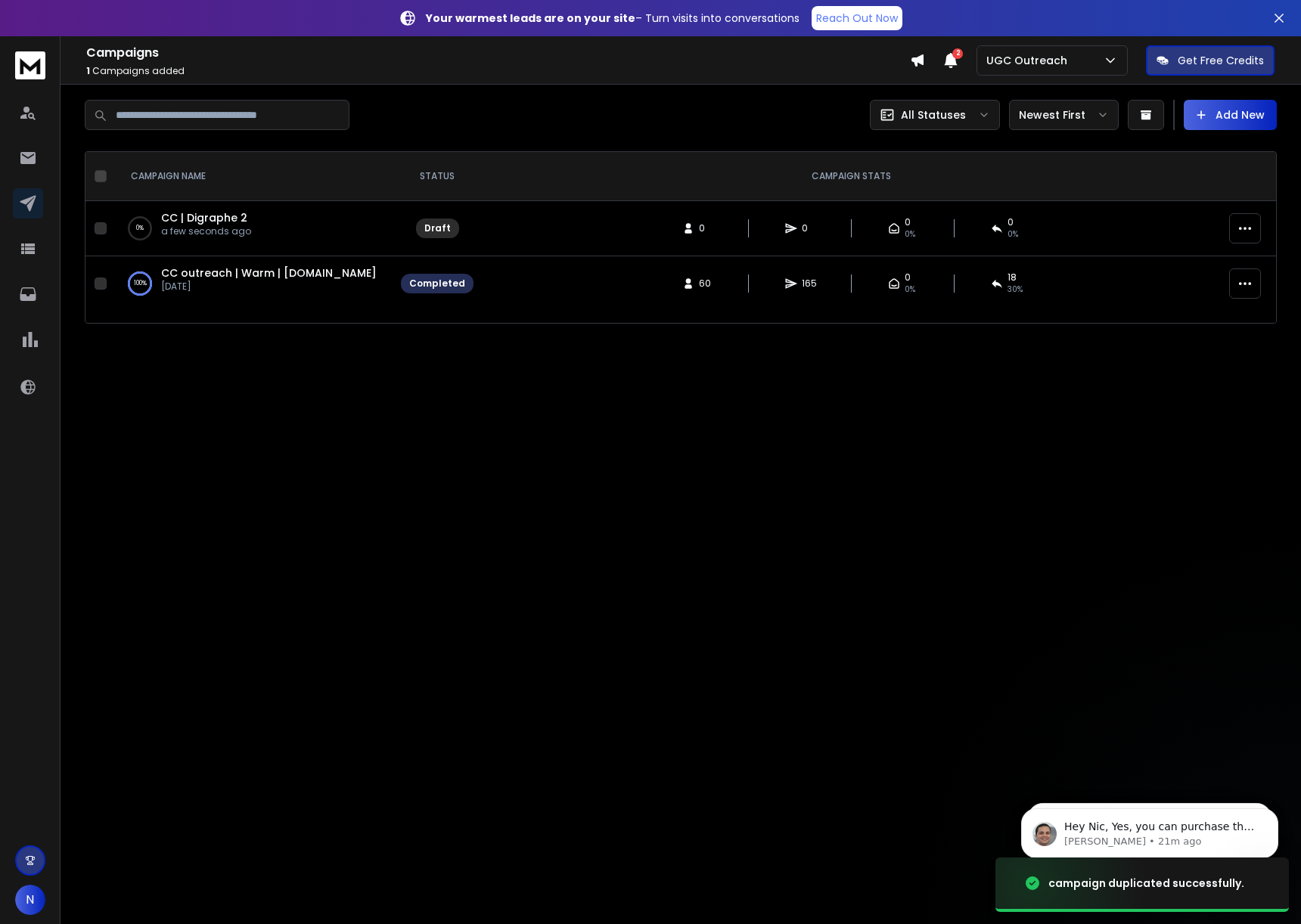
click at [326, 364] on div "Your warmest leads are on your site – Turn visits into conversations Reach Out …" at bounding box center [650, 462] width 1301 height 924
click at [289, 226] on div "0 % CC | Digraphe 2 a few seconds ago" at bounding box center [252, 229] width 249 height 37
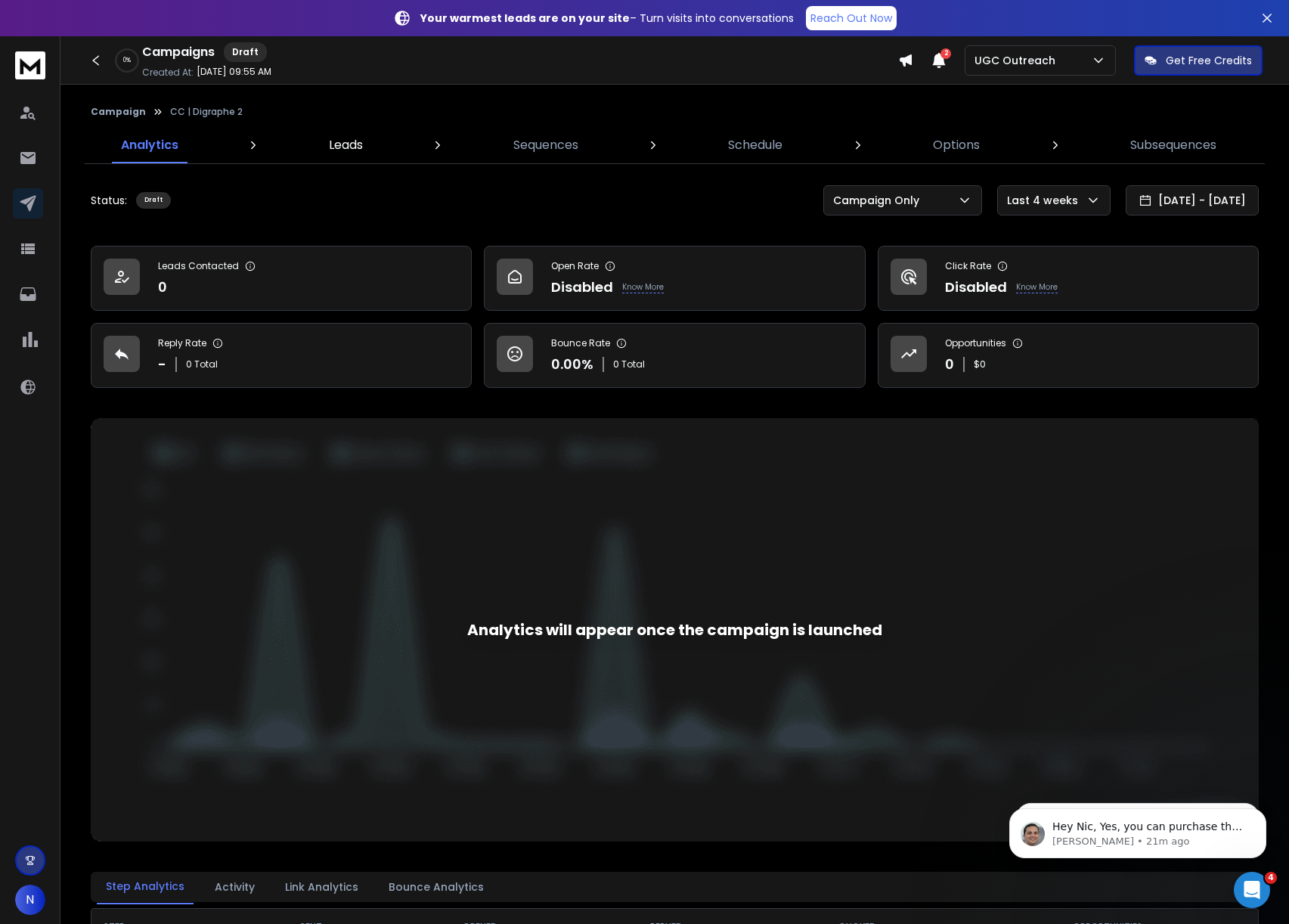
click at [344, 140] on p "Leads" at bounding box center [345, 145] width 34 height 18
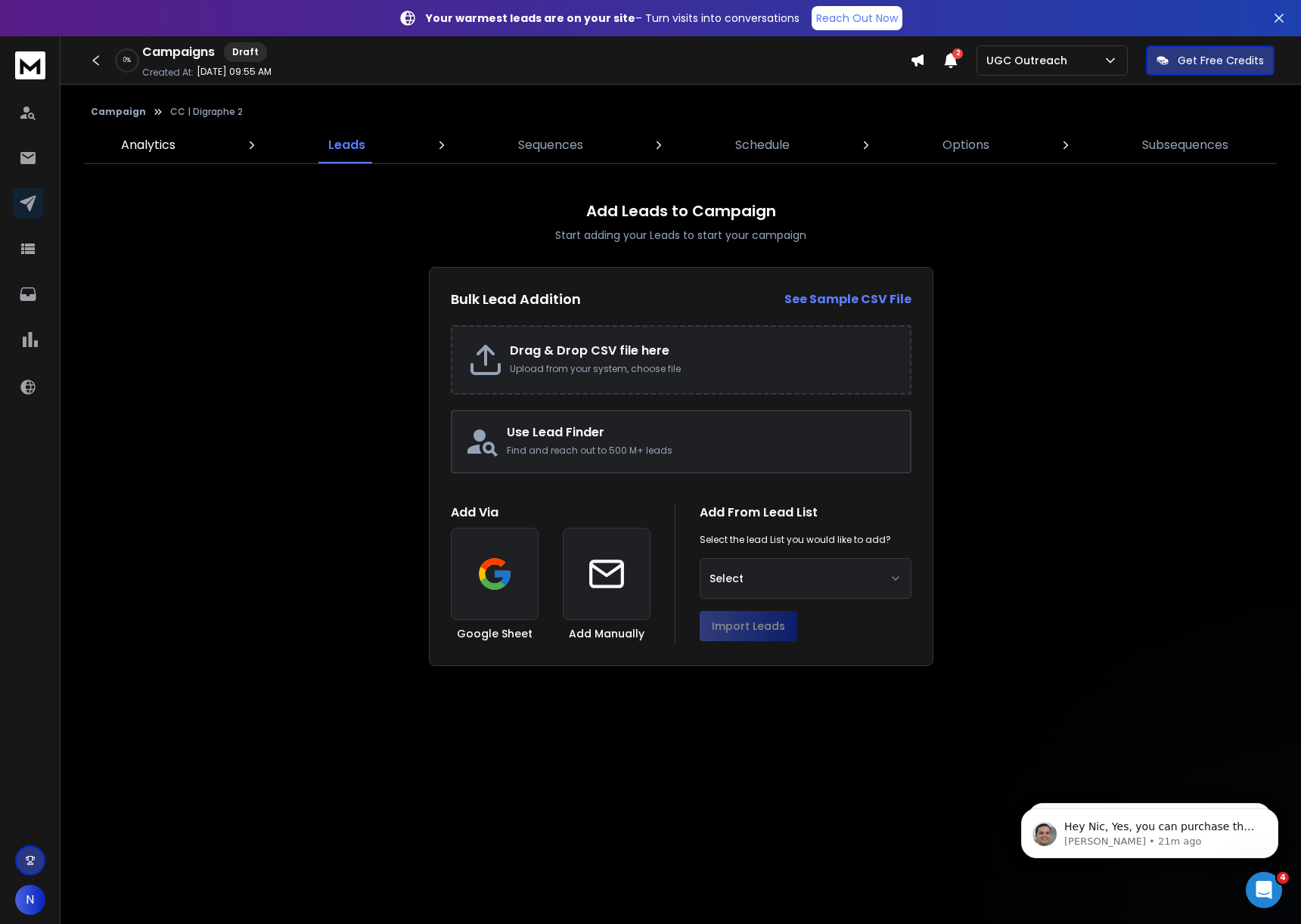
click at [146, 147] on p "Analytics" at bounding box center [148, 145] width 54 height 18
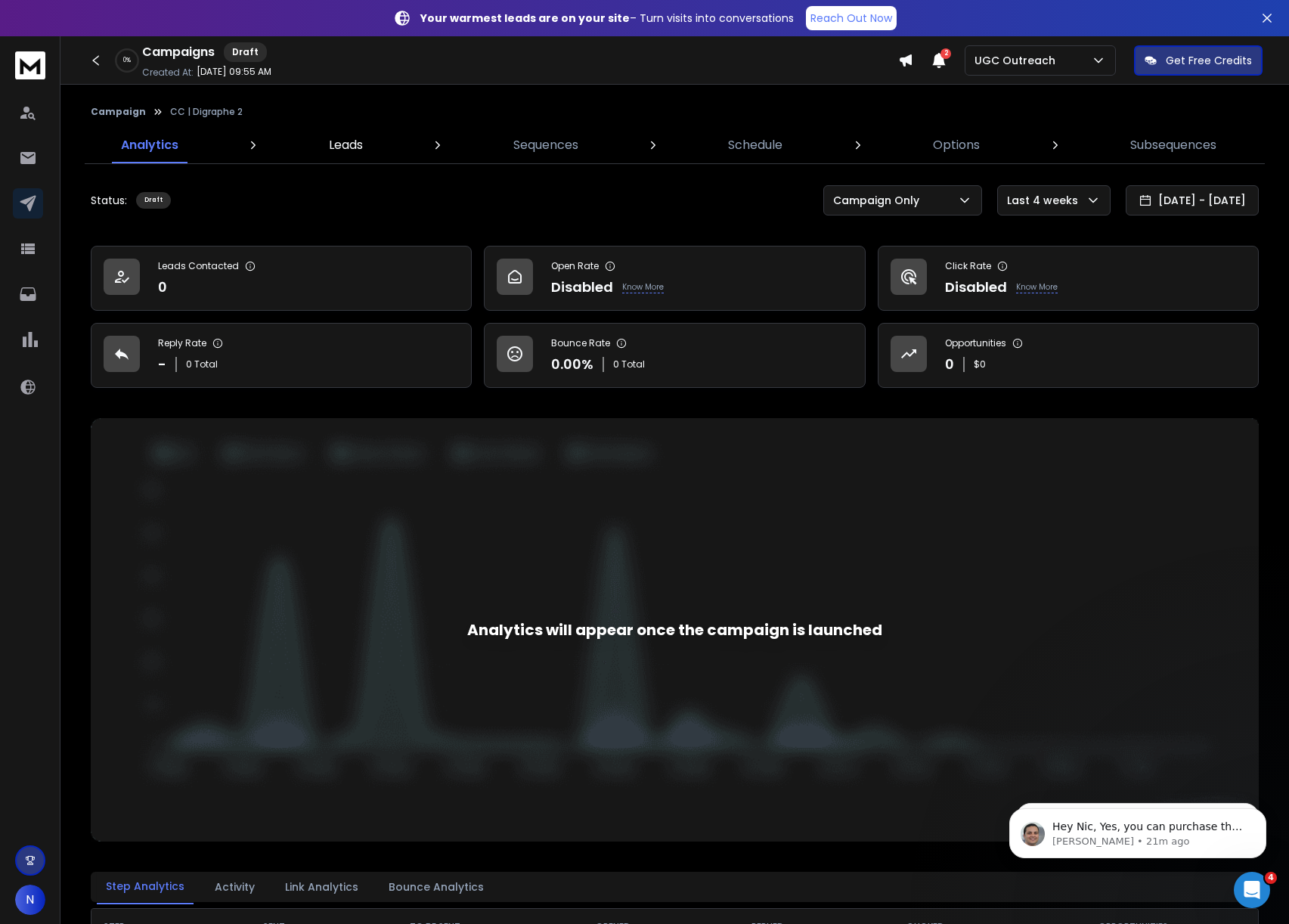
click at [367, 142] on link "Leads" at bounding box center [345, 145] width 52 height 37
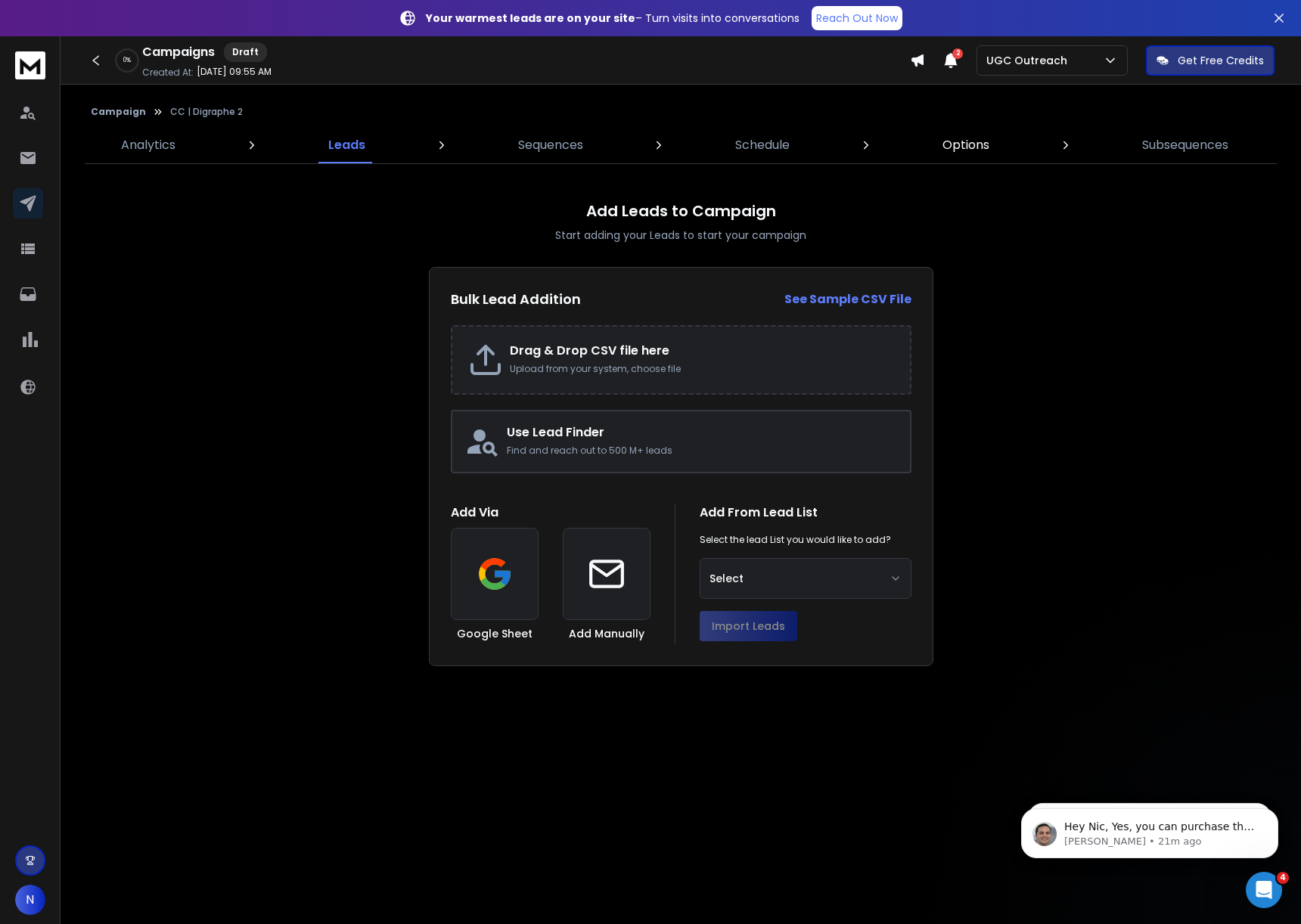
click at [969, 147] on p "Options" at bounding box center [965, 145] width 47 height 18
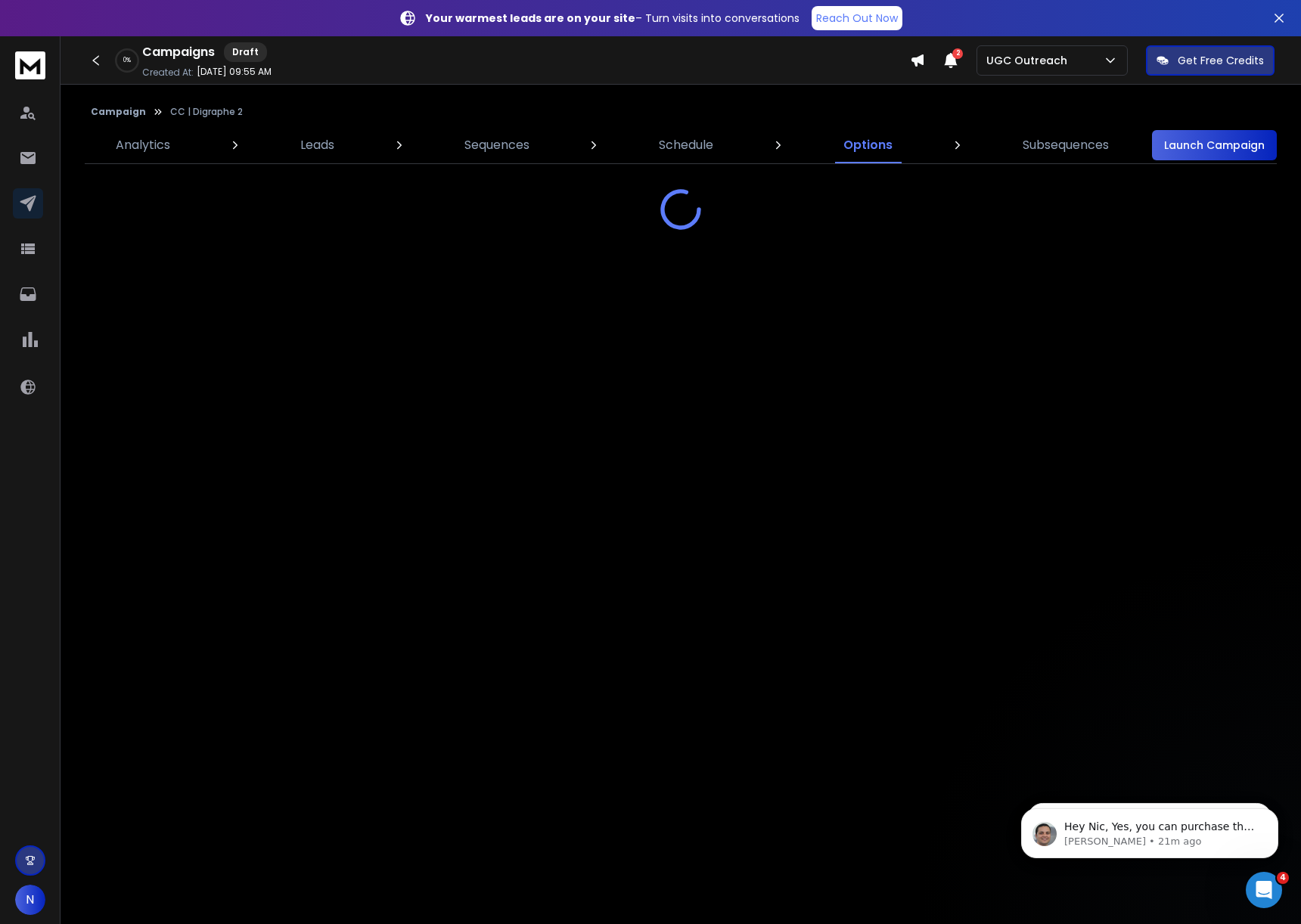
select select "*"
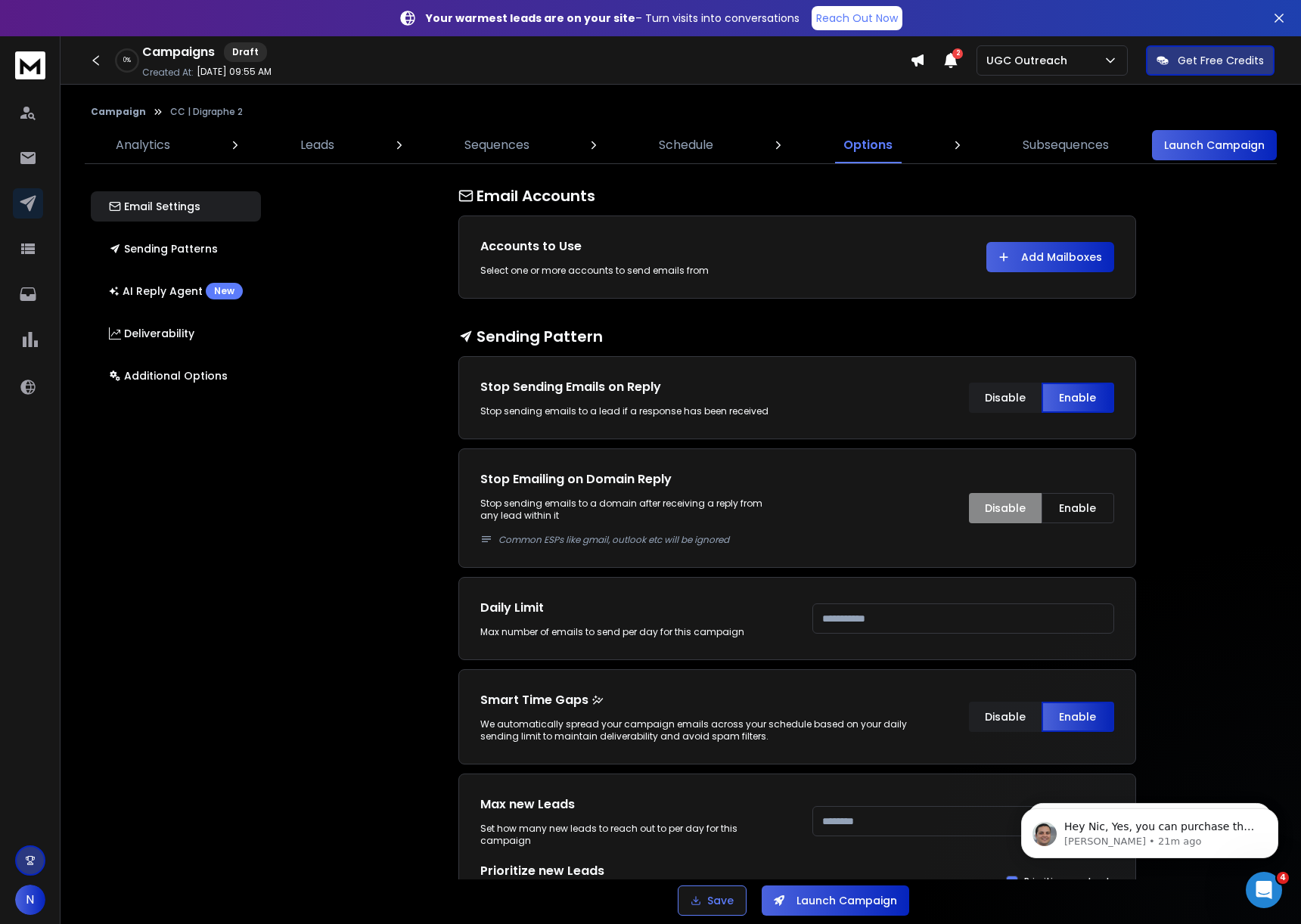
click at [1062, 260] on button "Add Mailboxes" at bounding box center [1050, 257] width 128 height 30
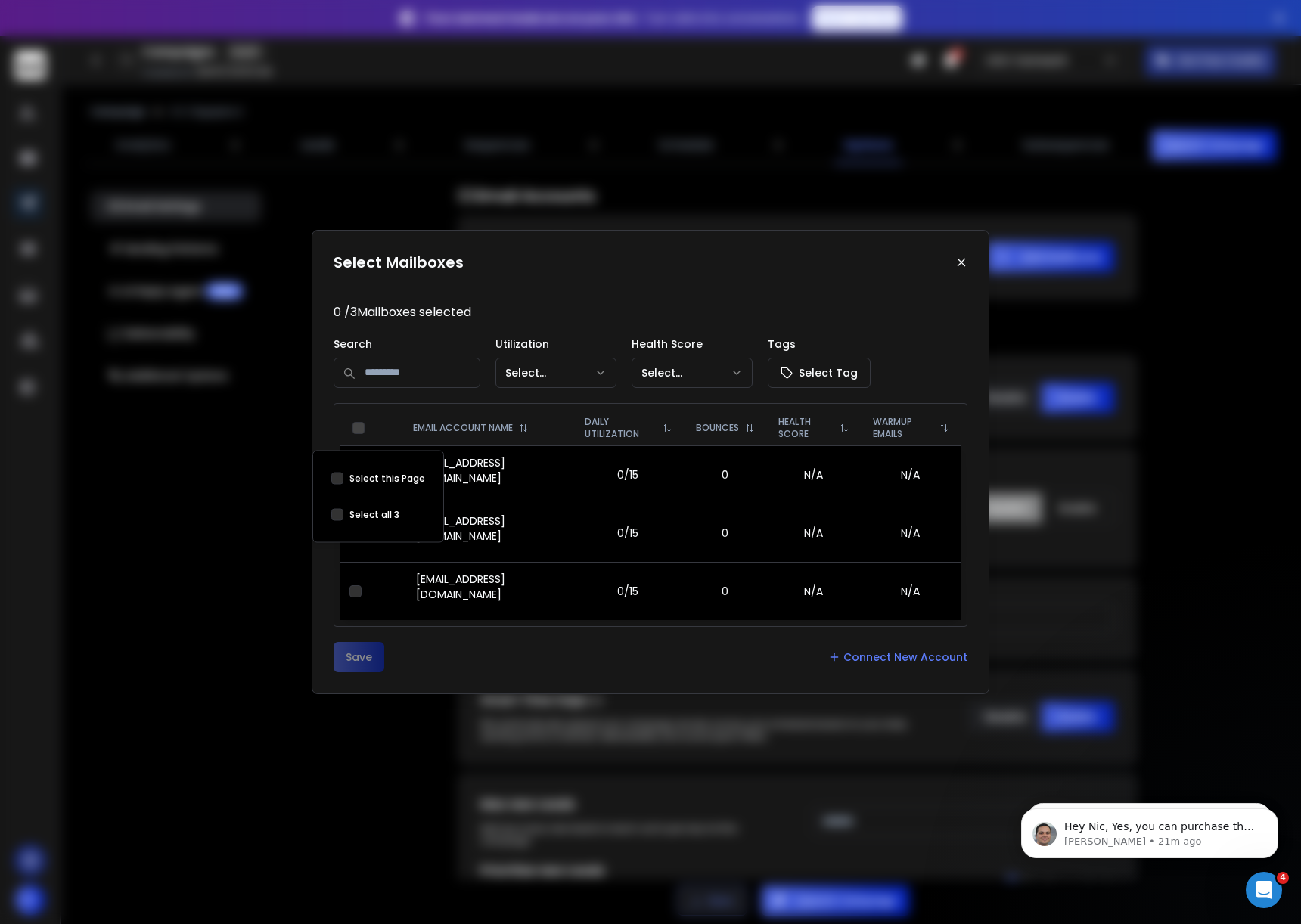
click at [356, 434] on button "Select this Page" at bounding box center [358, 427] width 12 height 12
click at [371, 642] on button "Save" at bounding box center [359, 657] width 51 height 30
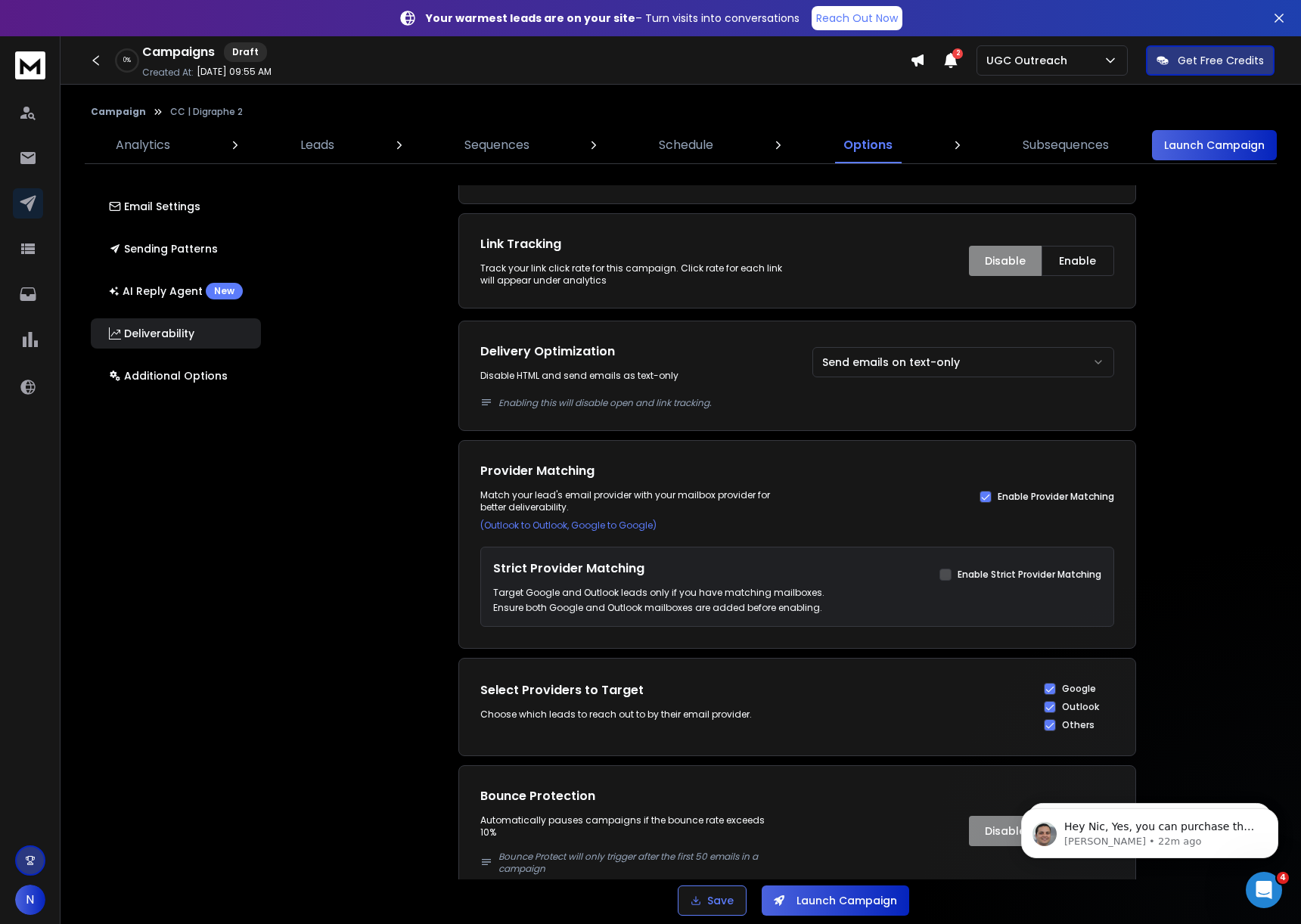
scroll to position [1661, 0]
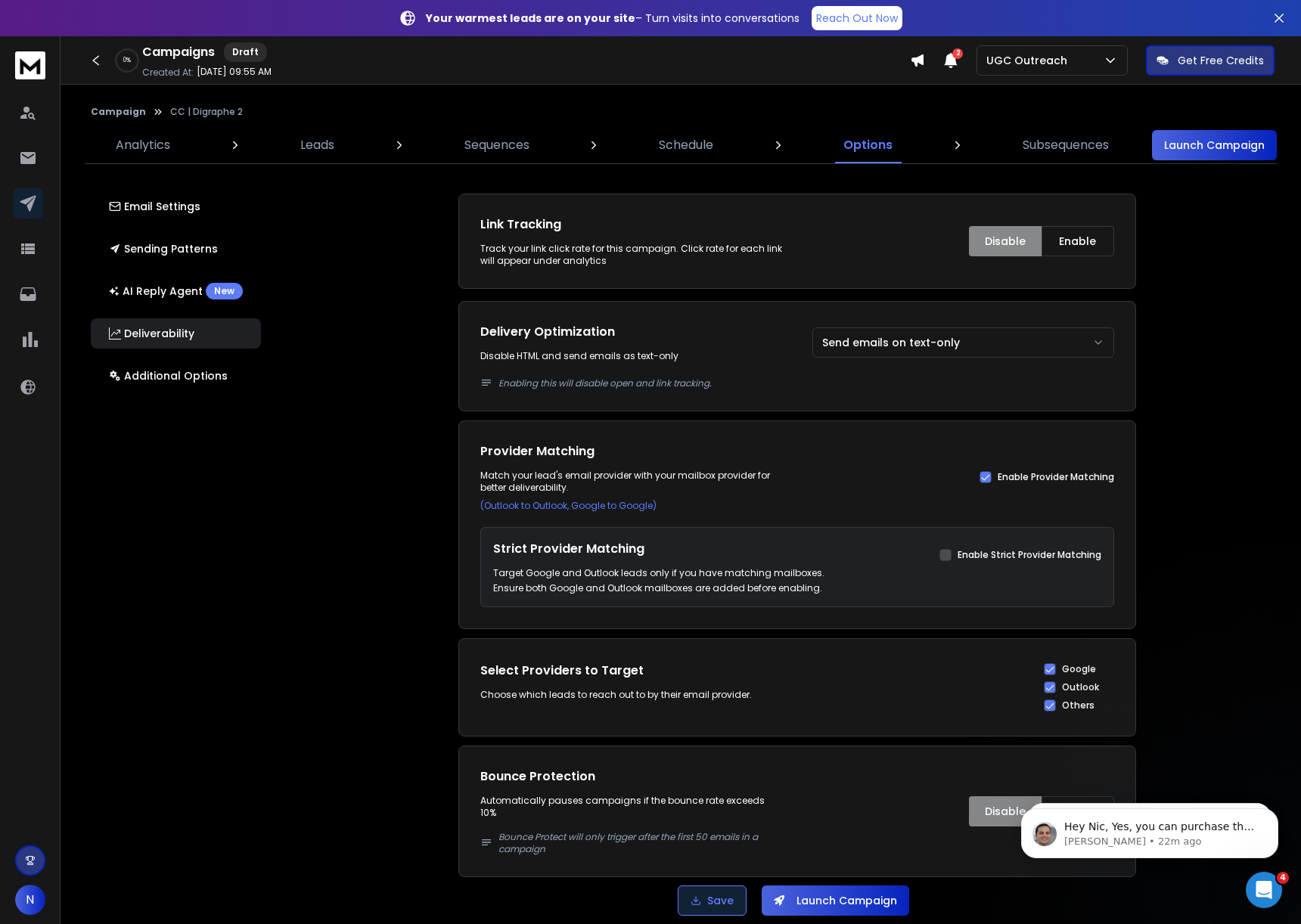
click at [712, 902] on button "Save" at bounding box center [712, 900] width 69 height 30
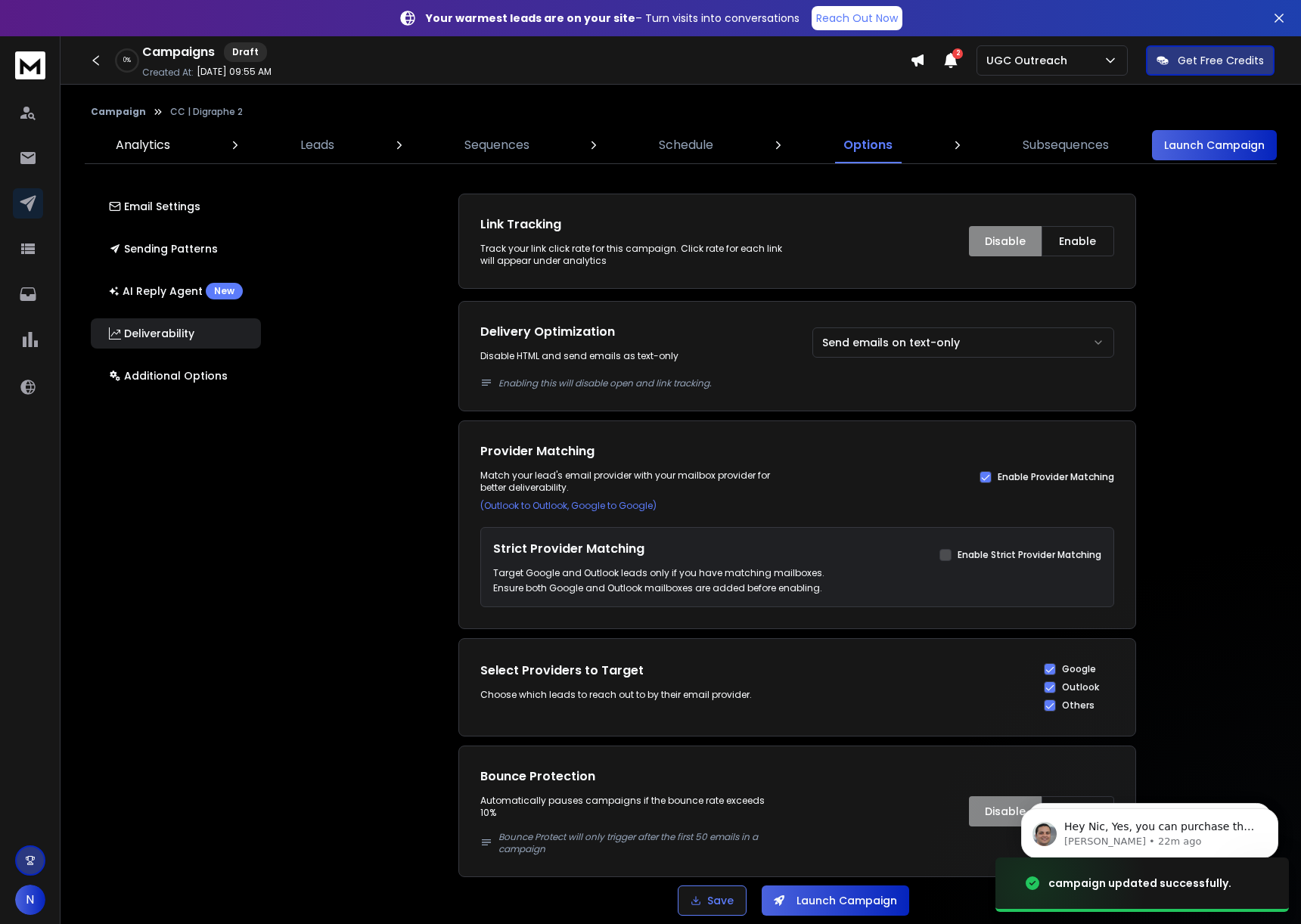
click at [159, 151] on p "Analytics" at bounding box center [143, 145] width 54 height 18
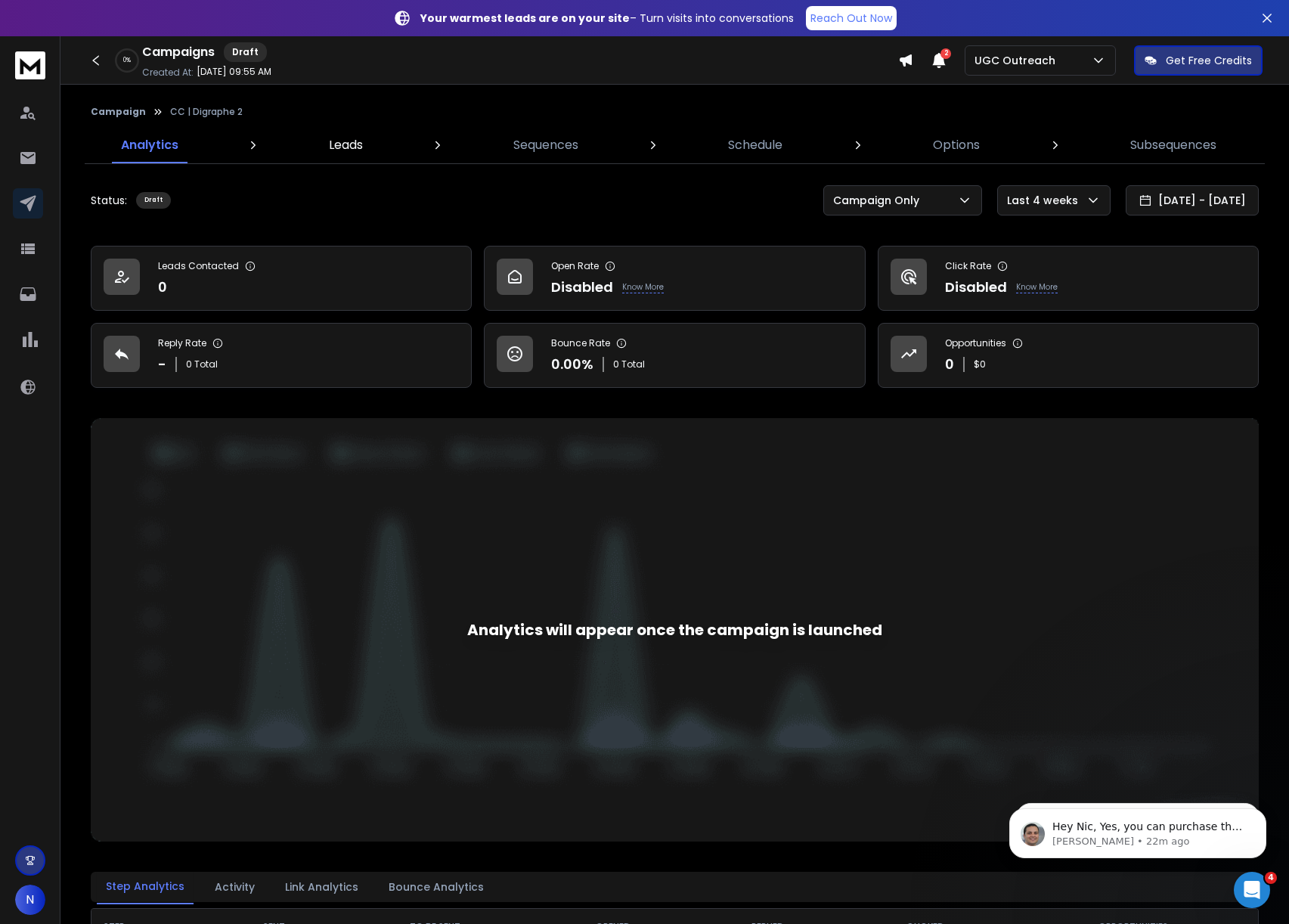
click at [351, 151] on p "Leads" at bounding box center [345, 145] width 34 height 18
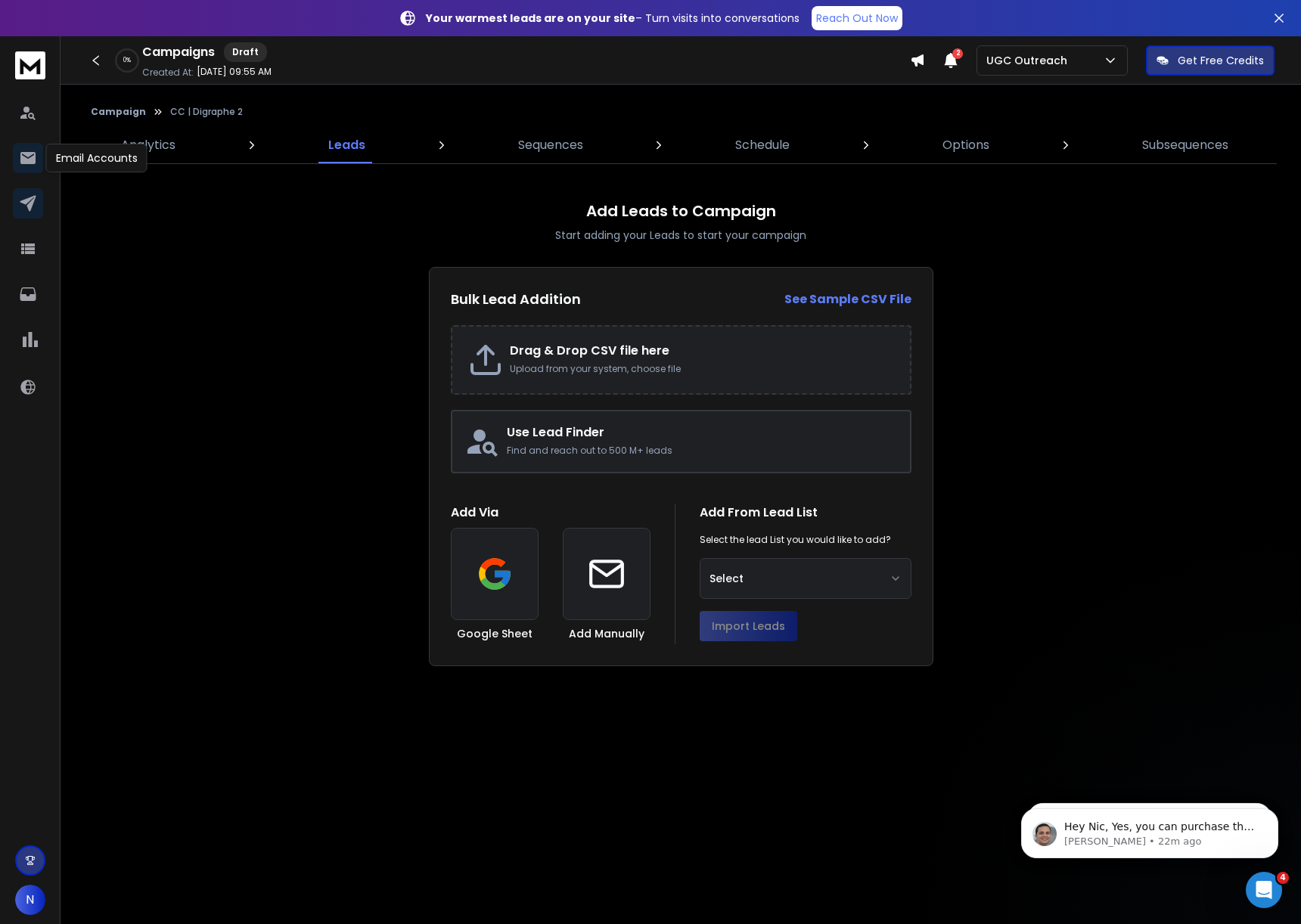
click at [41, 152] on link at bounding box center [28, 158] width 30 height 30
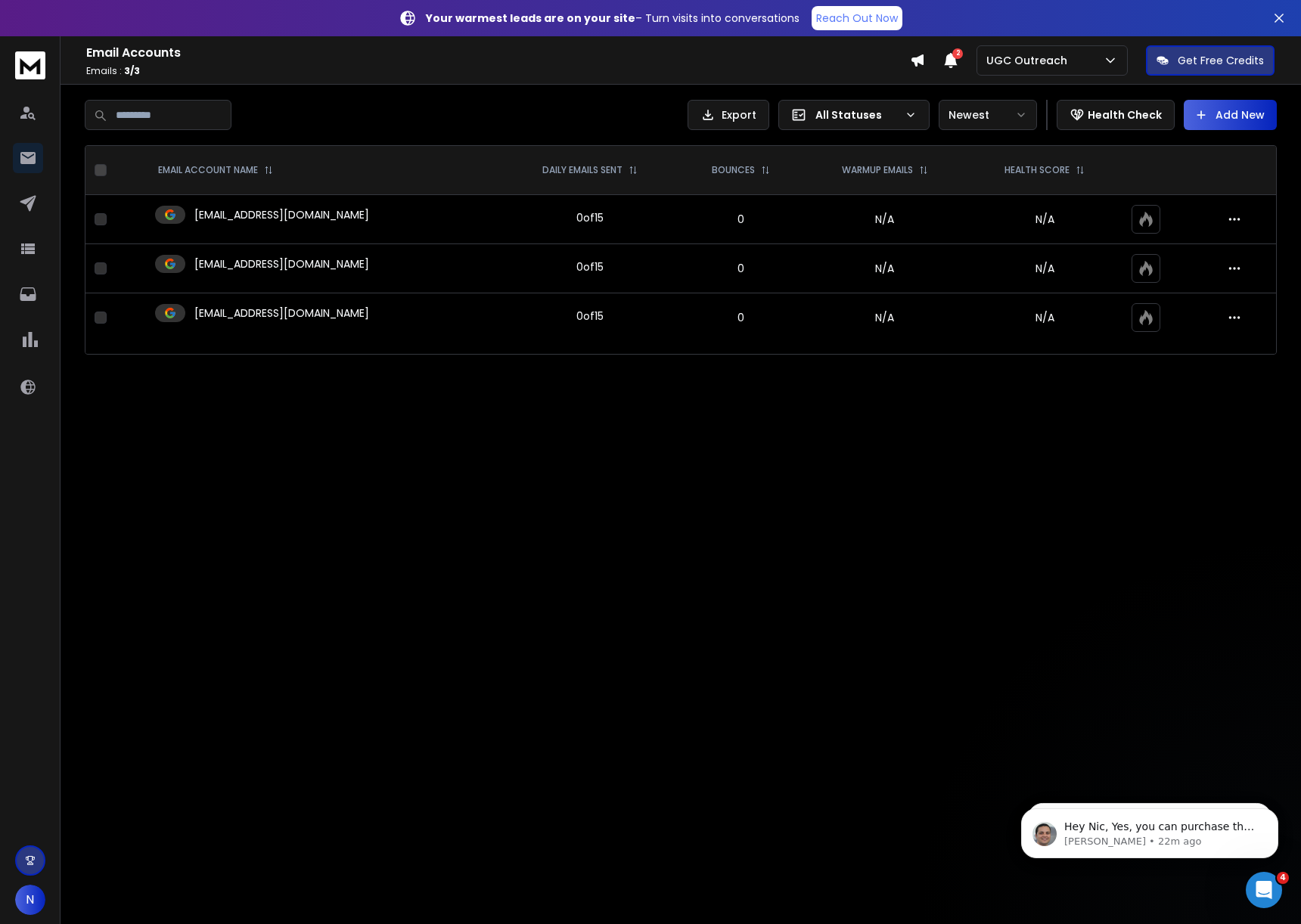
click at [105, 168] on button "button" at bounding box center [101, 170] width 12 height 12
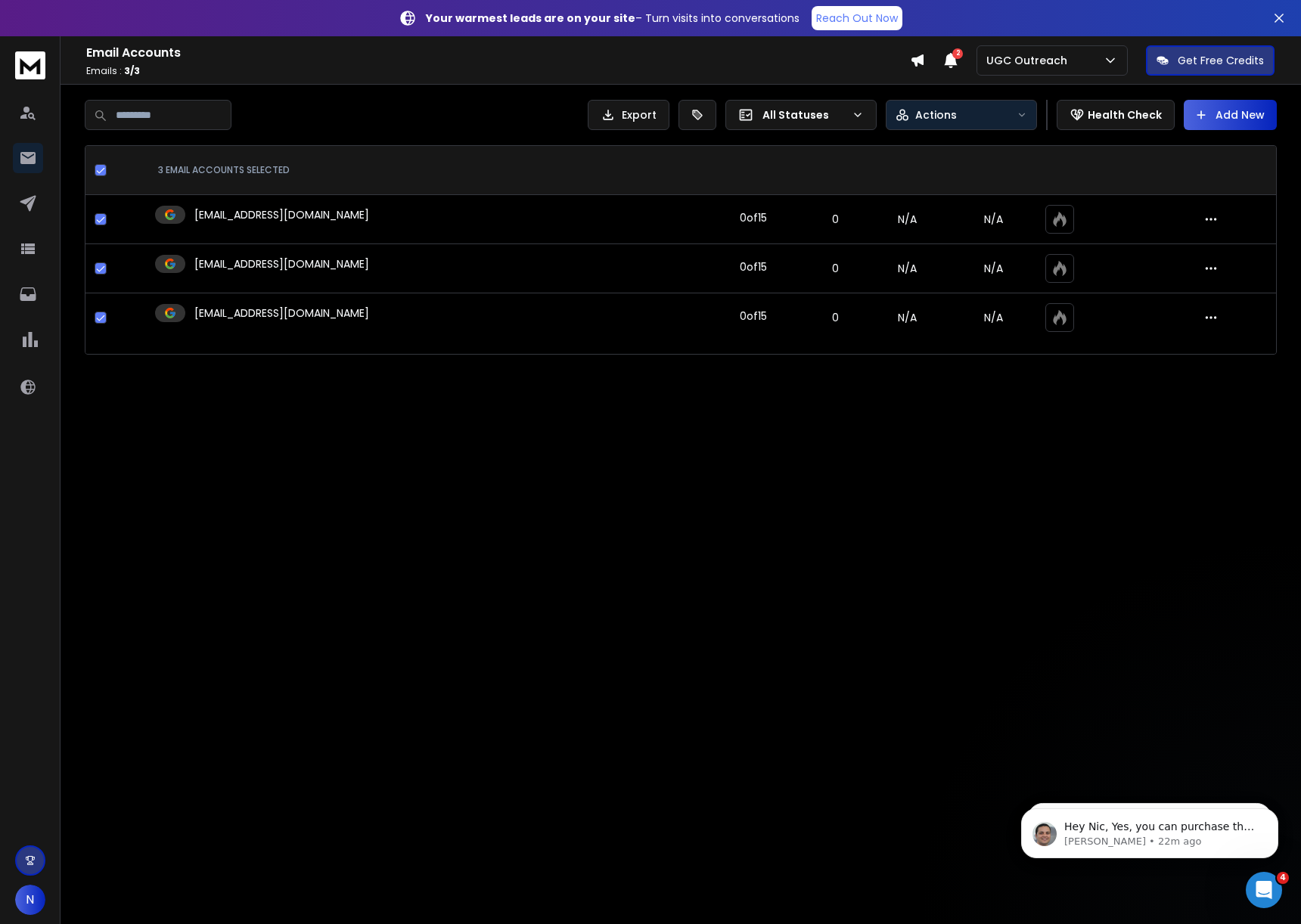
click at [990, 117] on div "Actions" at bounding box center [953, 115] width 115 height 15
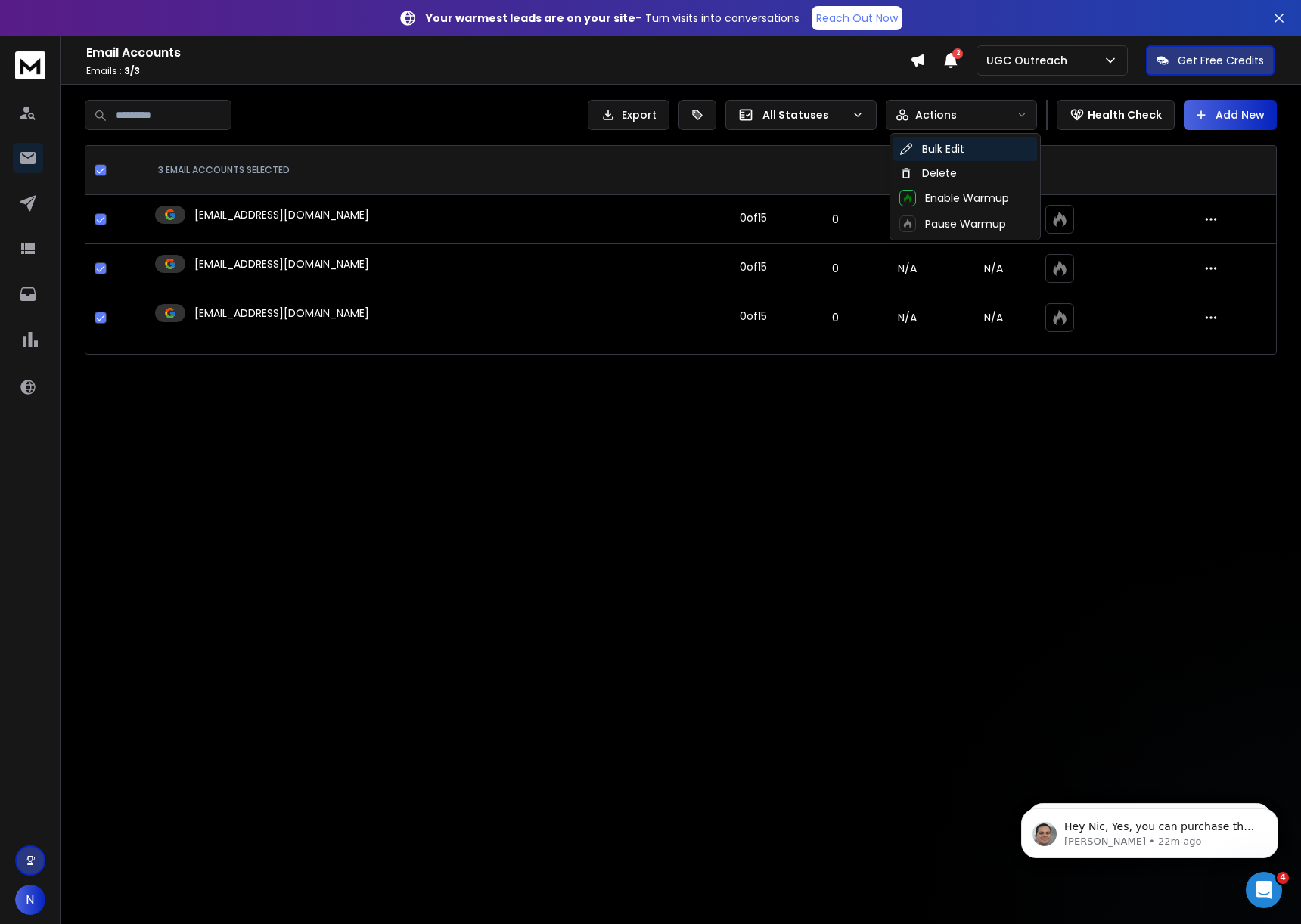
click at [972, 144] on div "Bulk Edit" at bounding box center [965, 149] width 144 height 24
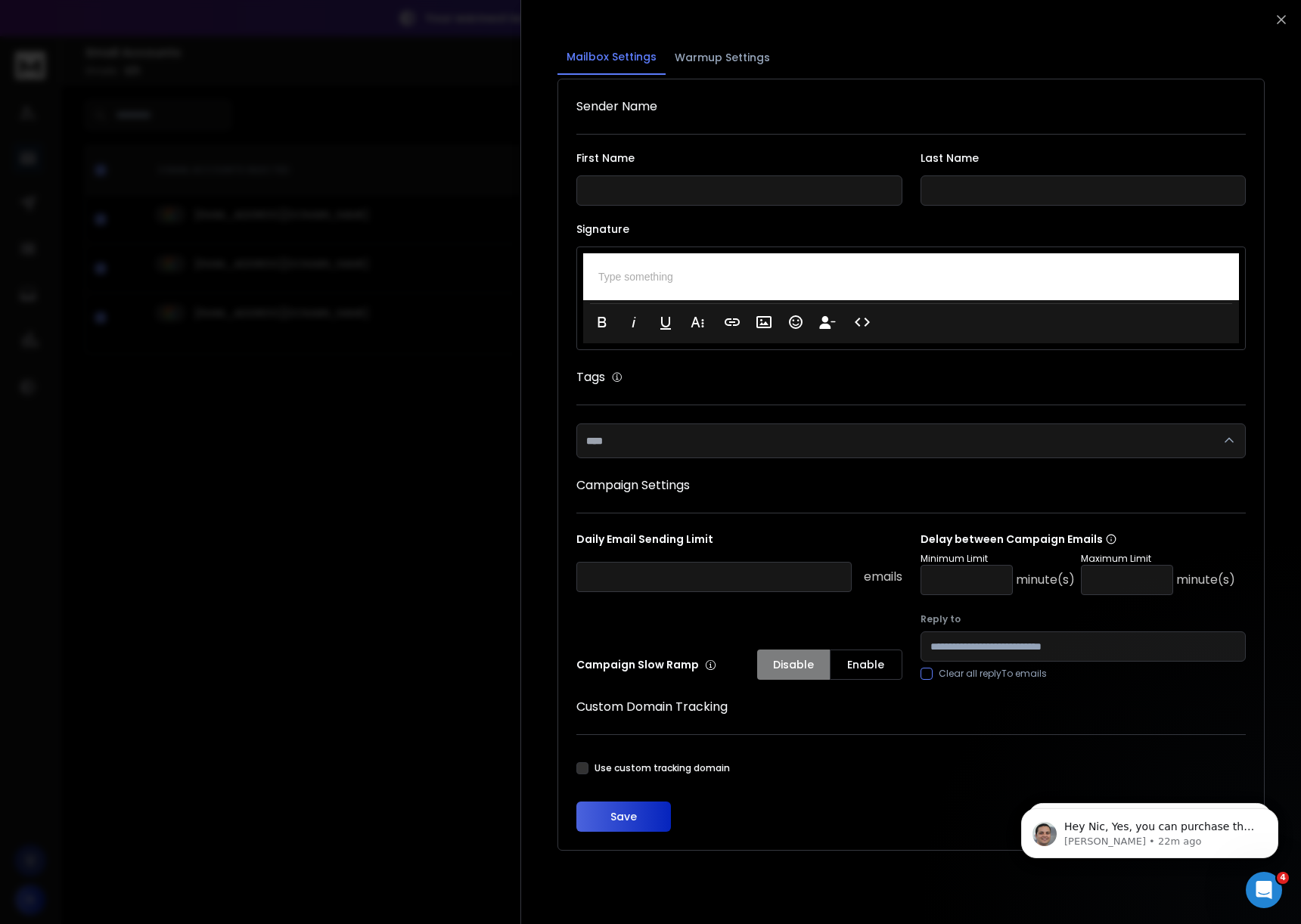
click at [688, 579] on input "number" at bounding box center [713, 576] width 275 height 30
type input "*"
click at [985, 584] on input "number" at bounding box center [967, 580] width 93 height 30
click at [1130, 566] on input "number" at bounding box center [1127, 580] width 93 height 30
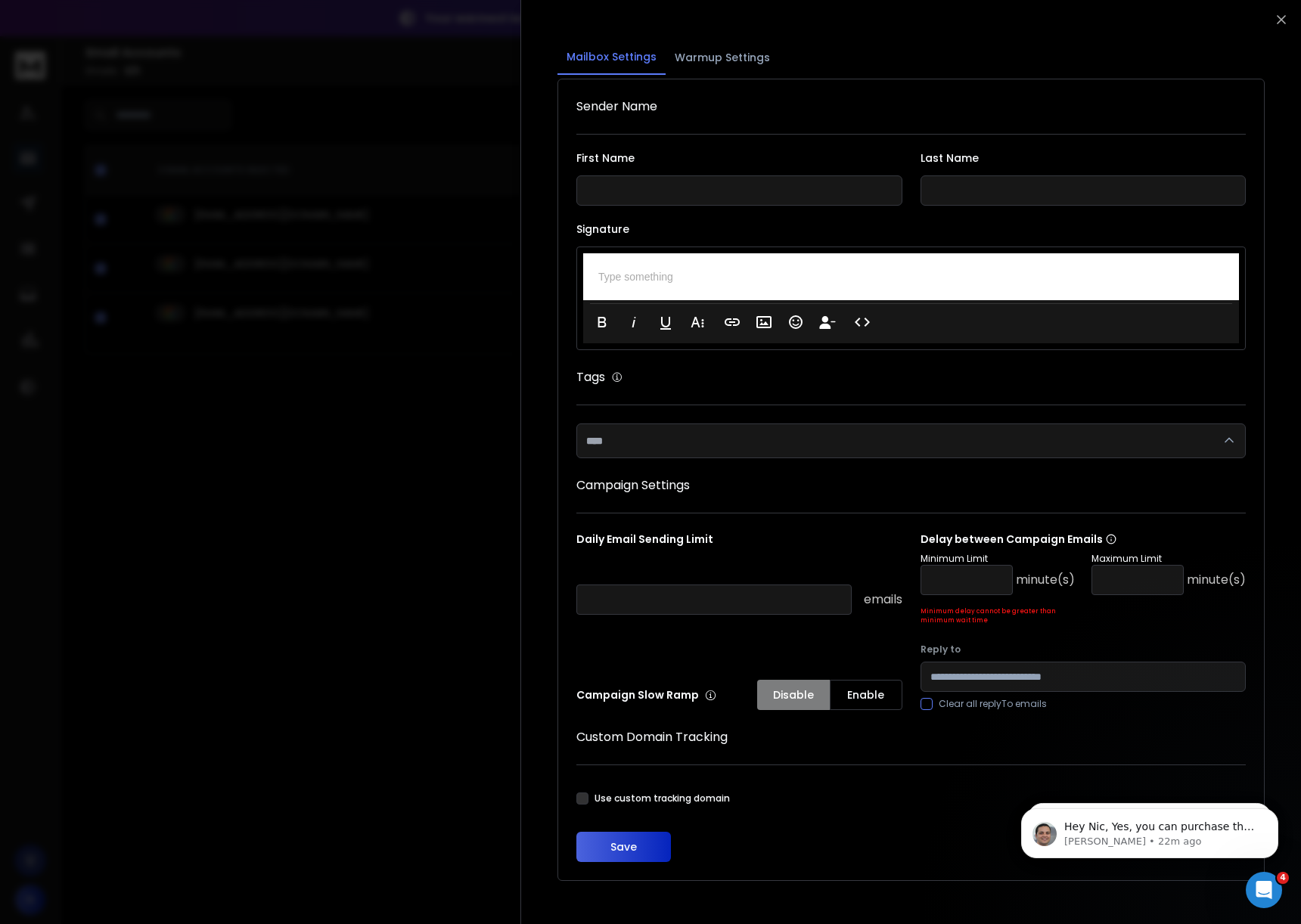
type input "*"
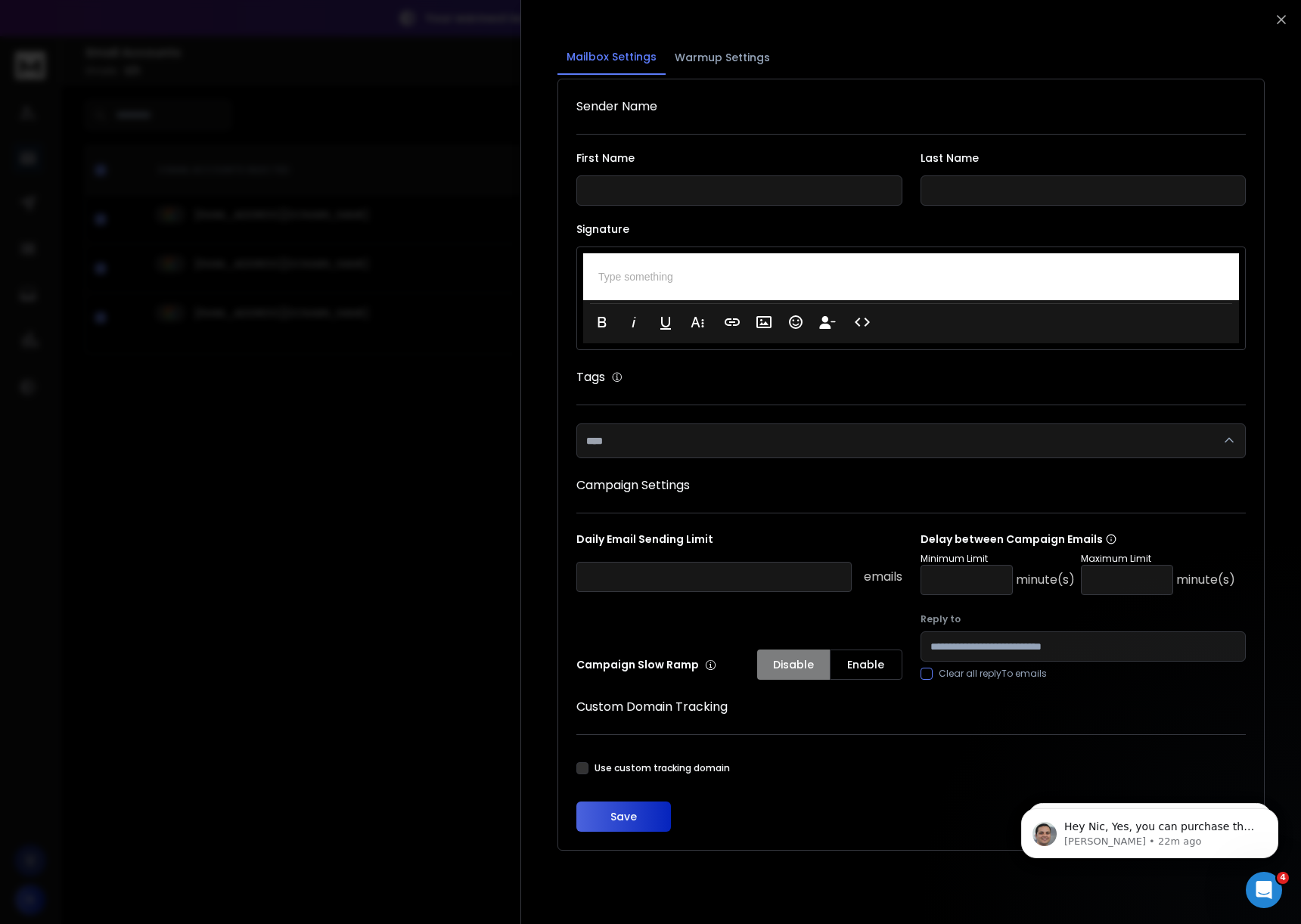
type input "*"
type input "**"
click at [1140, 698] on h1 "Custom Domain Tracking" at bounding box center [910, 706] width 669 height 18
click at [873, 670] on button "Enable" at bounding box center [865, 664] width 73 height 30
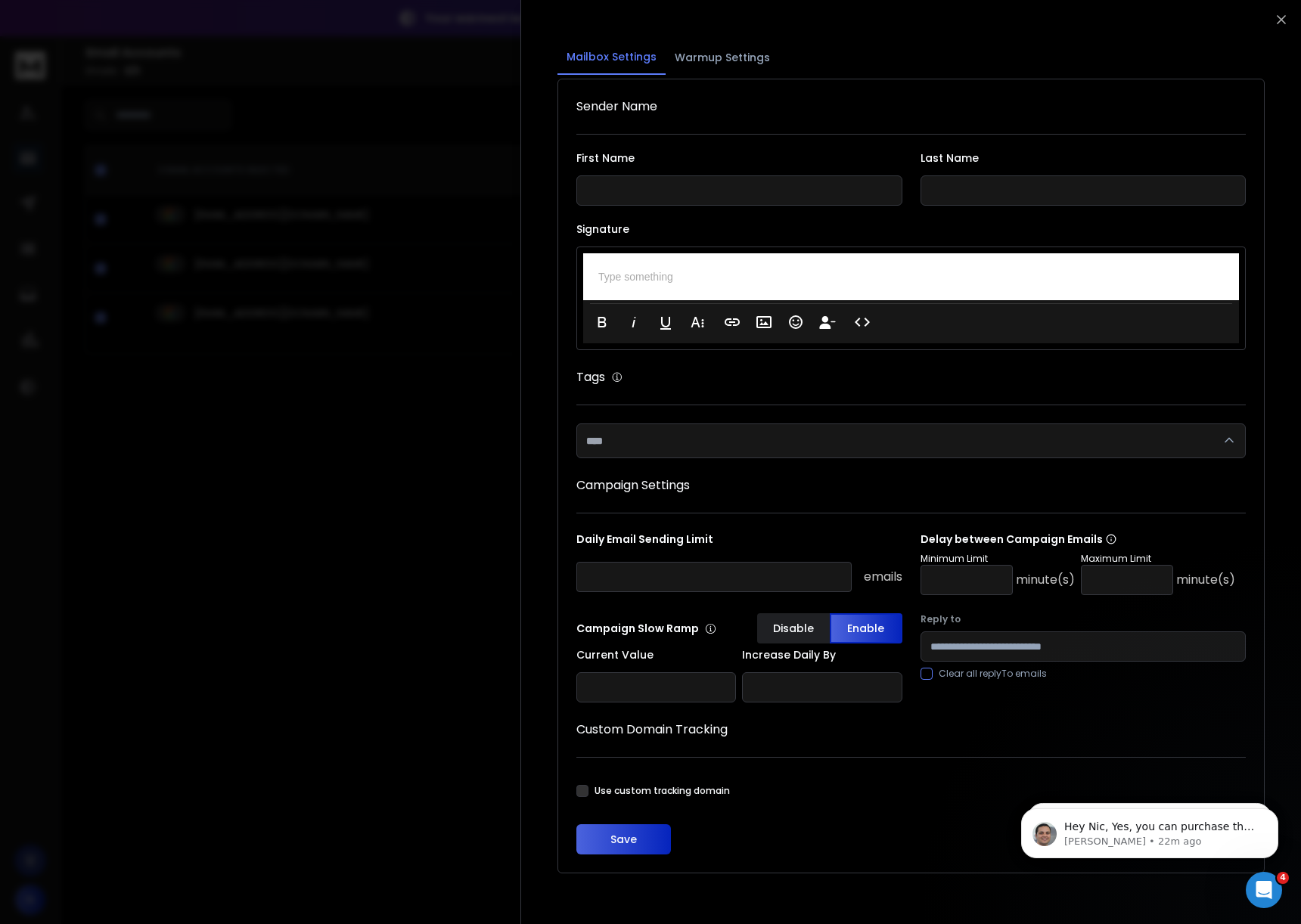
click at [562, 685] on div "Sender Name First Name Last Name Signature Type something Clear Formatting Font…" at bounding box center [911, 476] width 707 height 794
type input "*"
click at [806, 696] on input "Increase Daily By" at bounding box center [822, 687] width 160 height 30
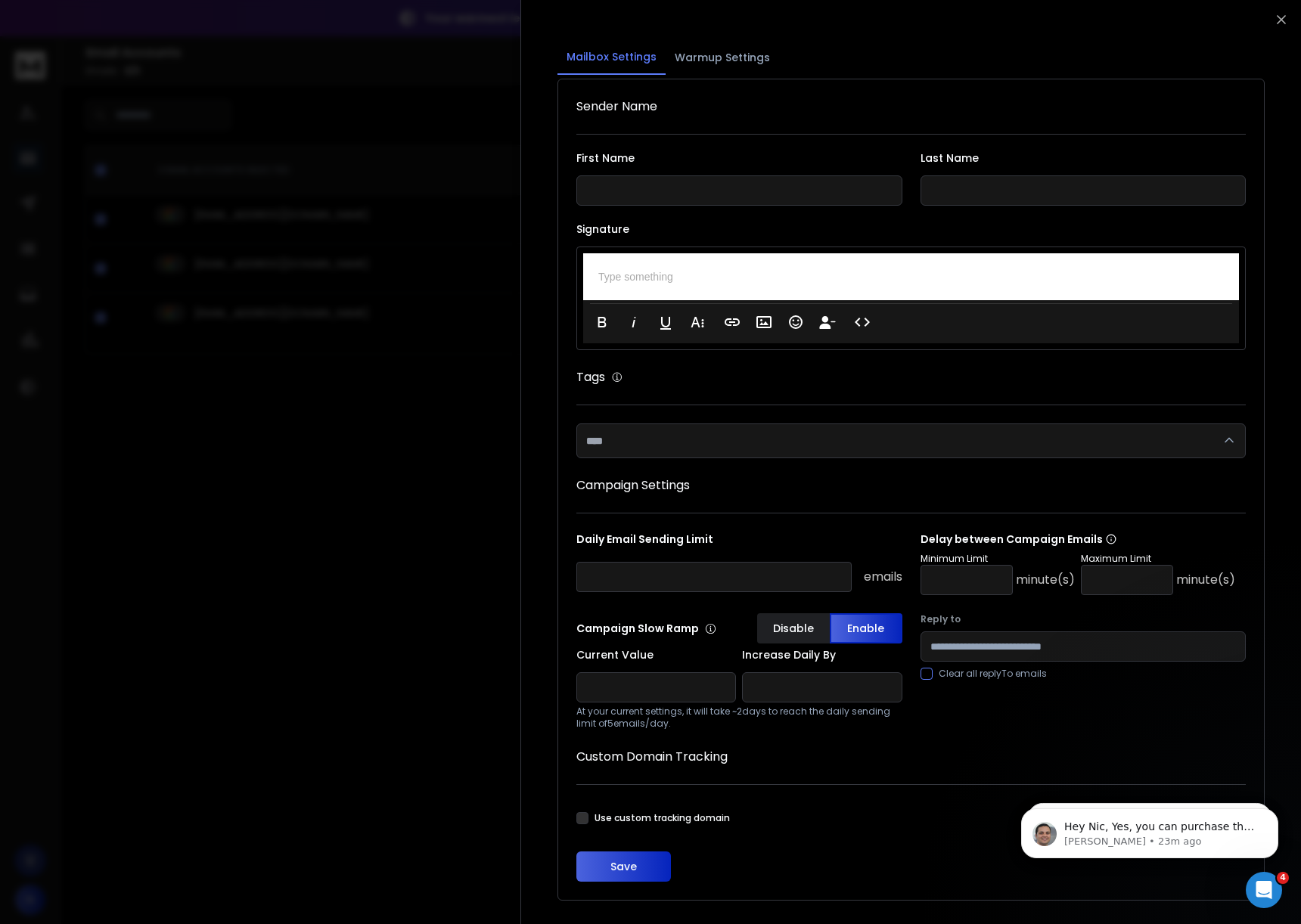
type input "*"
click at [652, 870] on button "Save" at bounding box center [623, 867] width 95 height 30
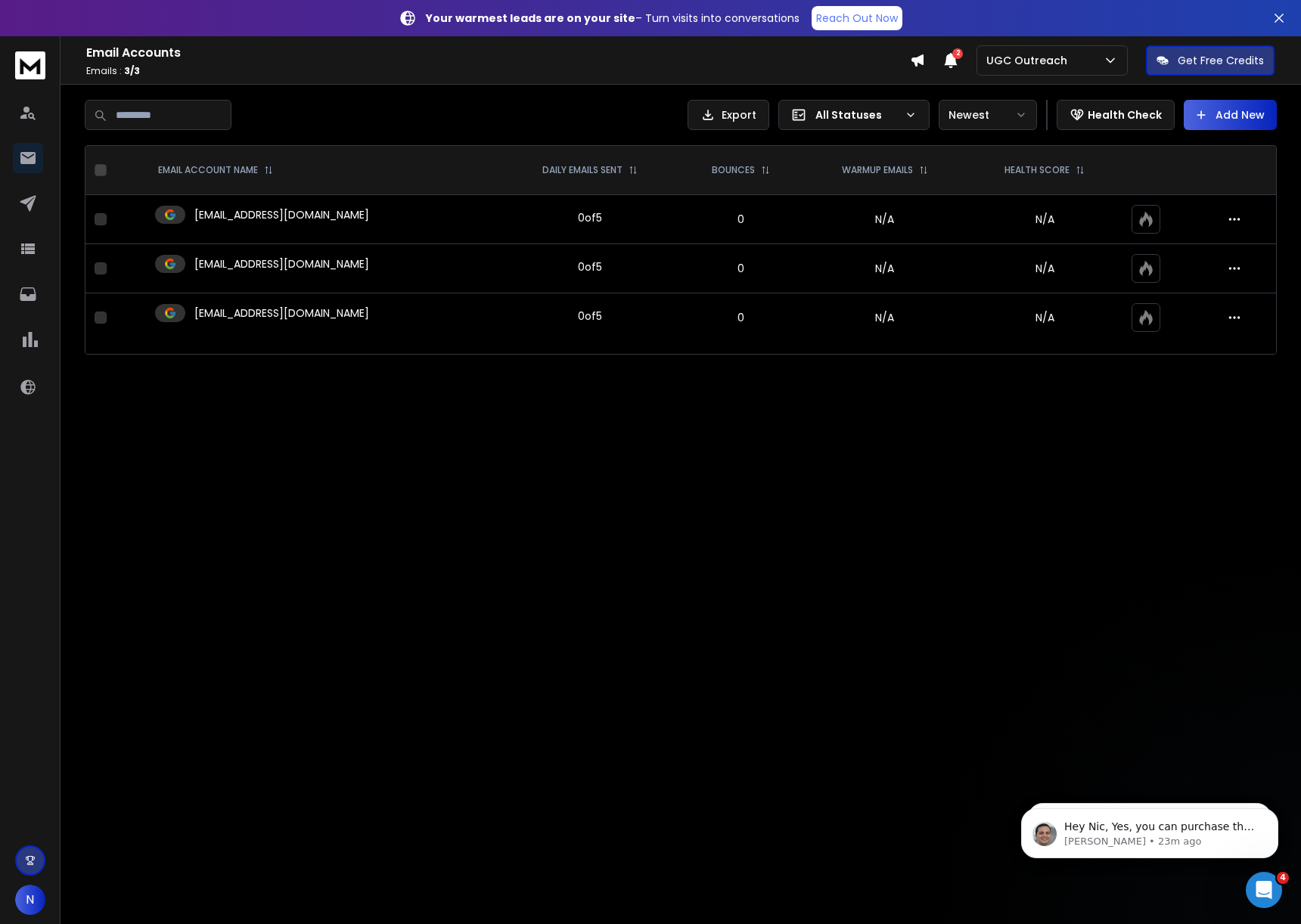
click at [566, 536] on div "Your warmest leads are on your site – Turn visits into conversations Reach Out …" at bounding box center [650, 462] width 1301 height 924
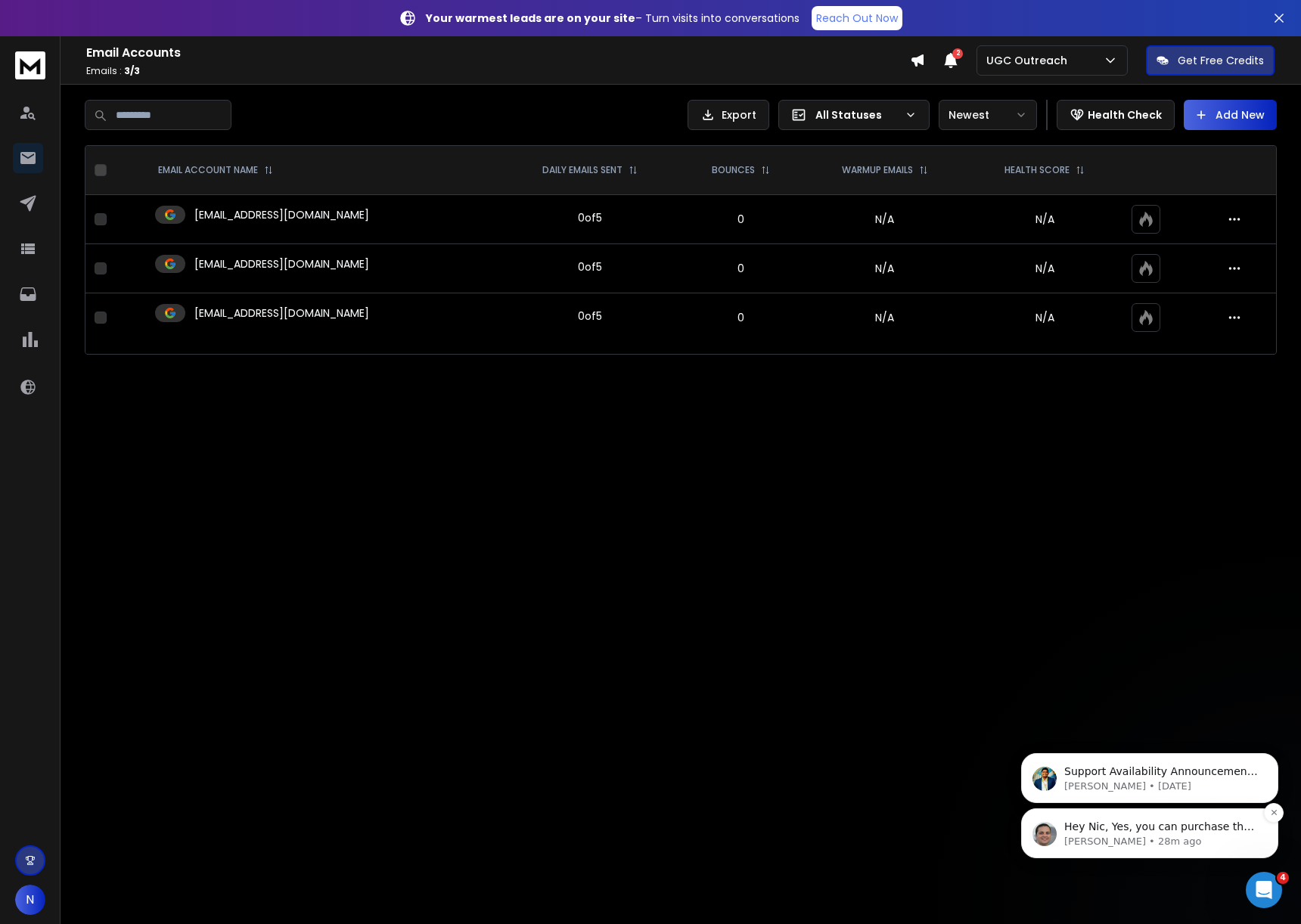
click at [1177, 842] on p "Raj • 28m ago" at bounding box center [1161, 841] width 195 height 14
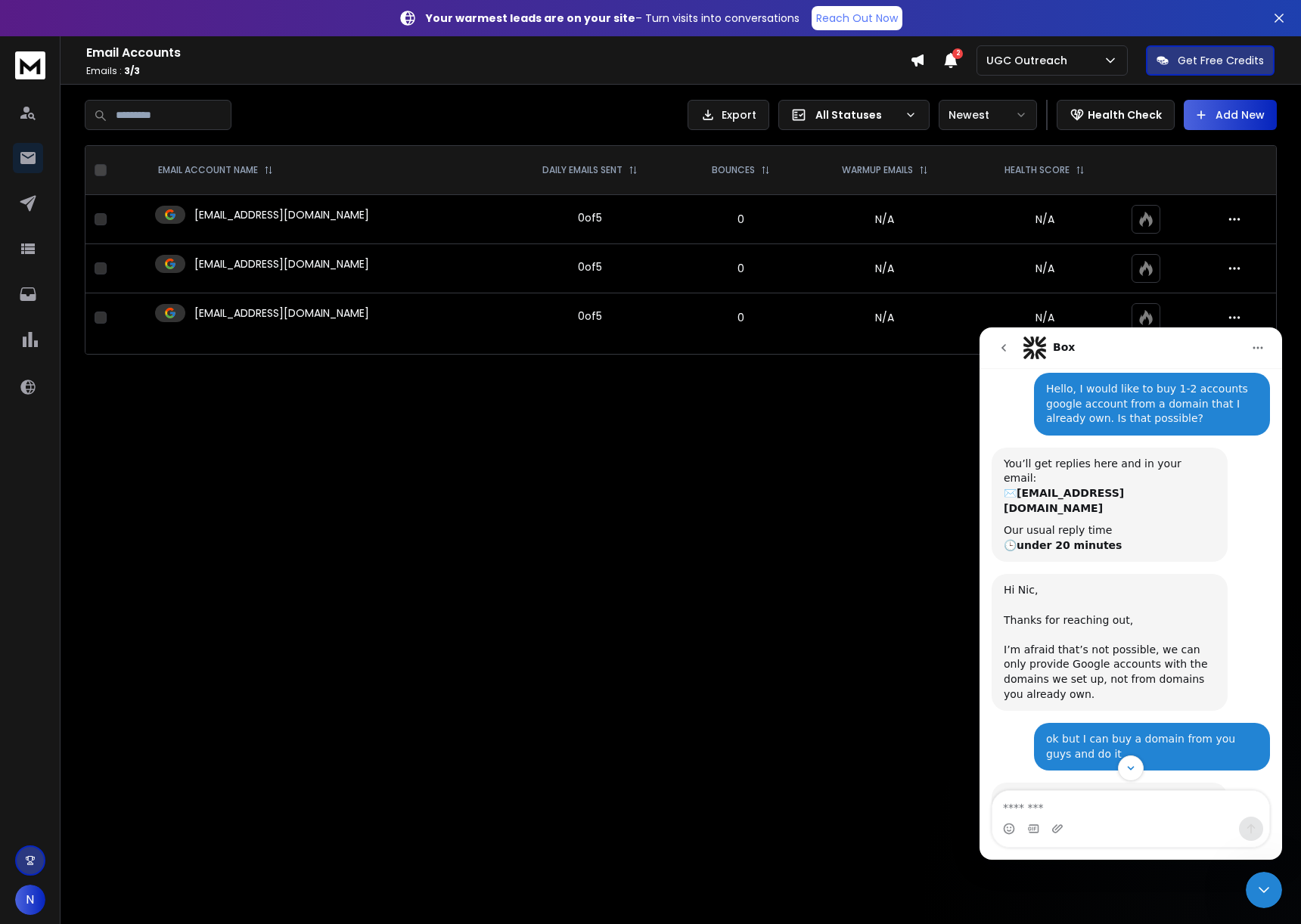
scroll to position [106, 0]
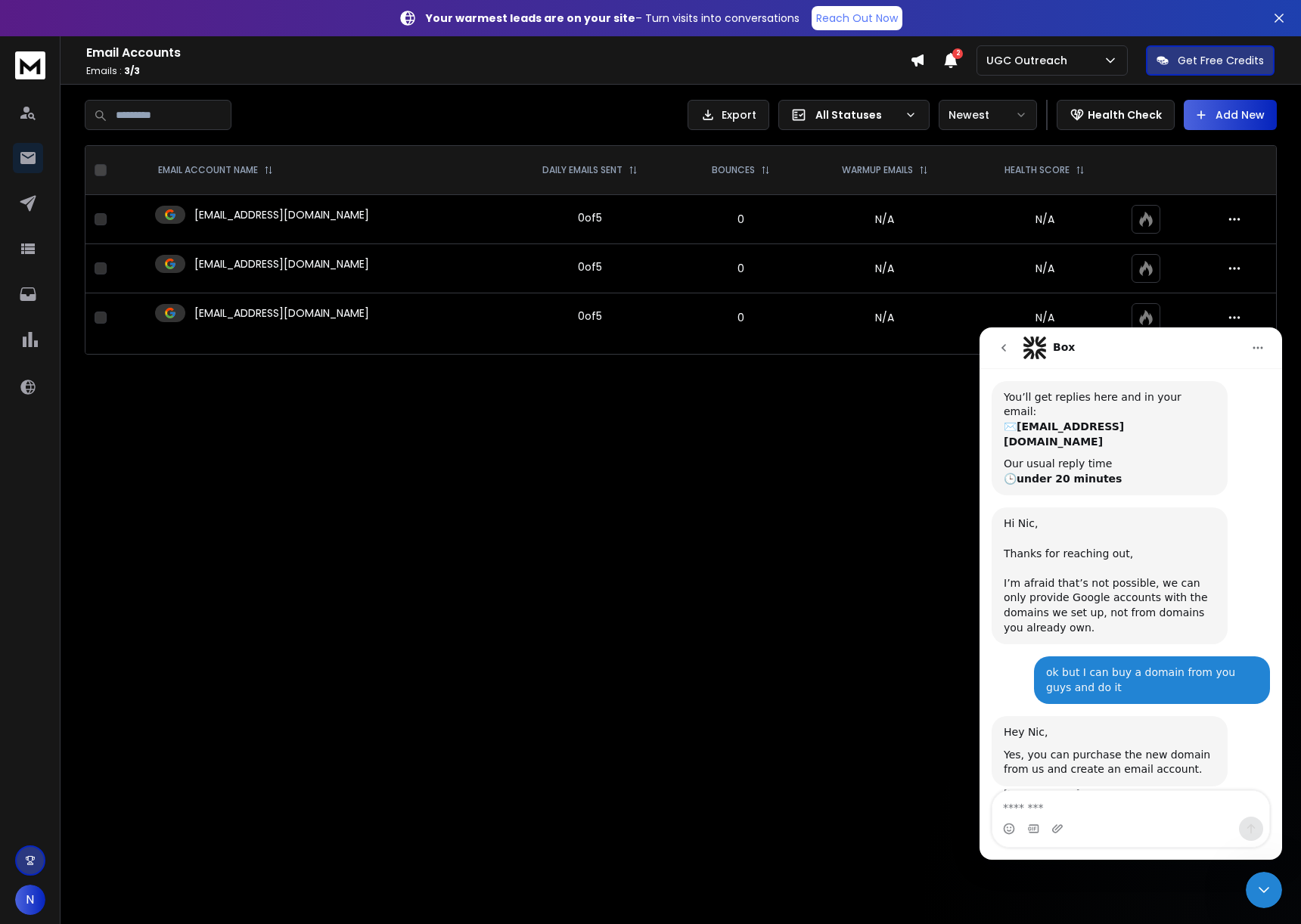
click at [1108, 812] on textarea "Message…" at bounding box center [1130, 804] width 277 height 26
type textarea "**********"
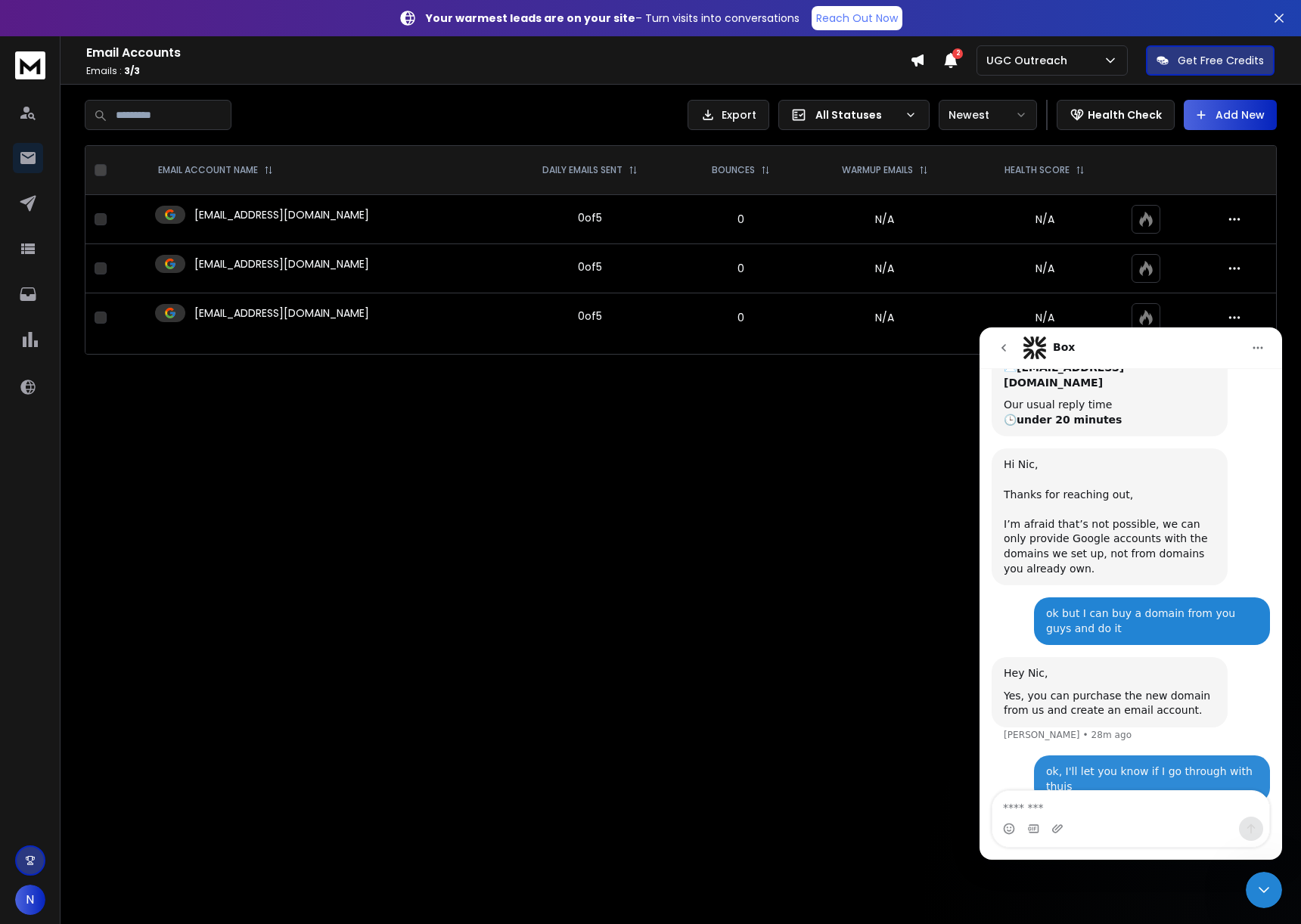
scroll to position [166, 0]
click at [1268, 876] on div "Close Intercom Messenger" at bounding box center [1264, 890] width 37 height 37
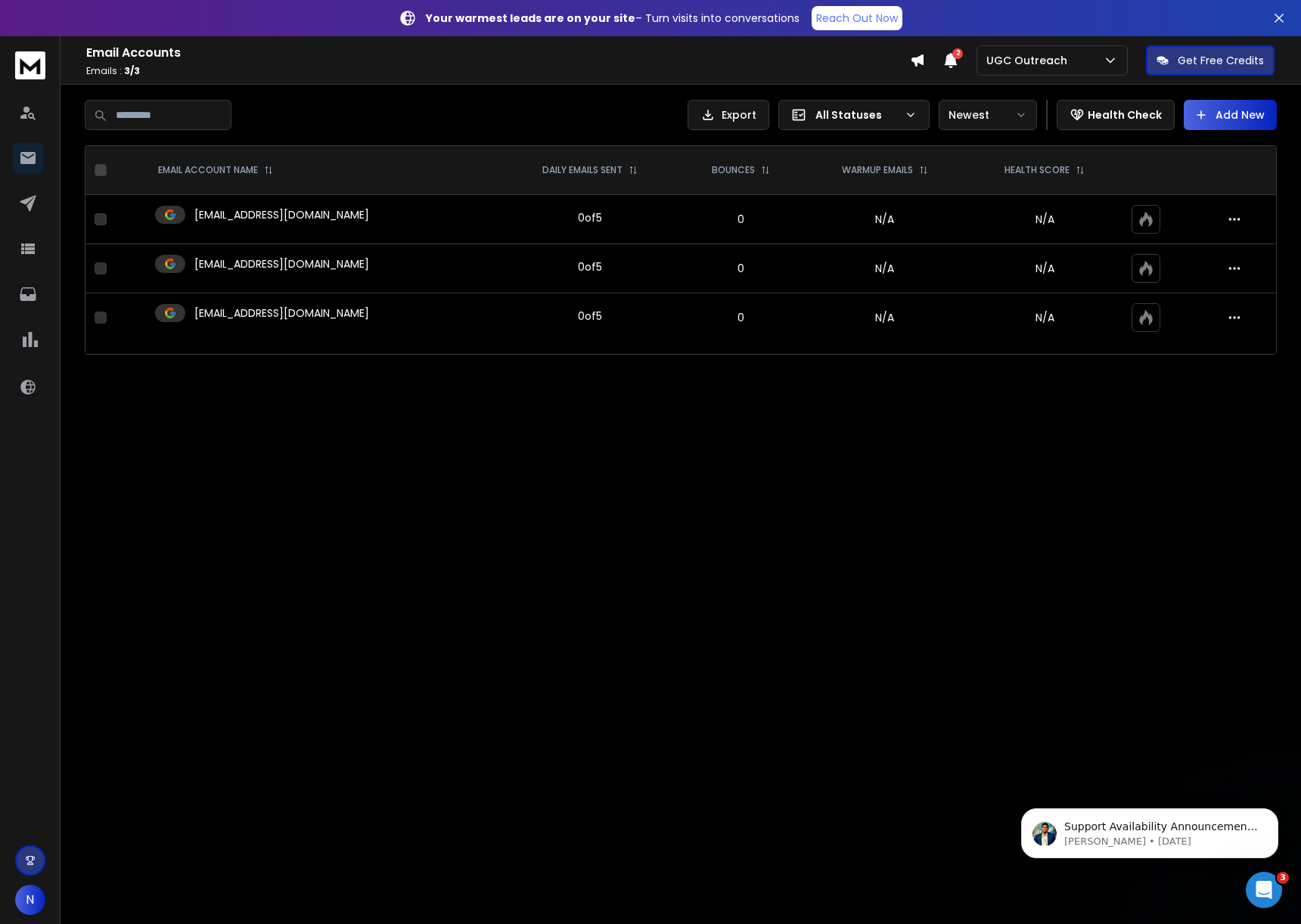
scroll to position [0, 0]
click at [1256, 116] on button "Add New" at bounding box center [1230, 115] width 93 height 30
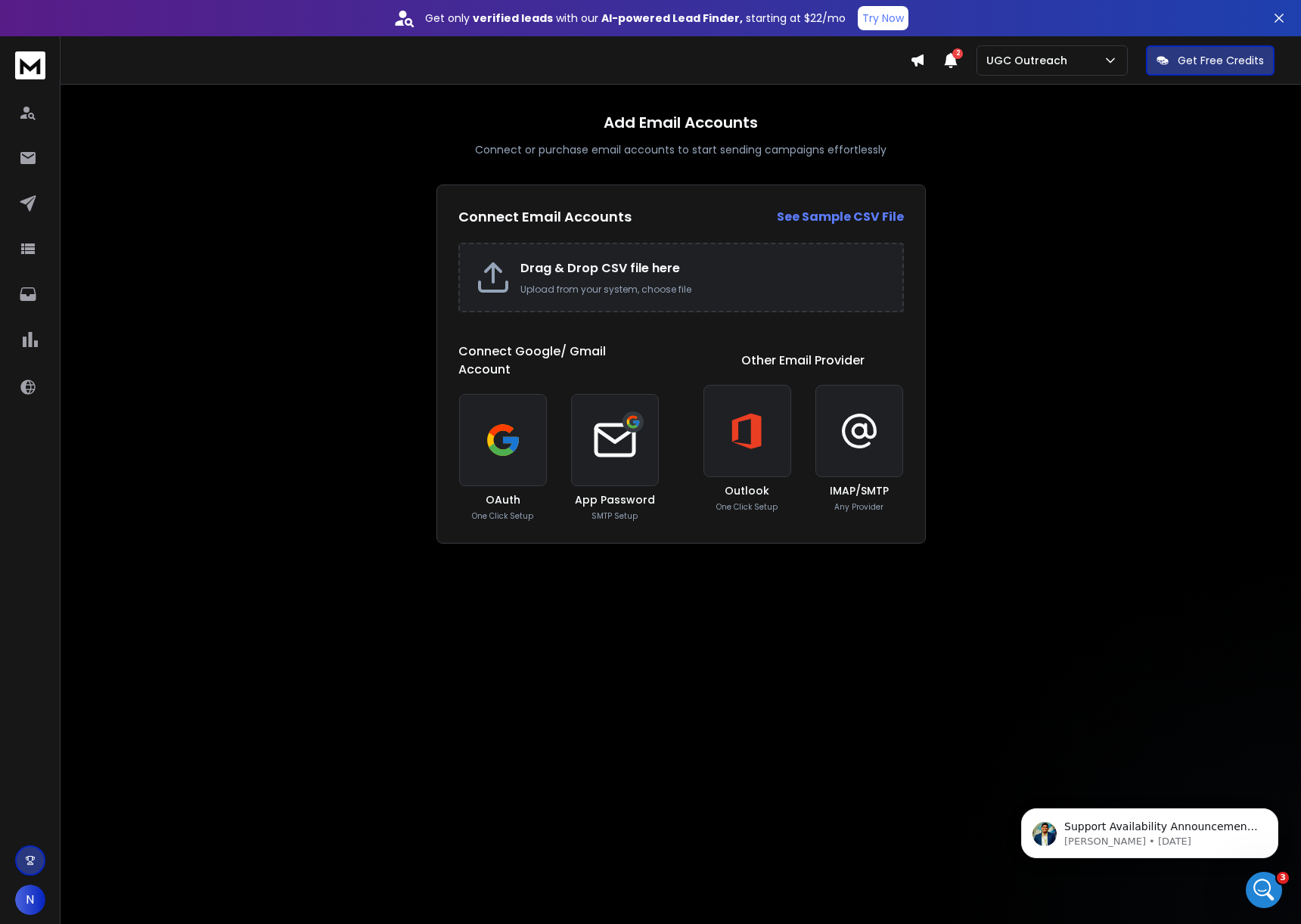
click at [1064, 312] on div "Add Email Accounts Connect or purchase email accounts to start sending campaign…" at bounding box center [680, 342] width 1240 height 462
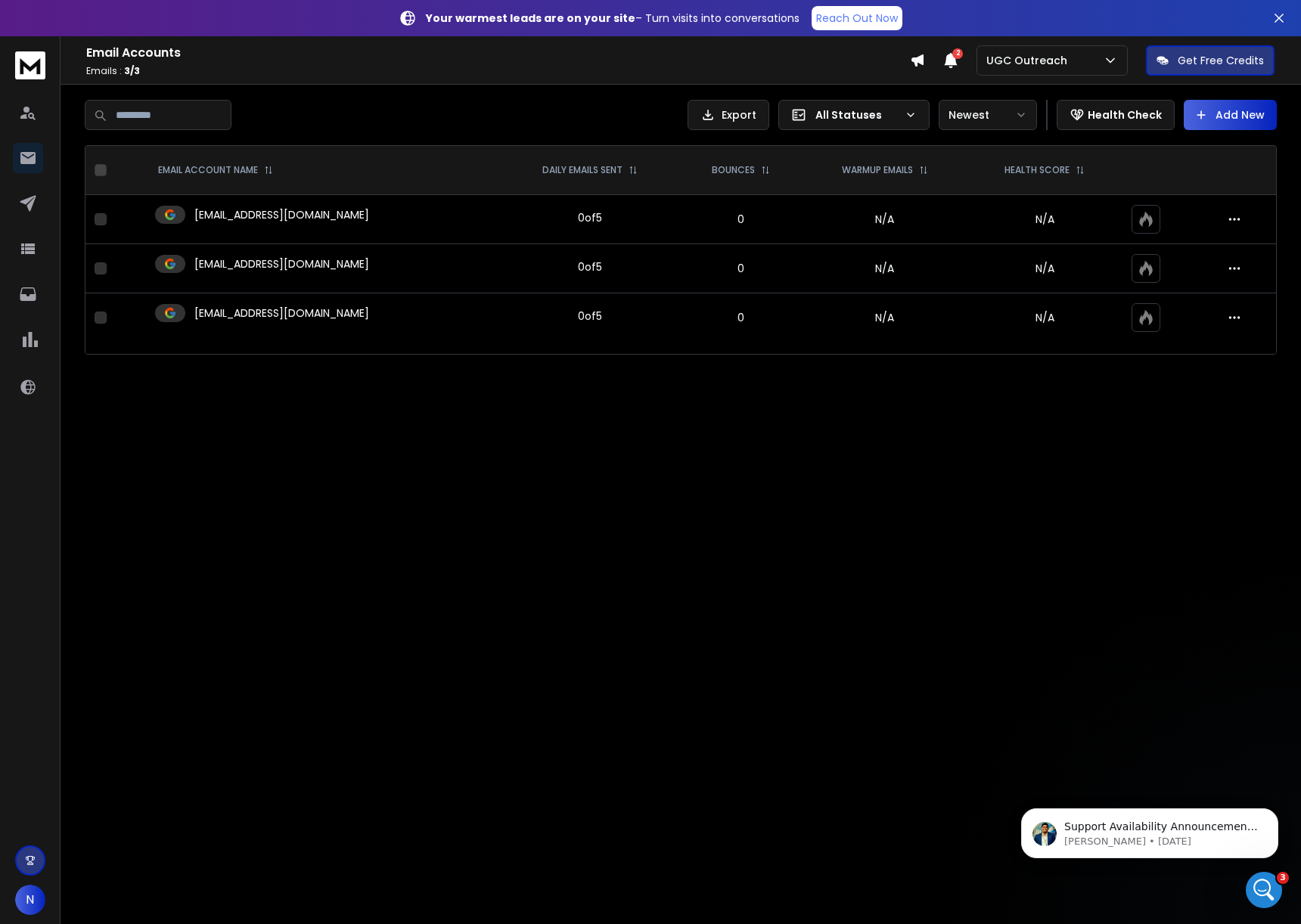
click at [1211, 121] on button "Add New" at bounding box center [1230, 115] width 93 height 30
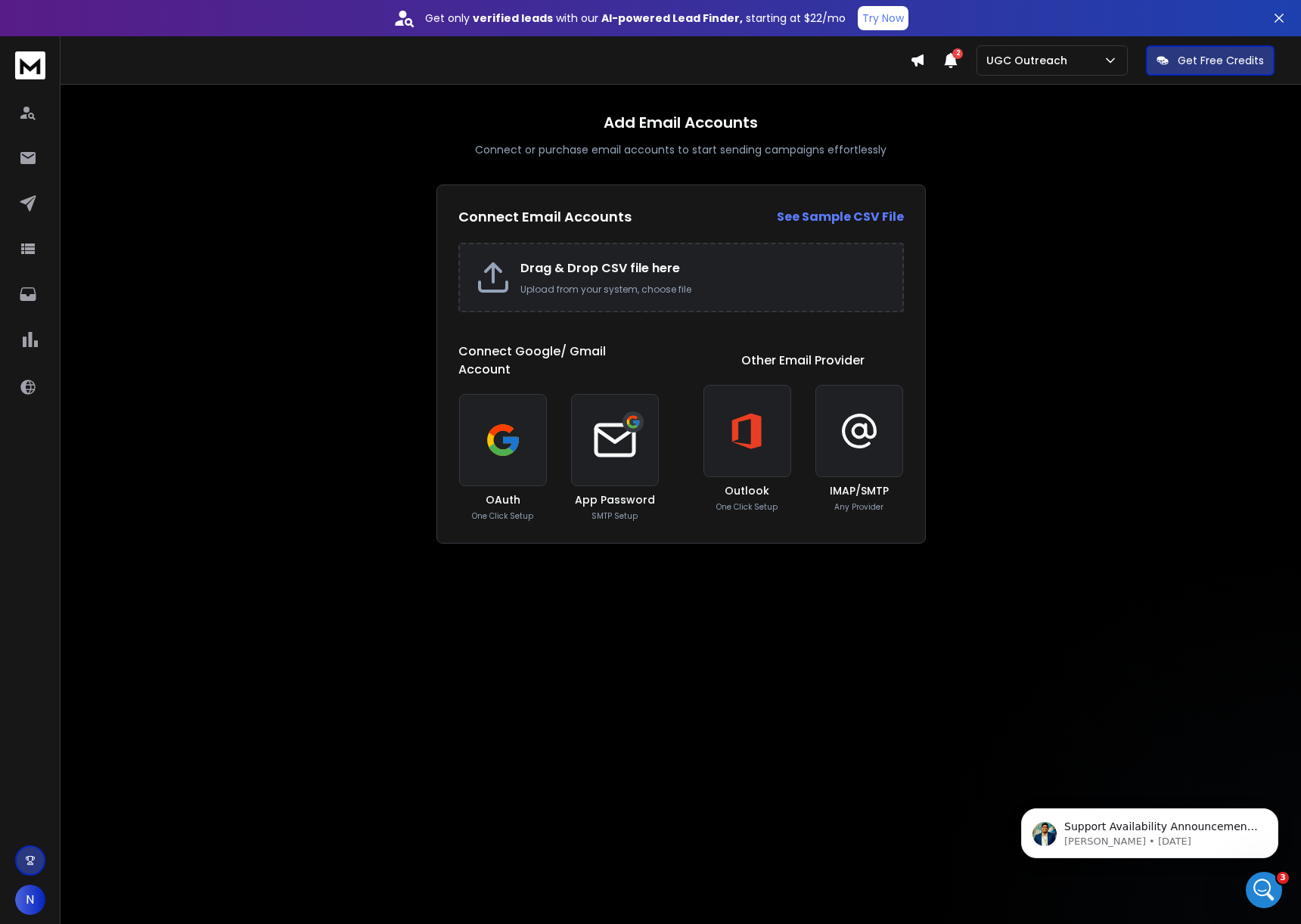
click at [1165, 107] on div "Add Email Accounts Connect or purchase email accounts to start sending campaign…" at bounding box center [650, 305] width 1301 height 537
click at [1032, 357] on div "Add Email Accounts Connect or purchase email accounts to start sending campaign…" at bounding box center [680, 342] width 1240 height 462
click at [1284, 21] on icon at bounding box center [1279, 18] width 14 height 14
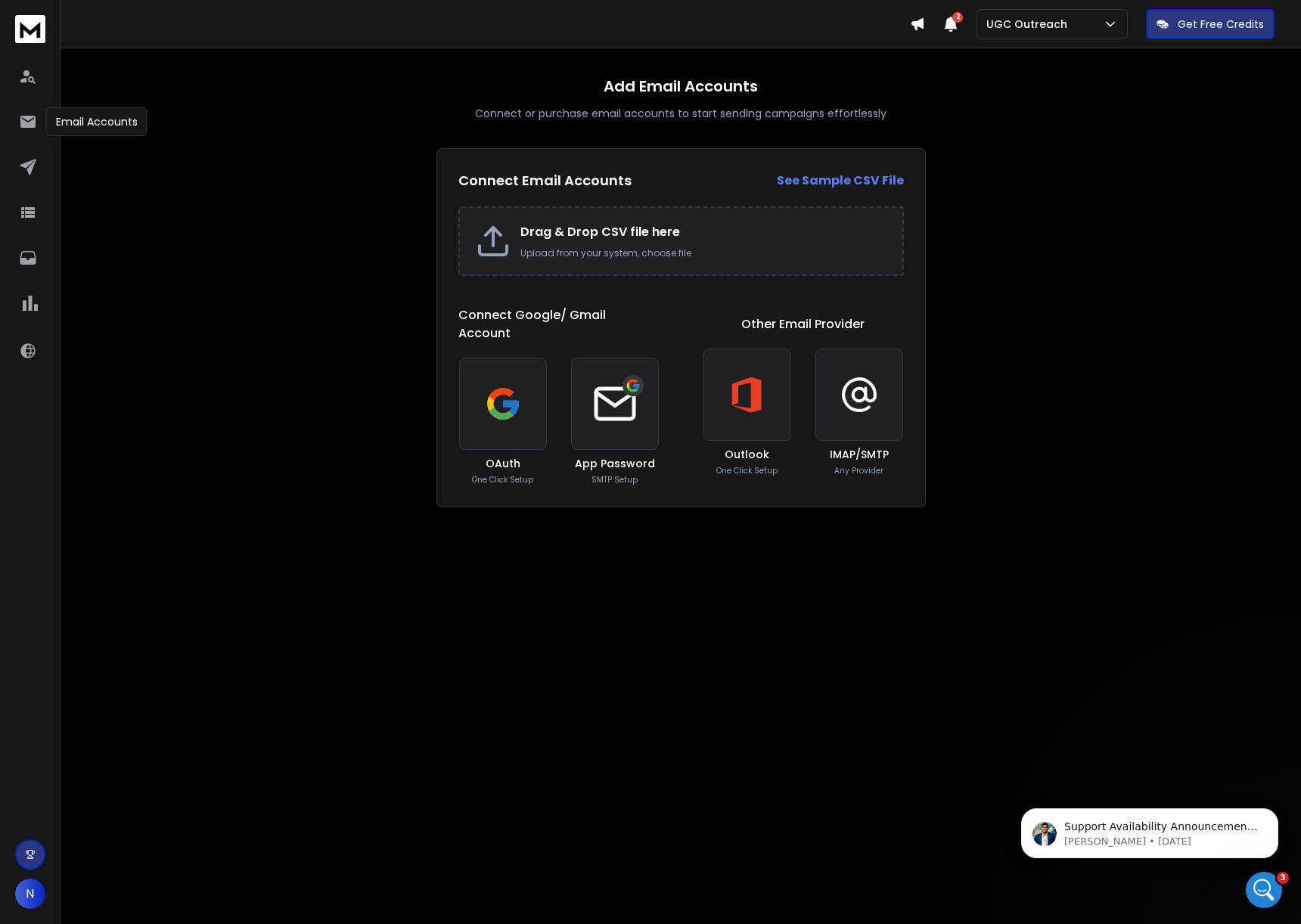
click at [30, 143] on div at bounding box center [30, 217] width 35 height 311
click at [33, 125] on icon at bounding box center [28, 121] width 15 height 12
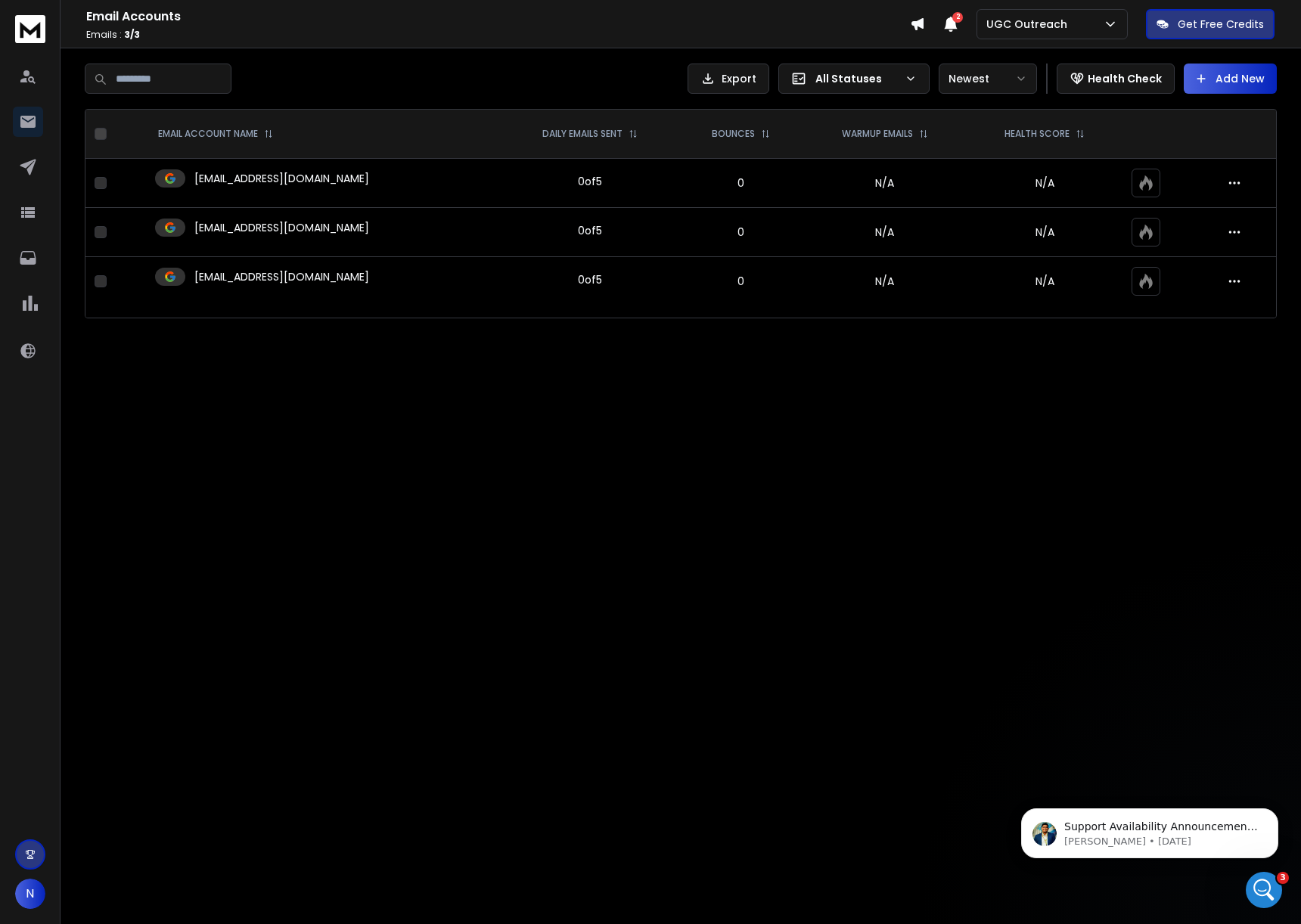
click at [42, 31] on img at bounding box center [30, 29] width 30 height 28
click at [1019, 24] on p "UGC Outreach" at bounding box center [1029, 24] width 87 height 15
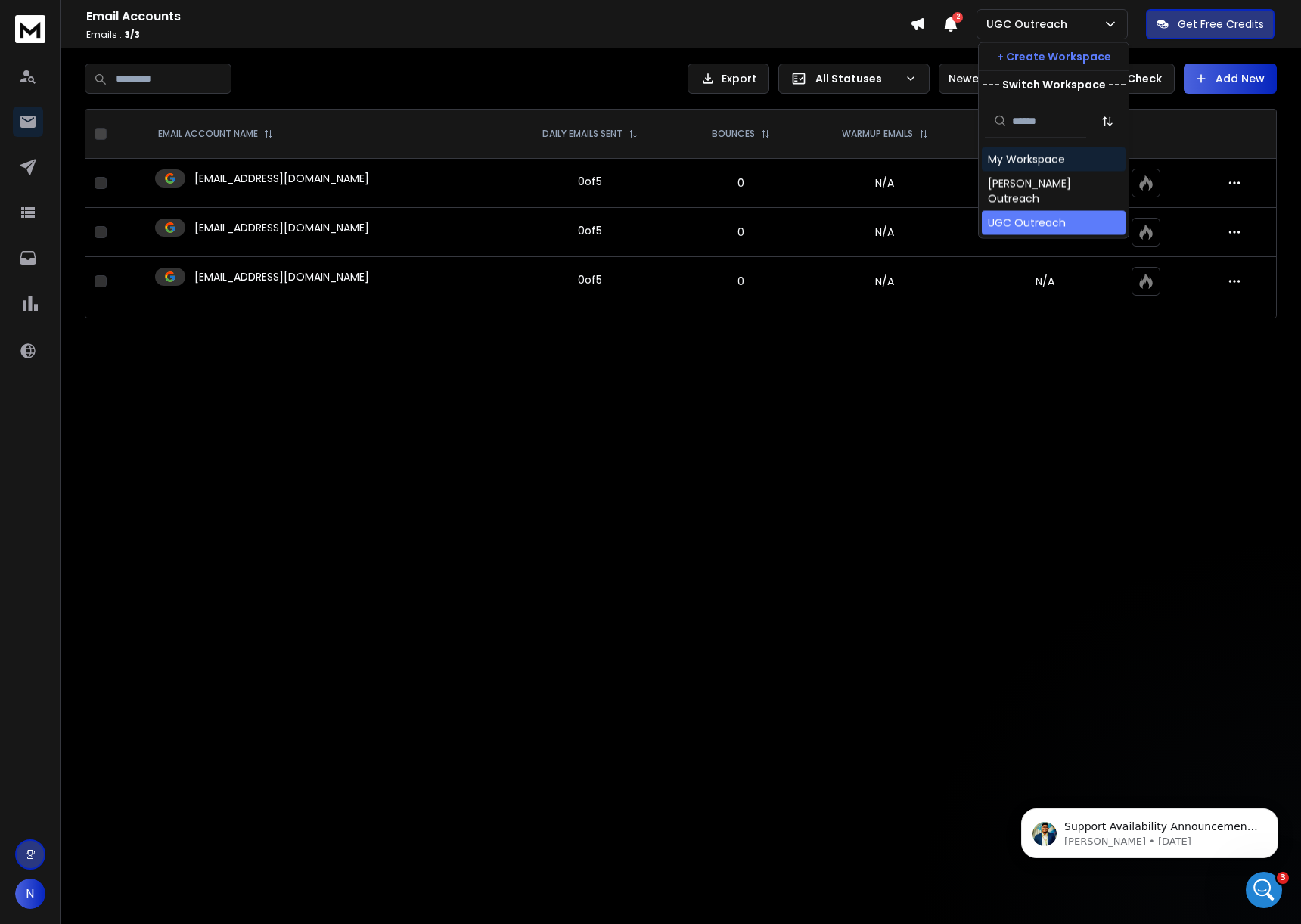
click at [1035, 162] on div "My Workspace" at bounding box center [1026, 159] width 77 height 15
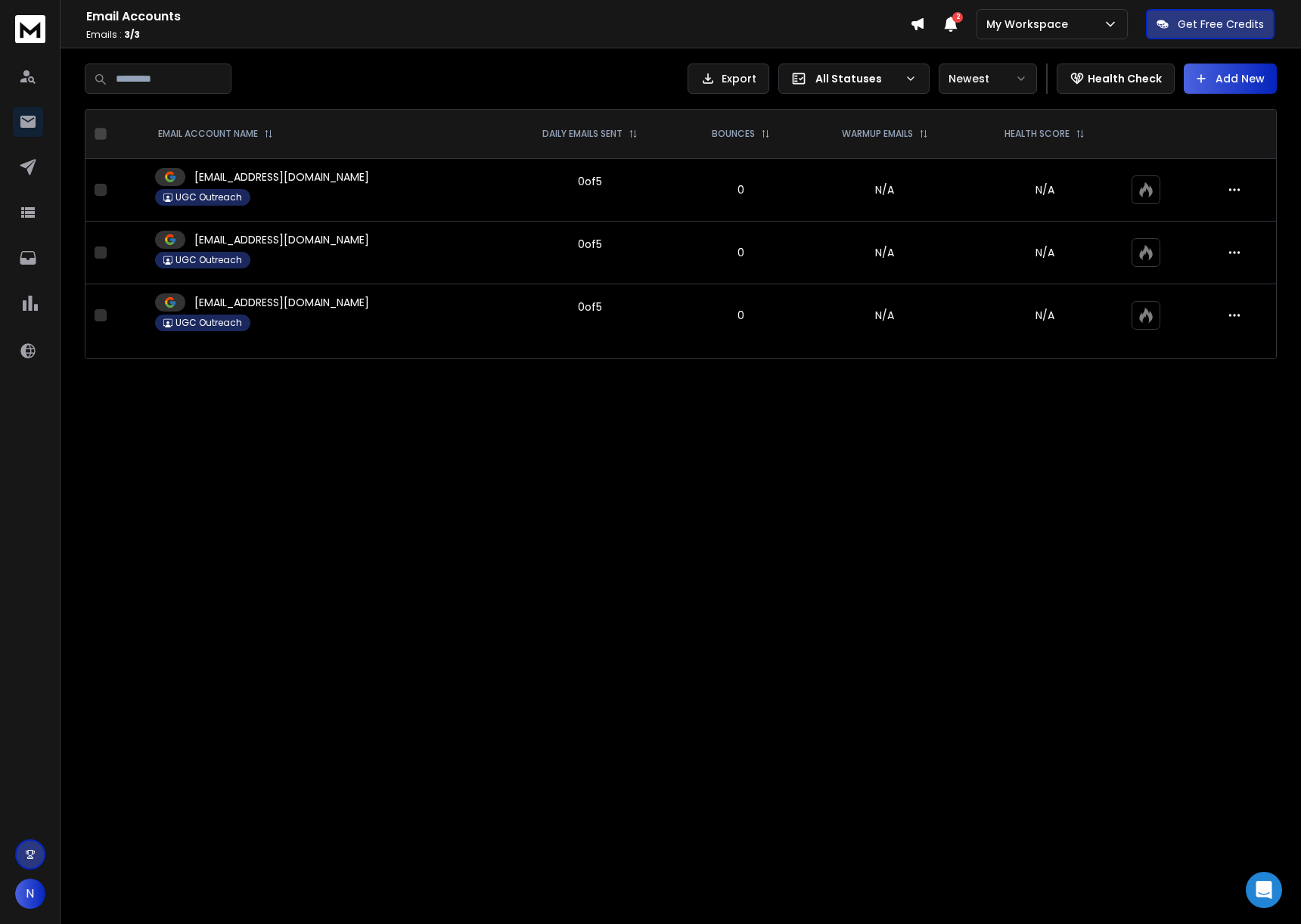
click at [1228, 69] on button "Add New" at bounding box center [1230, 79] width 93 height 30
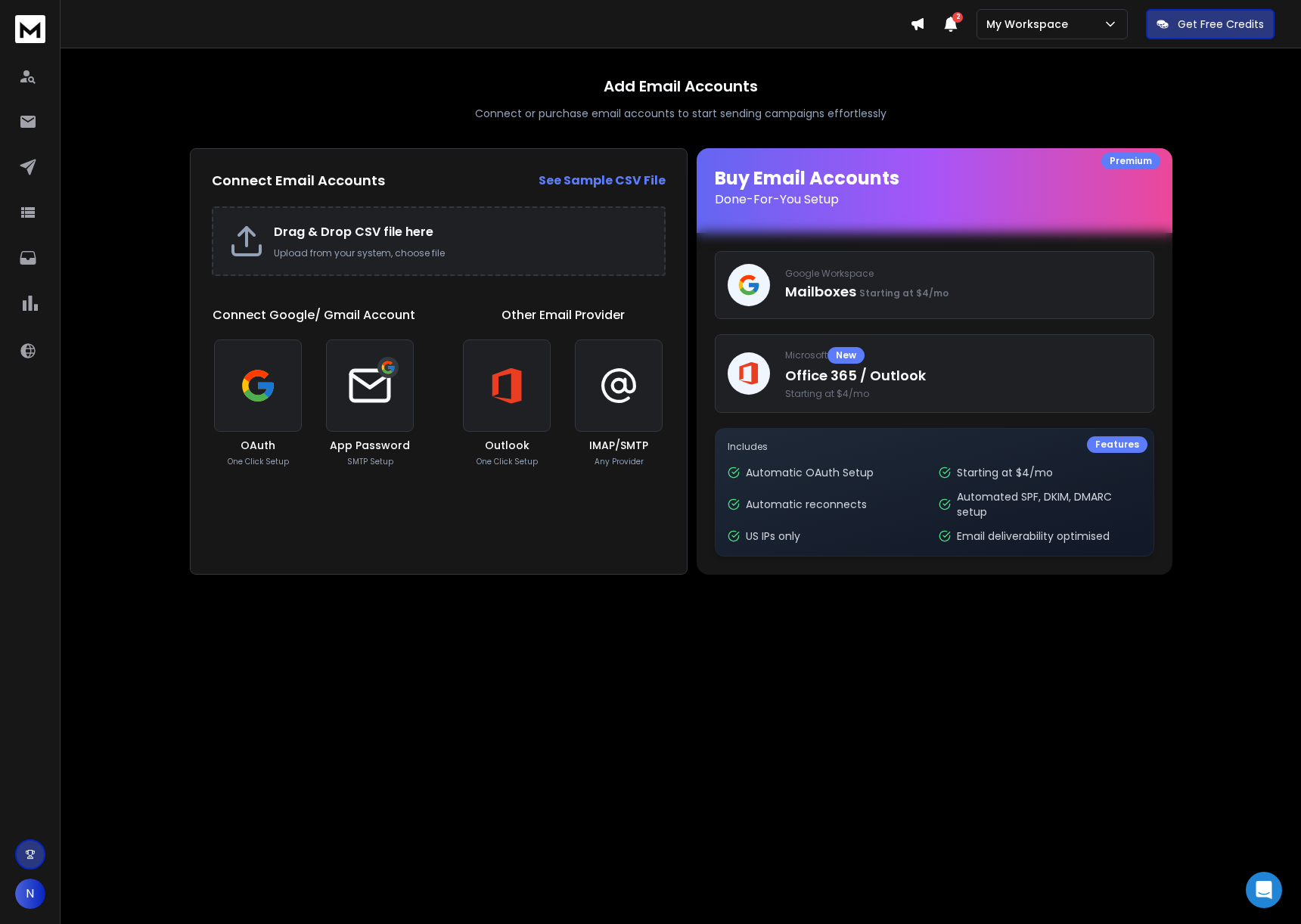
click at [953, 281] on p "Mailboxes Starting at $4/mo" at bounding box center [963, 292] width 357 height 22
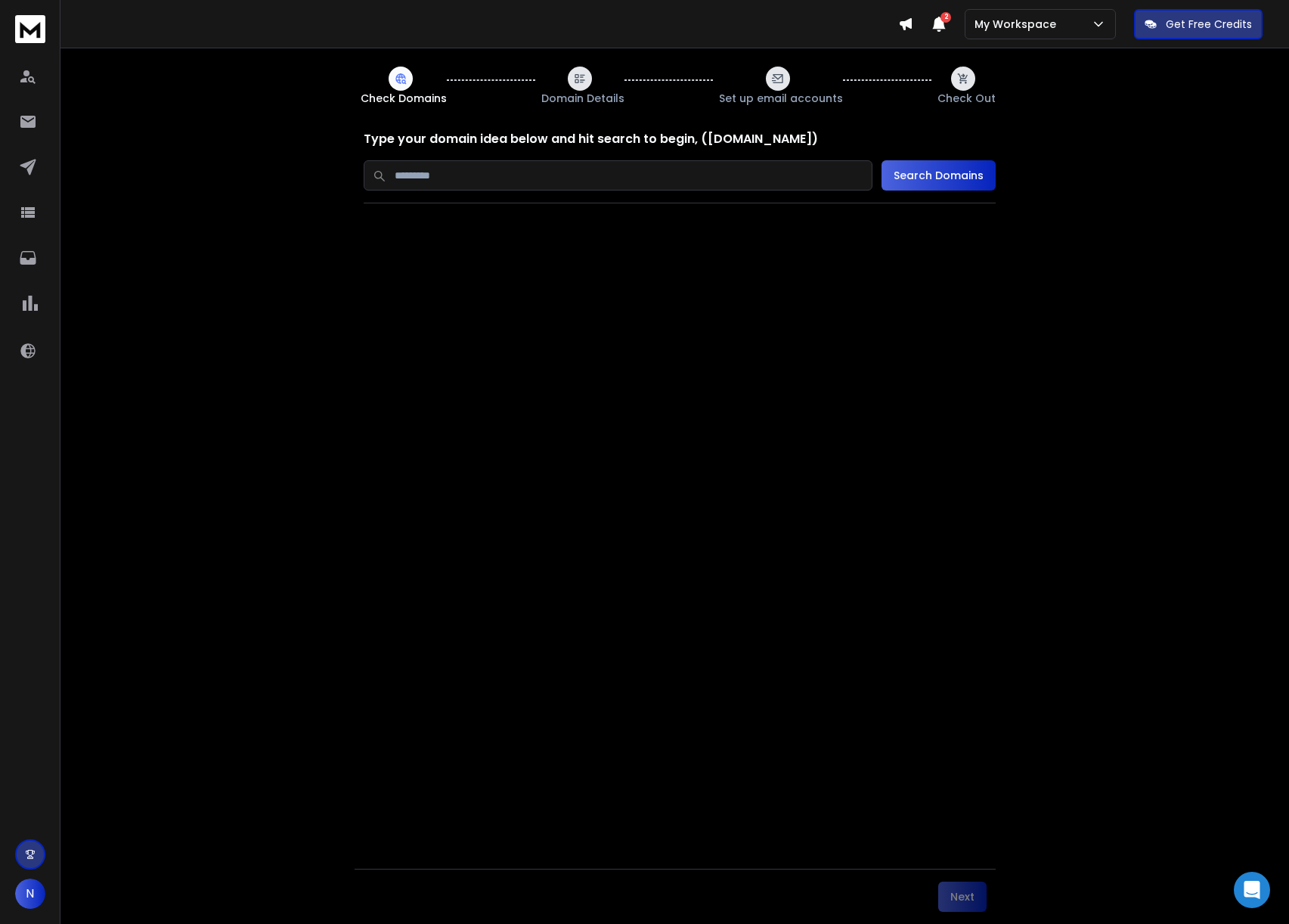
click at [587, 188] on input at bounding box center [618, 175] width 509 height 30
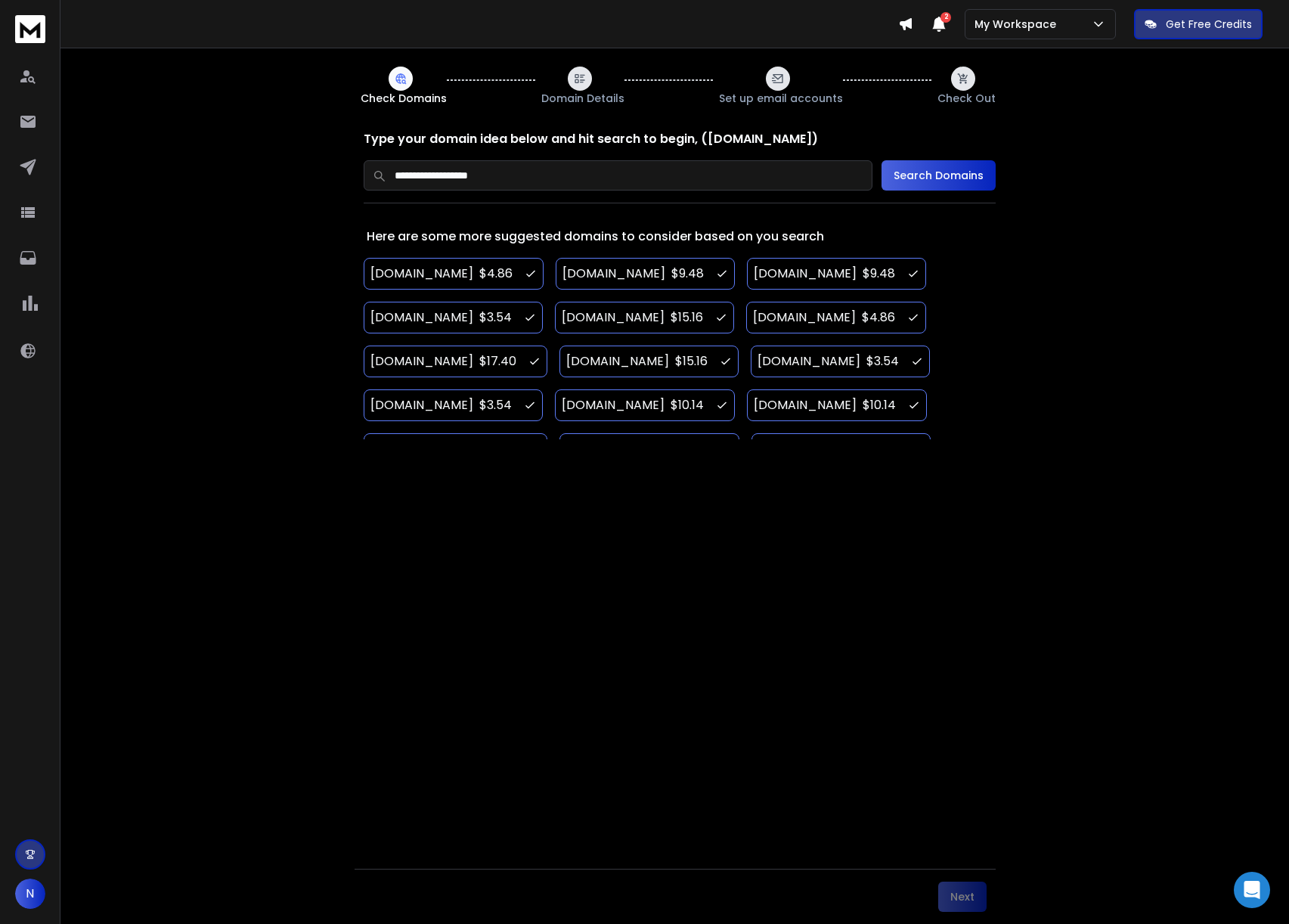
type input "**********"
click at [536, 272] on icon at bounding box center [530, 273] width 12 height 12
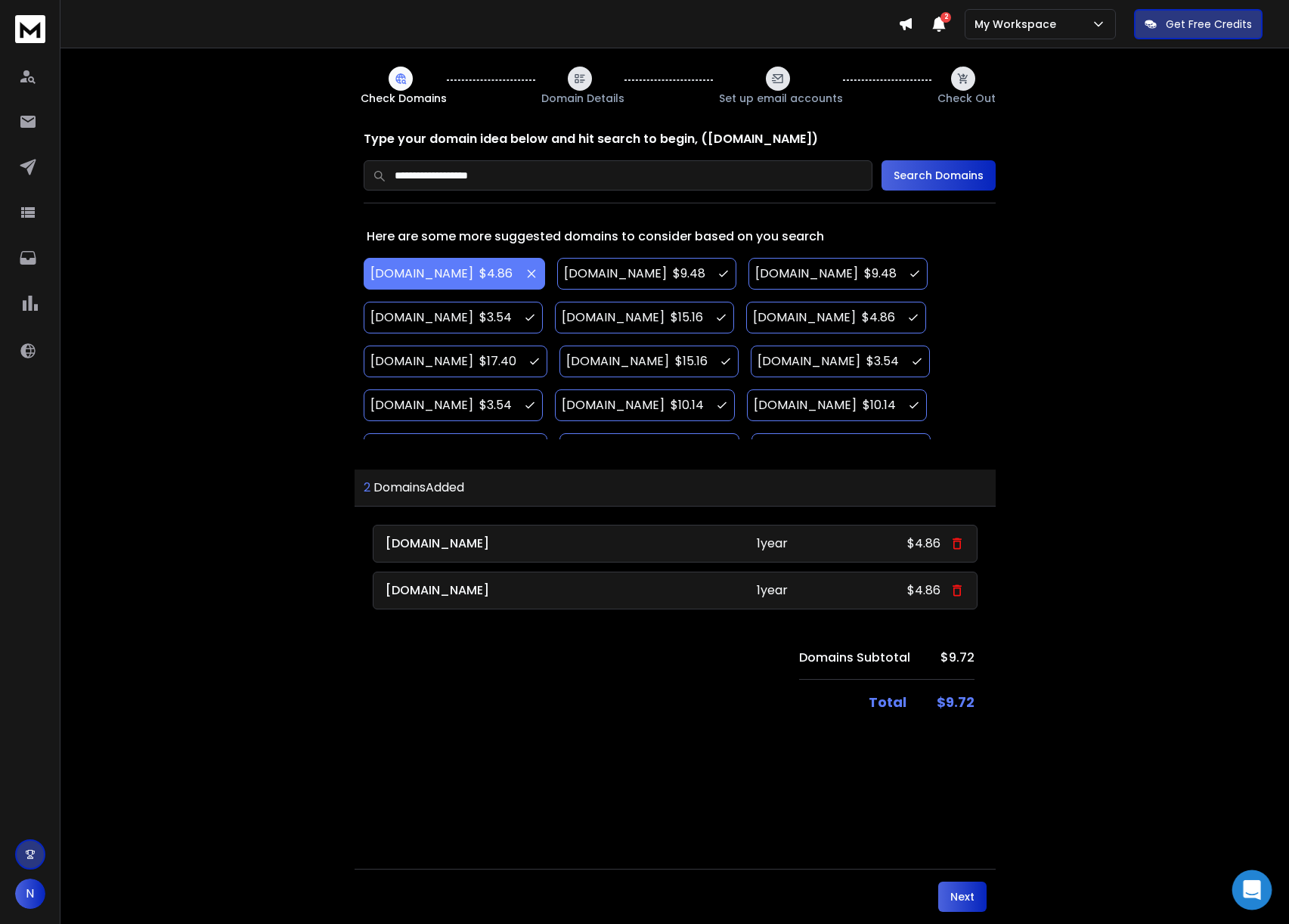
click at [1253, 891] on icon "Open Intercom Messenger" at bounding box center [1252, 890] width 18 height 20
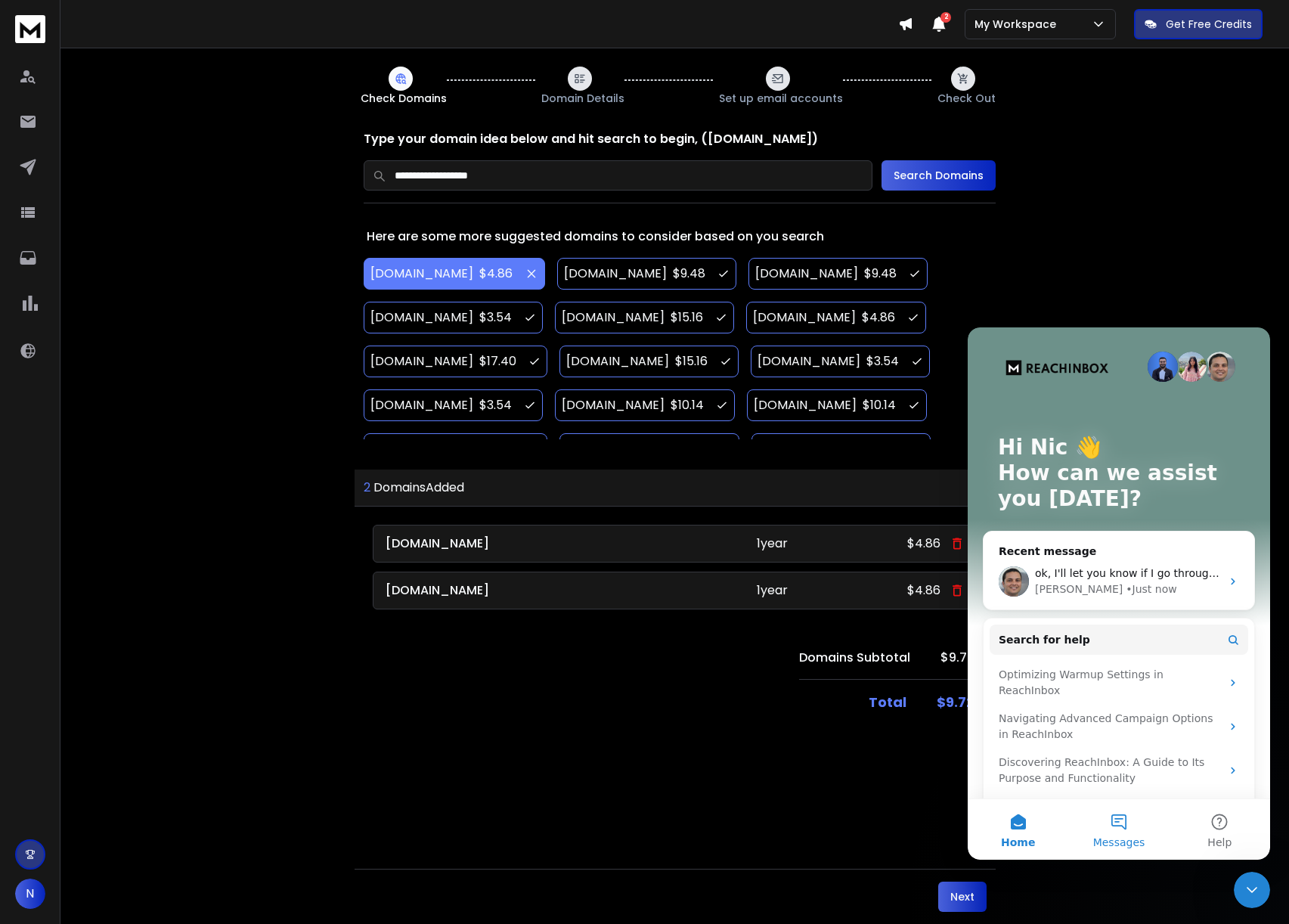
click at [1114, 817] on button "Messages" at bounding box center [1118, 829] width 100 height 61
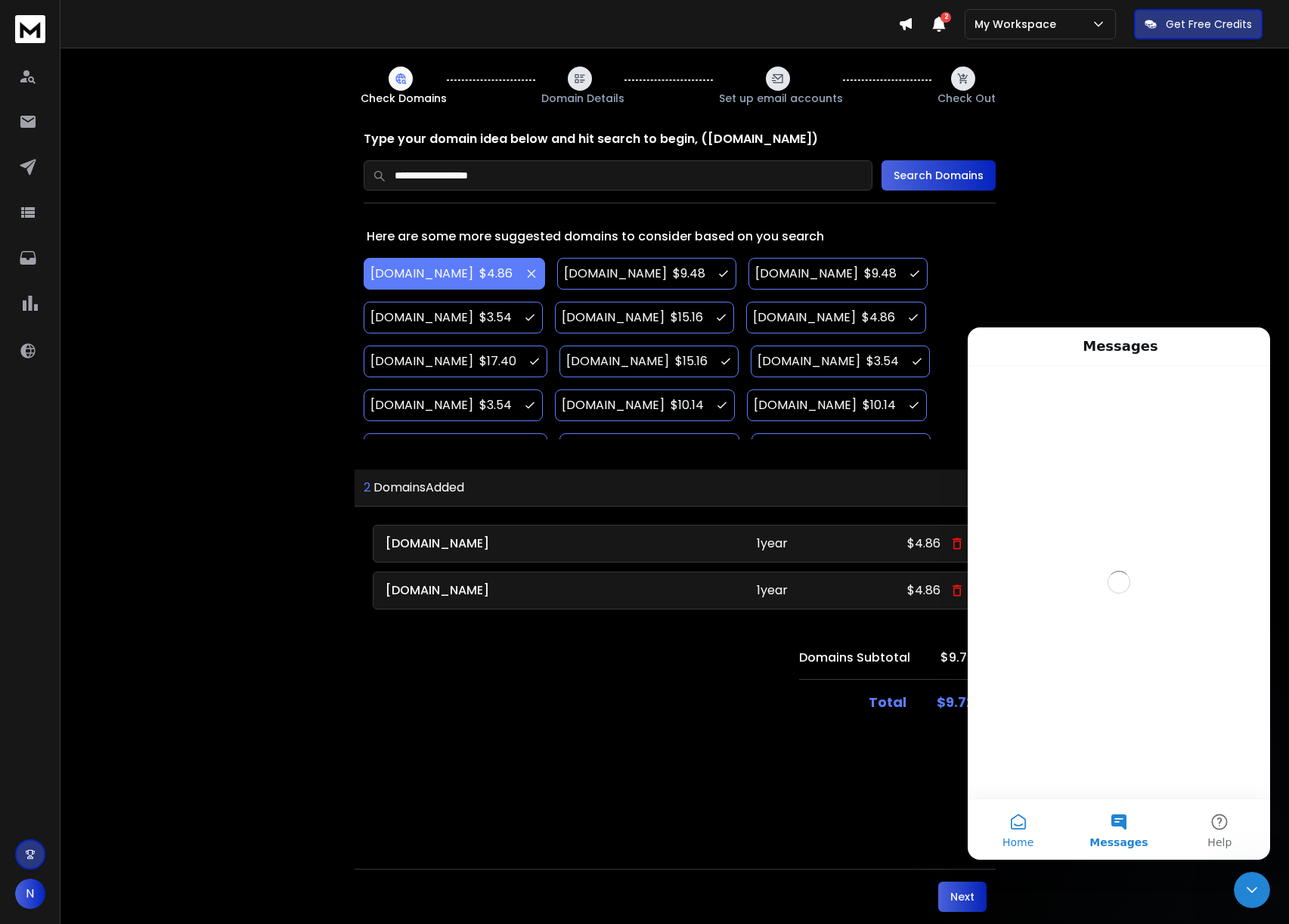
click at [1042, 840] on button "Home" at bounding box center [1018, 829] width 100 height 61
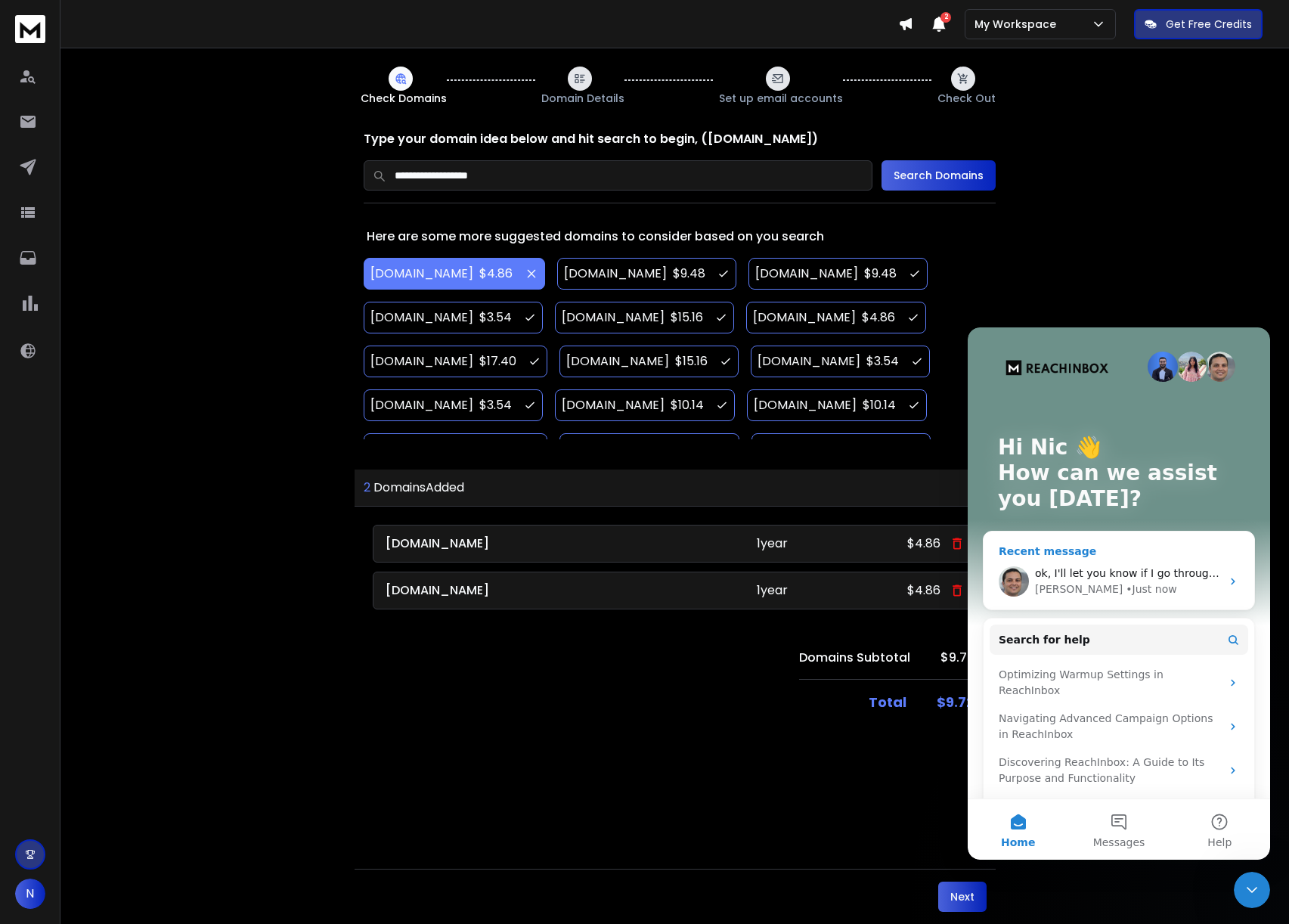
click at [1126, 592] on div "[PERSON_NAME] • Just now" at bounding box center [1127, 589] width 186 height 16
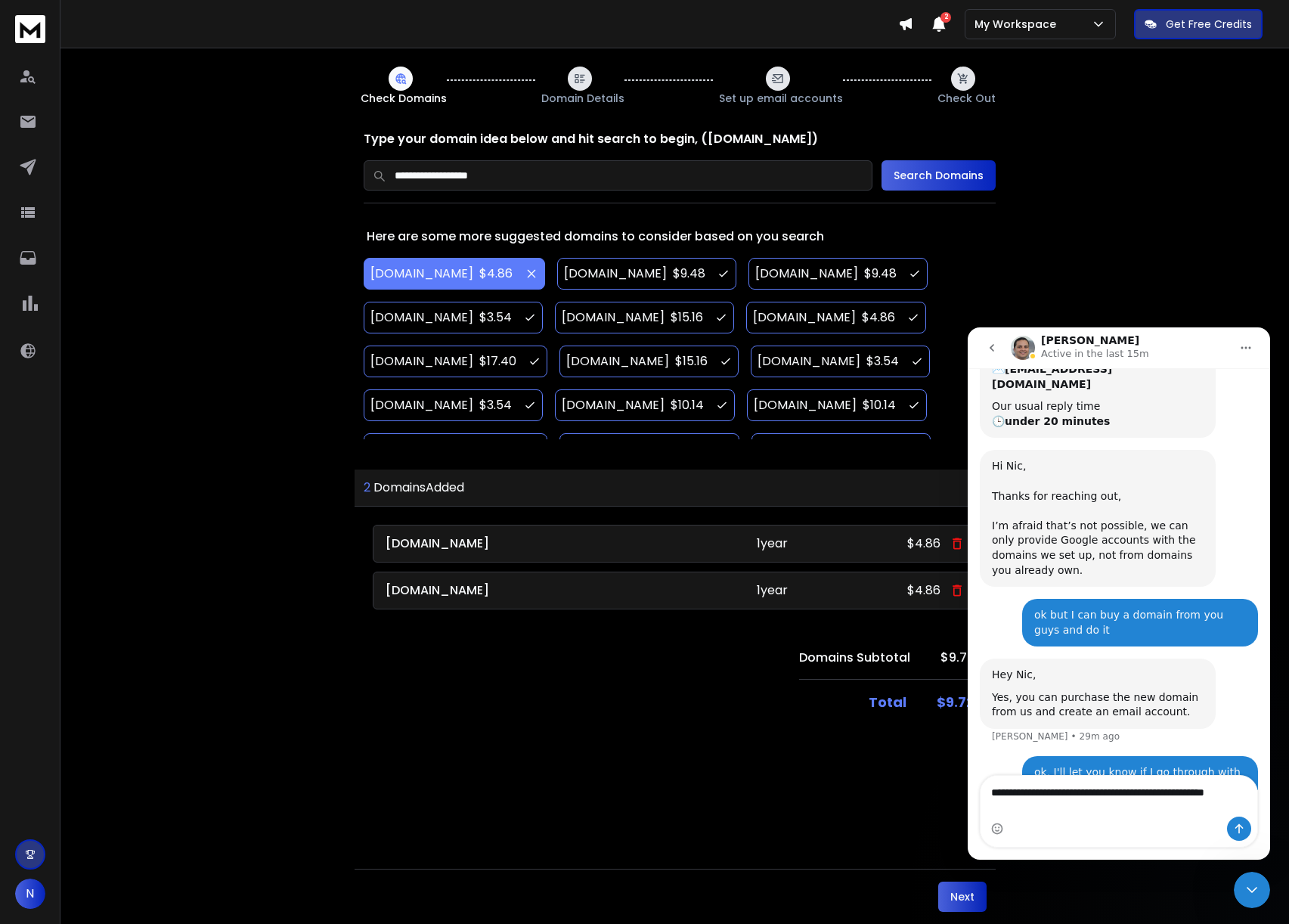
scroll to position [181, 0]
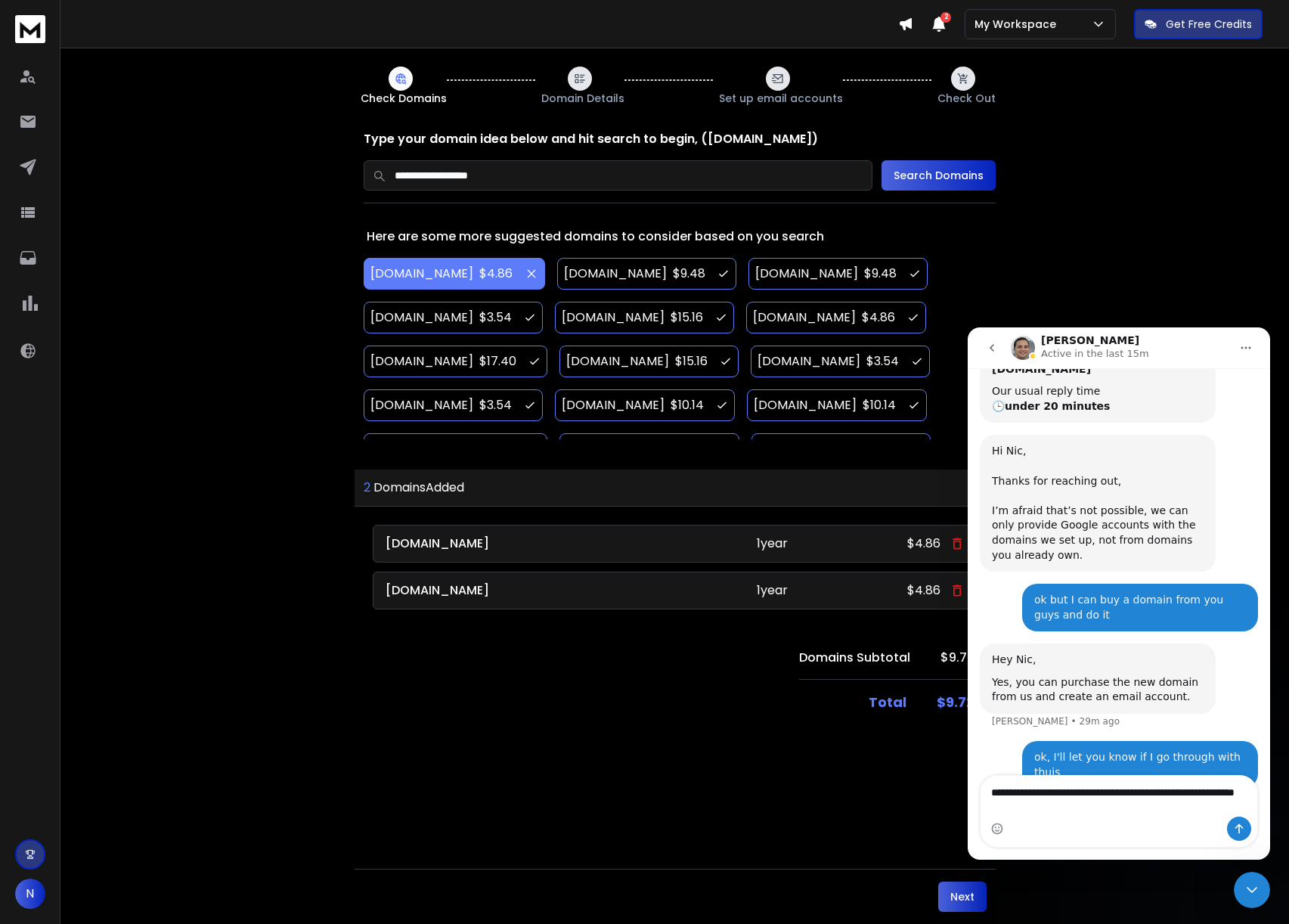
type textarea "**********"
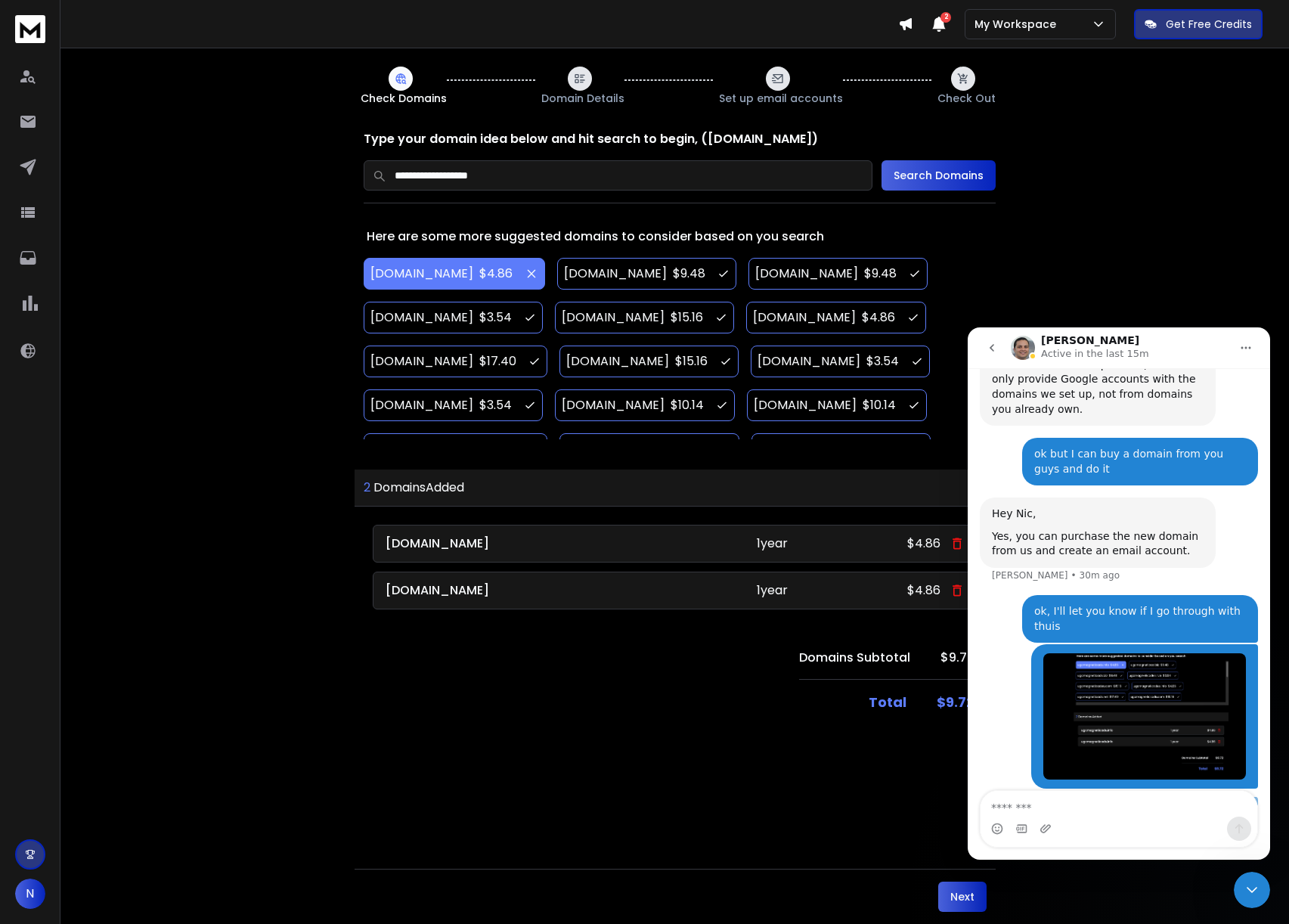
scroll to position [360, 0]
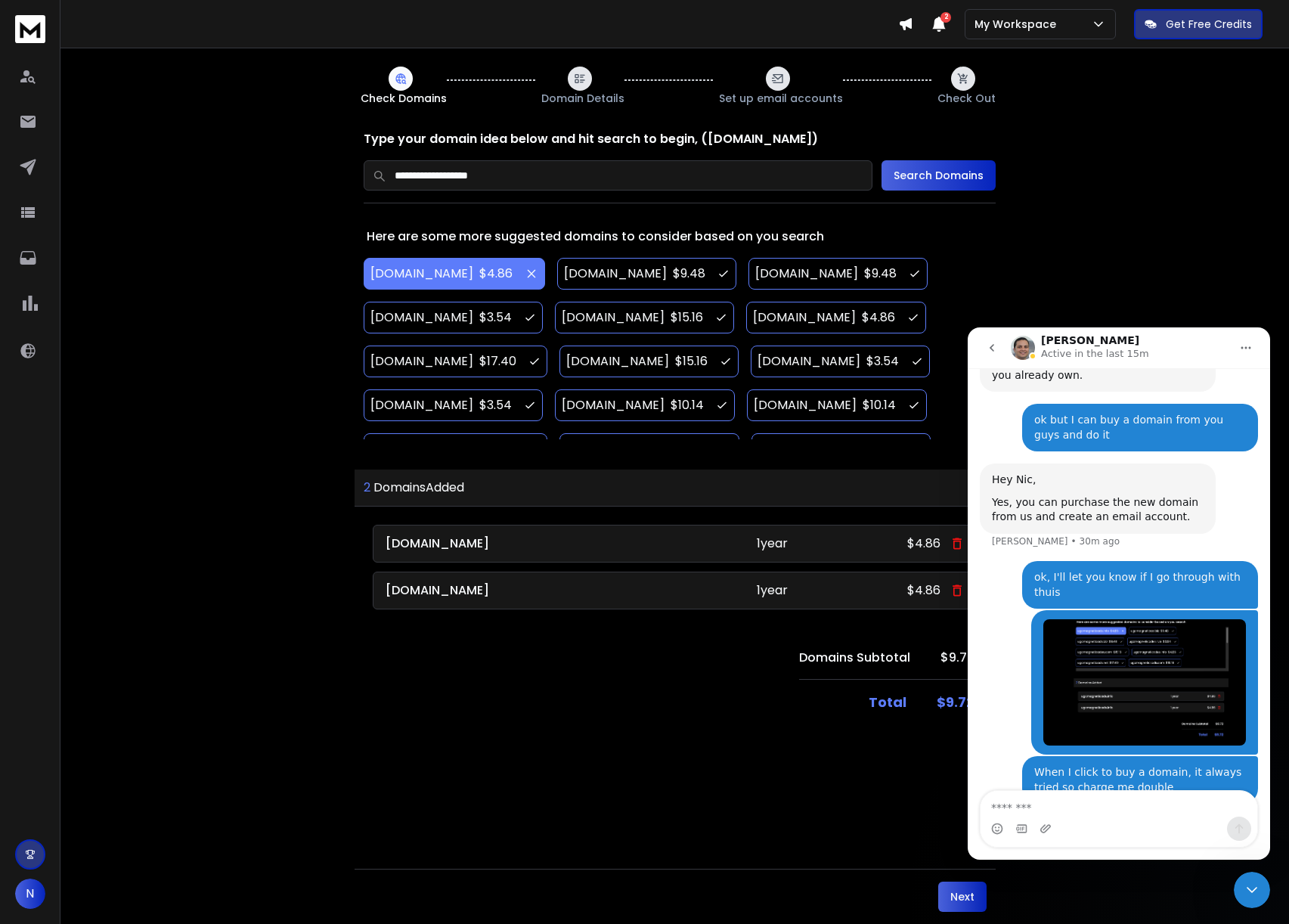
type textarea "*"
type textarea "**********"
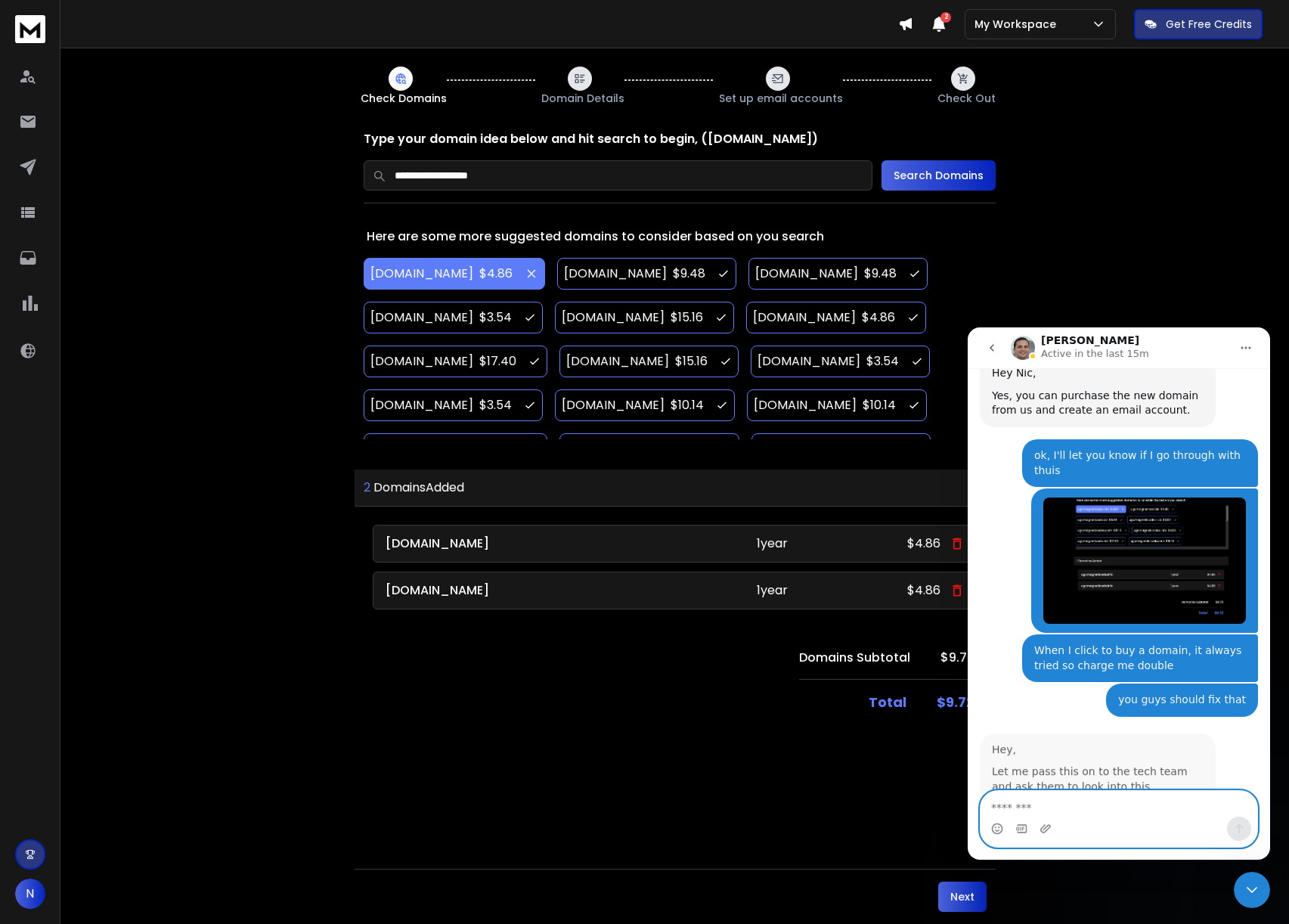
scroll to position [477, 0]
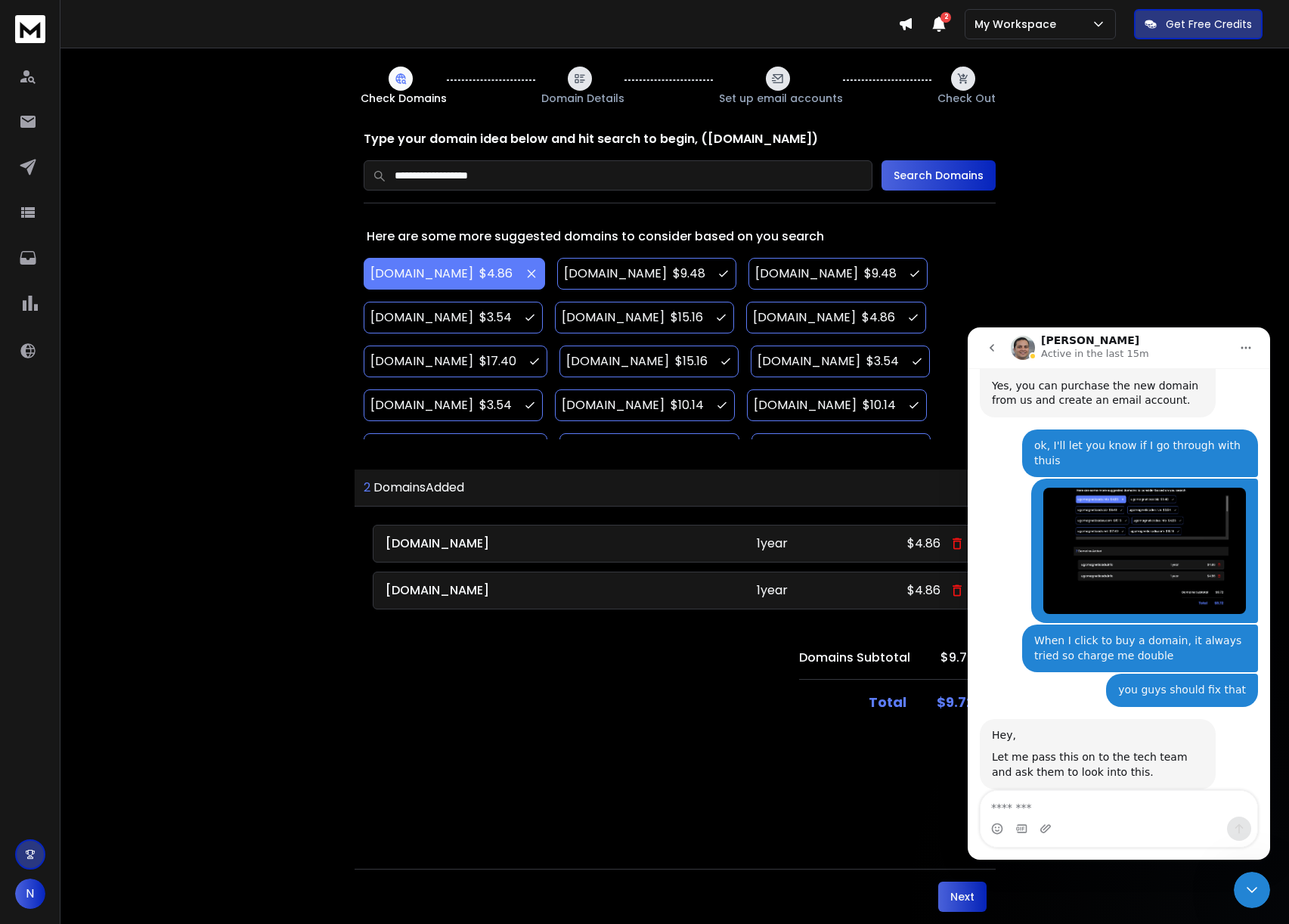
click at [910, 826] on div "**********" at bounding box center [675, 523] width 641 height 787
click at [1048, 815] on textarea "Message…" at bounding box center [1118, 804] width 277 height 26
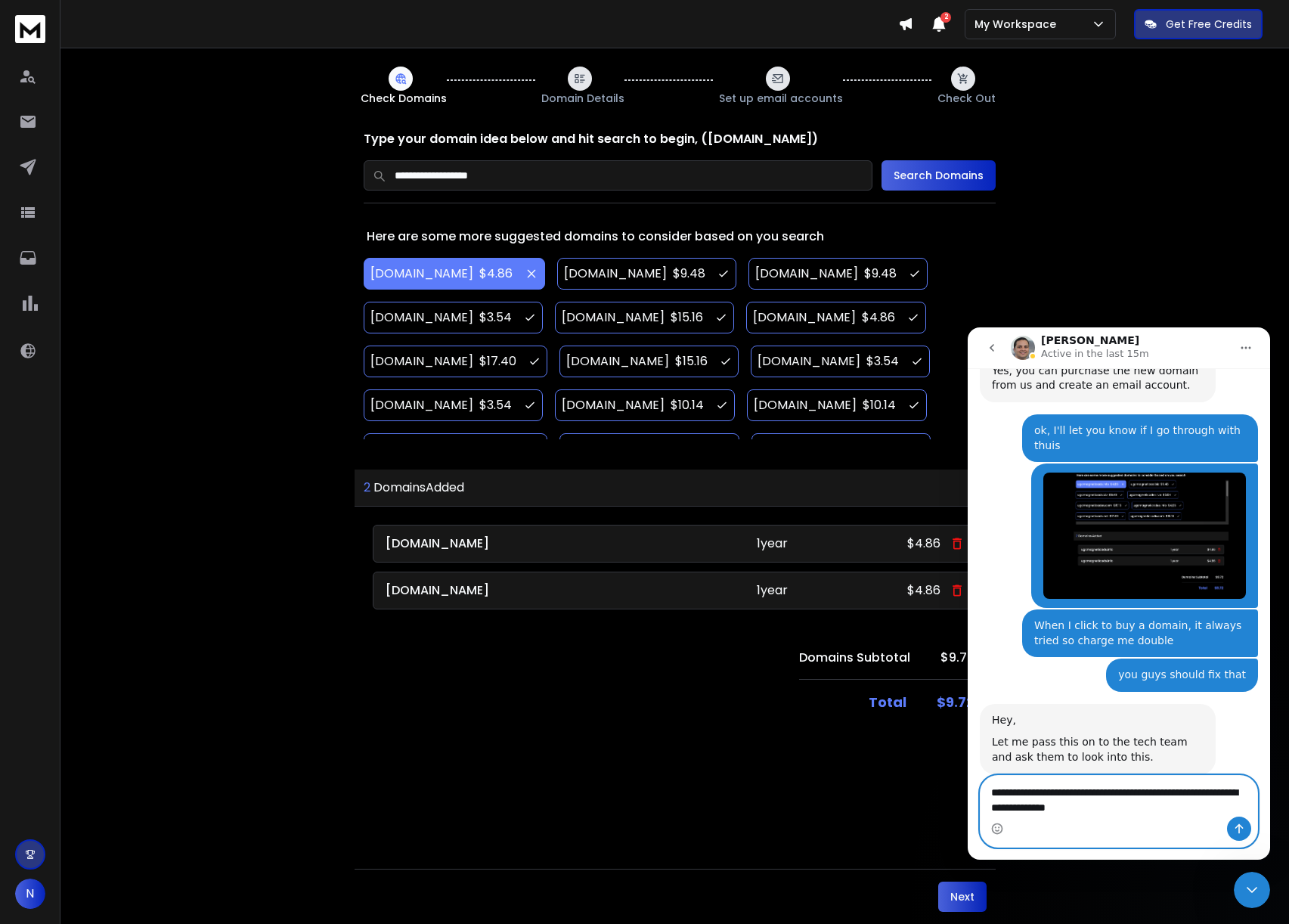
type textarea "**********"
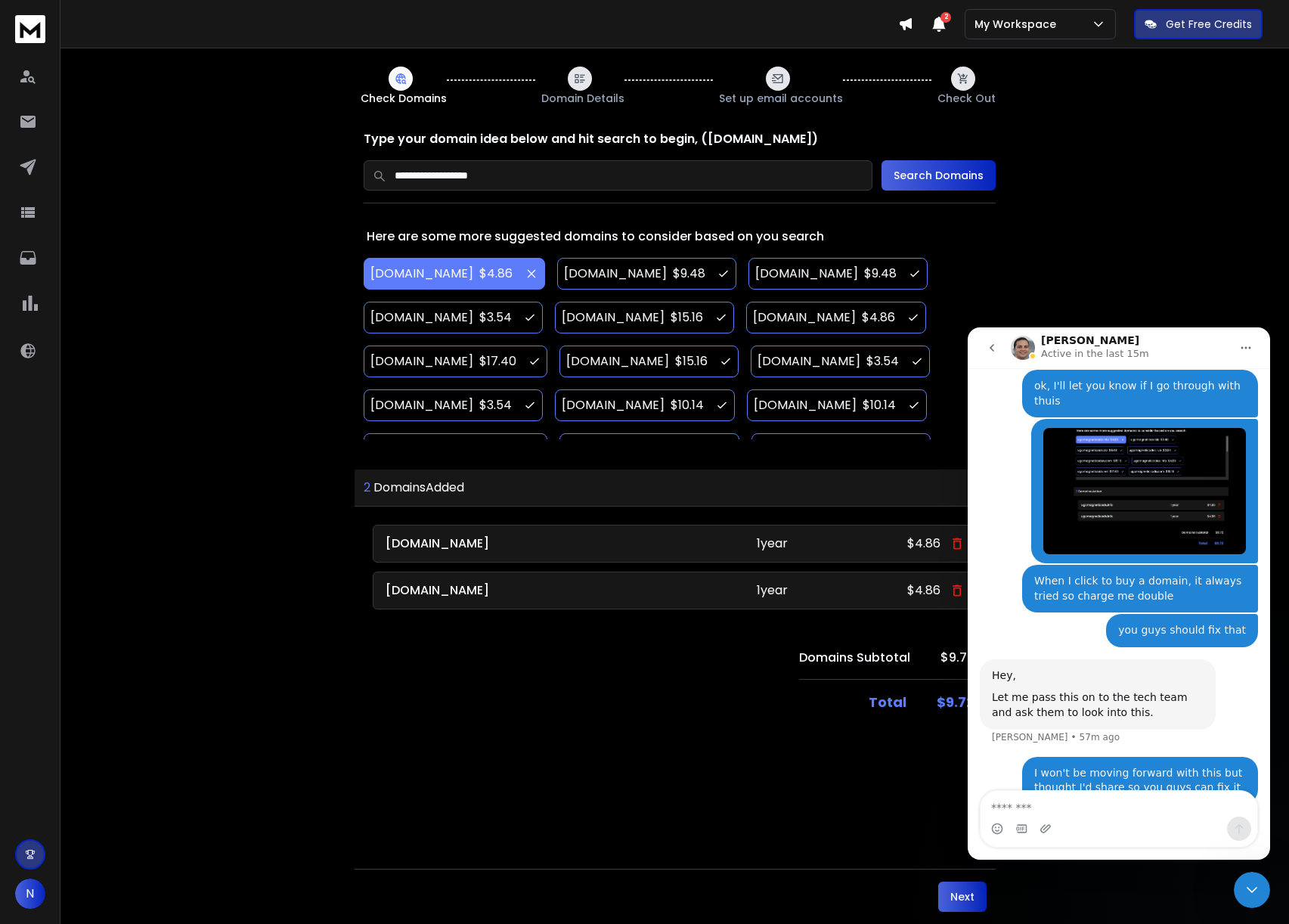
drag, startPoint x: 1263, startPoint y: 895, endPoint x: 1258, endPoint y: 890, distance: 7.1
click at [1263, 895] on div "Close Intercom Messenger" at bounding box center [1252, 890] width 37 height 37
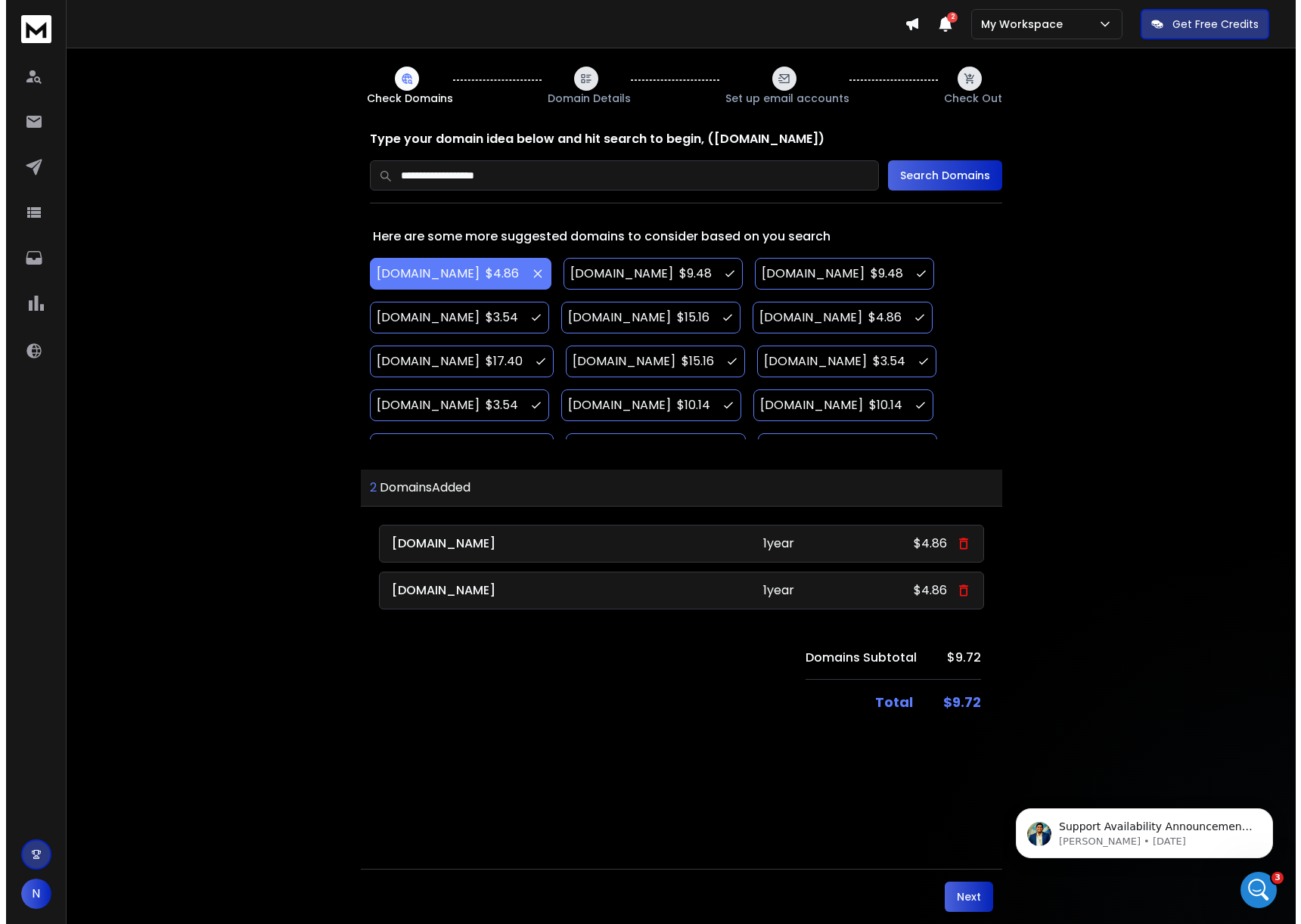
scroll to position [0, 0]
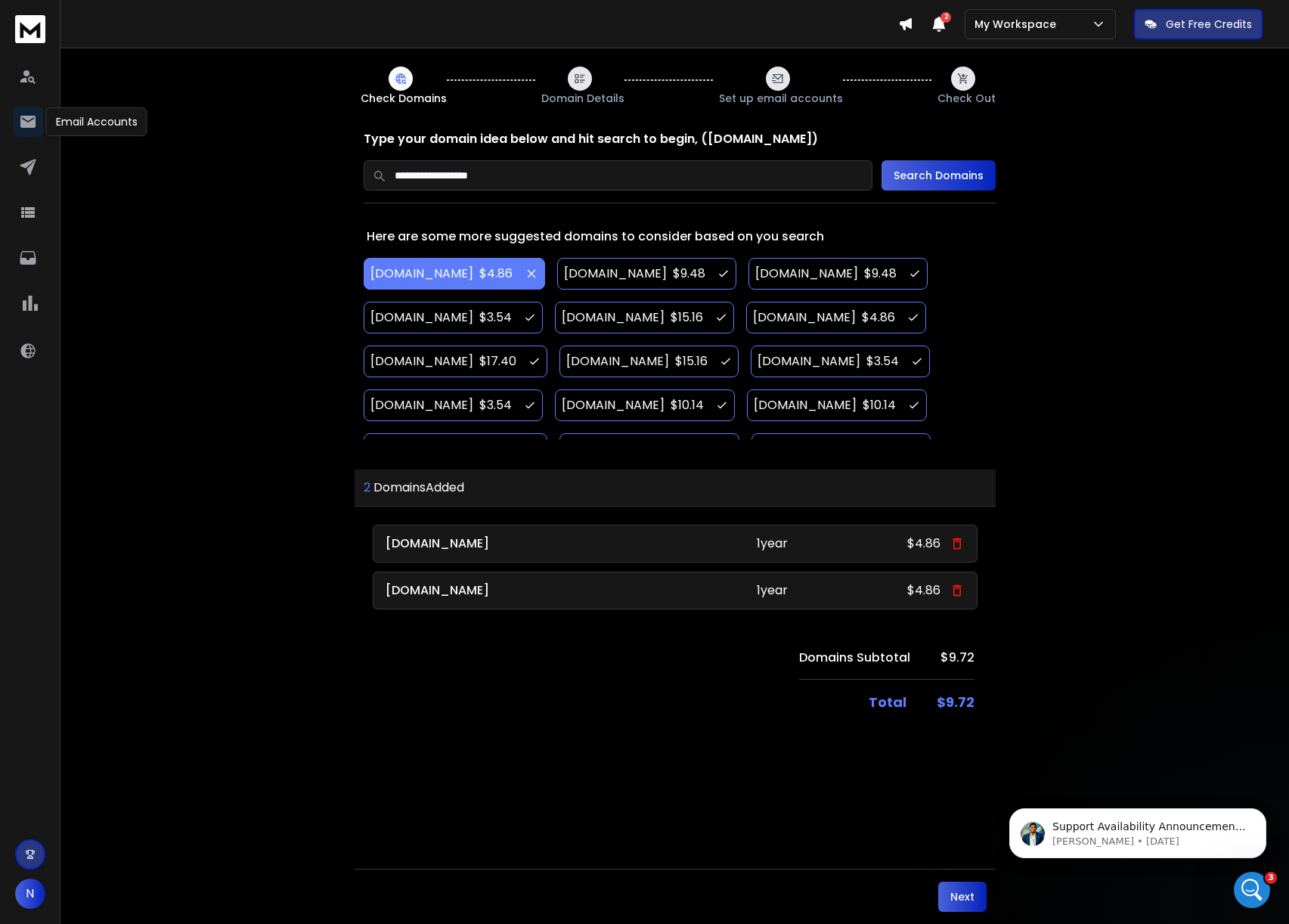
click at [19, 124] on icon at bounding box center [28, 121] width 18 height 18
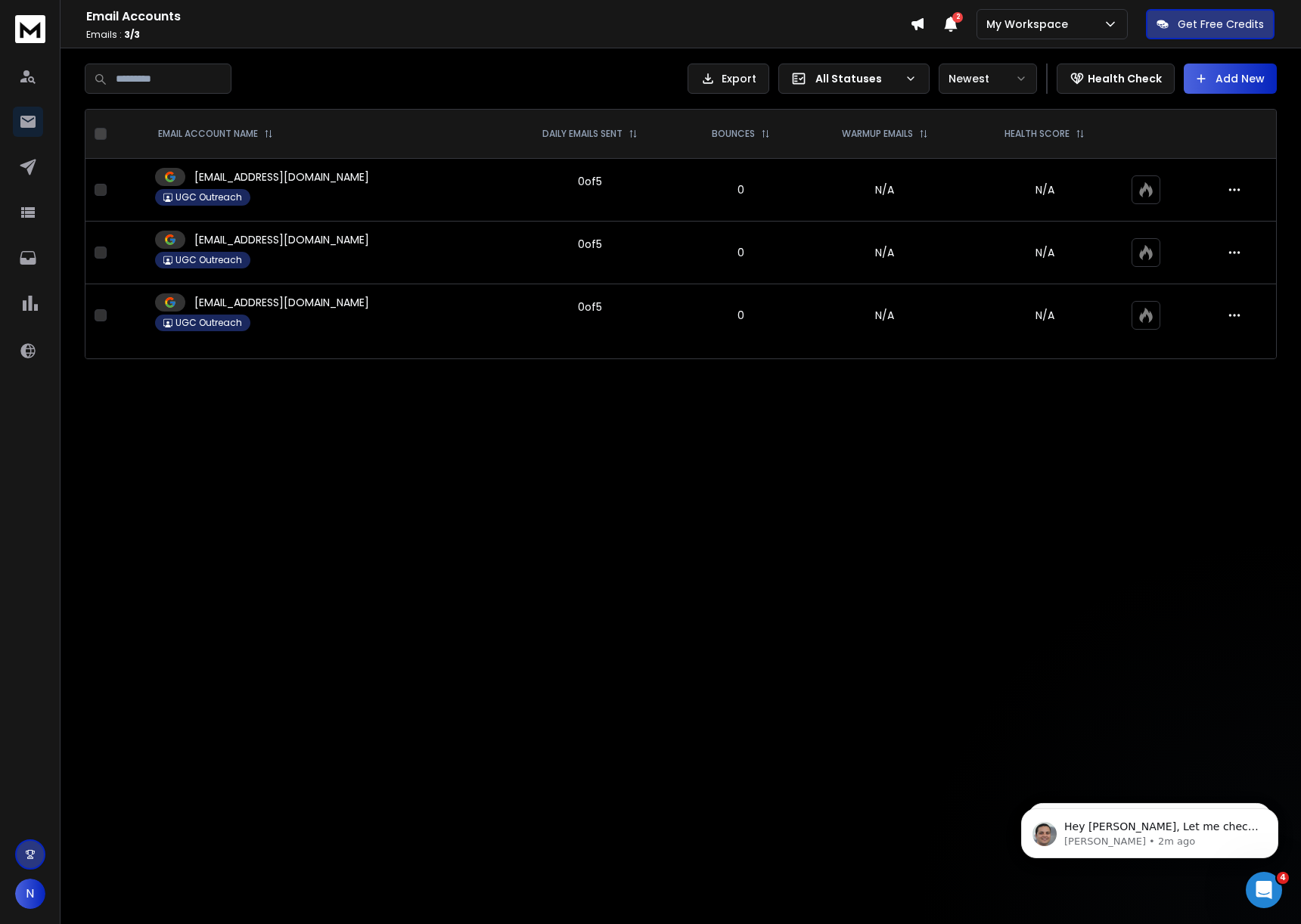
click at [417, 530] on div "Your warmest leads are on your site – Turn visits into conversations Reach Out …" at bounding box center [650, 462] width 1301 height 924
